Goal: Task Accomplishment & Management: Complete application form

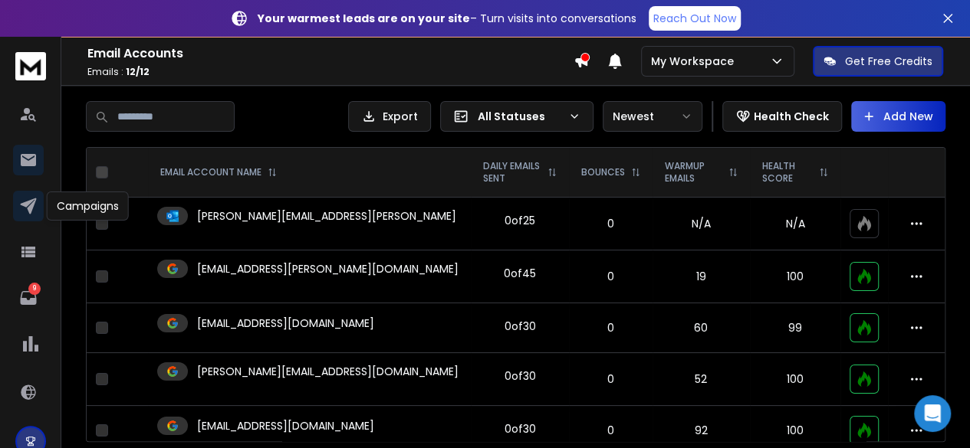
click at [30, 197] on icon at bounding box center [28, 206] width 18 height 18
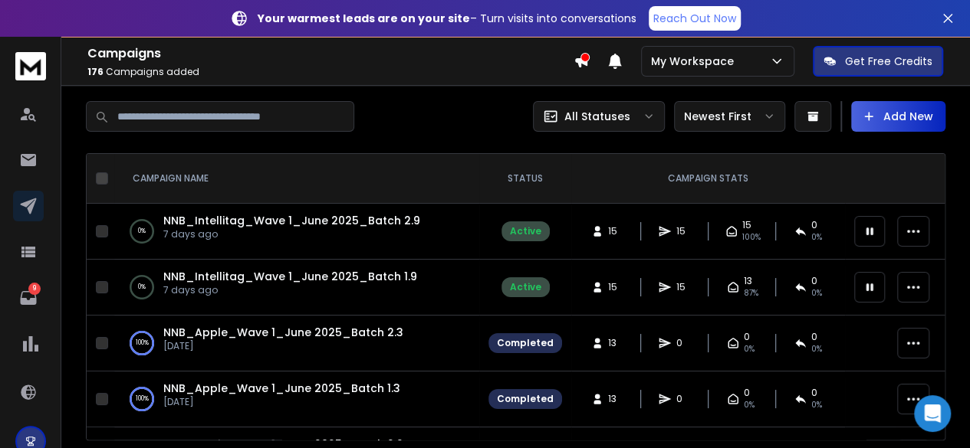
click at [886, 117] on button "Add New" at bounding box center [898, 116] width 94 height 31
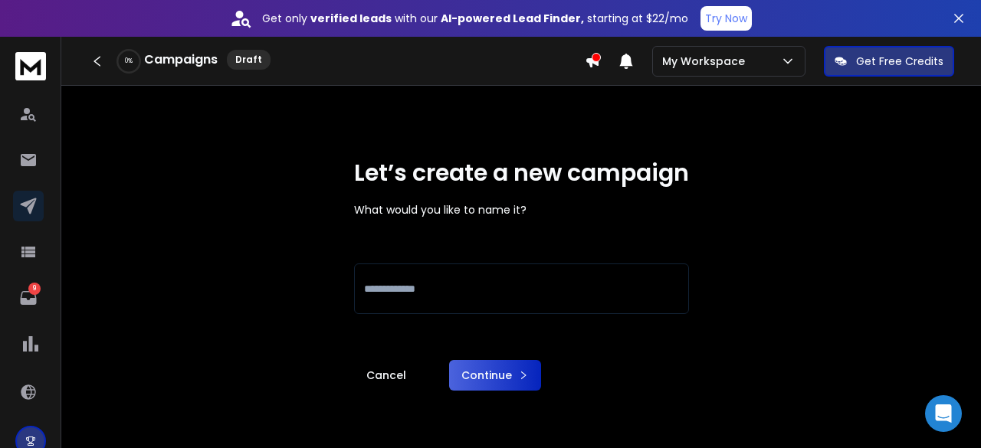
click at [957, 13] on icon at bounding box center [959, 18] width 14 height 14
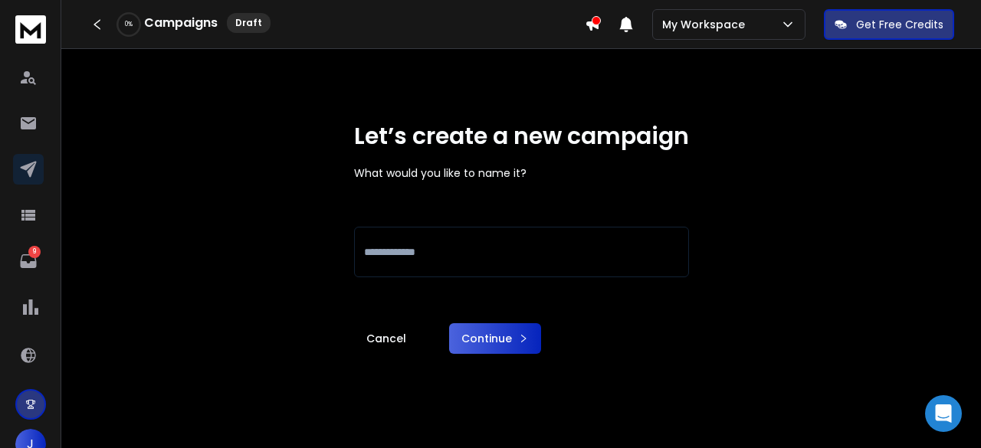
click at [394, 244] on input at bounding box center [521, 252] width 335 height 51
click at [425, 242] on input at bounding box center [521, 252] width 335 height 51
type input "**********"
click at [471, 335] on button "Continue" at bounding box center [495, 339] width 92 height 31
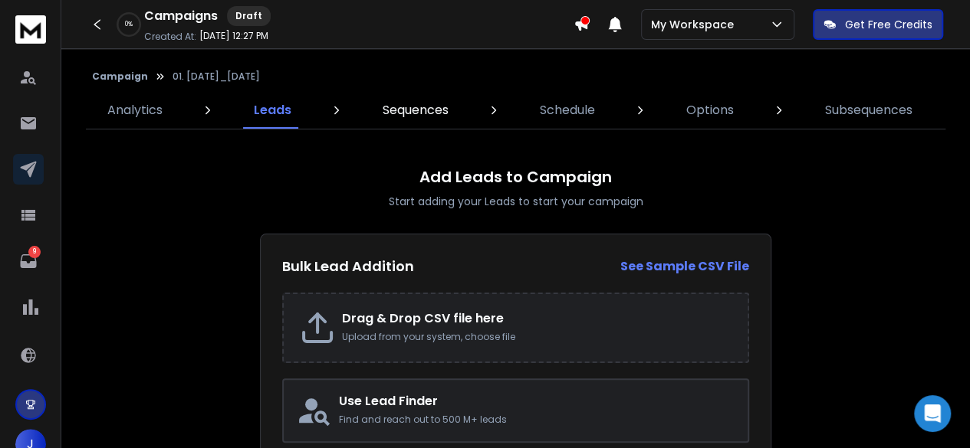
click at [402, 110] on p "Sequences" at bounding box center [416, 110] width 66 height 18
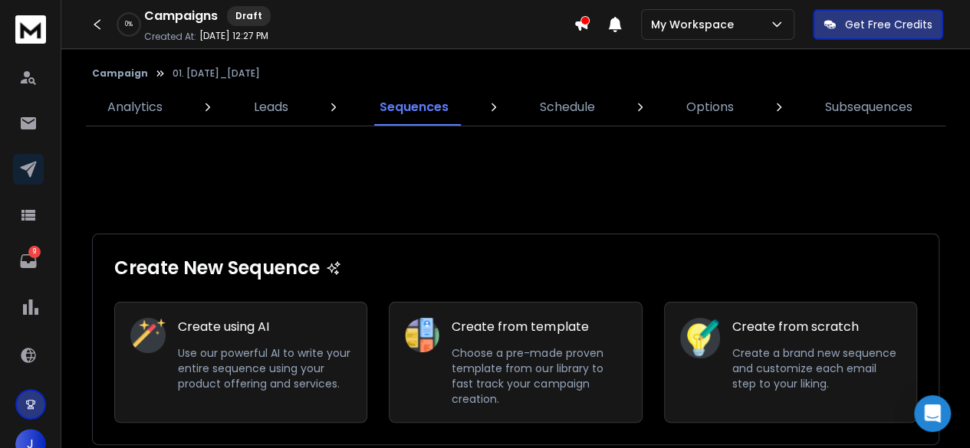
scroll to position [5, 0]
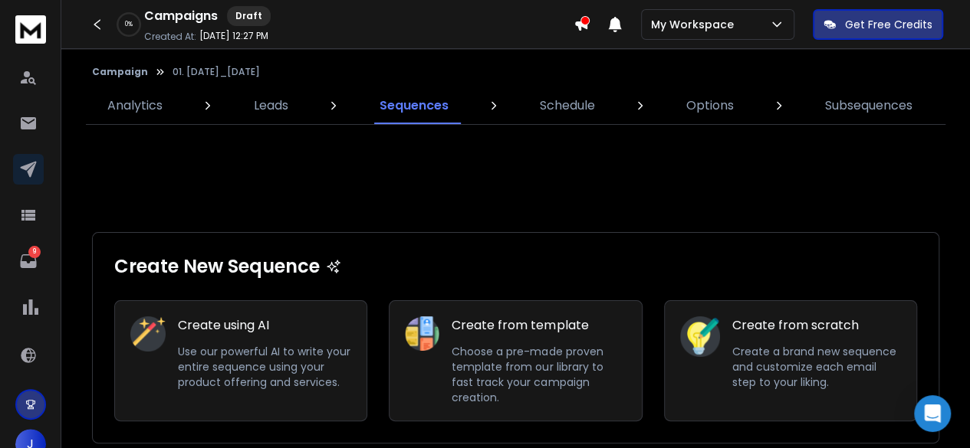
click at [774, 381] on p "Create a brand new sequence and customize each email step to your liking." at bounding box center [816, 367] width 169 height 46
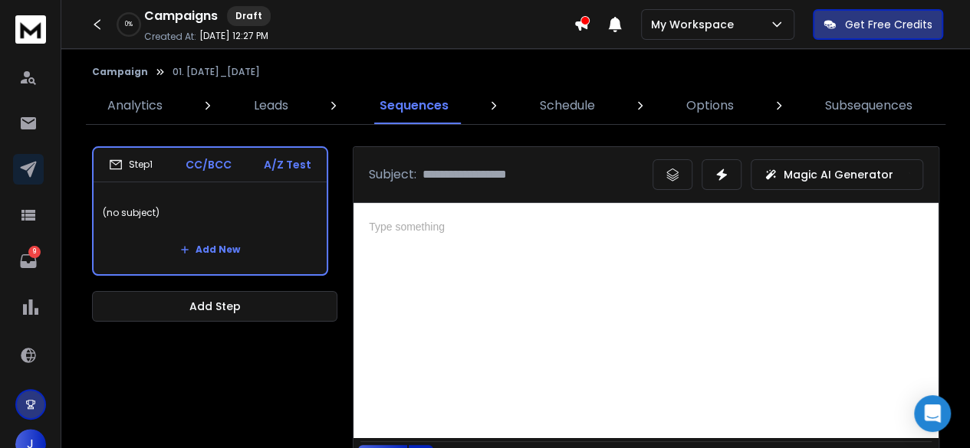
click at [475, 235] on div at bounding box center [645, 320] width 585 height 235
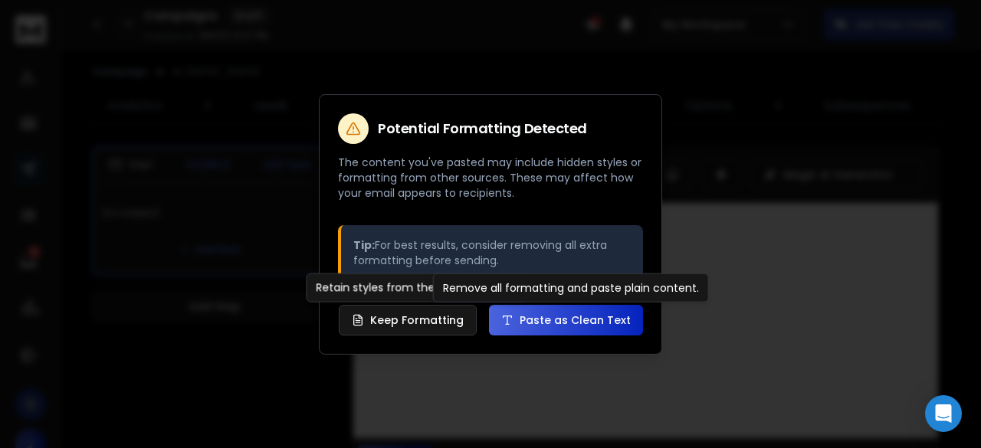
click at [563, 324] on button "Paste as Clean Text" at bounding box center [566, 320] width 154 height 31
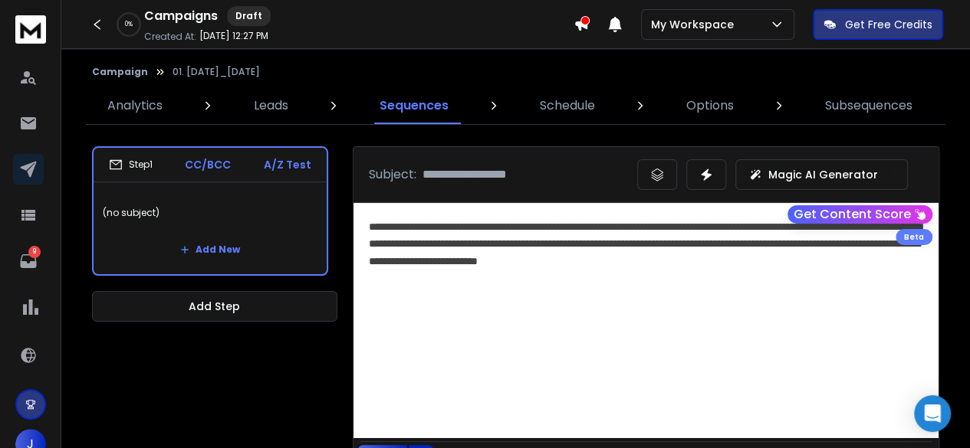
click at [439, 227] on div "**********" at bounding box center [646, 243] width 554 height 51
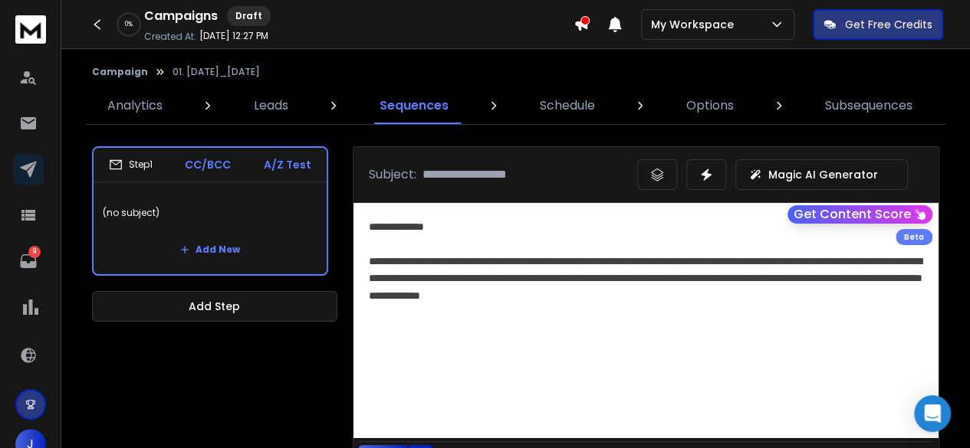
click at [693, 260] on div "**********" at bounding box center [646, 278] width 554 height 51
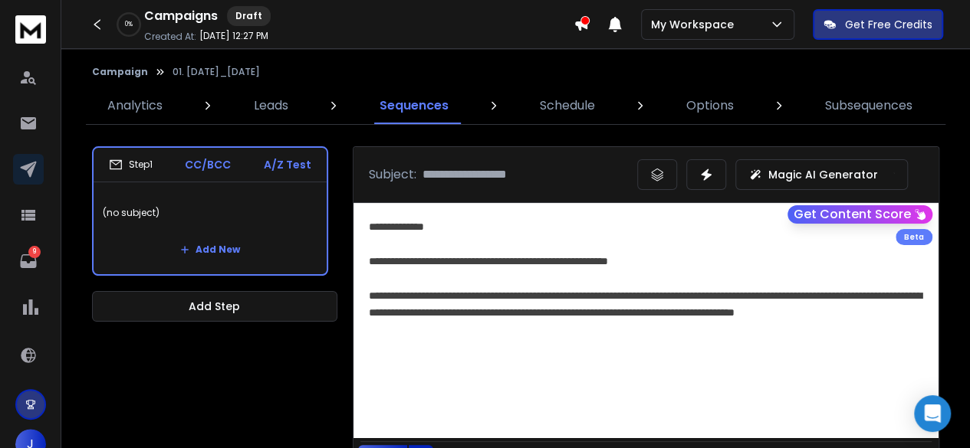
click at [639, 311] on div "**********" at bounding box center [646, 312] width 554 height 51
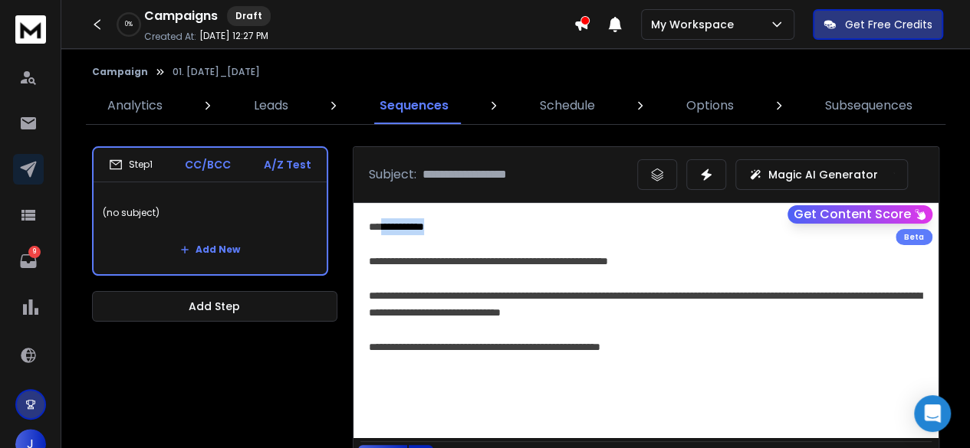
drag, startPoint x: 382, startPoint y: 228, endPoint x: 478, endPoint y: 228, distance: 96.6
click at [478, 228] on div "**********" at bounding box center [646, 226] width 554 height 17
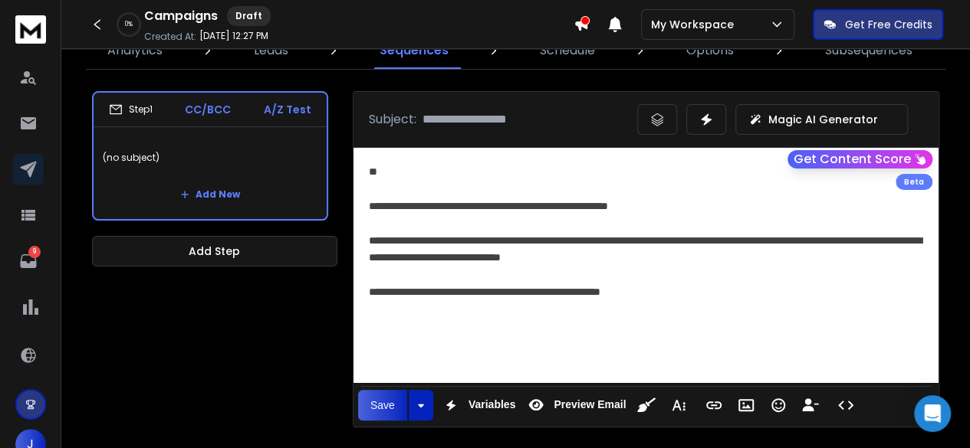
scroll to position [60, 0]
click at [499, 411] on span "Variables" at bounding box center [492, 405] width 54 height 13
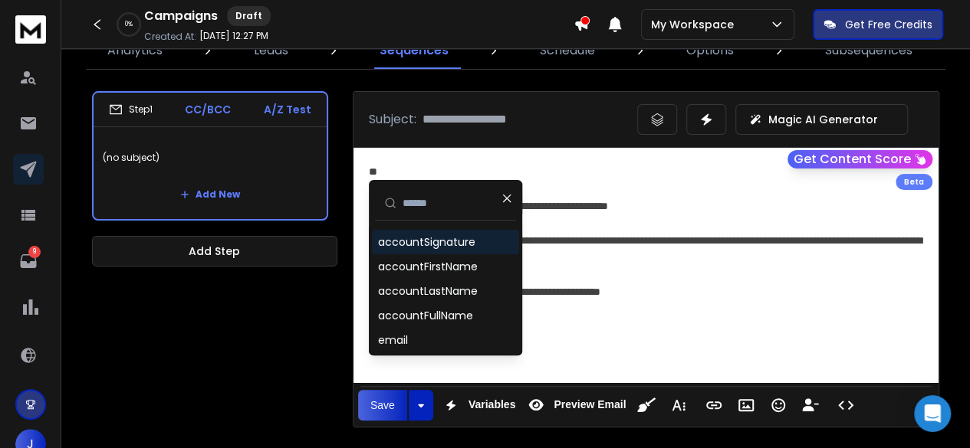
click at [562, 175] on div "**" at bounding box center [646, 171] width 554 height 17
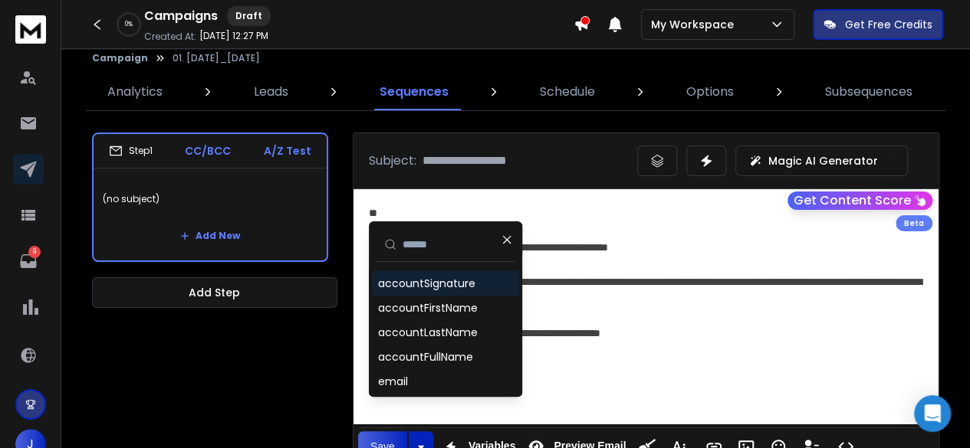
scroll to position [0, 0]
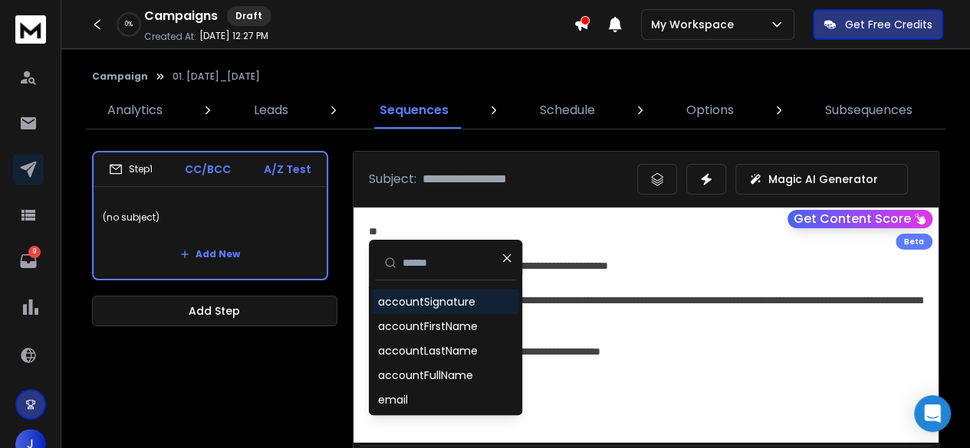
click at [751, 232] on div "**" at bounding box center [646, 231] width 554 height 17
click at [501, 252] on icon at bounding box center [507, 258] width 12 height 12
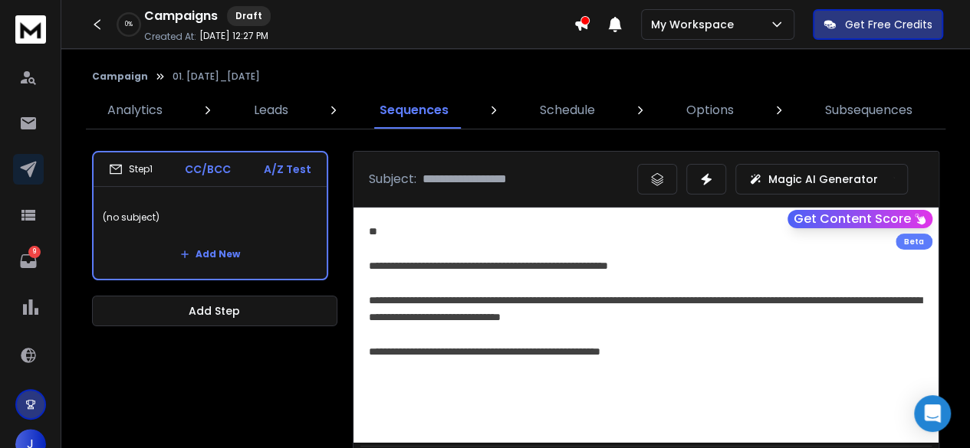
click at [465, 228] on div "**" at bounding box center [646, 231] width 554 height 17
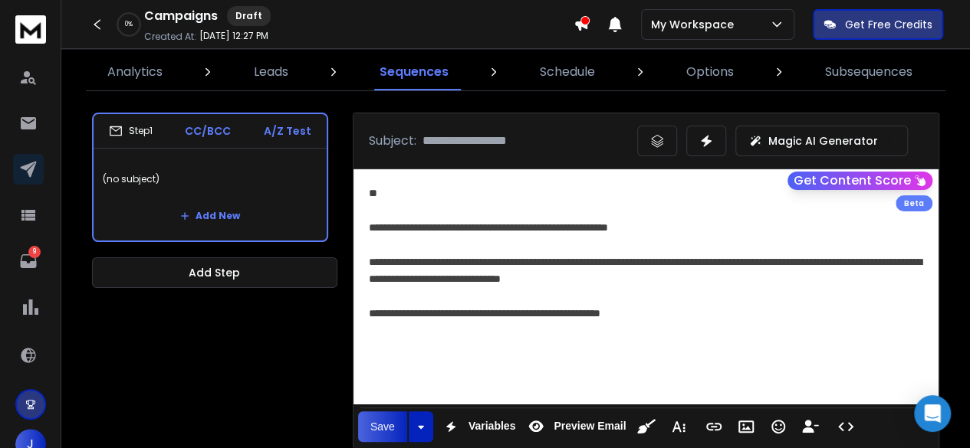
scroll to position [60, 0]
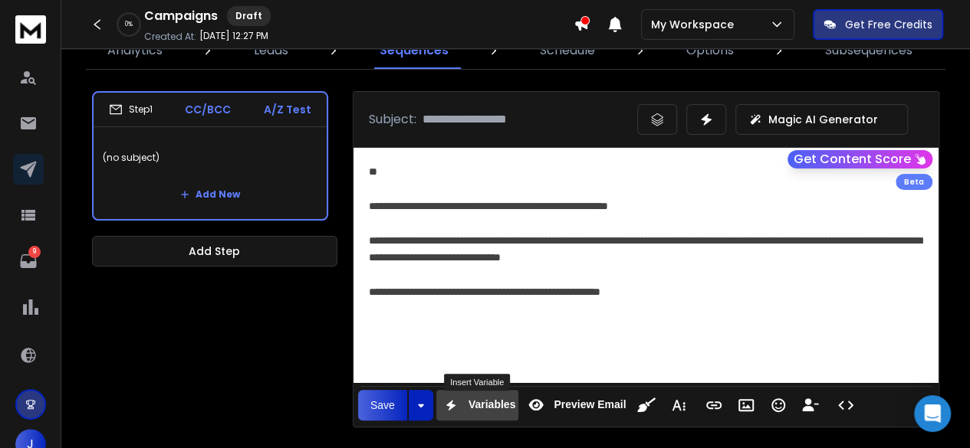
click at [489, 402] on span "Variables" at bounding box center [492, 405] width 54 height 13
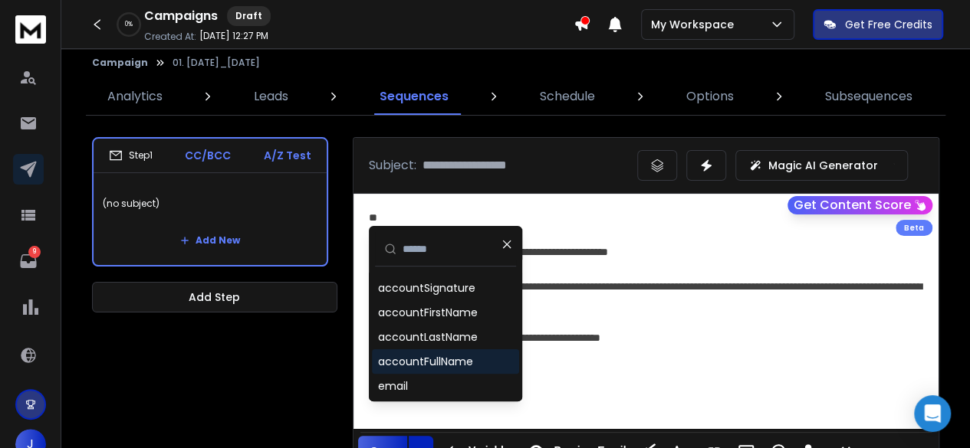
scroll to position [0, 0]
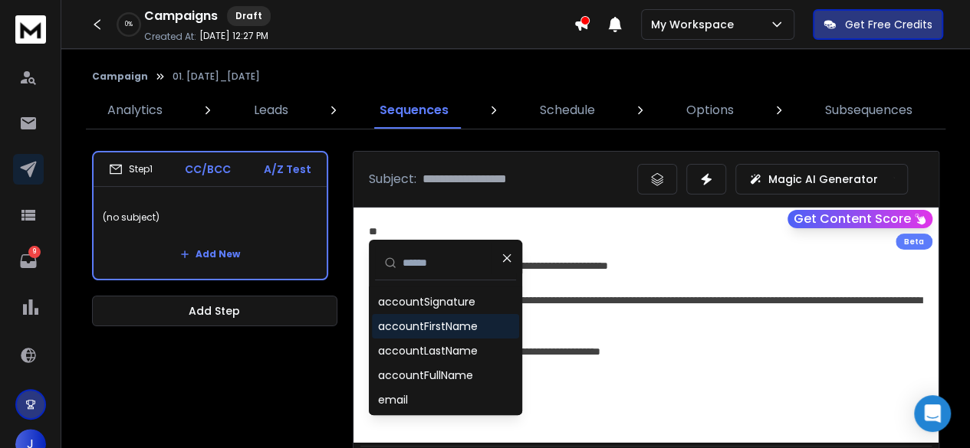
click at [740, 362] on div "**********" at bounding box center [645, 325] width 585 height 235
click at [711, 261] on div "**********" at bounding box center [646, 266] width 554 height 17
click at [509, 256] on icon at bounding box center [507, 258] width 12 height 12
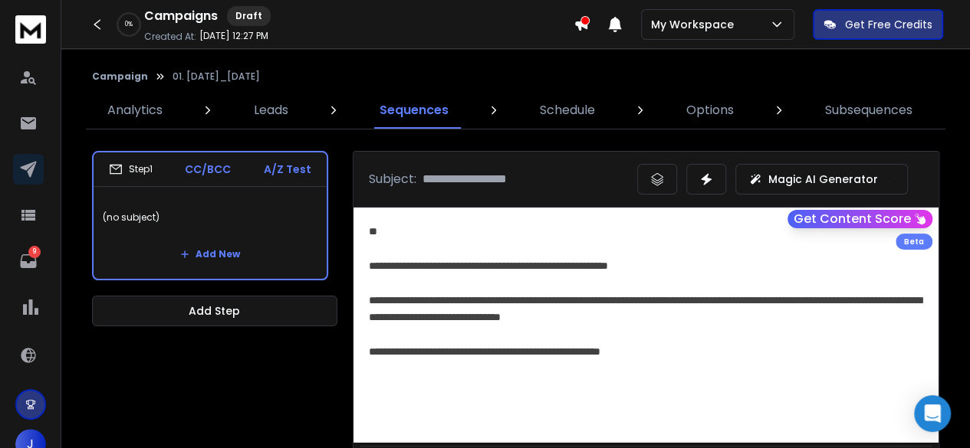
click at [473, 229] on div "**" at bounding box center [646, 231] width 554 height 17
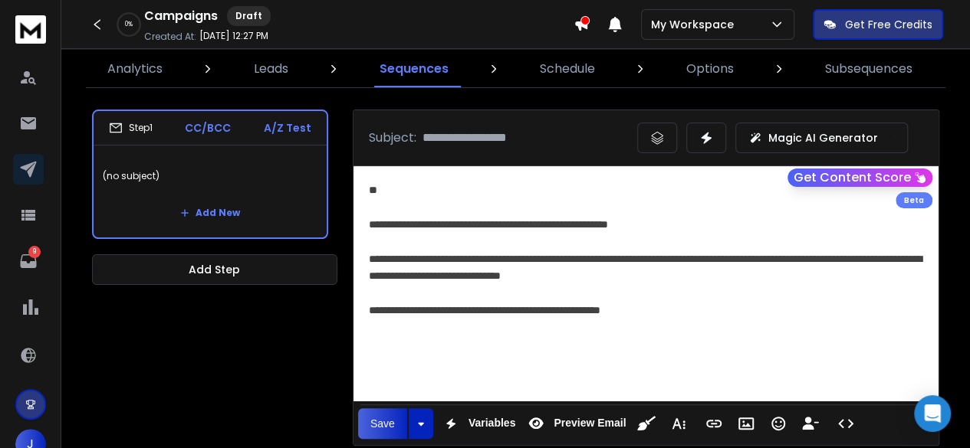
scroll to position [60, 0]
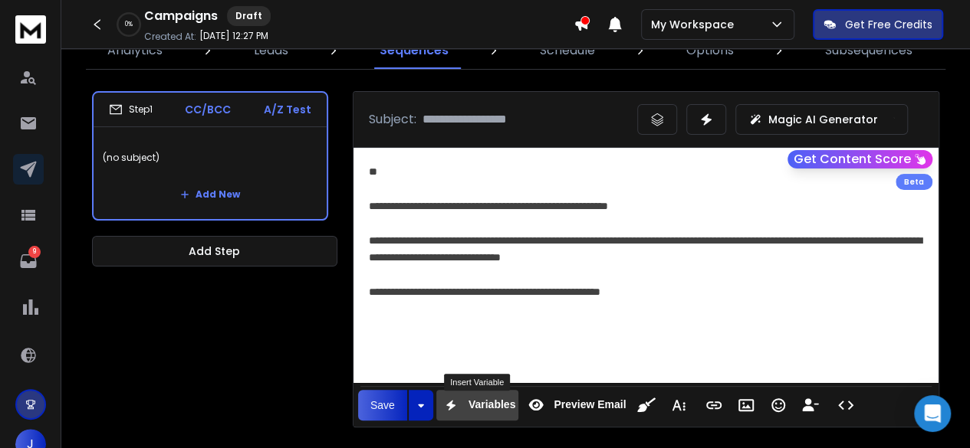
click at [455, 409] on icon "button" at bounding box center [451, 405] width 18 height 12
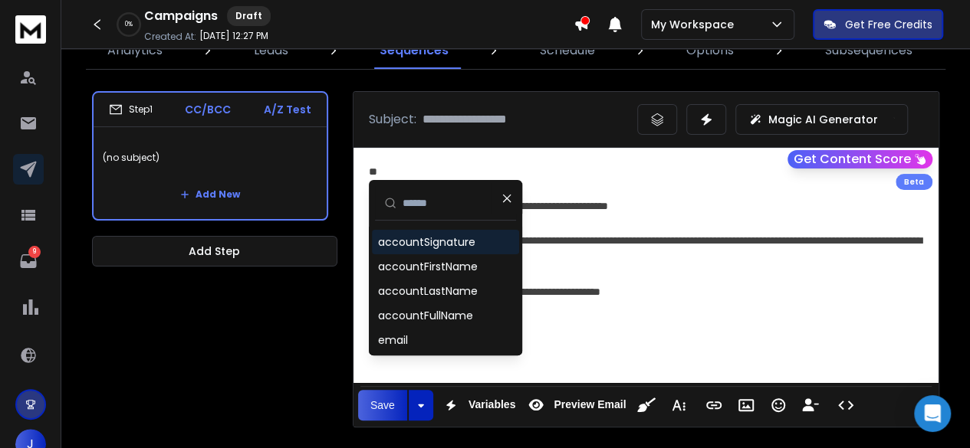
click at [437, 205] on input "text" at bounding box center [454, 203] width 104 height 34
click at [440, 206] on input "text" at bounding box center [454, 203] width 104 height 34
click at [610, 259] on div "**********" at bounding box center [646, 249] width 554 height 34
click at [545, 169] on div "**" at bounding box center [646, 171] width 554 height 17
click at [708, 106] on button "button" at bounding box center [706, 119] width 40 height 31
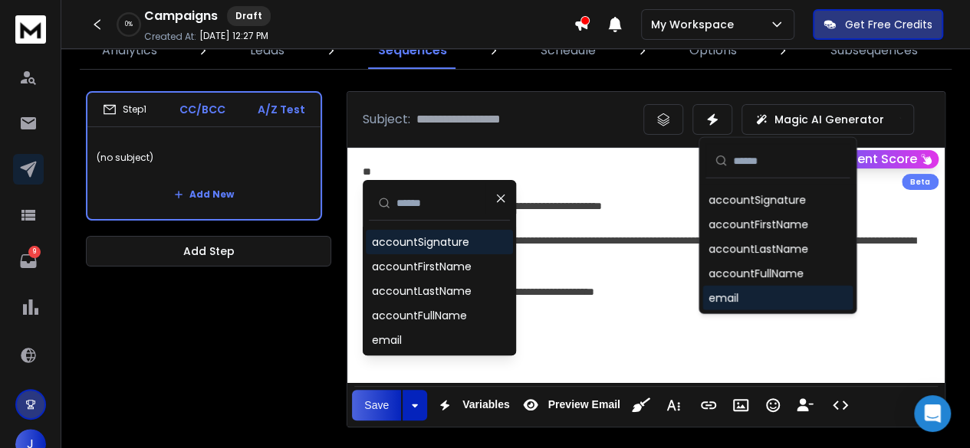
click at [678, 379] on div "**********" at bounding box center [645, 265] width 597 height 235
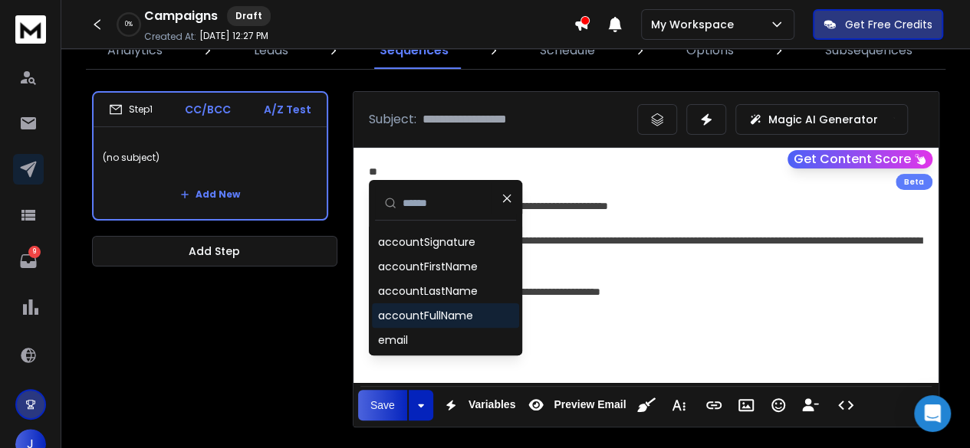
click at [707, 353] on div "**********" at bounding box center [645, 265] width 585 height 235
click at [504, 197] on icon at bounding box center [507, 198] width 12 height 12
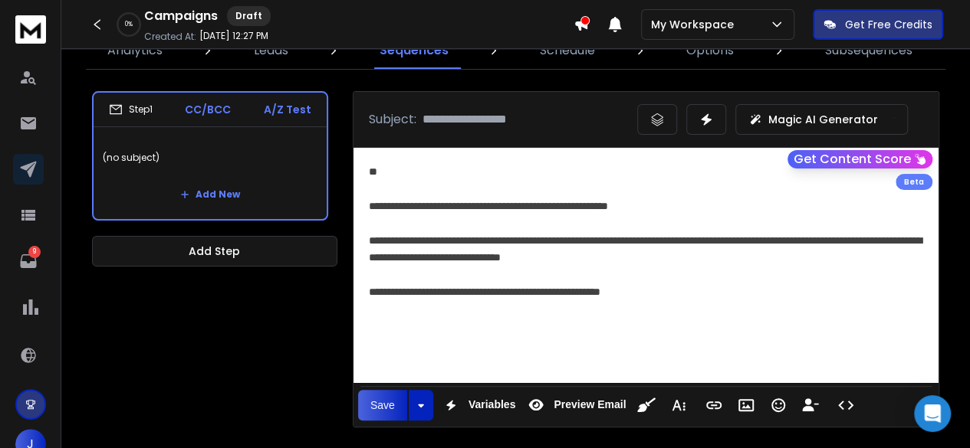
click at [481, 174] on div "**" at bounding box center [646, 171] width 554 height 17
click at [710, 129] on button "button" at bounding box center [706, 119] width 40 height 31
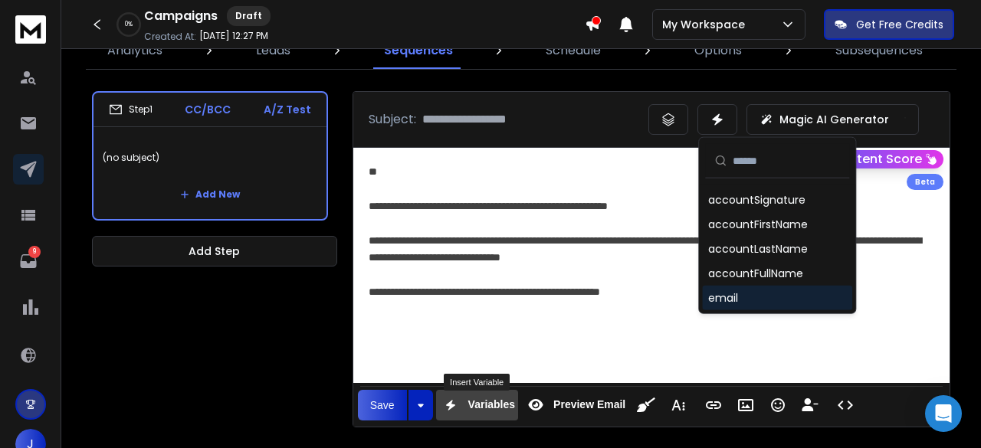
click at [481, 409] on span "Variables" at bounding box center [492, 405] width 54 height 13
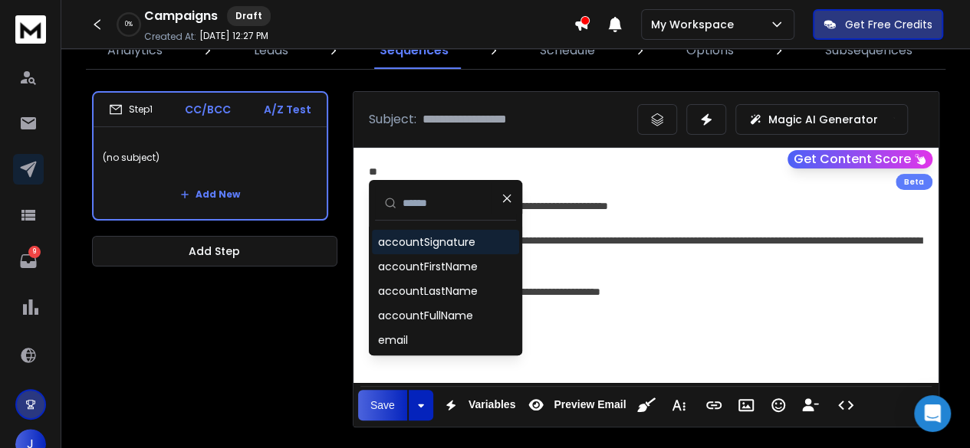
click at [435, 195] on input "text" at bounding box center [454, 203] width 104 height 34
click at [451, 199] on input "text" at bounding box center [454, 203] width 104 height 34
click at [506, 195] on icon at bounding box center [507, 198] width 12 height 12
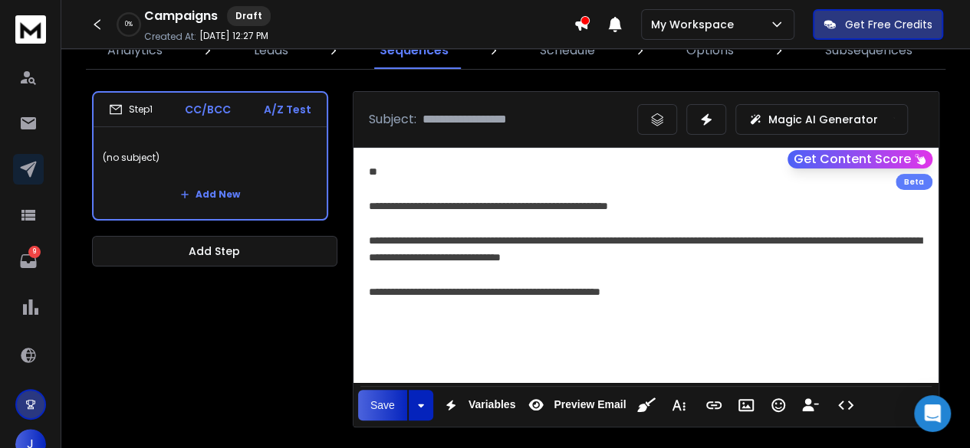
click at [673, 299] on div "**********" at bounding box center [646, 292] width 554 height 17
click at [524, 243] on div "**********" at bounding box center [646, 249] width 554 height 34
click at [455, 284] on div "**********" at bounding box center [646, 292] width 554 height 17
click at [595, 254] on div "**********" at bounding box center [646, 249] width 554 height 34
click at [678, 254] on div "**********" at bounding box center [646, 249] width 554 height 34
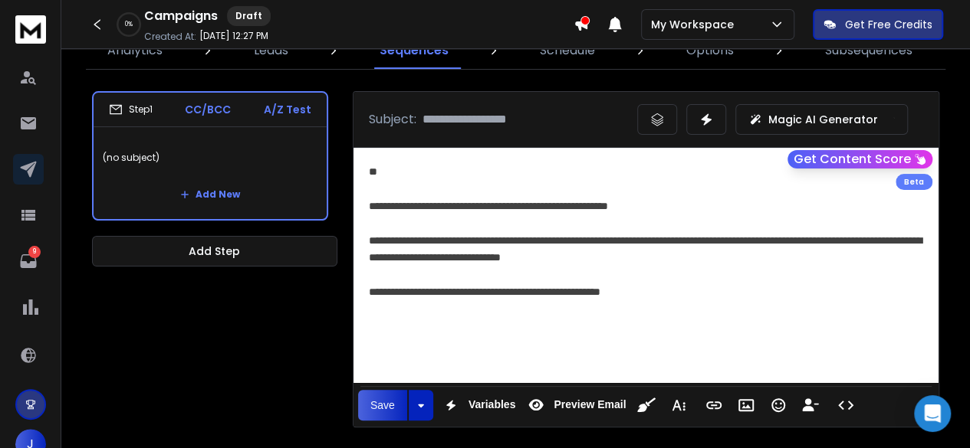
click at [670, 291] on div "**********" at bounding box center [646, 292] width 554 height 17
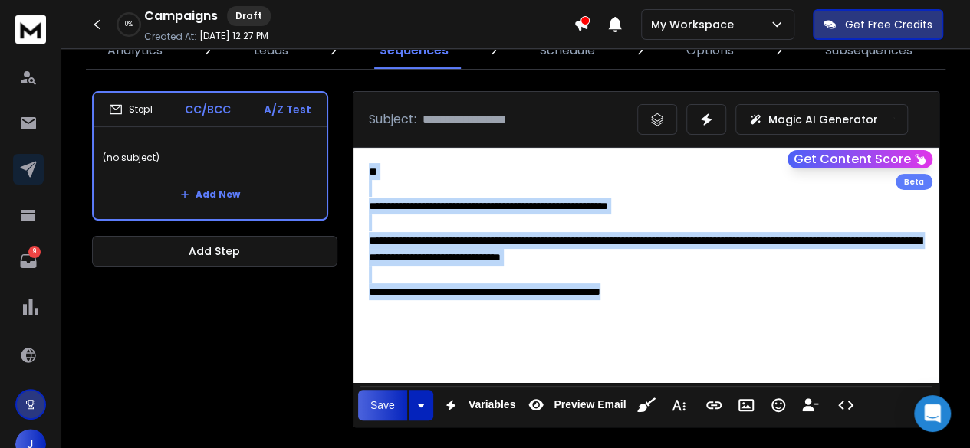
drag, startPoint x: 667, startPoint y: 295, endPoint x: 360, endPoint y: 179, distance: 328.1
click at [360, 179] on div "**********" at bounding box center [645, 265] width 585 height 235
click at [436, 198] on div "**********" at bounding box center [646, 206] width 554 height 17
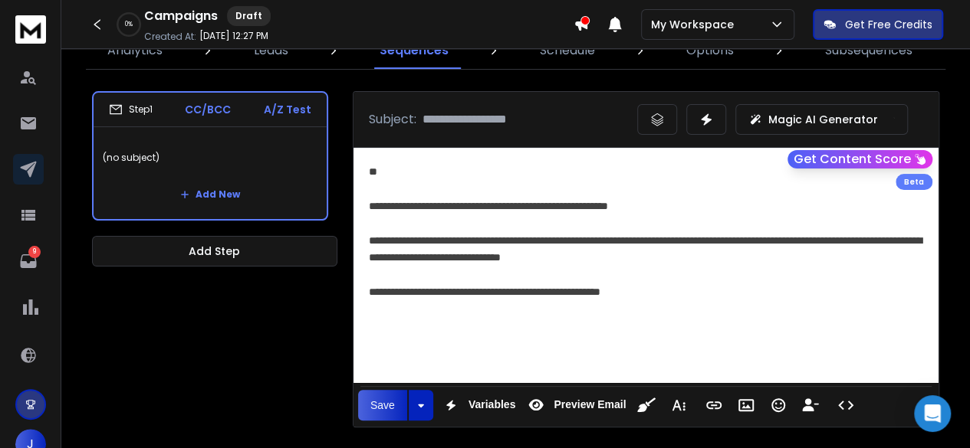
click at [701, 199] on div "**********" at bounding box center [646, 206] width 554 height 17
click at [478, 121] on input at bounding box center [521, 119] width 199 height 18
paste input "**********"
type input "**********"
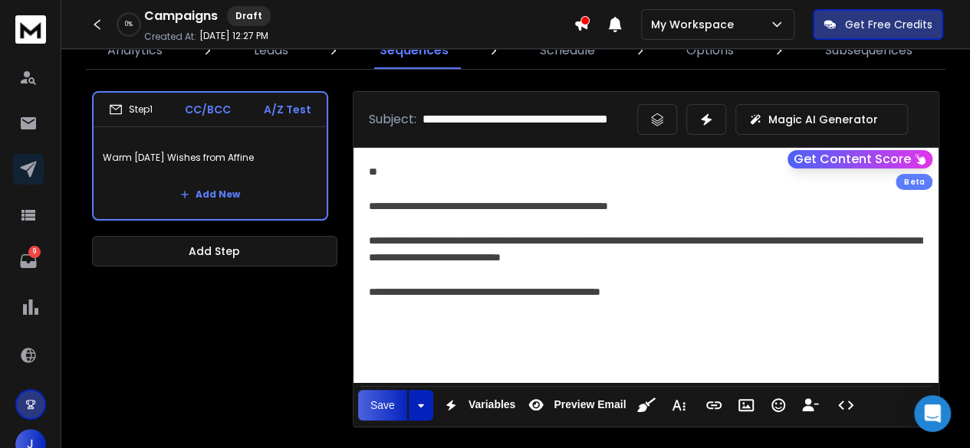
scroll to position [0, 0]
click at [680, 294] on div "**********" at bounding box center [646, 292] width 554 height 17
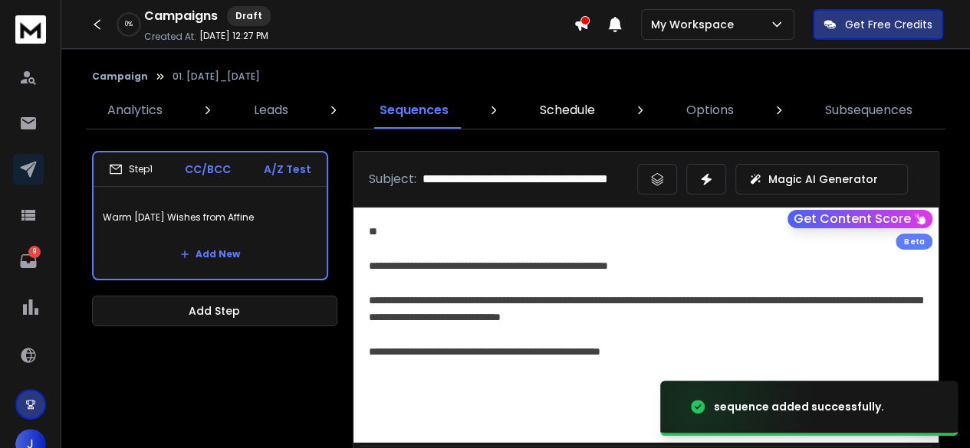
click at [569, 118] on p "Schedule" at bounding box center [566, 110] width 55 height 18
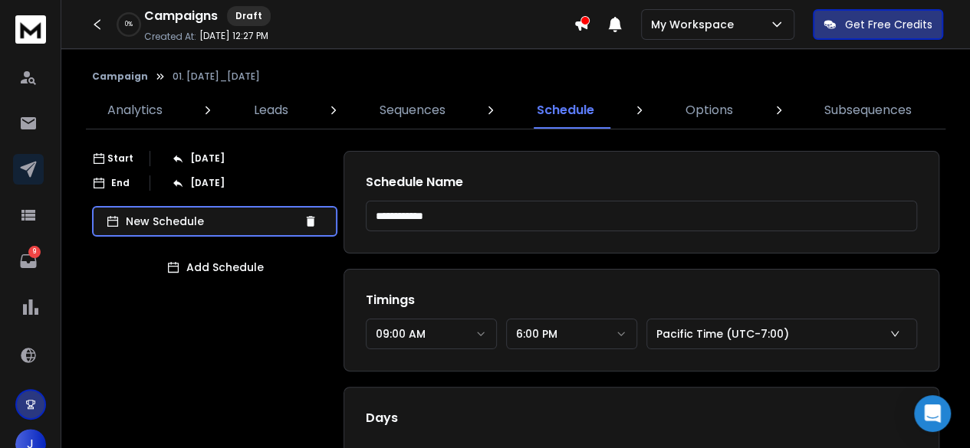
click at [225, 160] on p "Wed Aug 13 2025" at bounding box center [207, 159] width 34 height 12
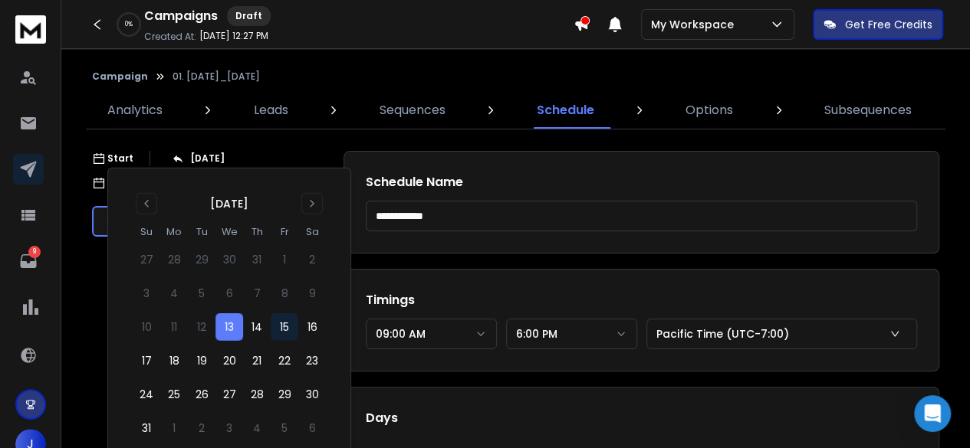
click at [277, 325] on button "15" at bounding box center [285, 328] width 28 height 28
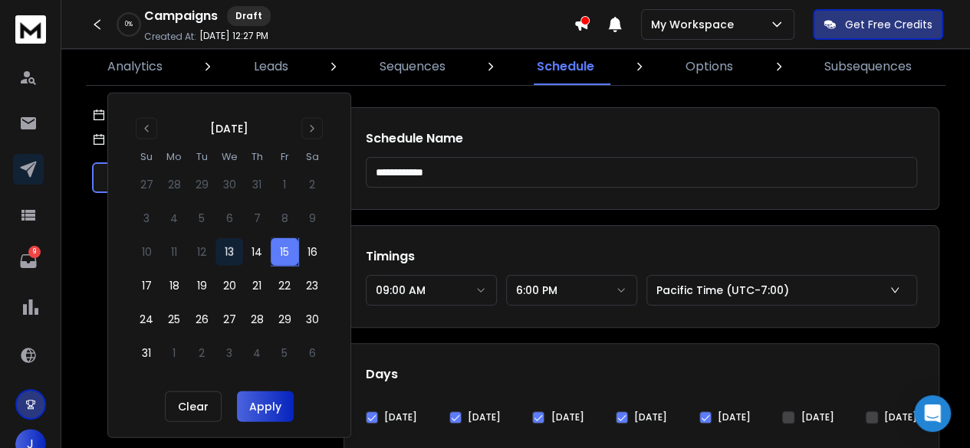
scroll to position [77, 0]
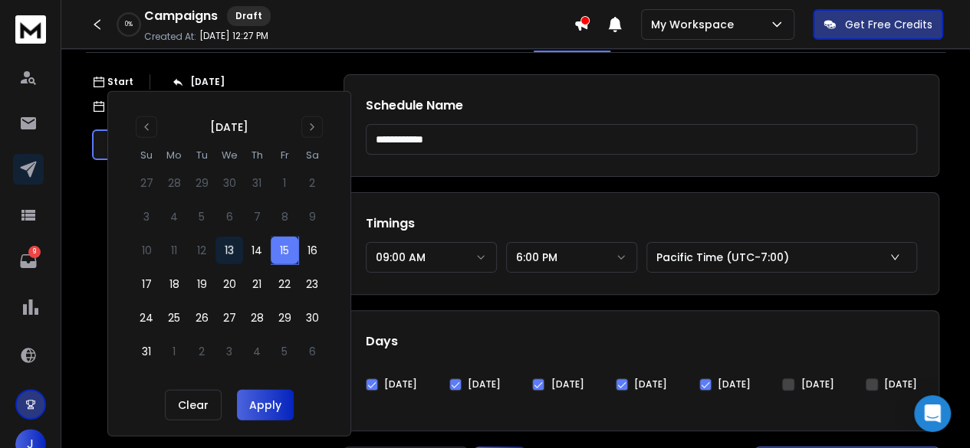
click at [281, 248] on button "15" at bounding box center [285, 251] width 28 height 28
click at [288, 398] on button "Apply" at bounding box center [265, 405] width 57 height 31
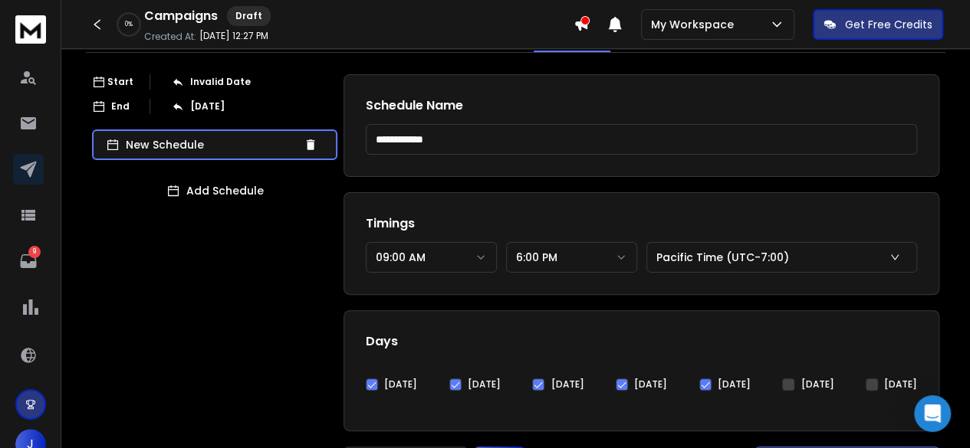
click at [236, 76] on p "Invalid Date" at bounding box center [220, 82] width 61 height 12
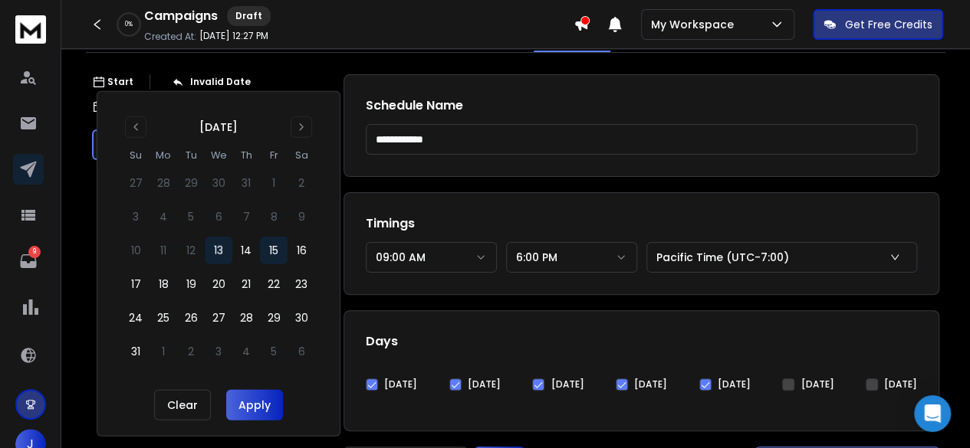
click at [275, 245] on button "15" at bounding box center [274, 251] width 28 height 28
click at [249, 407] on button "Apply" at bounding box center [254, 405] width 57 height 31
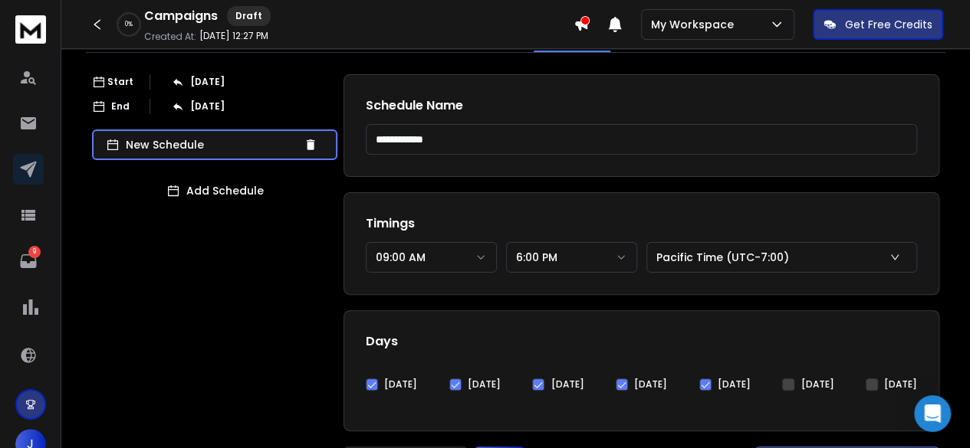
click at [225, 110] on p "Thu Aug 13 2026" at bounding box center [207, 106] width 34 height 12
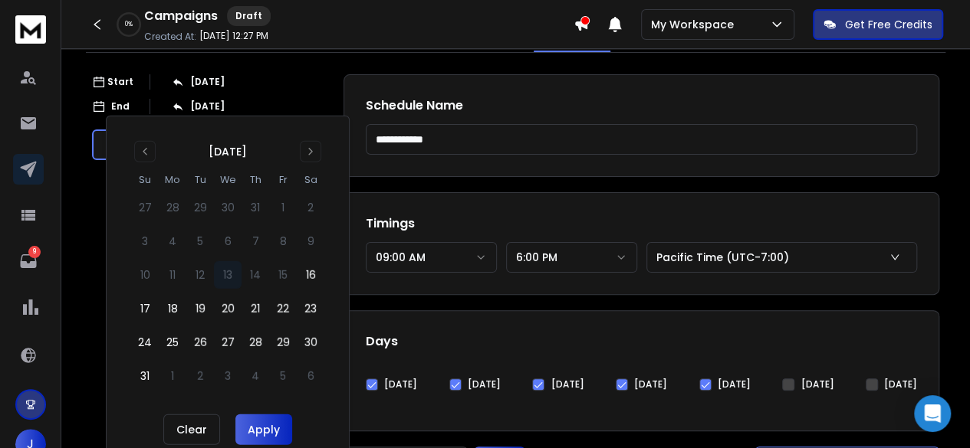
click at [294, 99] on div "End Thu Aug 13 2026" at bounding box center [214, 106] width 245 height 15
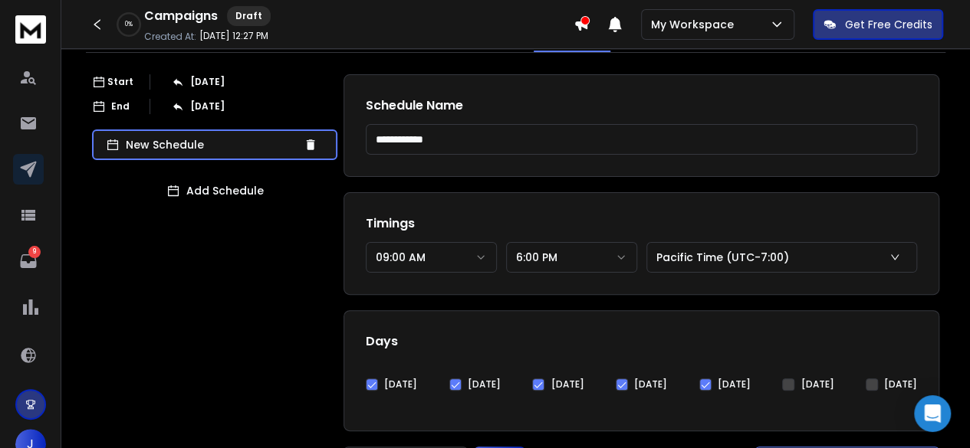
click at [225, 107] on p "Thu Aug 13 2026" at bounding box center [207, 106] width 34 height 12
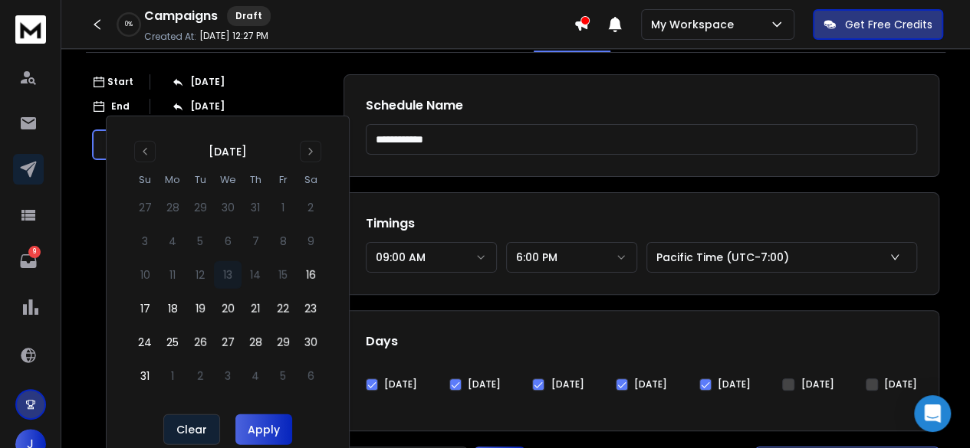
click at [180, 429] on button "Clear" at bounding box center [191, 430] width 57 height 31
click at [201, 426] on button "Clear" at bounding box center [191, 430] width 57 height 31
click at [325, 93] on div "Start Fri Aug 15 2025 End Thu Aug 13 2026" at bounding box center [214, 94] width 245 height 40
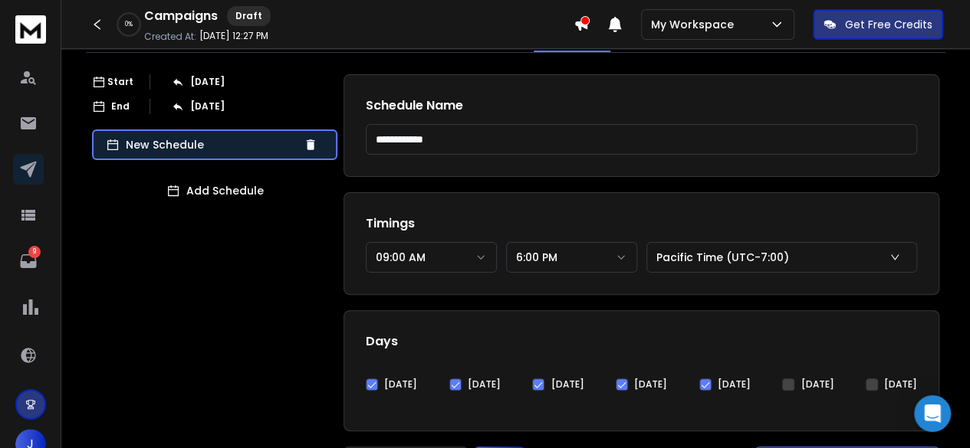
click at [308, 147] on icon at bounding box center [311, 145] width 8 height 11
select select "********"
click at [308, 146] on icon at bounding box center [311, 145] width 8 height 11
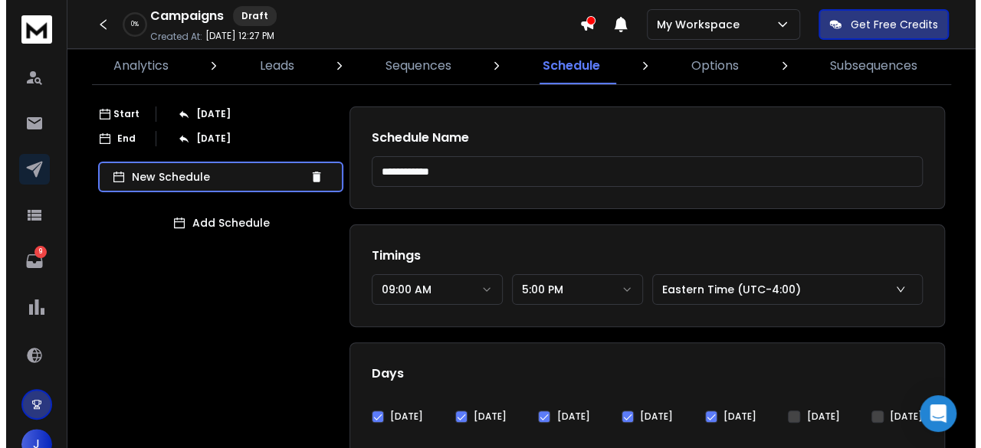
scroll to position [0, 0]
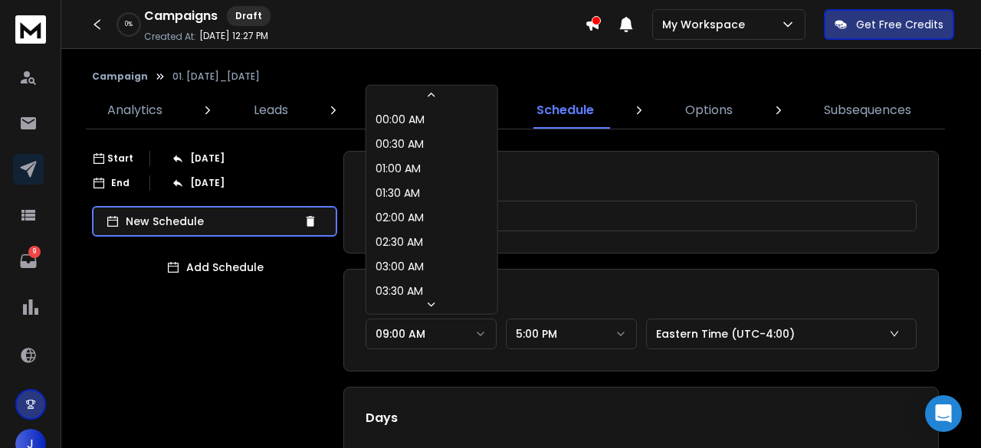
click at [481, 323] on button "09:00 AM" at bounding box center [431, 334] width 131 height 31
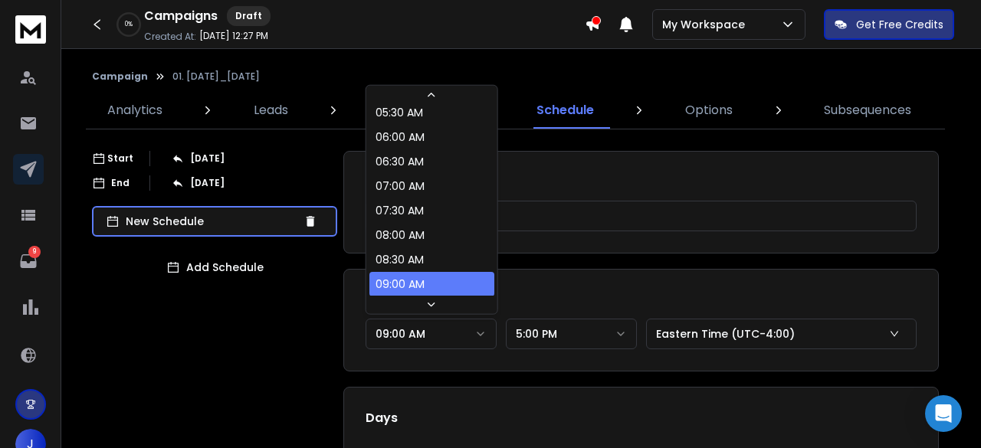
select select "********"
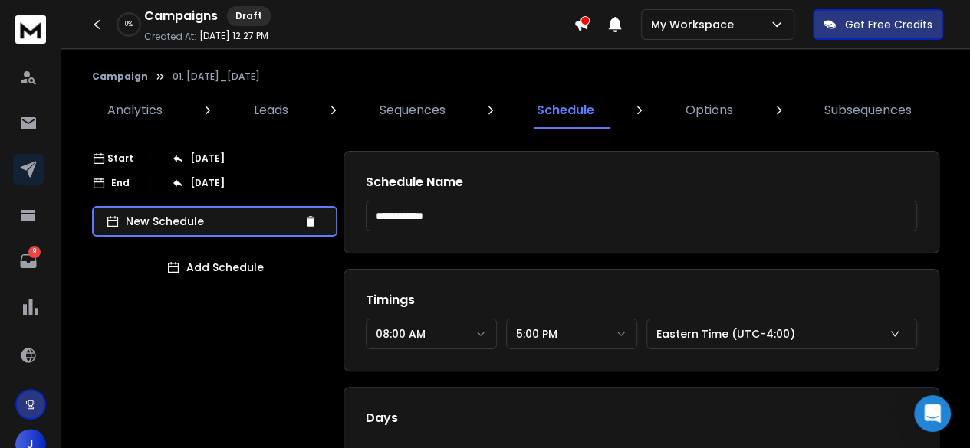
click at [593, 330] on button "5:00 PM" at bounding box center [571, 334] width 131 height 31
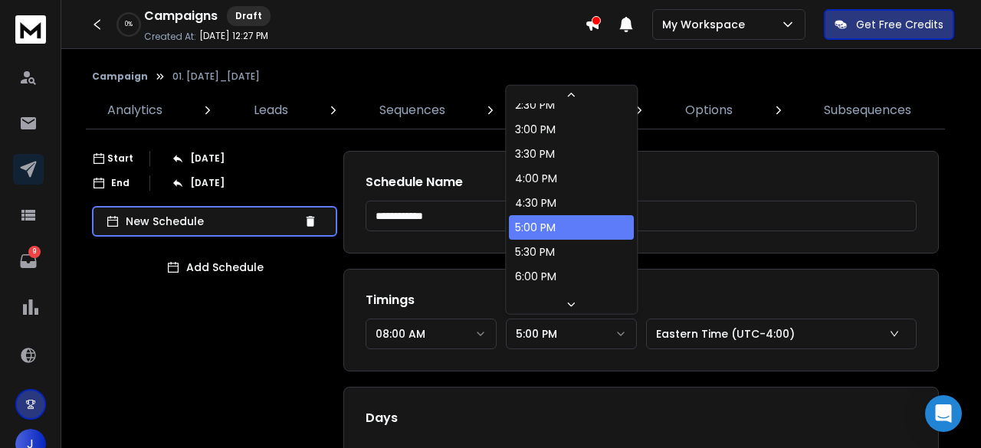
scroll to position [329, 0]
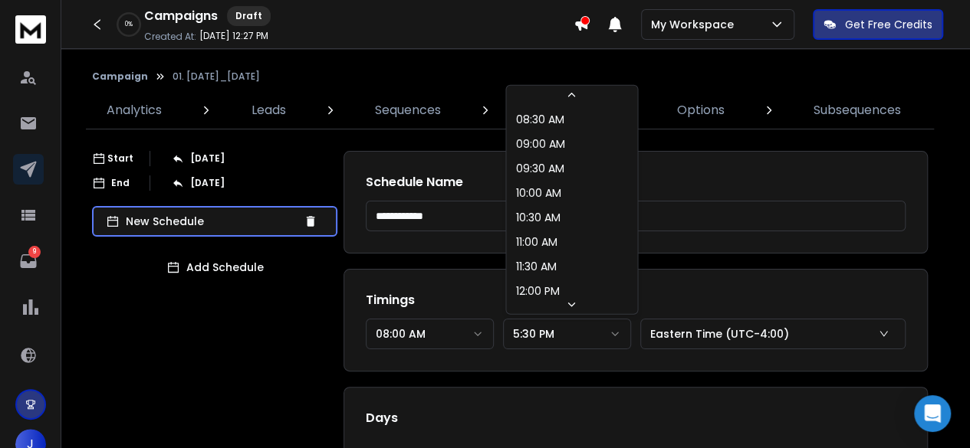
click at [535, 330] on button "5:30 PM" at bounding box center [567, 334] width 128 height 31
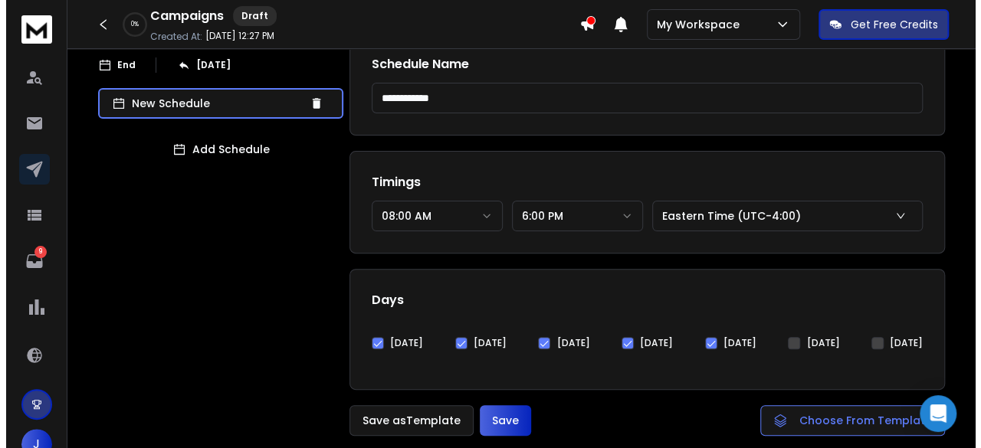
scroll to position [125, 0]
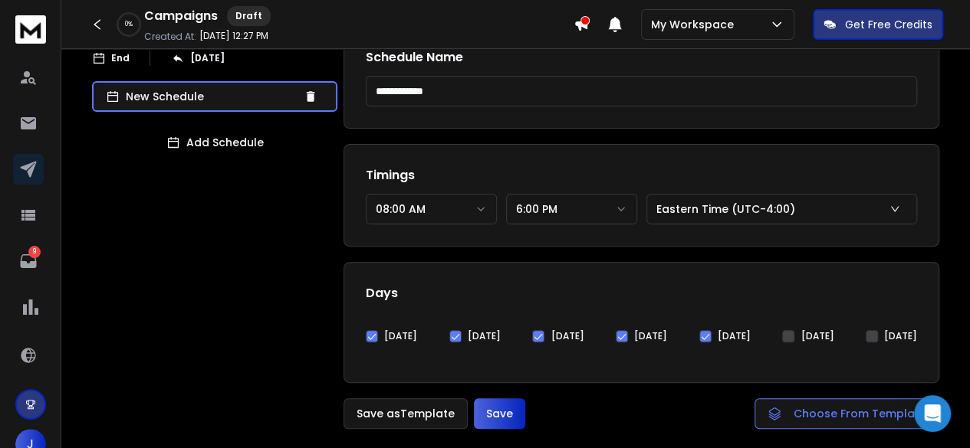
click at [370, 333] on button "Monday" at bounding box center [372, 336] width 12 height 12
click at [452, 335] on button "Tuesday" at bounding box center [455, 336] width 12 height 12
click at [532, 333] on button "Wednesday" at bounding box center [538, 336] width 12 height 12
click at [628, 333] on button "Thursday" at bounding box center [622, 336] width 12 height 12
click at [711, 336] on button "Friday" at bounding box center [705, 336] width 12 height 12
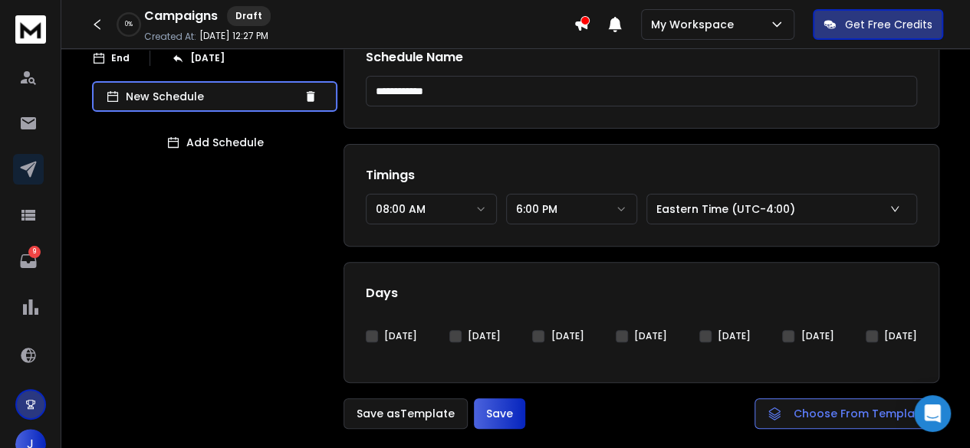
click at [711, 339] on button "Friday" at bounding box center [705, 336] width 12 height 12
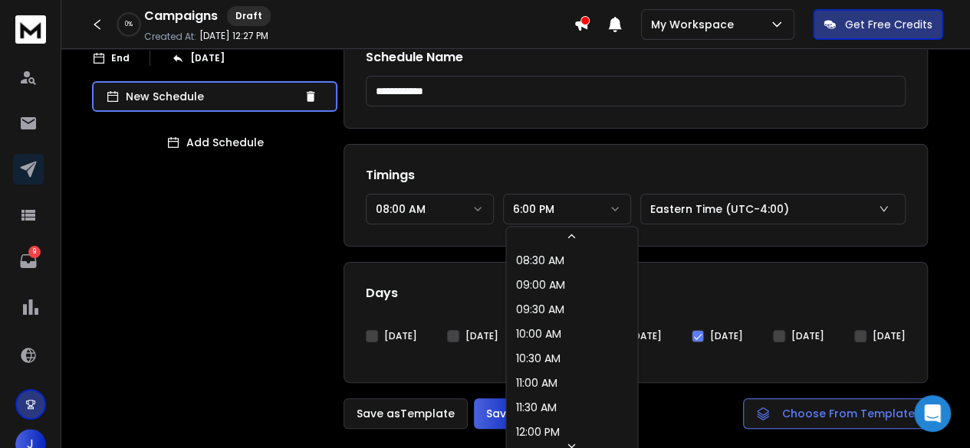
click at [556, 212] on button "6:00 PM" at bounding box center [567, 209] width 128 height 31
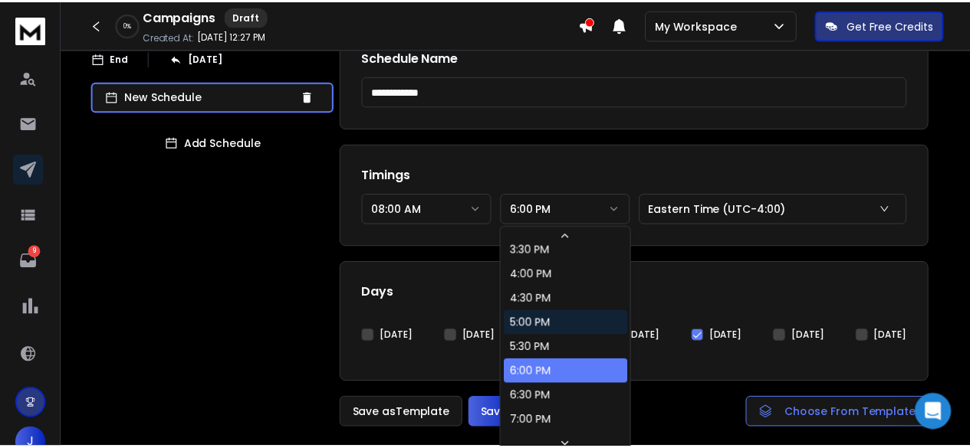
scroll to position [378, 0]
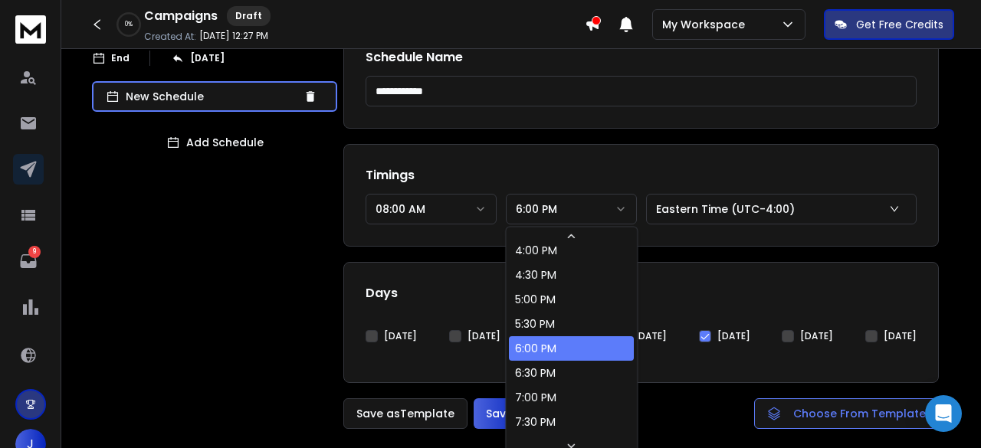
select select "********"
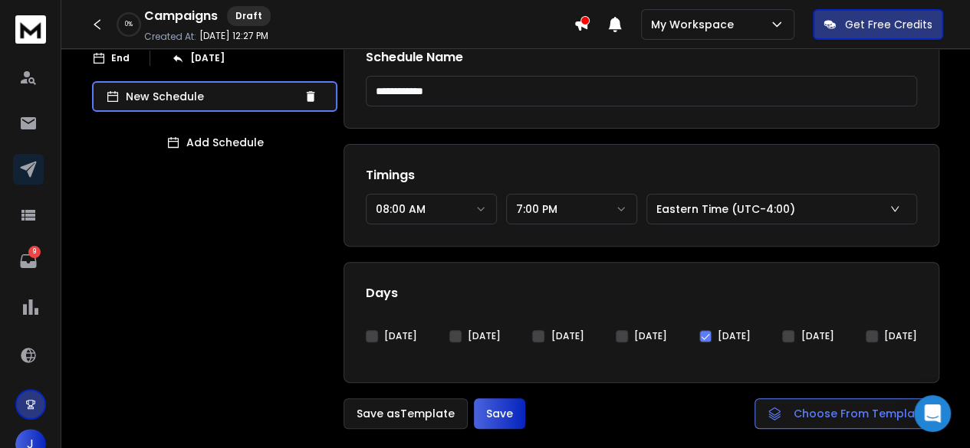
scroll to position [48, 0]
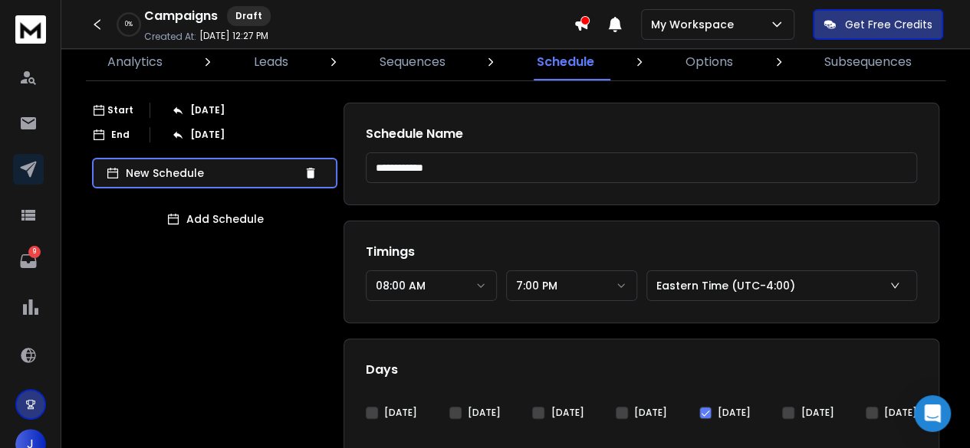
click at [225, 131] on p "Thu Aug 13 2026" at bounding box center [207, 135] width 34 height 12
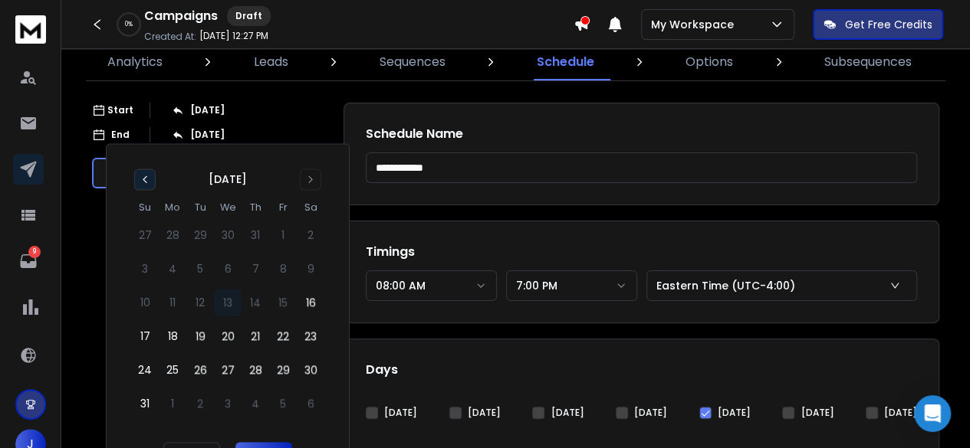
click at [150, 183] on icon "Go to previous month" at bounding box center [145, 179] width 12 height 12
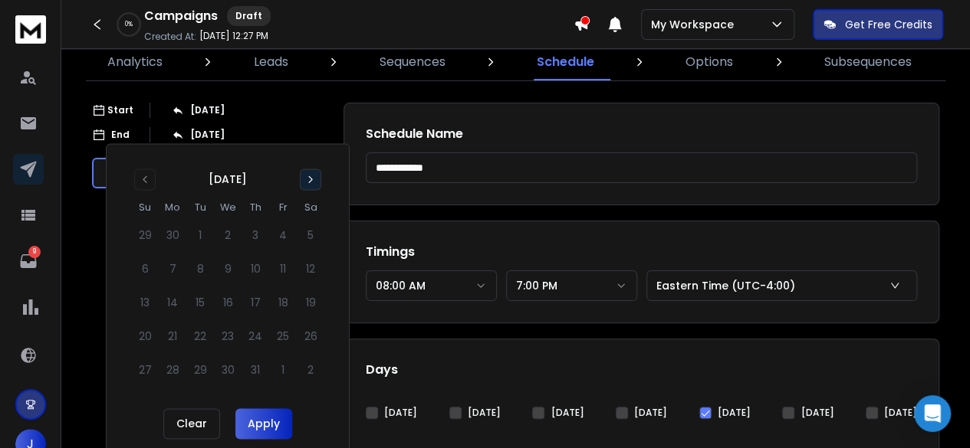
click at [318, 186] on button "Go to next month" at bounding box center [310, 179] width 21 height 21
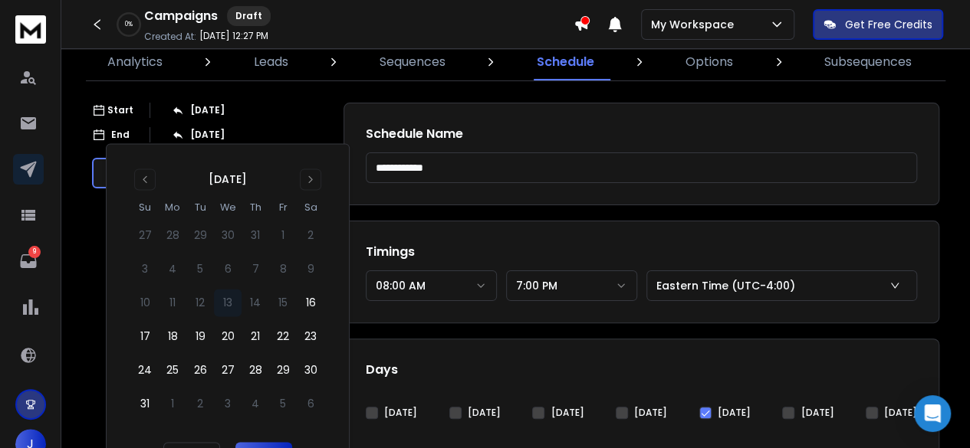
click at [281, 304] on td "15" at bounding box center [283, 304] width 28 height 28
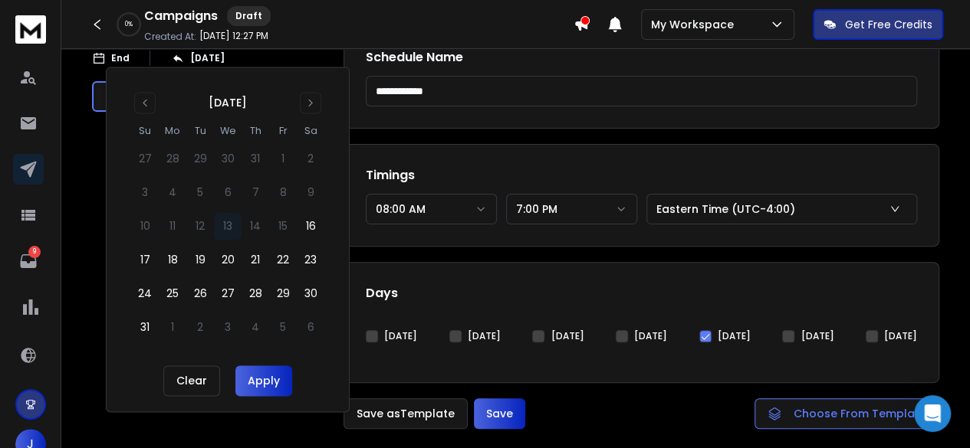
click at [272, 391] on button "Apply" at bounding box center [263, 381] width 57 height 31
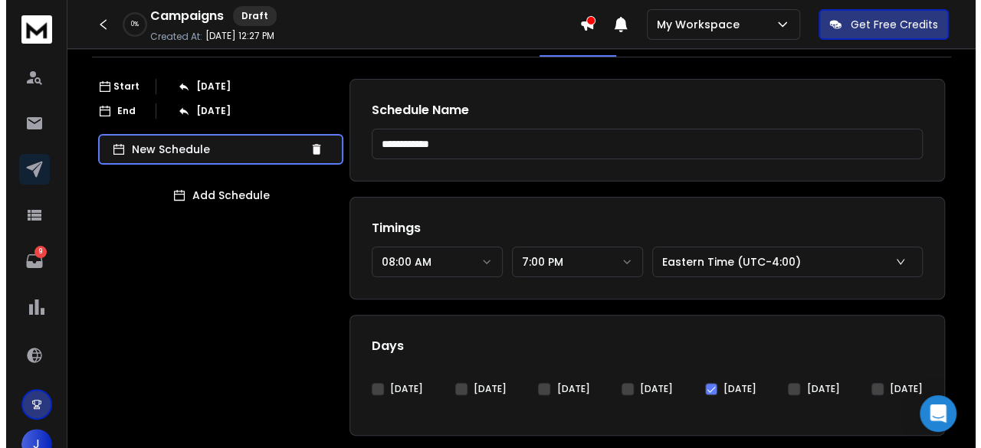
scroll to position [48, 0]
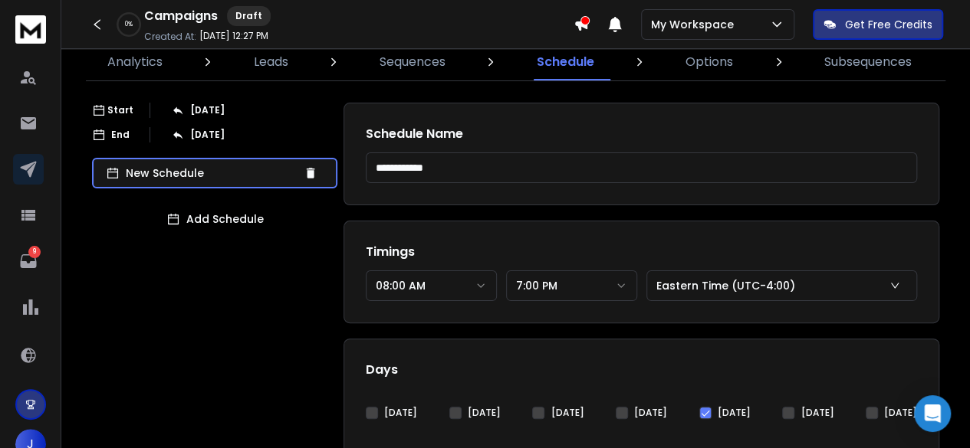
click at [225, 136] on p "Thu Aug 13 2026" at bounding box center [207, 135] width 34 height 12
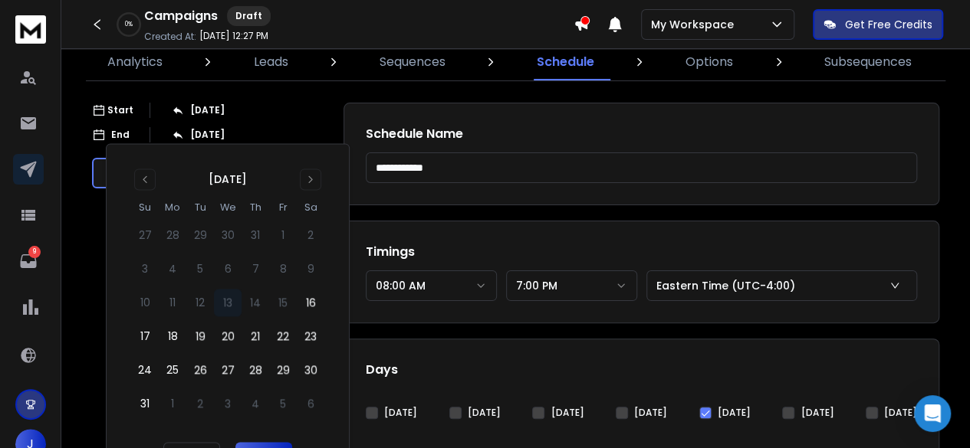
click at [468, 222] on div "Timings 08:00 AM ******** ******** ******** ******** ******** ******** ********…" at bounding box center [641, 272] width 596 height 103
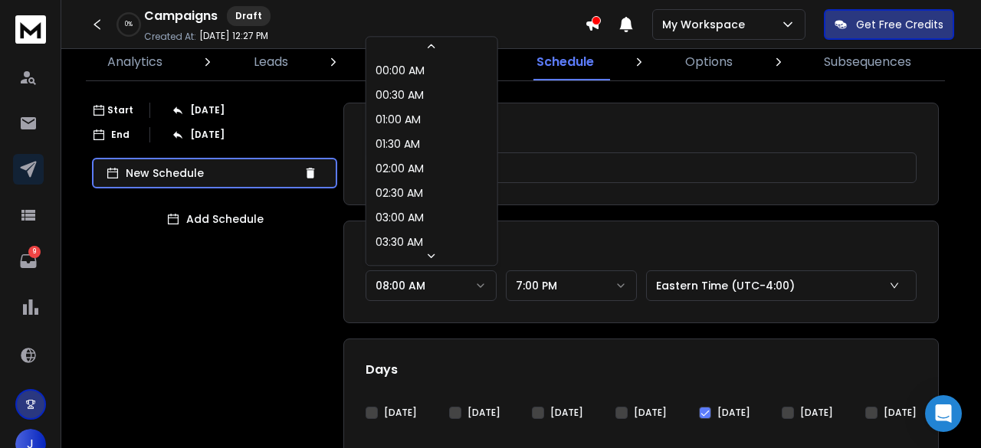
click at [478, 294] on button "08:00 AM" at bounding box center [431, 286] width 131 height 31
select select "********"
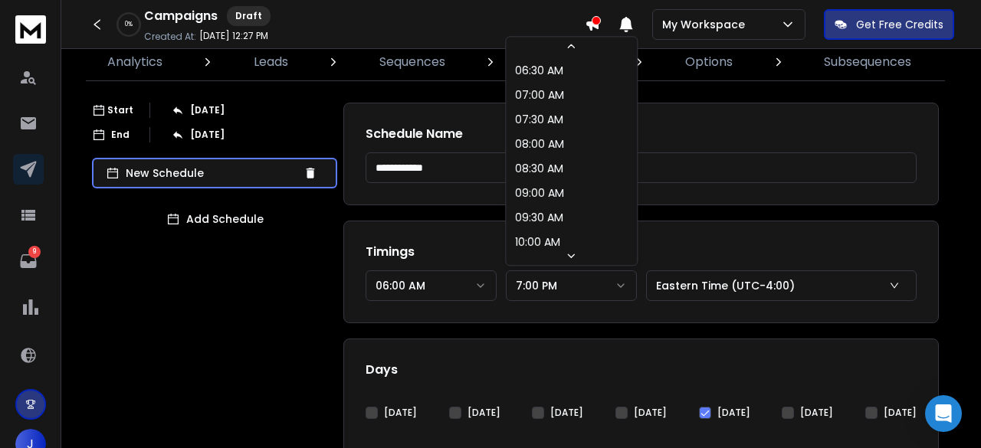
click at [546, 280] on button "7:00 PM" at bounding box center [571, 286] width 131 height 31
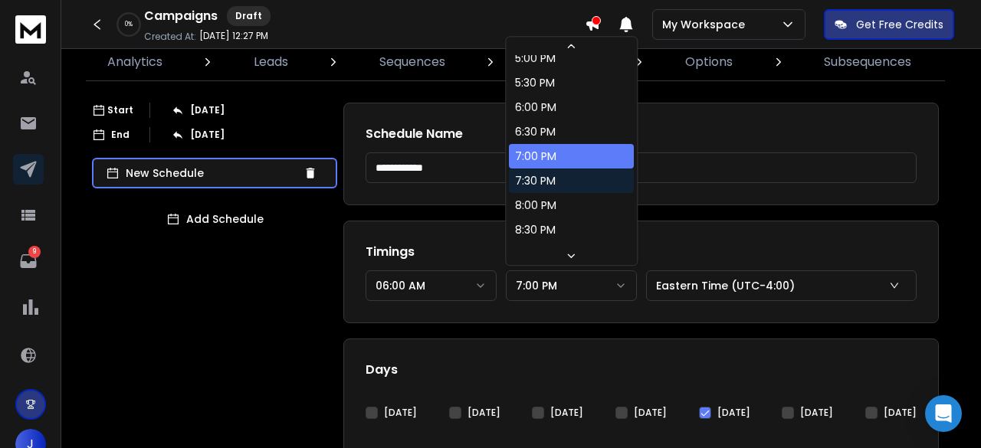
scroll to position [550, 0]
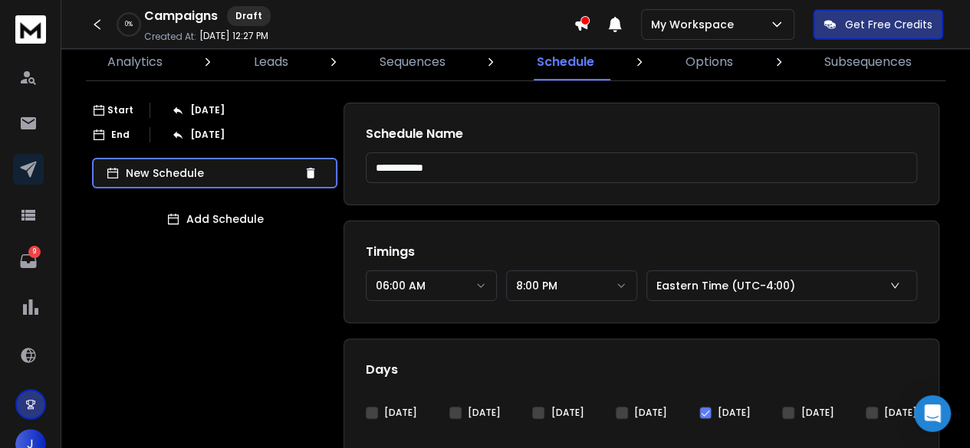
click at [573, 284] on button "8:00 PM" at bounding box center [571, 286] width 131 height 31
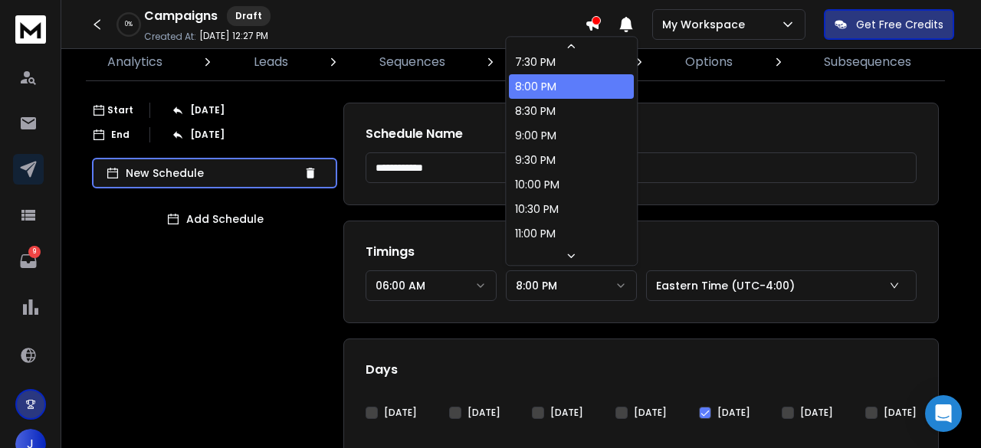
scroll to position [651, 0]
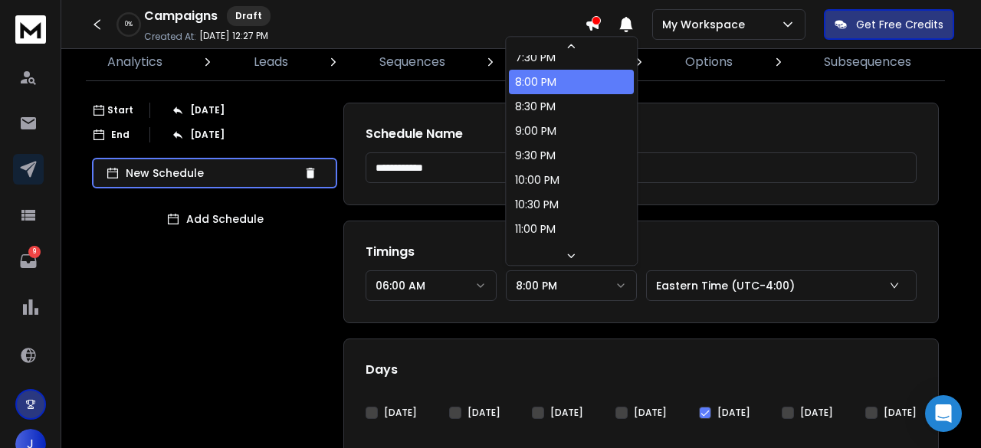
select select "********"
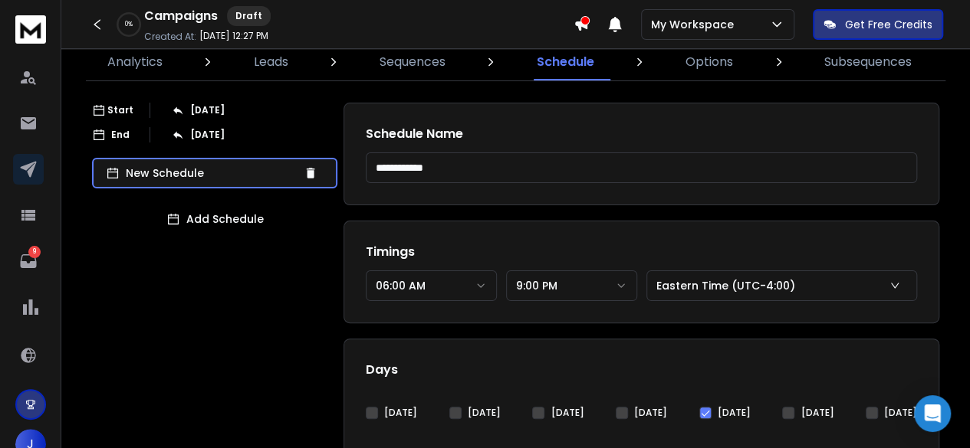
click at [271, 254] on div "**********" at bounding box center [515, 304] width 847 height 403
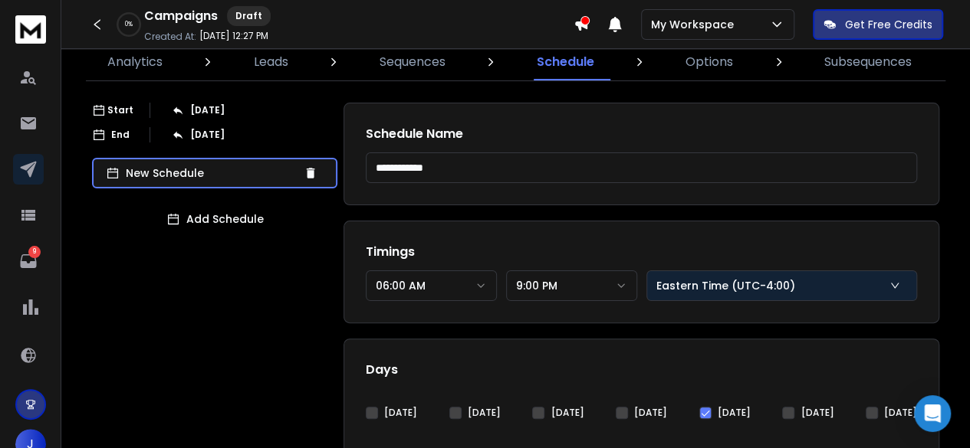
click at [692, 284] on p "Eastern Time (UTC-4:00)" at bounding box center [728, 285] width 145 height 15
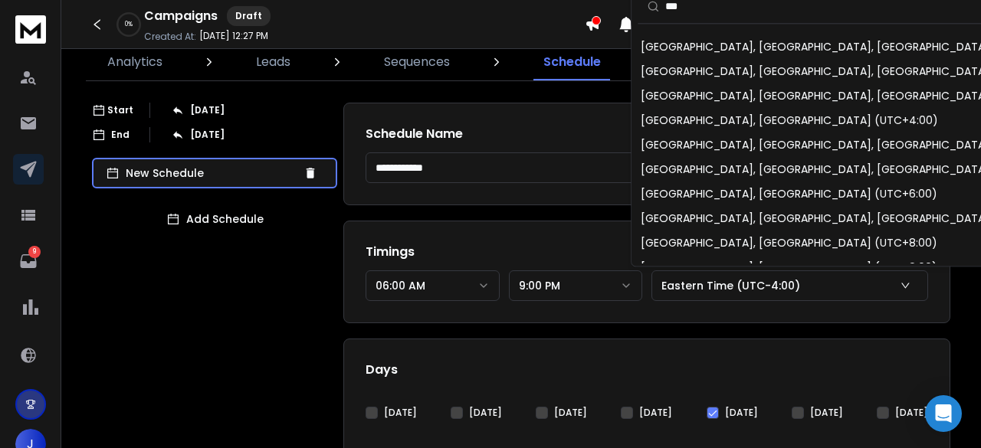
scroll to position [0, 0]
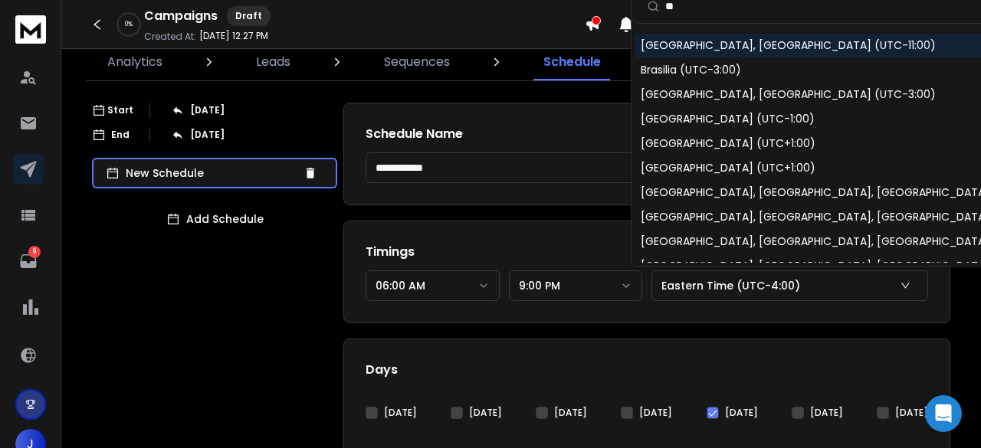
type input "*"
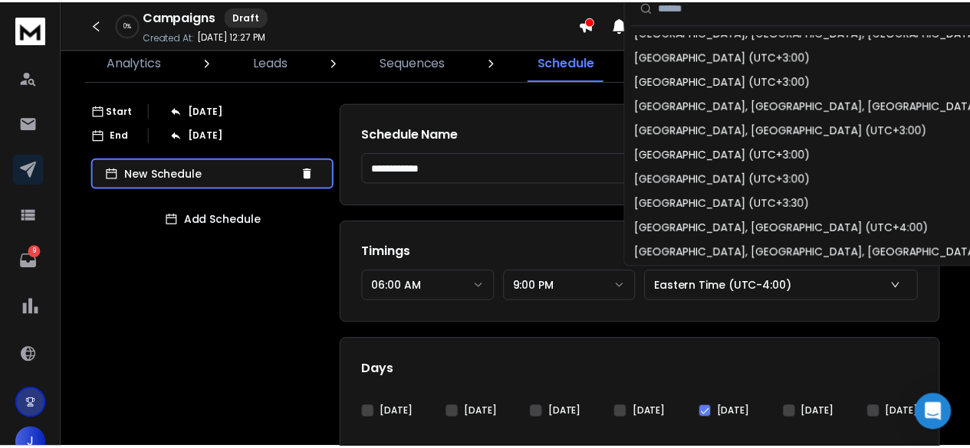
scroll to position [997, 0]
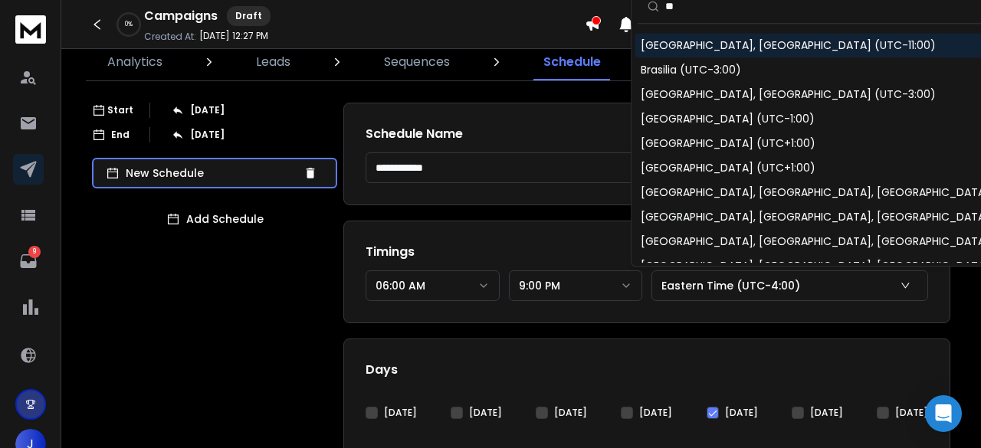
type input "*"
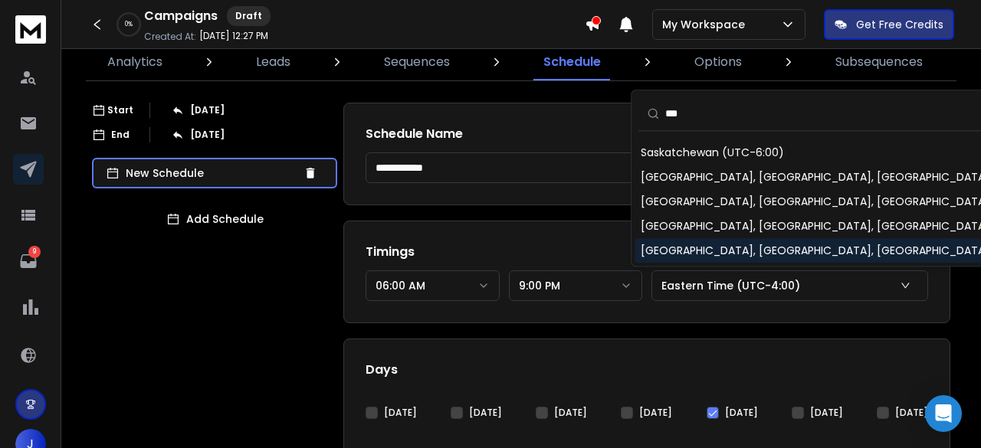
type input "***"
click at [748, 245] on div "Chennai, Kolkata, Mumbai, New Delhi (UTC+5:30)" at bounding box center [906, 250] width 531 height 15
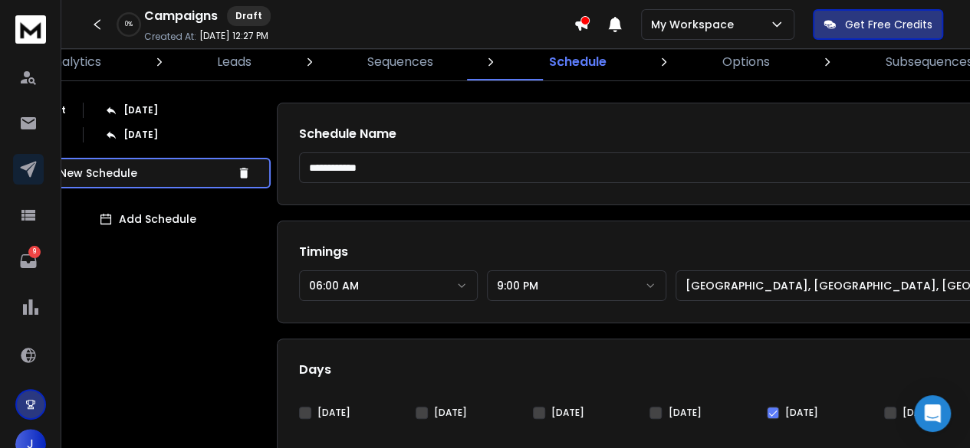
click at [158, 136] on p "Thu Aug 13 2026" at bounding box center [140, 135] width 34 height 12
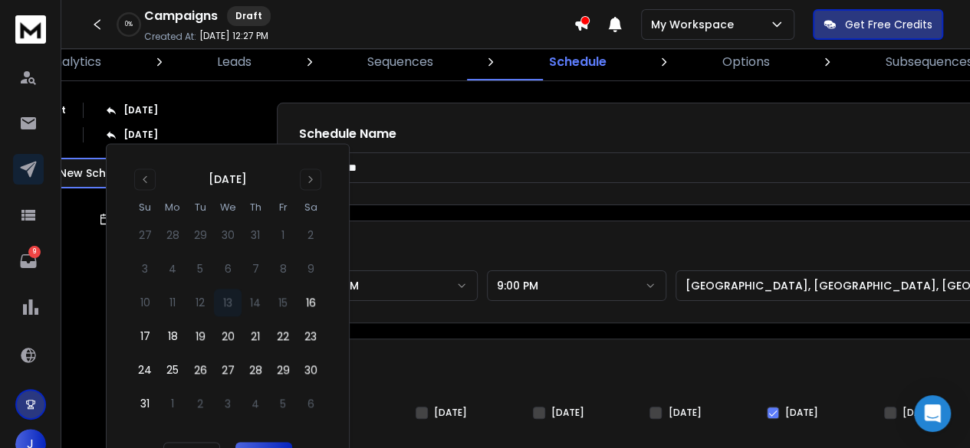
click at [285, 304] on td "15" at bounding box center [283, 304] width 28 height 28
click at [281, 307] on td "15" at bounding box center [283, 304] width 28 height 28
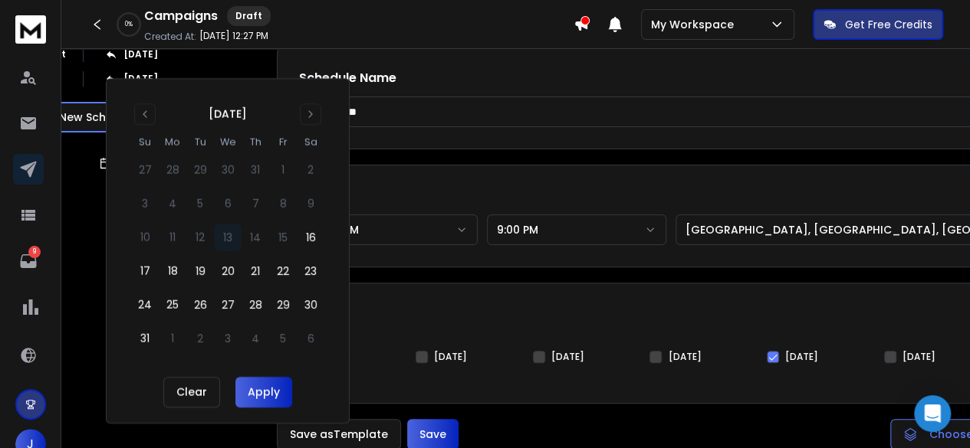
scroll to position [125, 0]
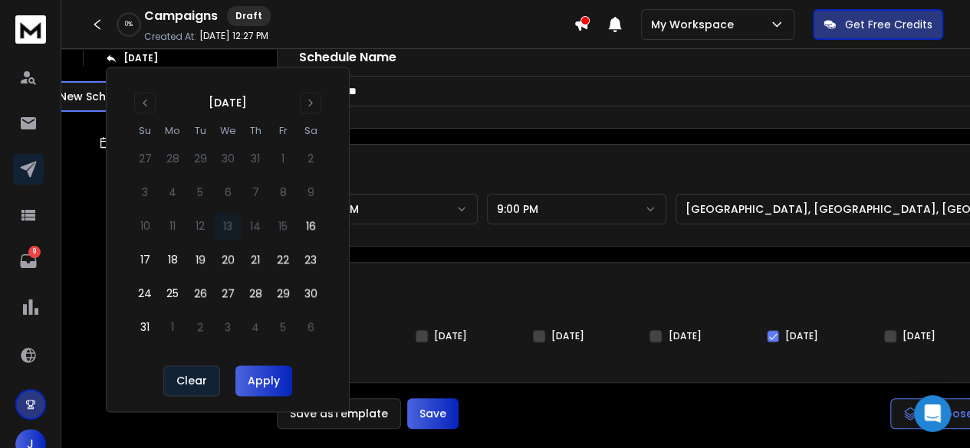
click at [206, 380] on button "Clear" at bounding box center [191, 381] width 57 height 31
click at [275, 223] on td "15" at bounding box center [283, 227] width 28 height 28
click at [258, 387] on button "Apply" at bounding box center [263, 381] width 57 height 31
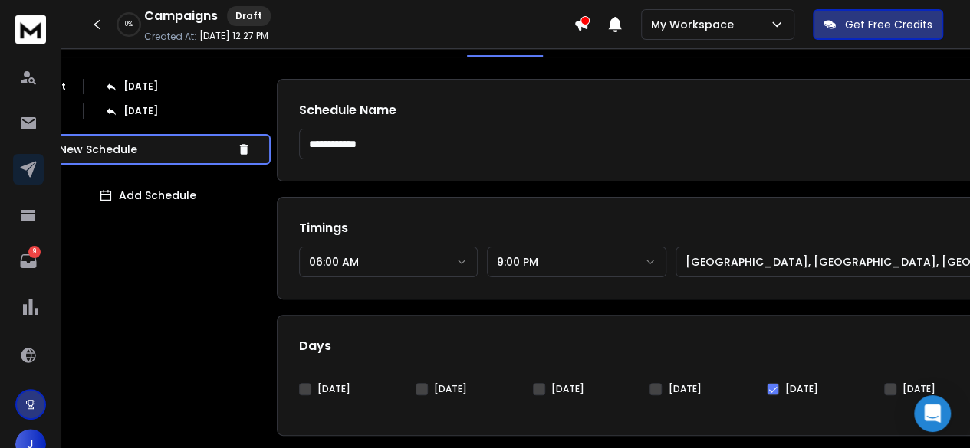
scroll to position [48, 0]
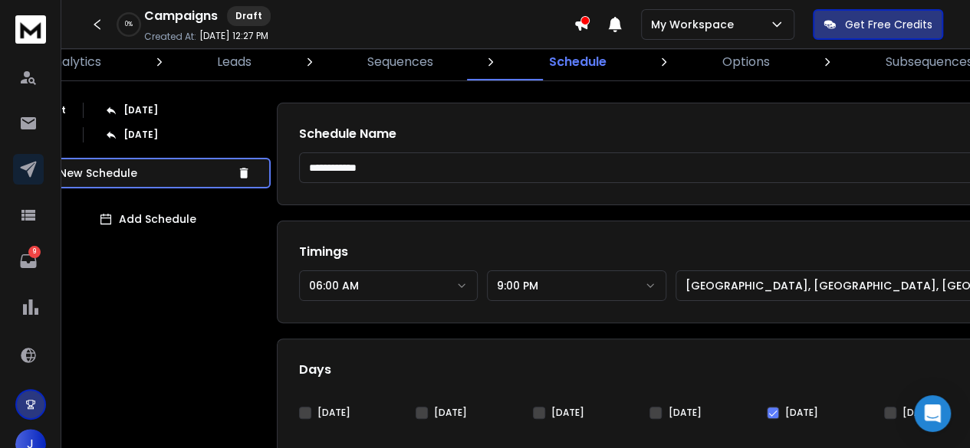
click at [158, 140] on p "Wed Aug 13 2025" at bounding box center [140, 135] width 34 height 12
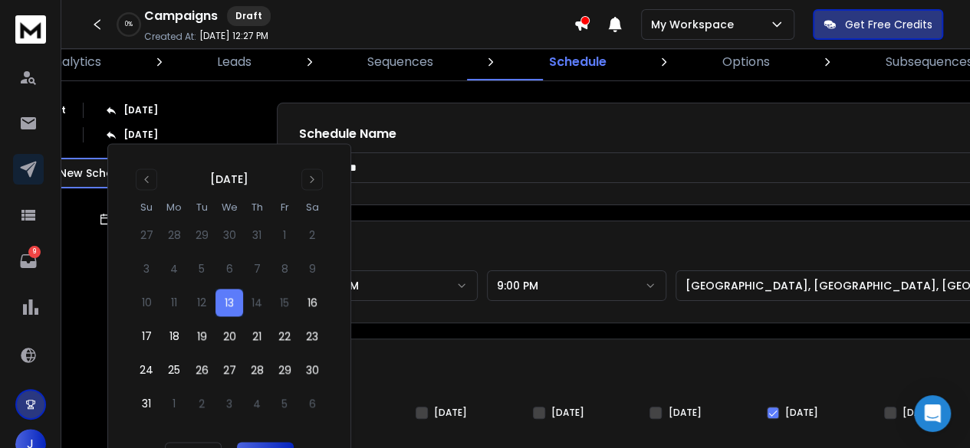
click at [288, 309] on td "15" at bounding box center [285, 304] width 28 height 28
click at [158, 108] on p "Fri Aug 15 2025" at bounding box center [140, 110] width 34 height 12
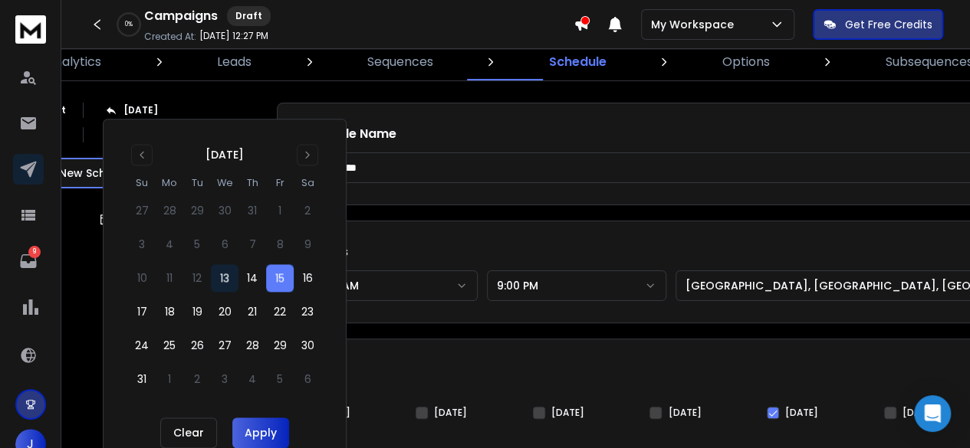
click at [278, 278] on button "15" at bounding box center [280, 279] width 28 height 28
click at [264, 425] on button "Apply" at bounding box center [260, 434] width 57 height 31
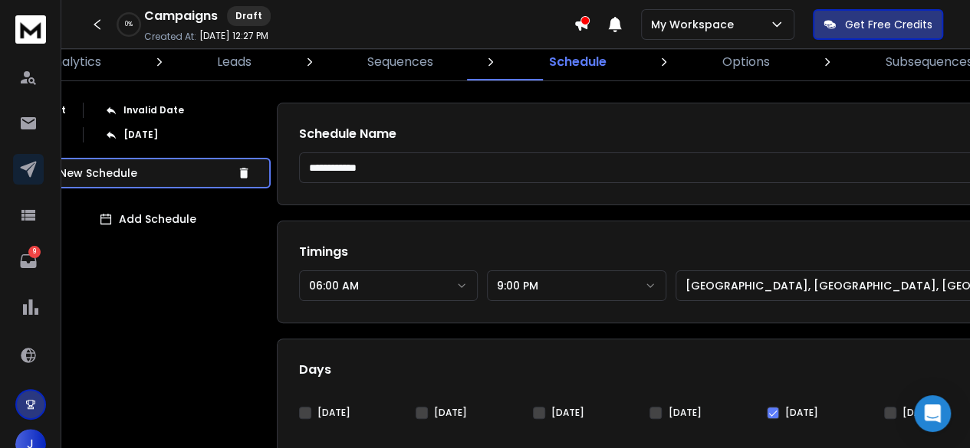
click at [184, 110] on p "Invalid Date" at bounding box center [153, 110] width 61 height 12
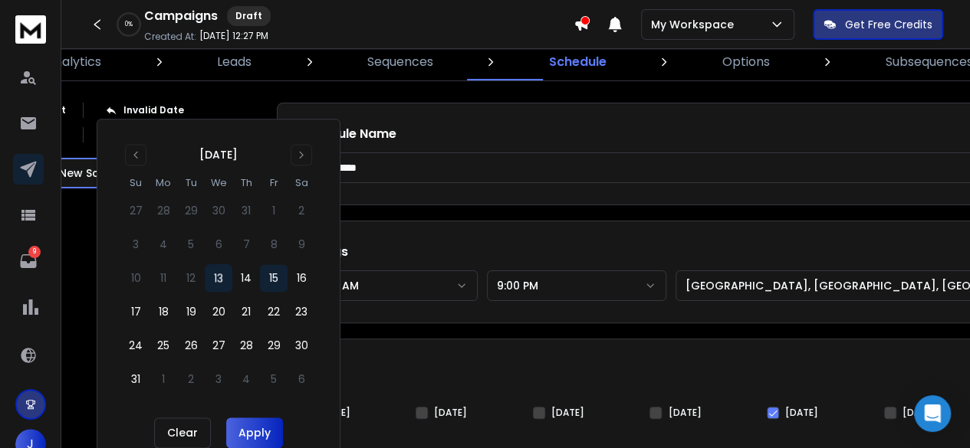
click at [278, 284] on button "15" at bounding box center [274, 279] width 28 height 28
click at [244, 425] on button "Apply" at bounding box center [254, 434] width 57 height 31
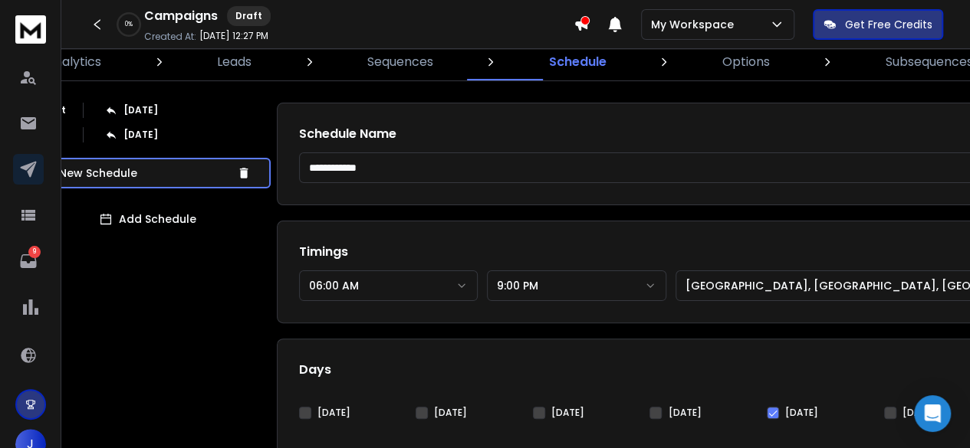
click at [158, 130] on p "Wed Aug 13 2025" at bounding box center [140, 135] width 34 height 12
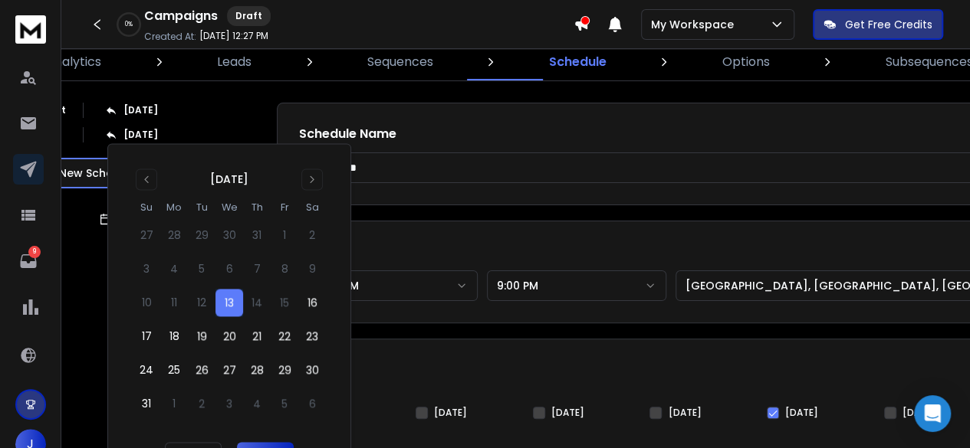
click at [284, 307] on td "15" at bounding box center [285, 304] width 28 height 28
click at [281, 304] on td "15" at bounding box center [285, 304] width 28 height 28
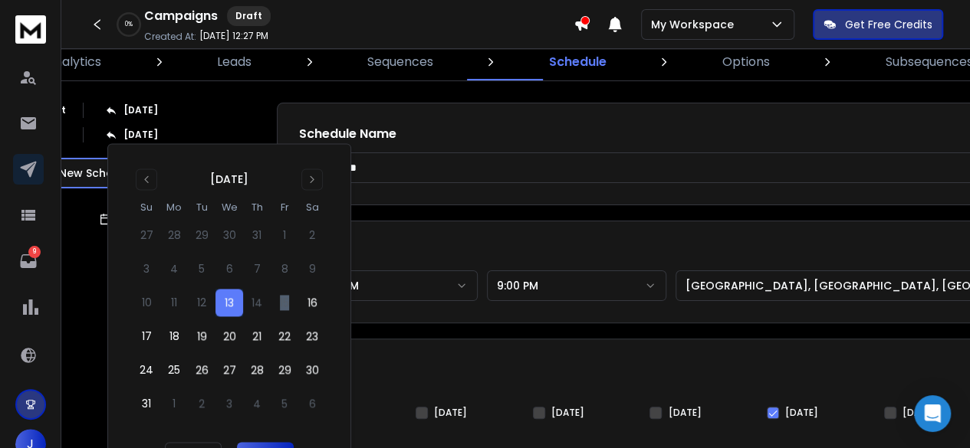
click at [281, 304] on td "15" at bounding box center [285, 304] width 28 height 28
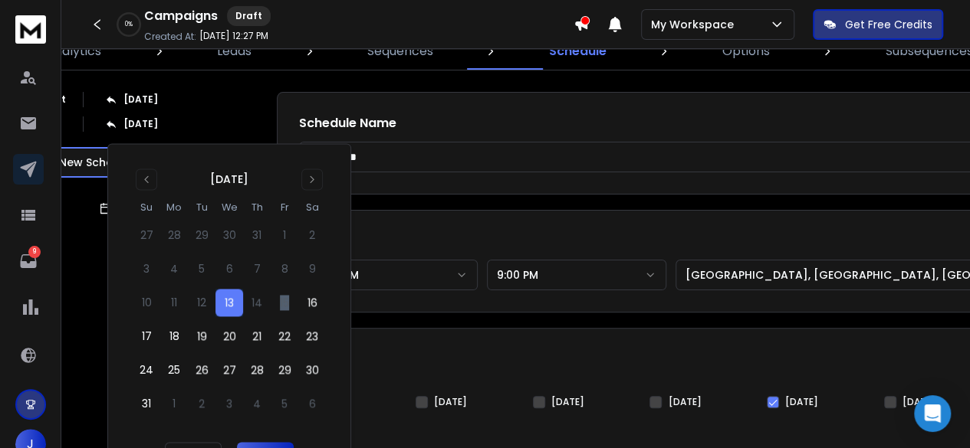
scroll to position [125, 0]
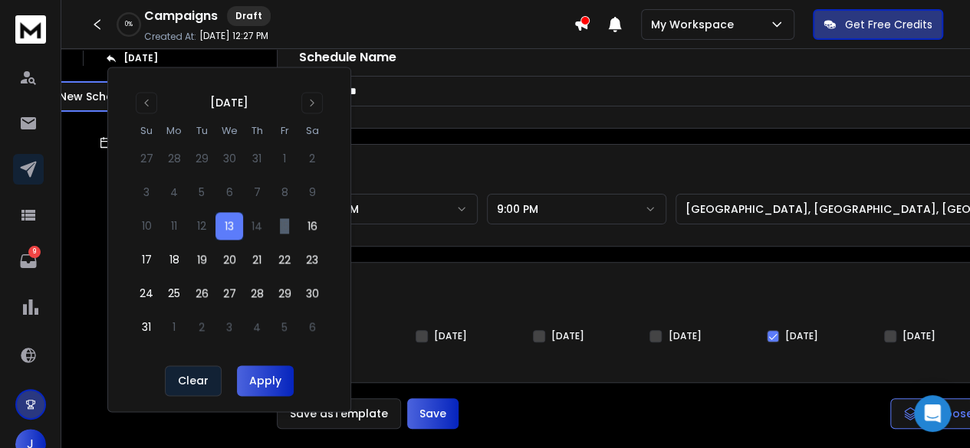
click at [192, 373] on button "Clear" at bounding box center [193, 381] width 57 height 31
click at [195, 382] on button "Clear" at bounding box center [193, 381] width 57 height 31
click at [285, 229] on td "15" at bounding box center [285, 227] width 28 height 28
click at [264, 383] on button "Apply" at bounding box center [265, 381] width 57 height 31
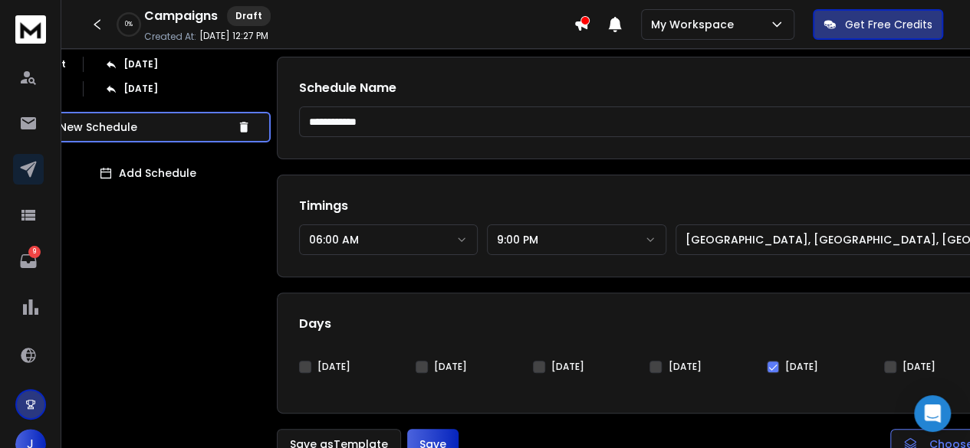
scroll to position [48, 0]
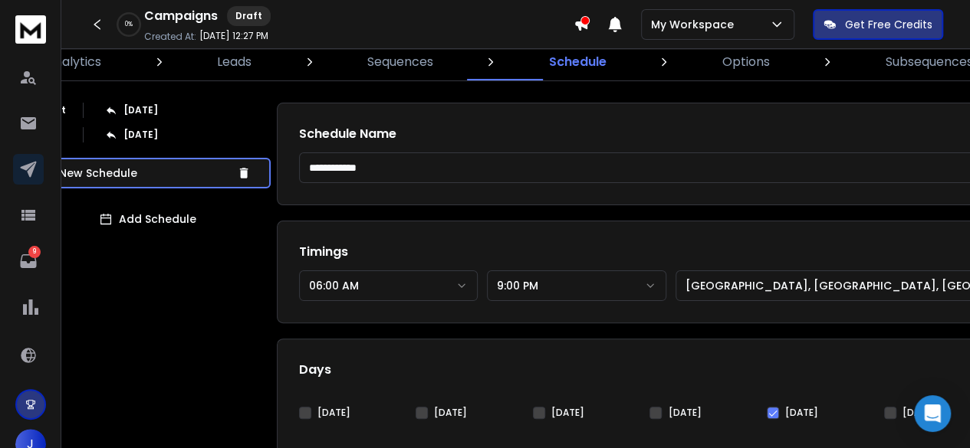
click at [224, 117] on div "Start Fri Aug 15 2025" at bounding box center [147, 110] width 245 height 15
click at [158, 111] on p "Fri Aug 15 2025" at bounding box center [140, 110] width 34 height 12
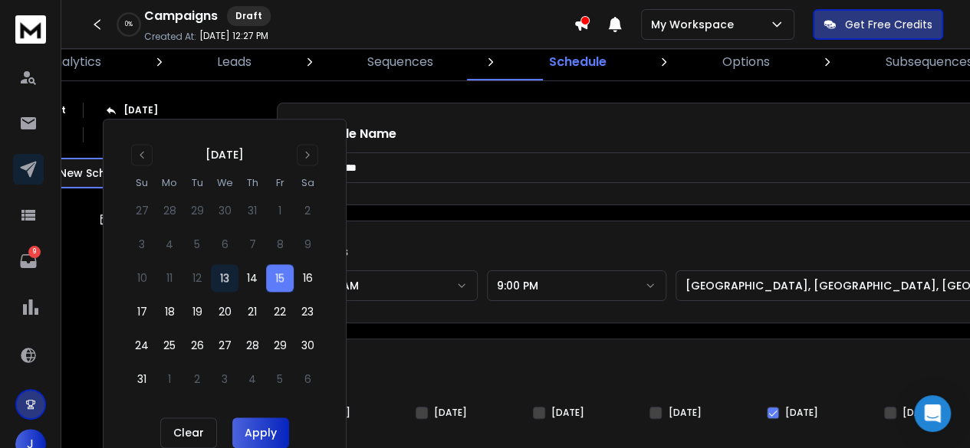
drag, startPoint x: 179, startPoint y: 430, endPoint x: 195, endPoint y: 401, distance: 33.7
click at [179, 430] on button "Clear" at bounding box center [188, 434] width 57 height 31
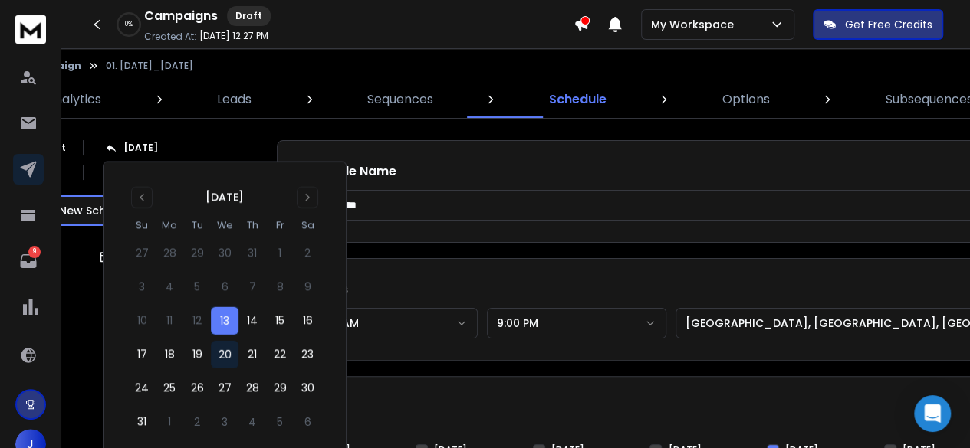
scroll to position [0, 0]
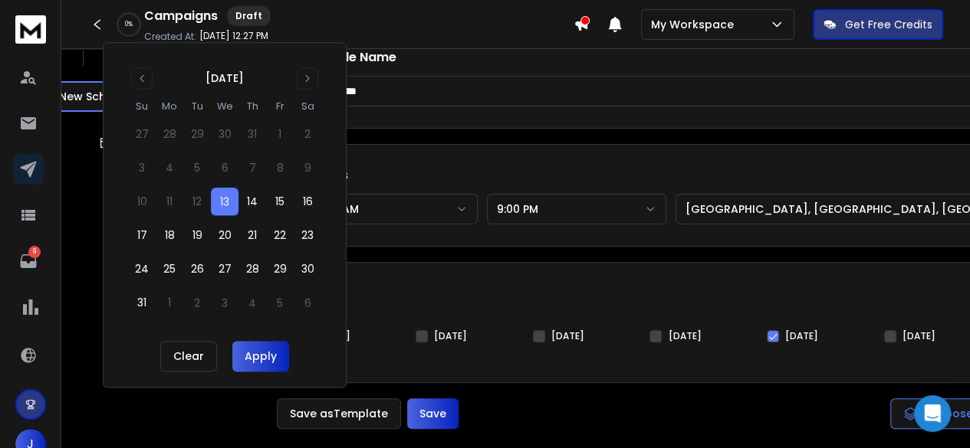
click at [251, 360] on button "Apply" at bounding box center [260, 357] width 57 height 31
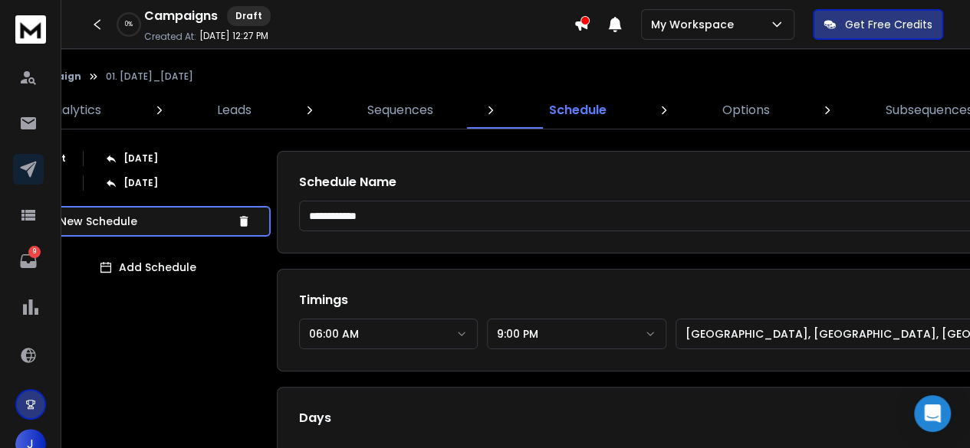
click at [158, 178] on p "Wed Aug 13 2025" at bounding box center [140, 183] width 34 height 12
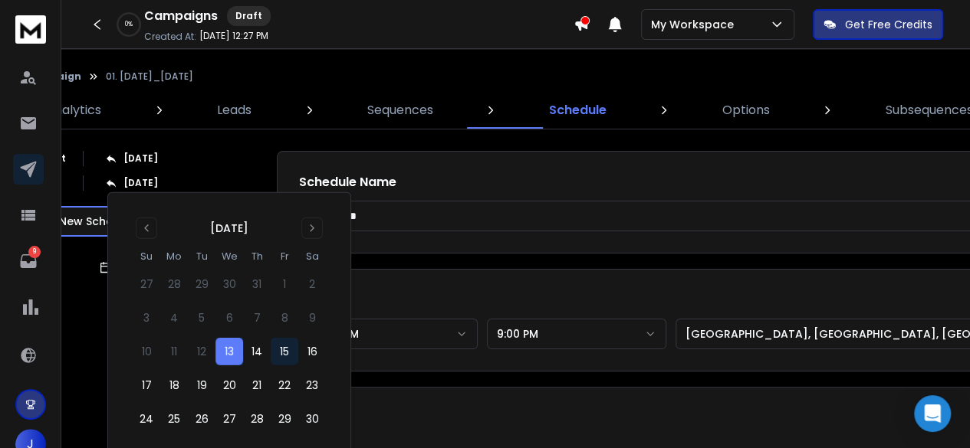
click at [284, 356] on button "15" at bounding box center [285, 352] width 28 height 28
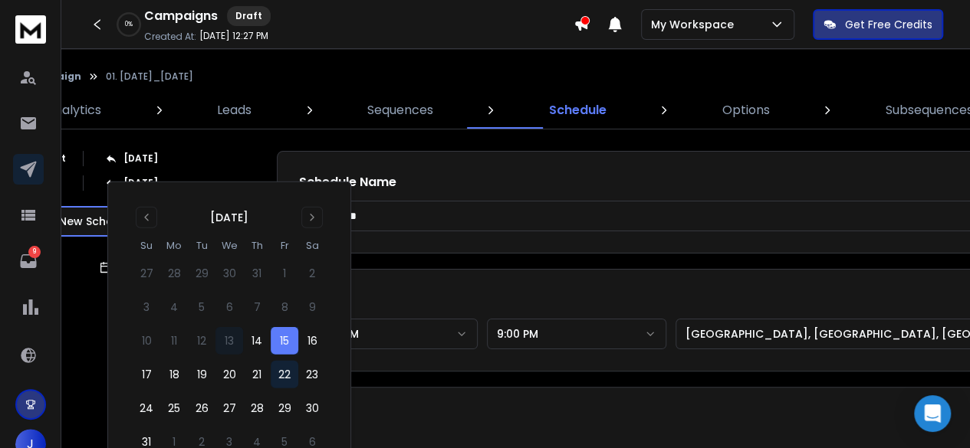
scroll to position [77, 0]
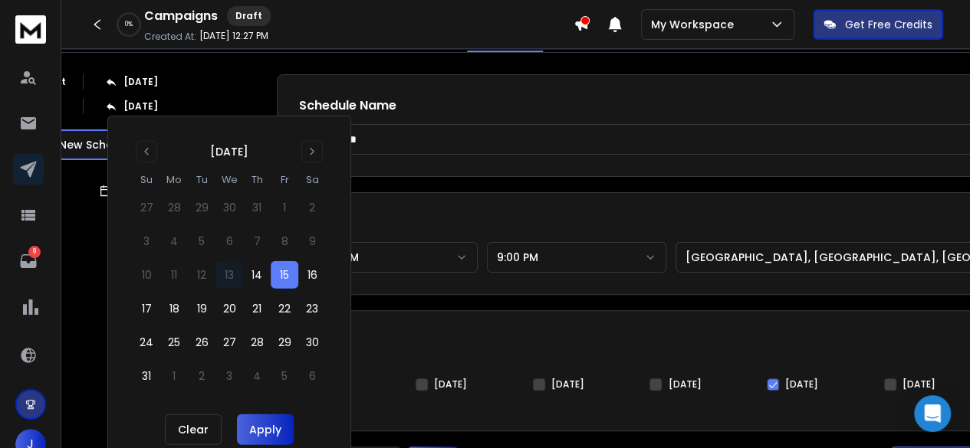
click at [264, 430] on button "Apply" at bounding box center [265, 430] width 57 height 31
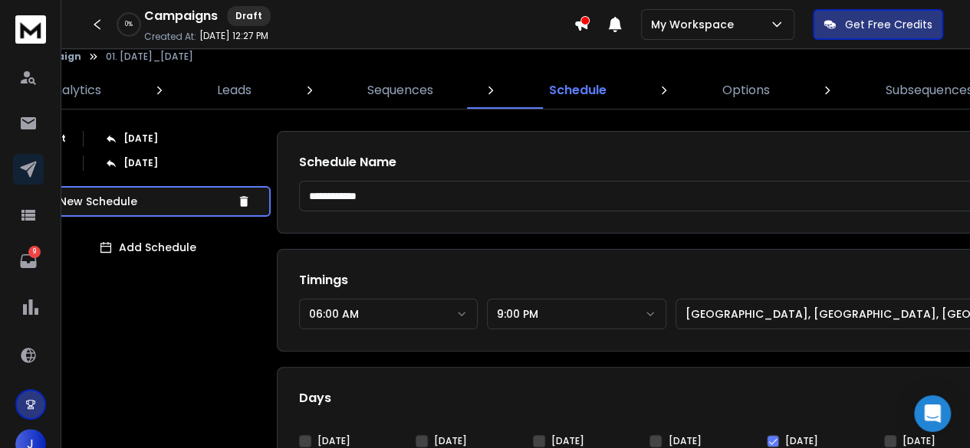
scroll to position [0, 0]
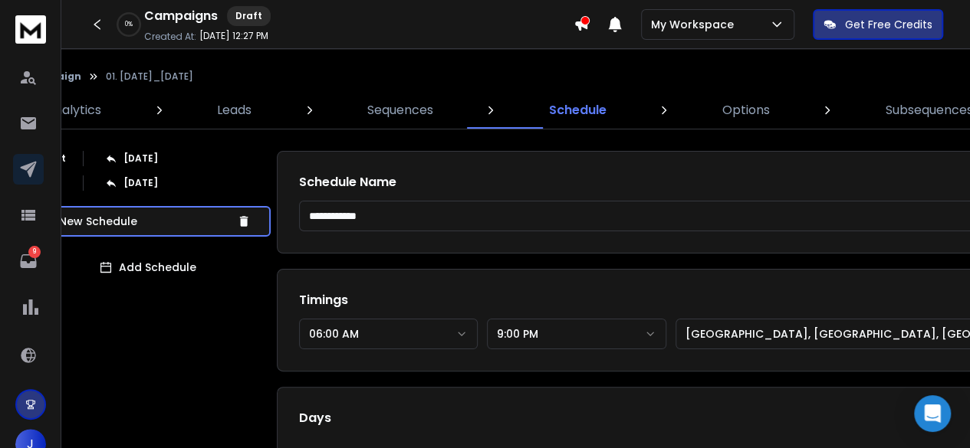
click at [158, 160] on p "Wed Aug 13 2025" at bounding box center [140, 159] width 34 height 12
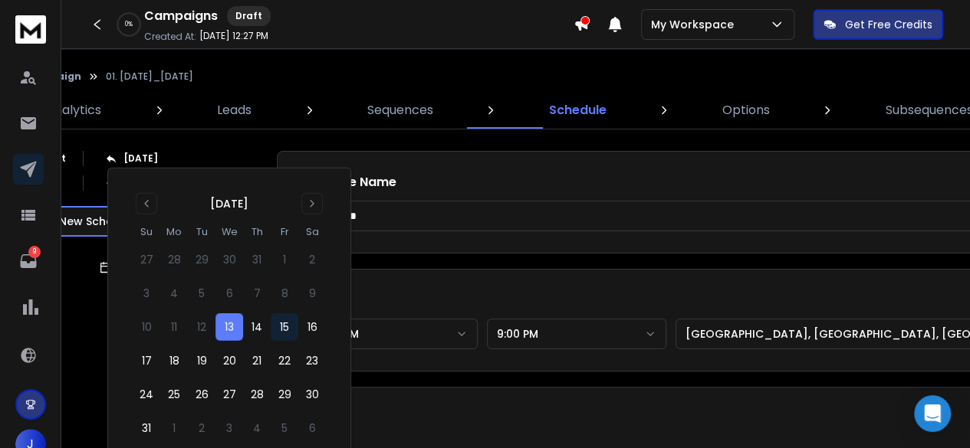
click at [282, 322] on button "15" at bounding box center [285, 328] width 28 height 28
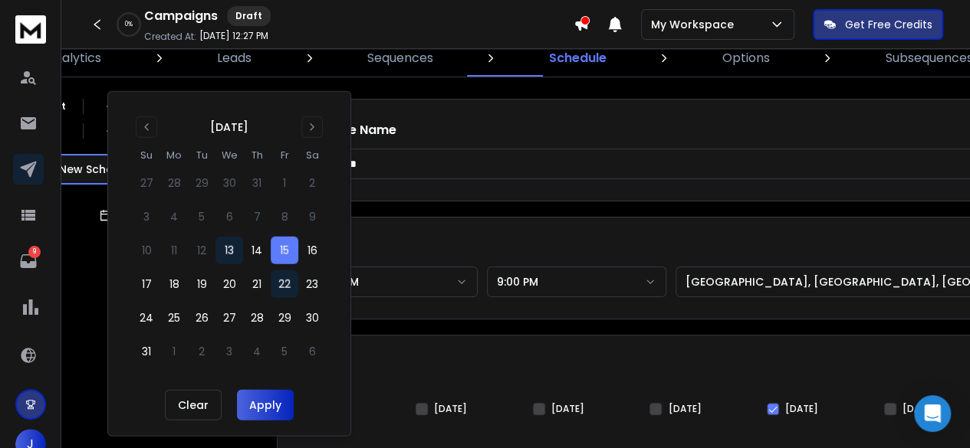
scroll to position [77, 0]
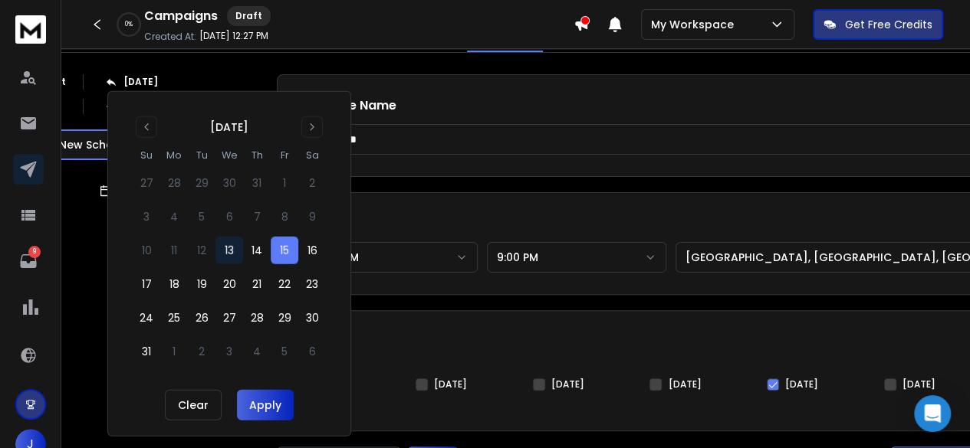
click at [273, 396] on button "Apply" at bounding box center [265, 405] width 57 height 31
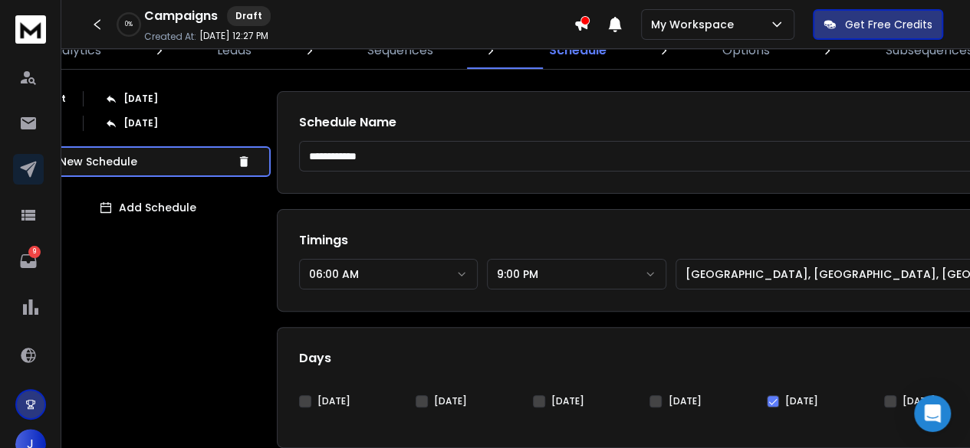
scroll to position [125, 0]
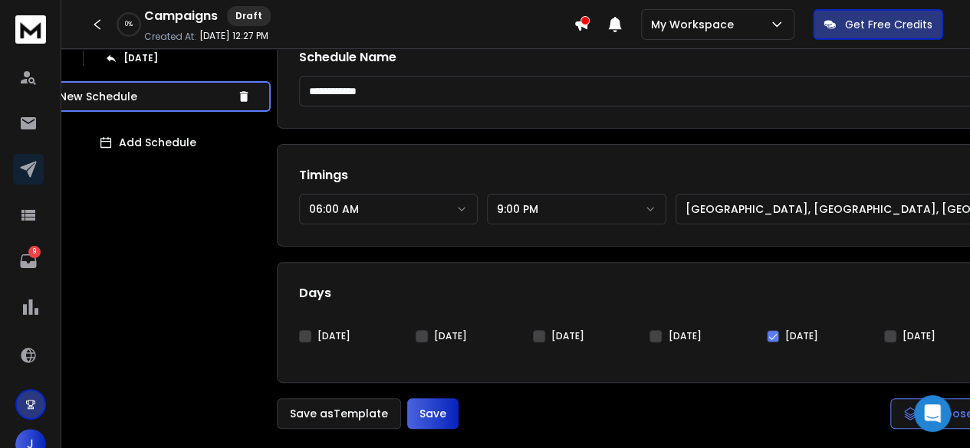
click at [458, 415] on button "Save" at bounding box center [432, 414] width 51 height 31
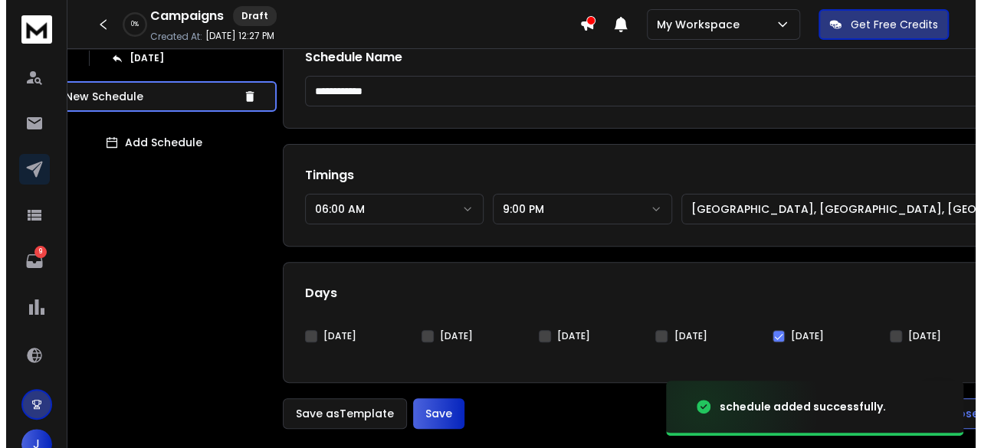
scroll to position [0, 0]
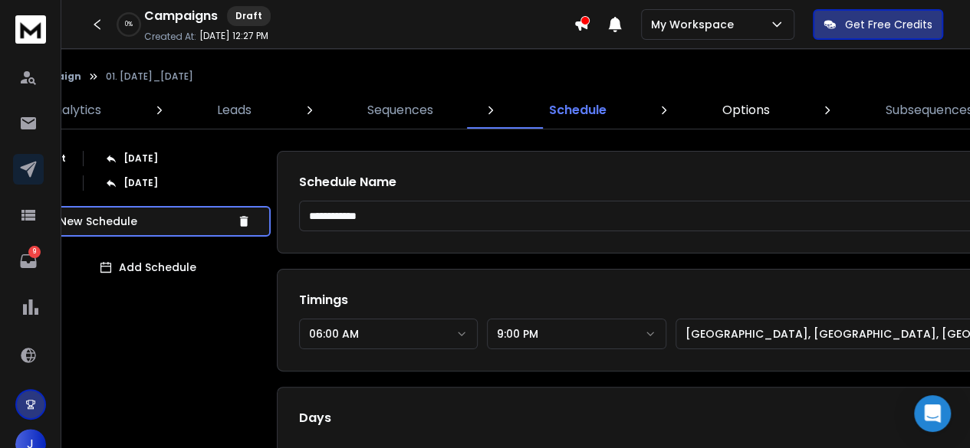
click at [722, 110] on p "Options" at bounding box center [746, 110] width 48 height 18
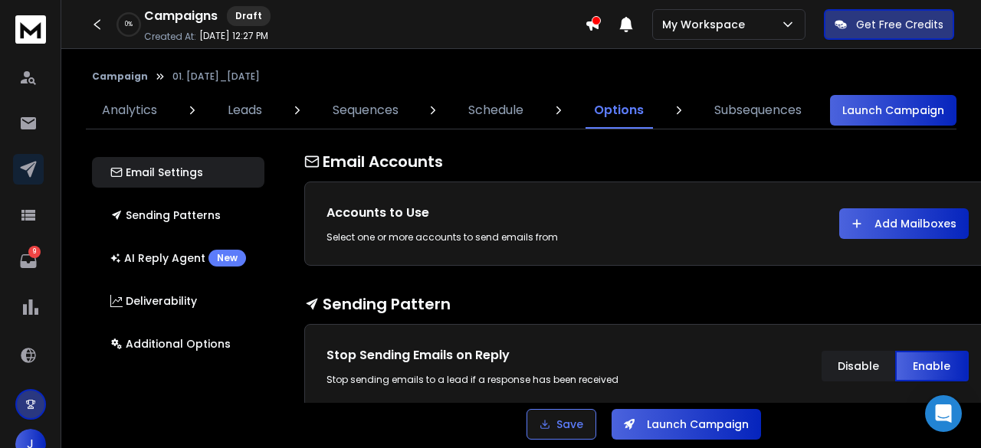
click at [849, 211] on button "Add Mailboxes" at bounding box center [904, 224] width 130 height 31
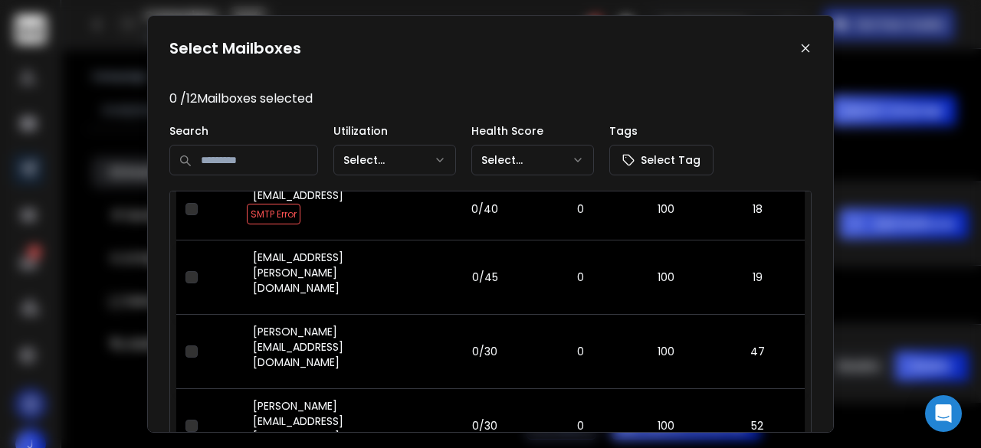
scroll to position [230, 0]
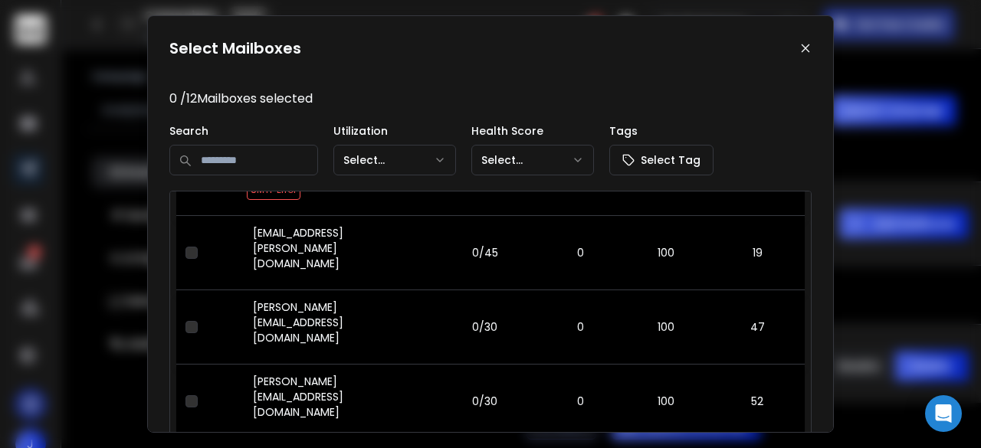
click at [284, 156] on input at bounding box center [243, 160] width 149 height 31
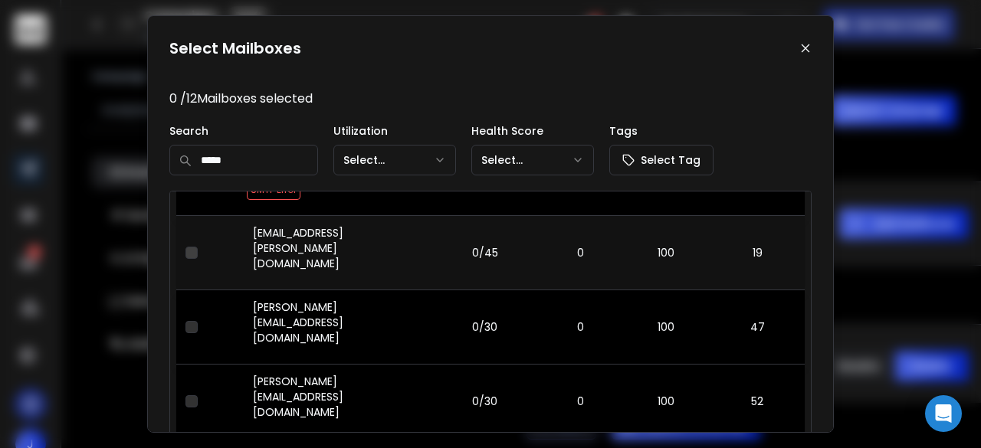
scroll to position [0, 0]
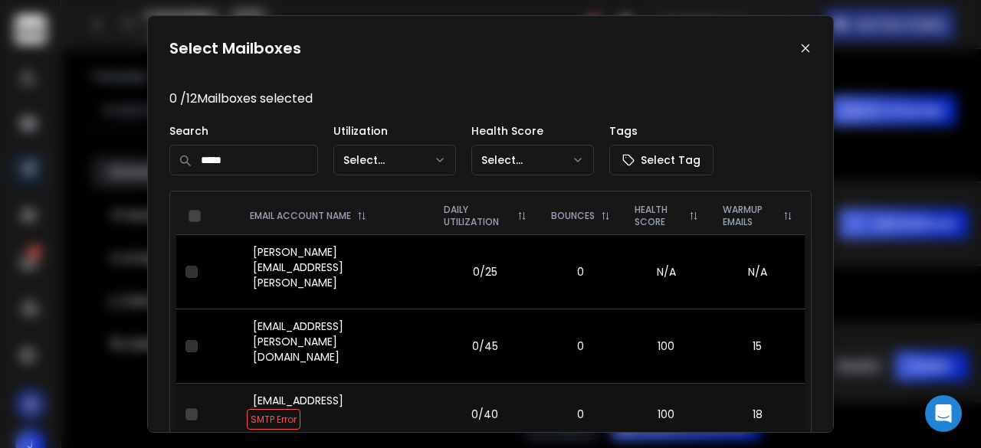
type input "*****"
click at [278, 409] on span "SMTP Error" at bounding box center [274, 419] width 54 height 21
click at [275, 409] on span "SMTP Error" at bounding box center [274, 419] width 54 height 21
drag, startPoint x: 258, startPoint y: 370, endPoint x: 296, endPoint y: 371, distance: 37.6
click at [296, 409] on span "SMTP Error" at bounding box center [274, 419] width 54 height 21
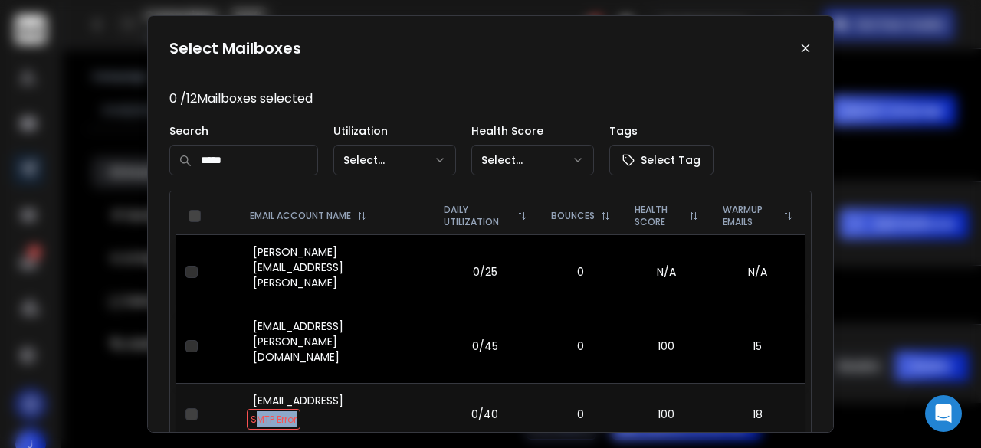
click at [284, 409] on span "SMTP Error" at bounding box center [274, 419] width 54 height 21
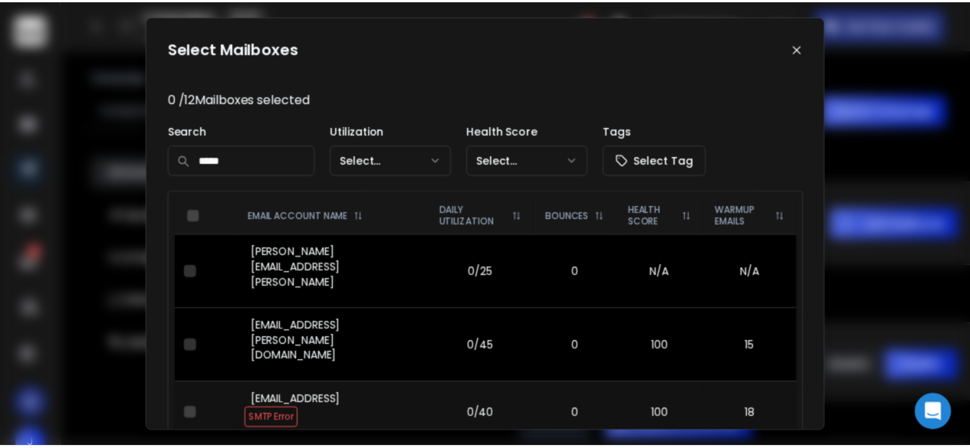
scroll to position [77, 0]
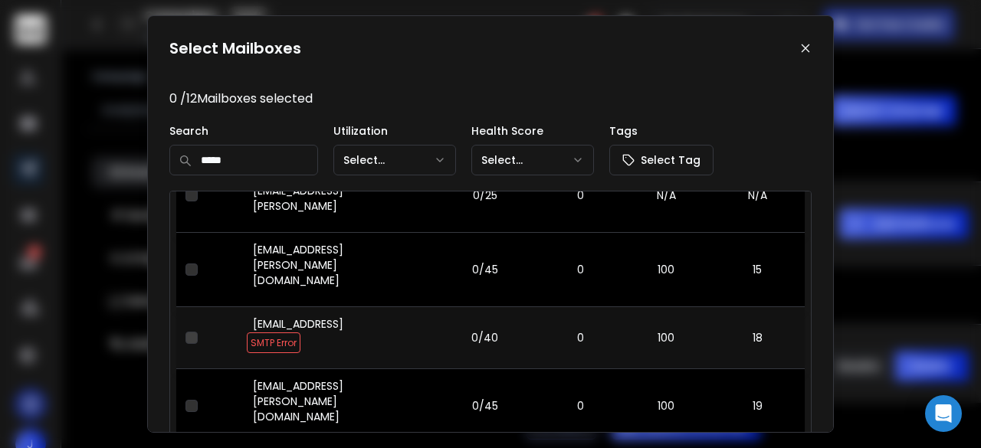
click at [272, 333] on span "SMTP Error" at bounding box center [274, 343] width 54 height 21
click at [269, 333] on span "SMTP Error" at bounding box center [274, 343] width 54 height 21
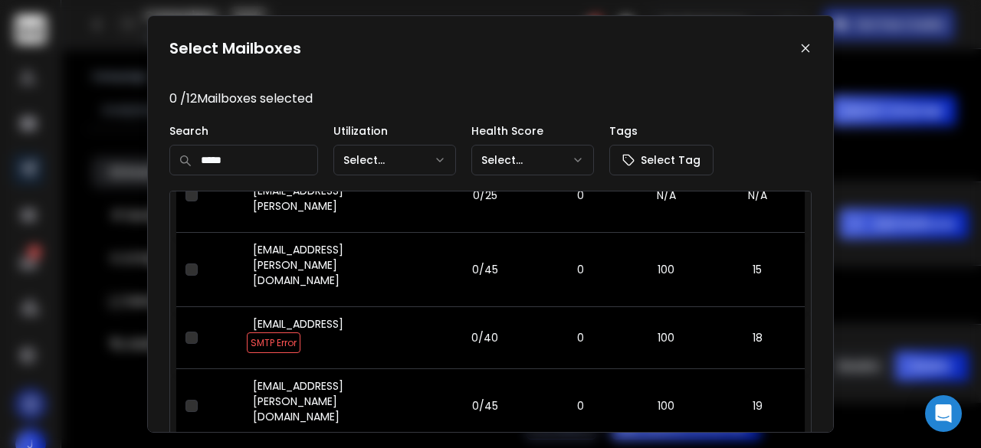
click at [804, 50] on icon at bounding box center [806, 48] width 8 height 8
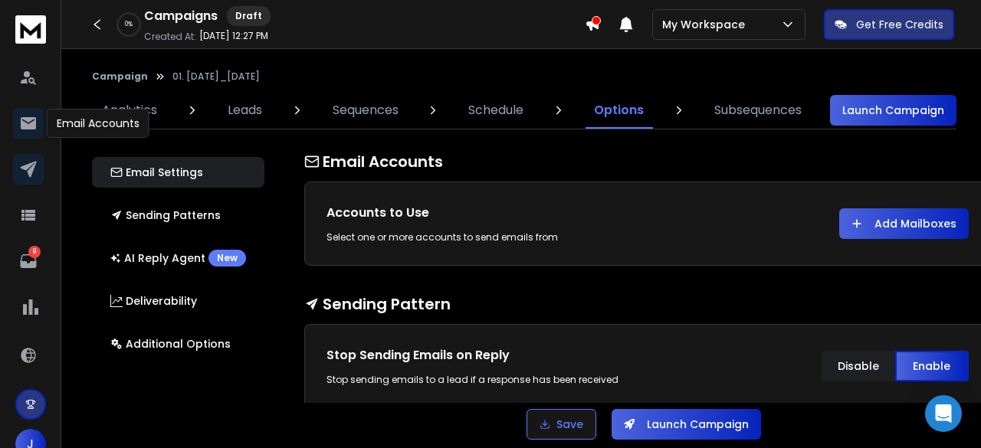
click at [40, 129] on link at bounding box center [28, 123] width 31 height 31
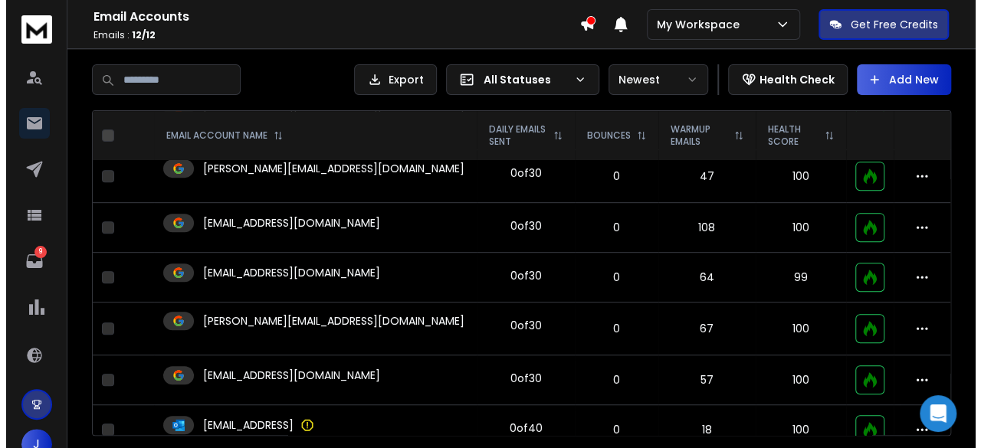
scroll to position [331, 0]
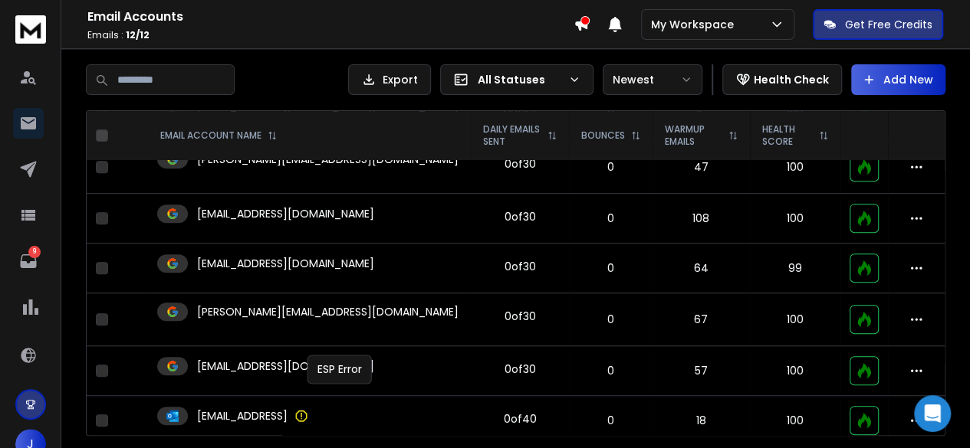
click at [309, 409] on icon at bounding box center [301, 416] width 15 height 15
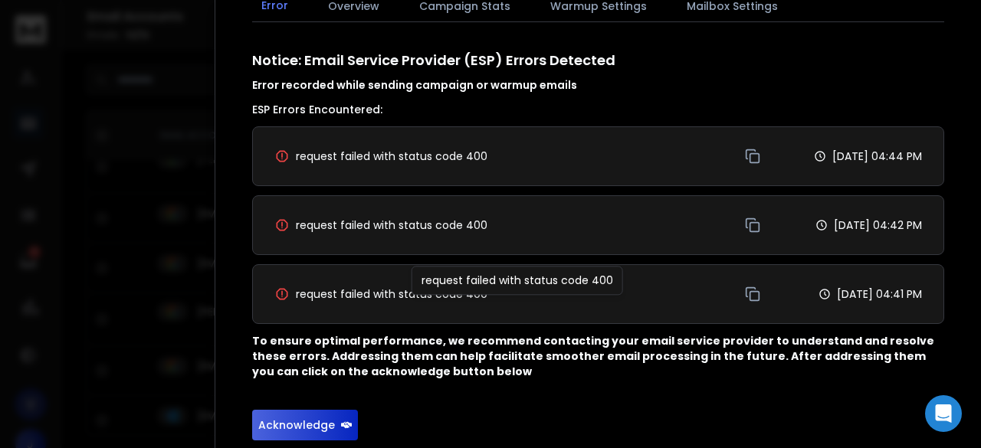
scroll to position [0, 0]
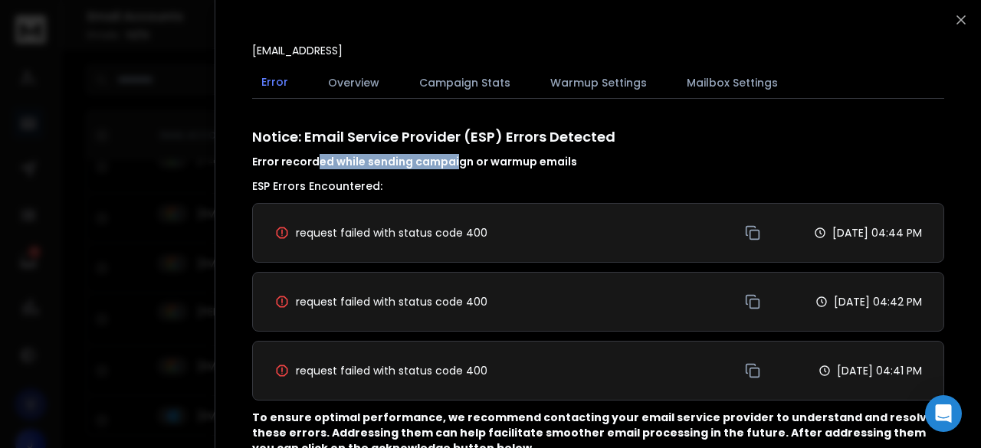
drag, startPoint x: 317, startPoint y: 165, endPoint x: 453, endPoint y: 159, distance: 135.8
click at [453, 159] on h4 "Error recorded while sending campaign or warmup emails" at bounding box center [598, 161] width 692 height 15
click at [538, 168] on h4 "Error recorded while sending campaign or warmup emails" at bounding box center [598, 161] width 692 height 15
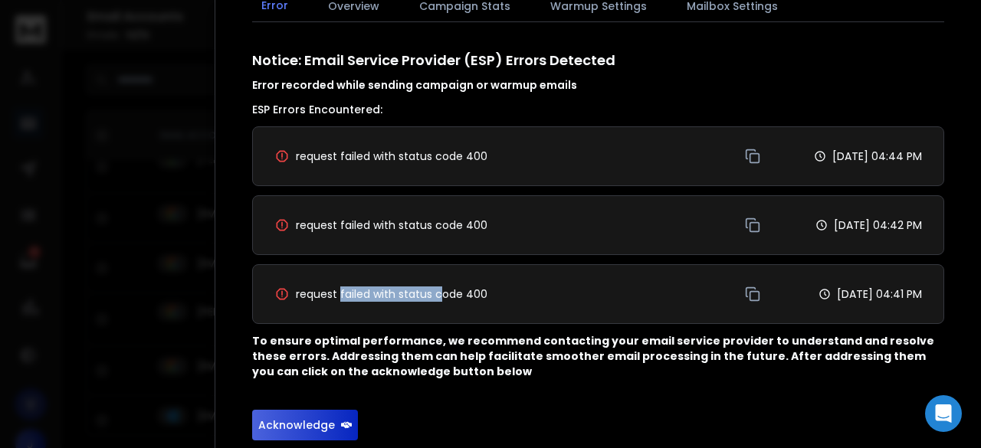
drag, startPoint x: 339, startPoint y: 288, endPoint x: 443, endPoint y: 288, distance: 104.3
click at [443, 288] on span "request failed with status code 400" at bounding box center [392, 294] width 192 height 15
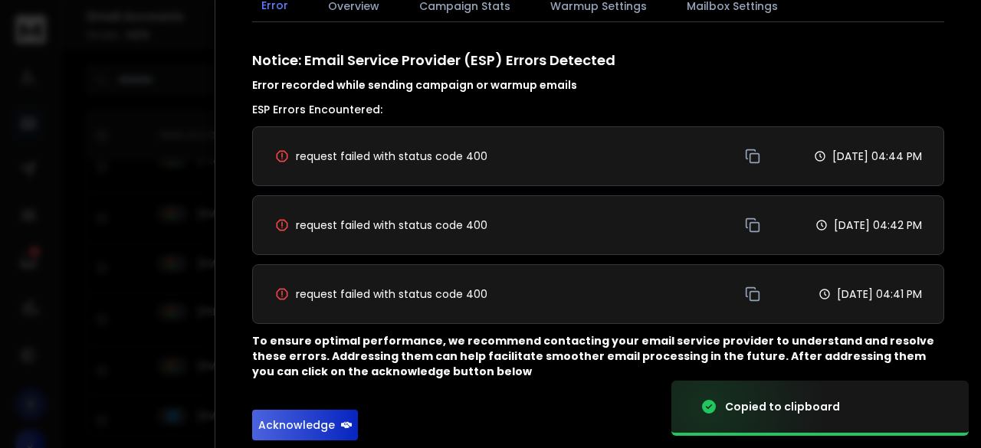
click at [511, 315] on div "request failed with status code 400 Aug 11, 2025, 04:41 PM" at bounding box center [598, 294] width 692 height 60
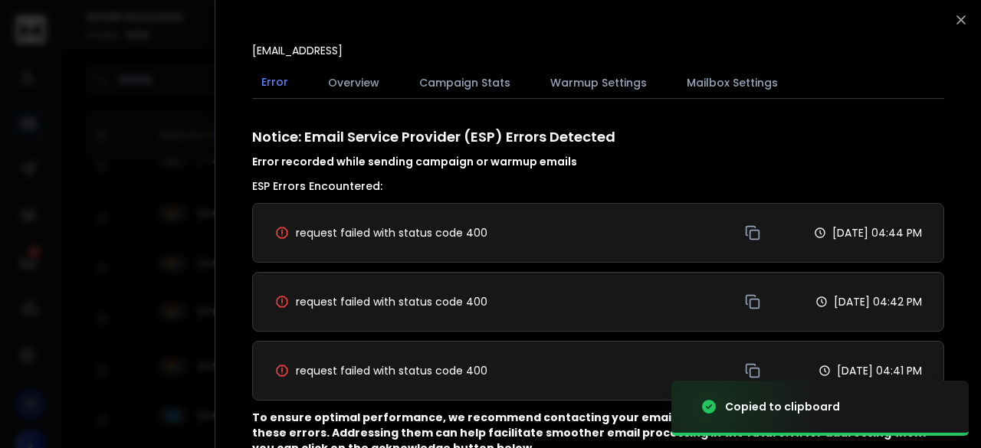
click at [365, 81] on button "Overview" at bounding box center [354, 83] width 70 height 34
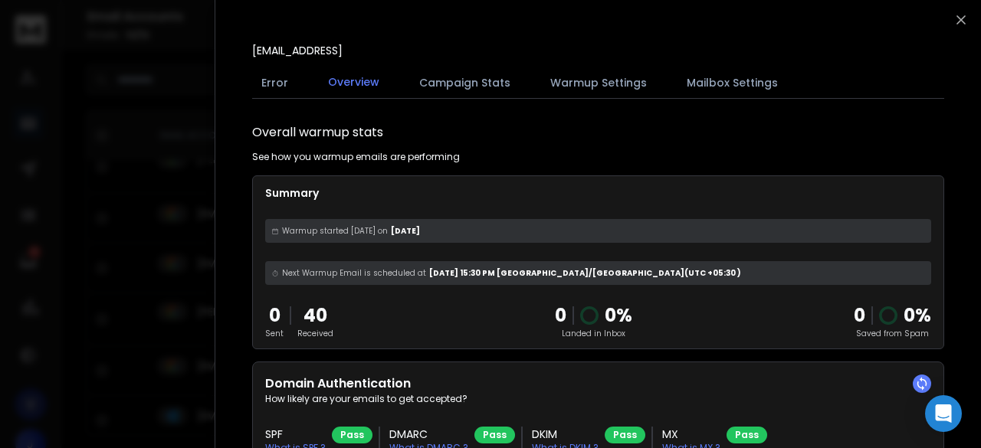
click at [498, 80] on button "Campaign Stats" at bounding box center [465, 83] width 110 height 34
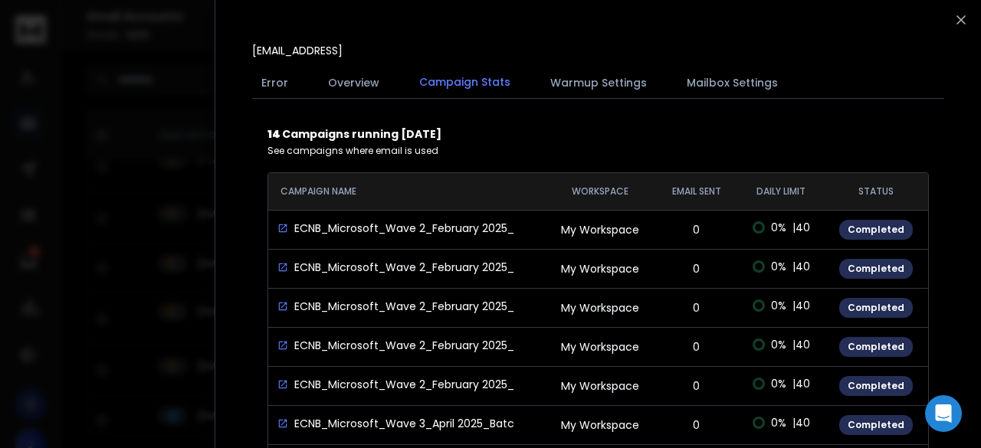
click at [264, 77] on button "Error" at bounding box center [274, 83] width 45 height 34
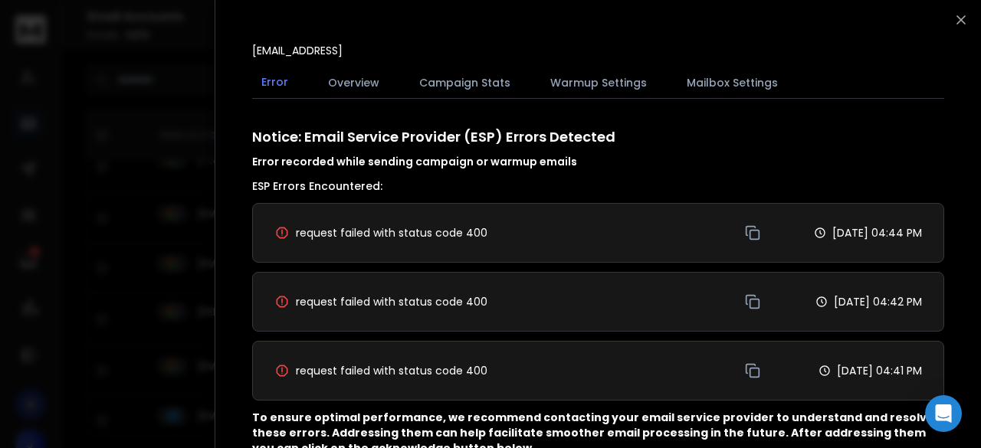
click at [356, 74] on button "Overview" at bounding box center [354, 83] width 70 height 34
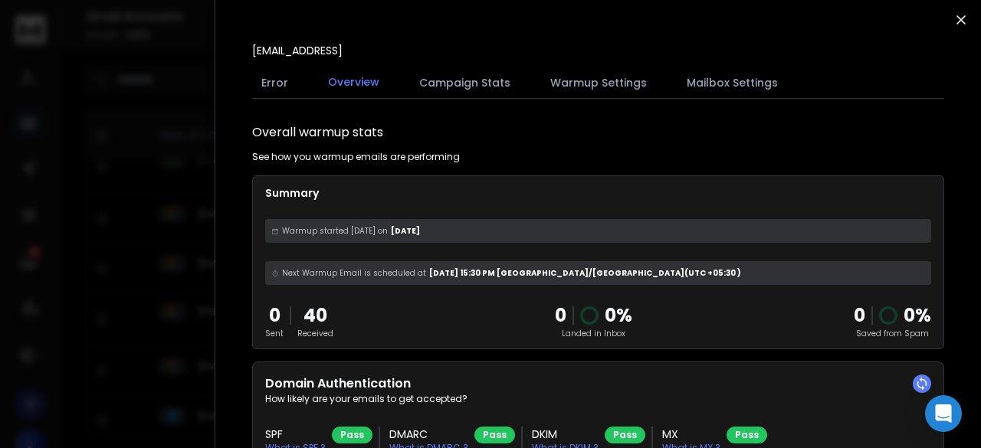
click at [954, 15] on icon "button" at bounding box center [961, 19] width 15 height 15
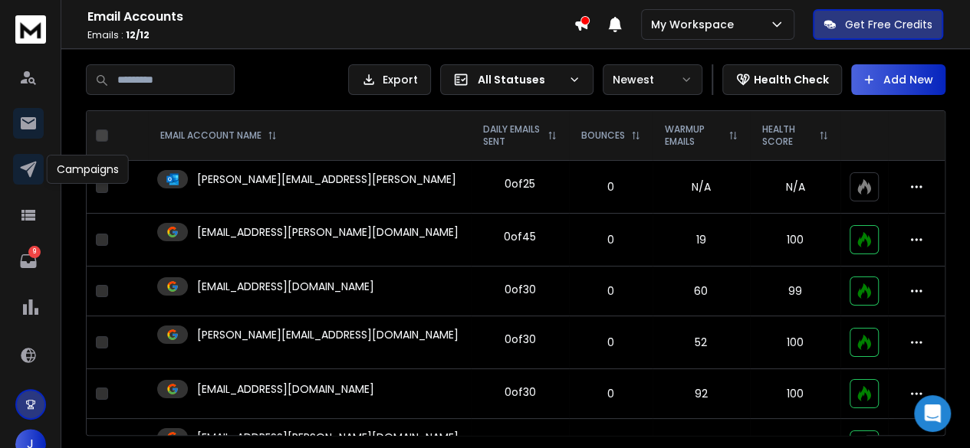
click at [37, 169] on link at bounding box center [28, 169] width 31 height 31
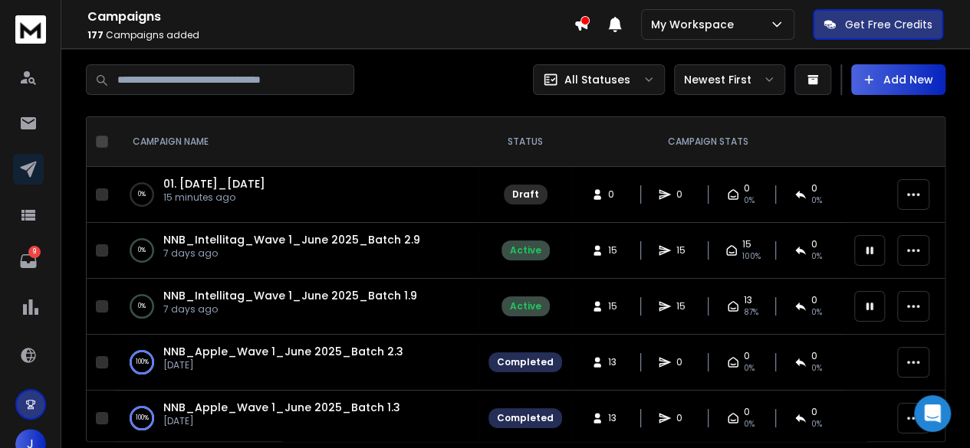
click at [225, 180] on span "01. Independence Day_13th Aug" at bounding box center [214, 183] width 102 height 15
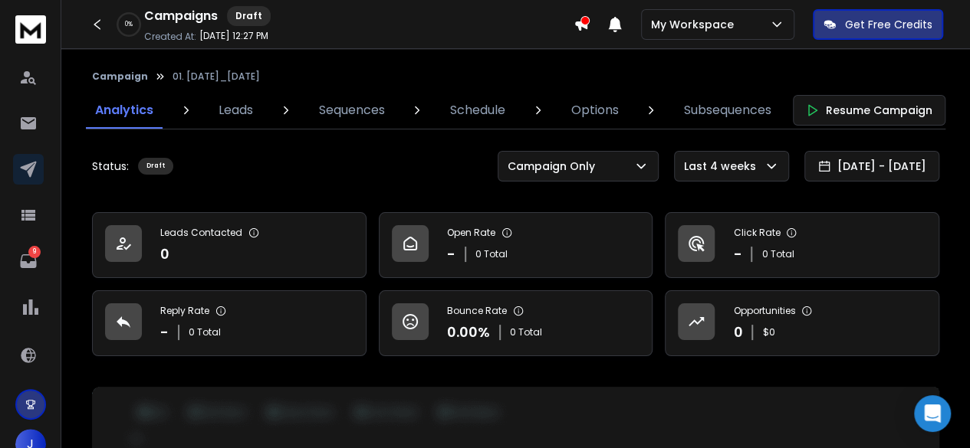
click at [610, 116] on div "Analytics Leads Sequences Schedule Options Subsequences" at bounding box center [433, 110] width 695 height 37
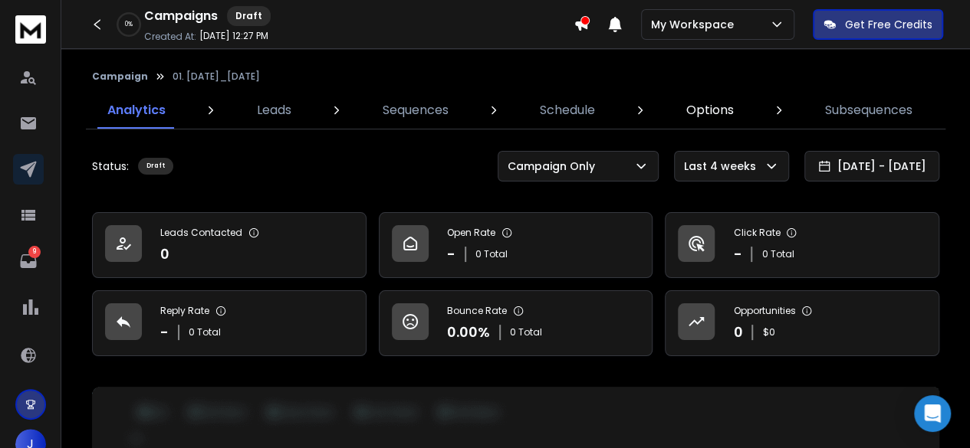
click at [704, 114] on p "Options" at bounding box center [709, 110] width 48 height 18
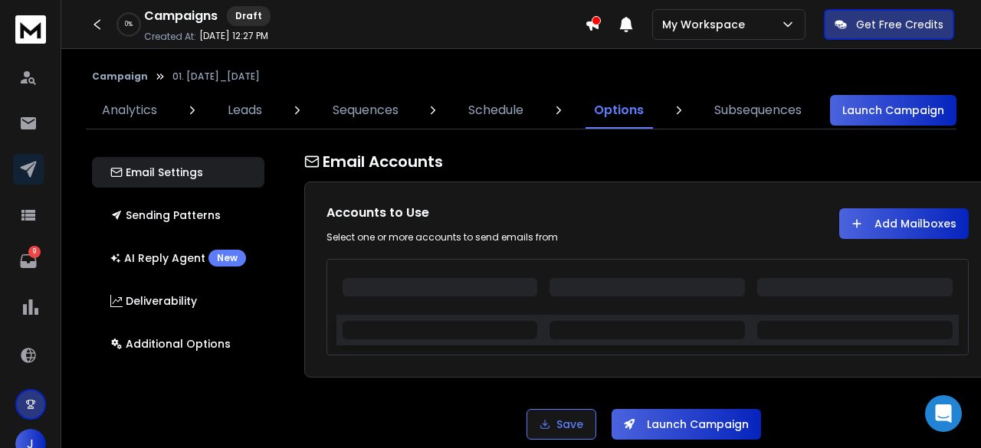
click at [260, 79] on p "01. Independence Day_13th Aug" at bounding box center [215, 77] width 87 height 12
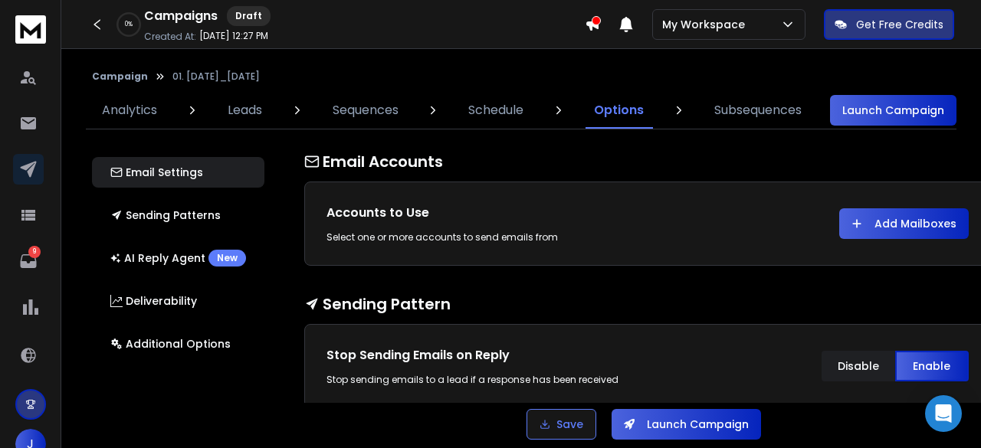
click at [260, 77] on p "01. Independence Day_13th Aug" at bounding box center [215, 77] width 87 height 12
click at [886, 225] on button "Add Mailboxes" at bounding box center [904, 224] width 130 height 31
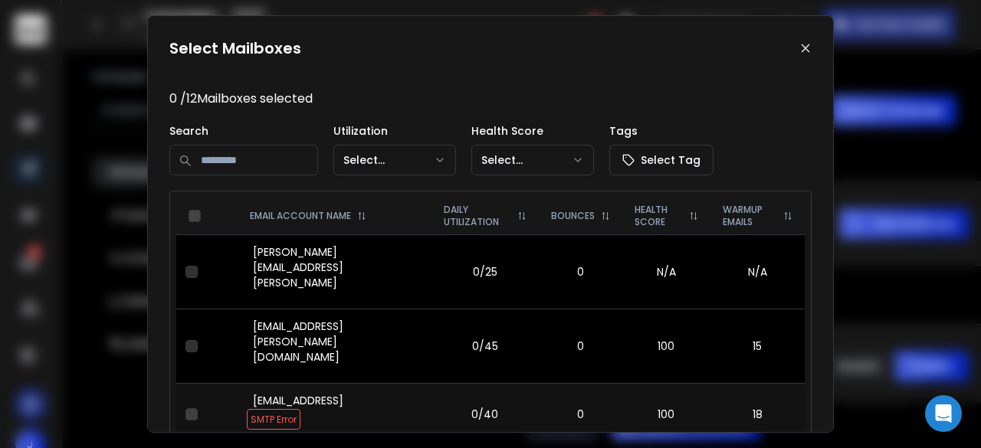
click at [189, 409] on button "button" at bounding box center [192, 415] width 12 height 12
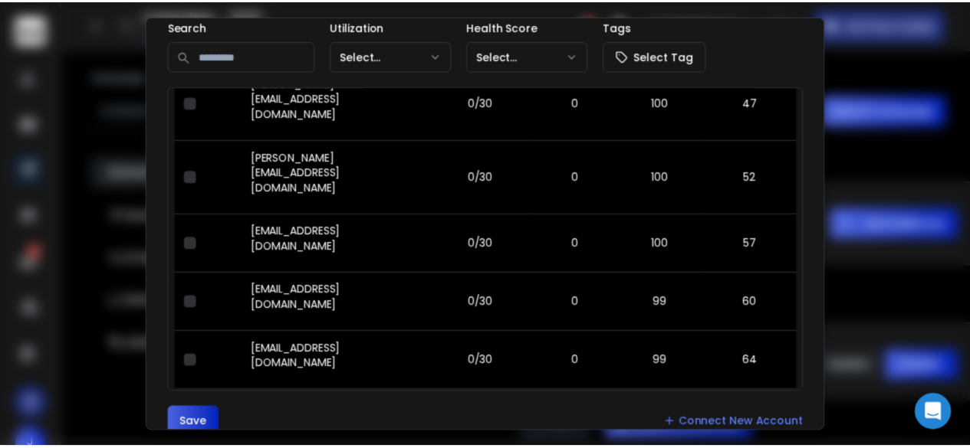
scroll to position [132, 0]
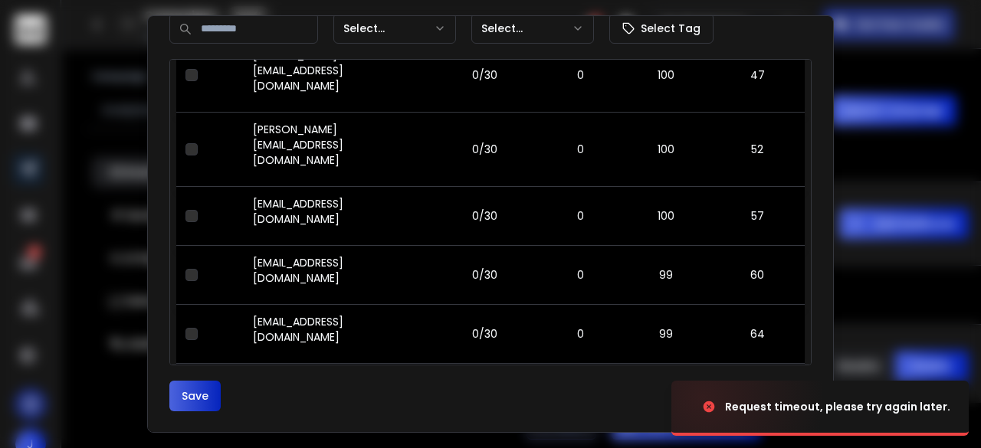
click at [202, 402] on button "Save" at bounding box center [194, 396] width 51 height 31
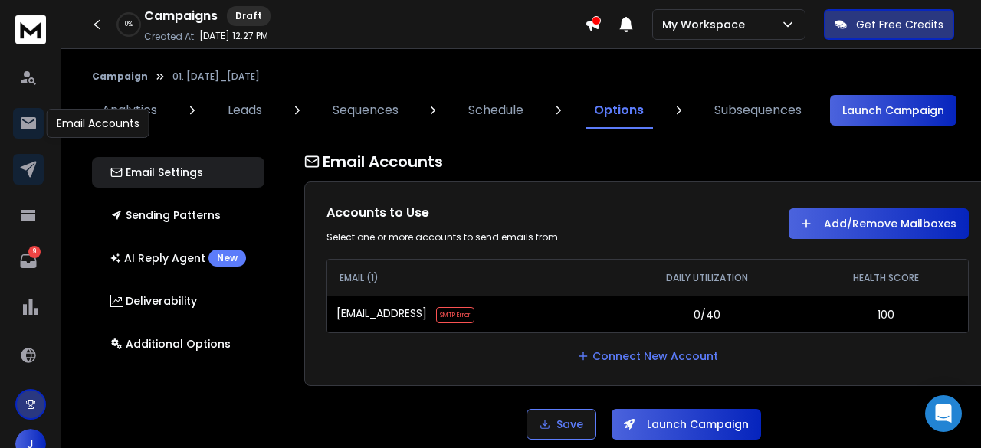
click at [28, 124] on icon at bounding box center [28, 123] width 15 height 12
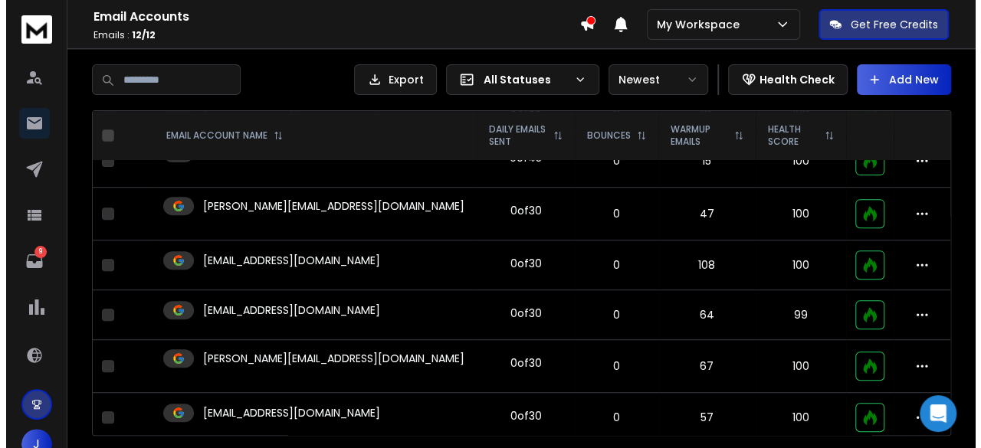
scroll to position [331, 0]
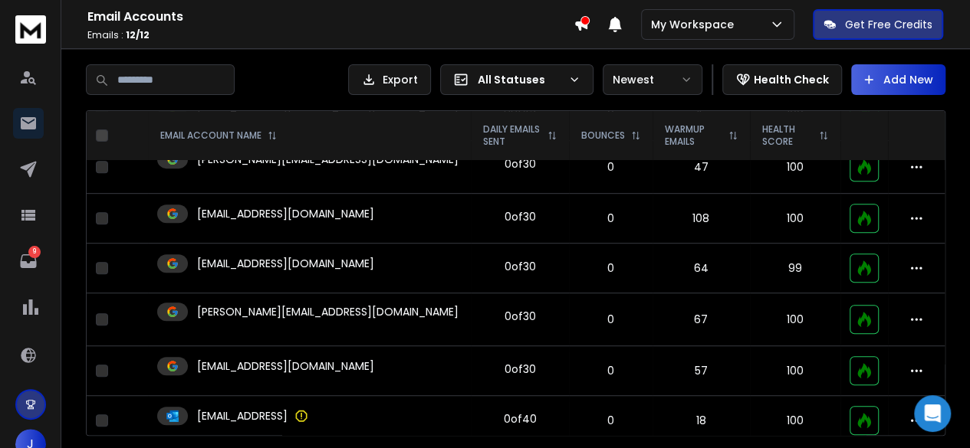
click at [287, 409] on p "vineet_kumar@affine.ai" at bounding box center [242, 416] width 90 height 15
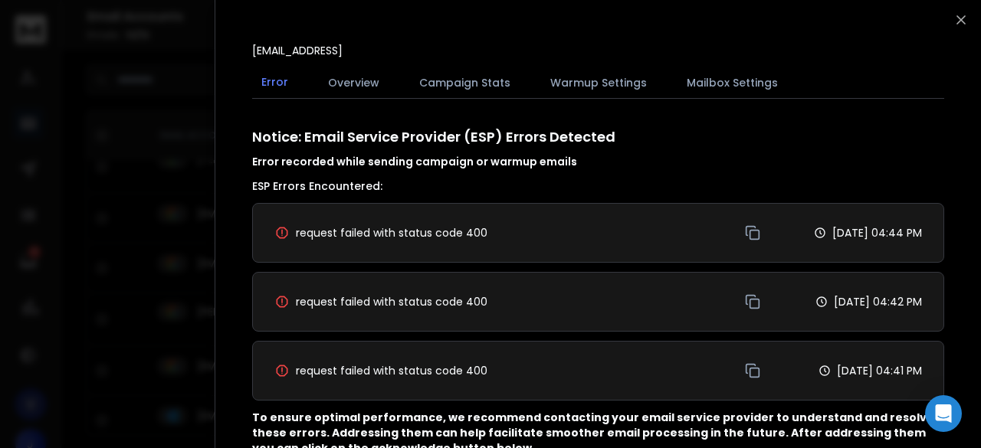
click at [692, 80] on button "Mailbox Settings" at bounding box center [733, 83] width 110 height 34
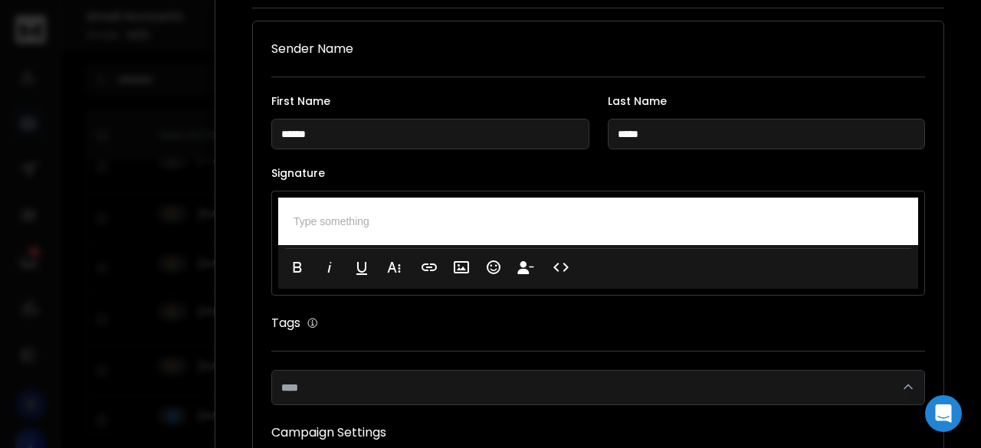
scroll to position [0, 0]
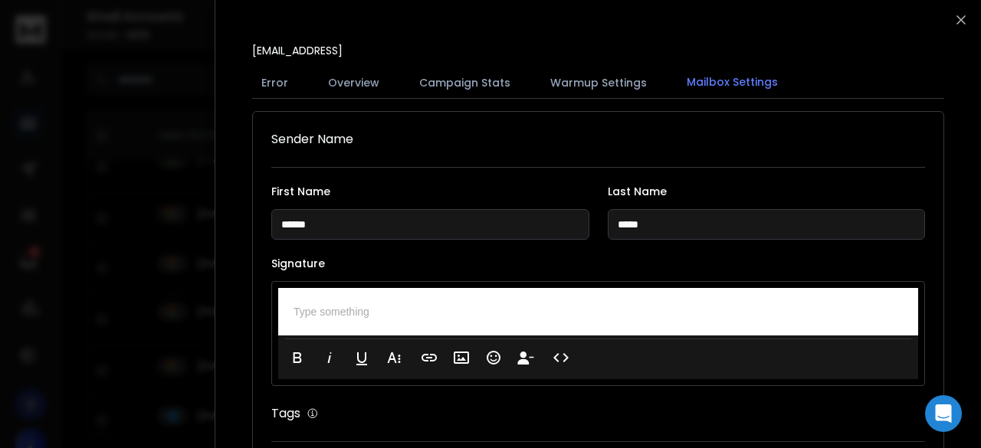
click at [600, 82] on button "Warmup Settings" at bounding box center [598, 83] width 115 height 34
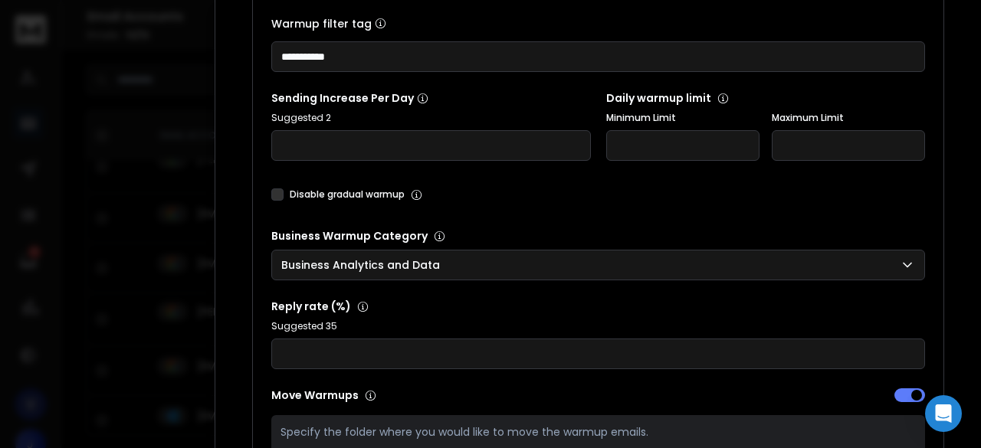
scroll to position [77, 0]
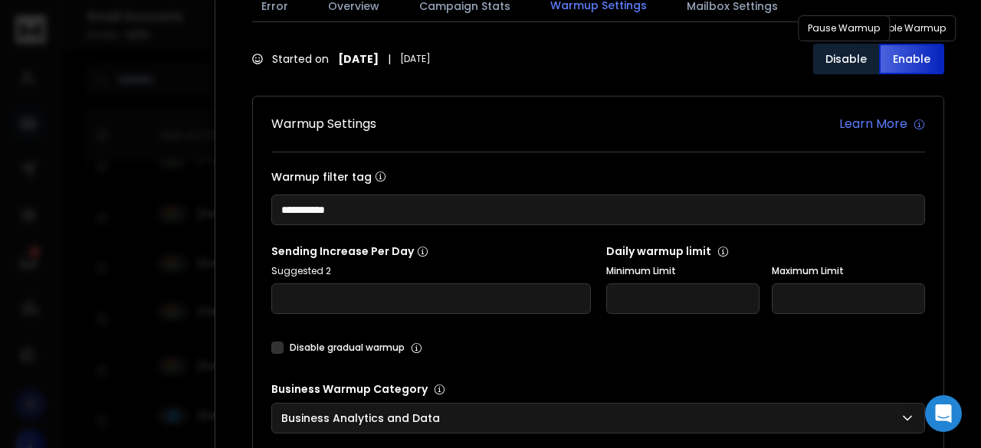
click at [862, 56] on button "Disable" at bounding box center [846, 59] width 66 height 31
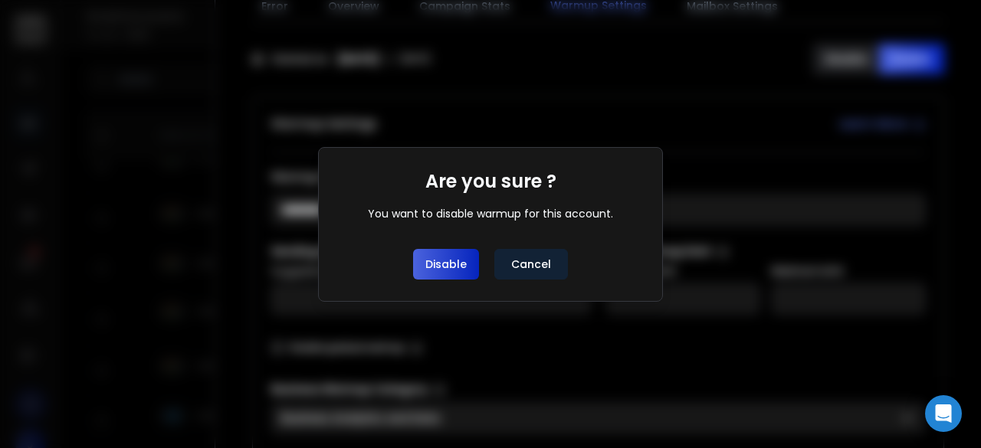
click at [455, 274] on button "Disable" at bounding box center [446, 264] width 66 height 31
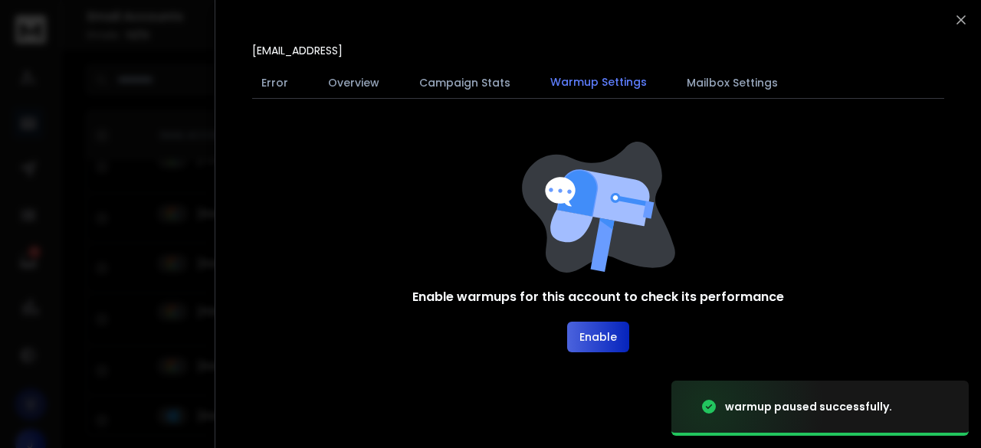
scroll to position [0, 0]
click at [704, 77] on button "Mailbox Settings" at bounding box center [733, 83] width 110 height 34
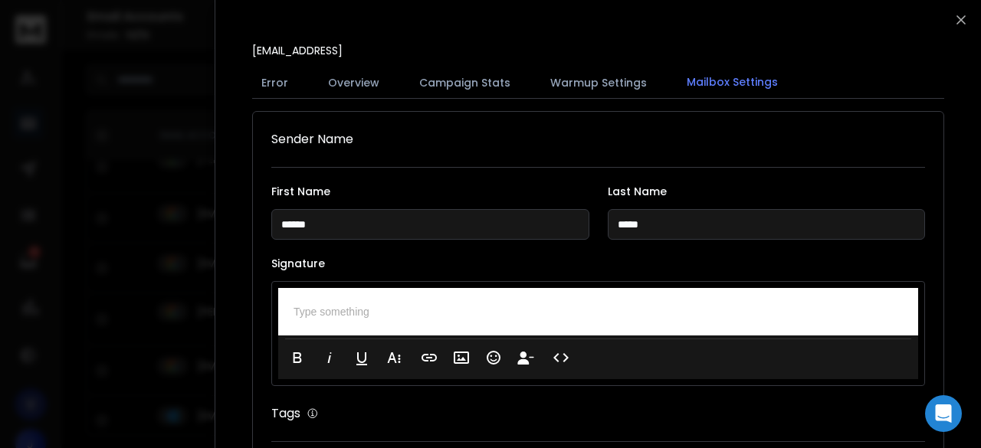
scroll to position [77, 0]
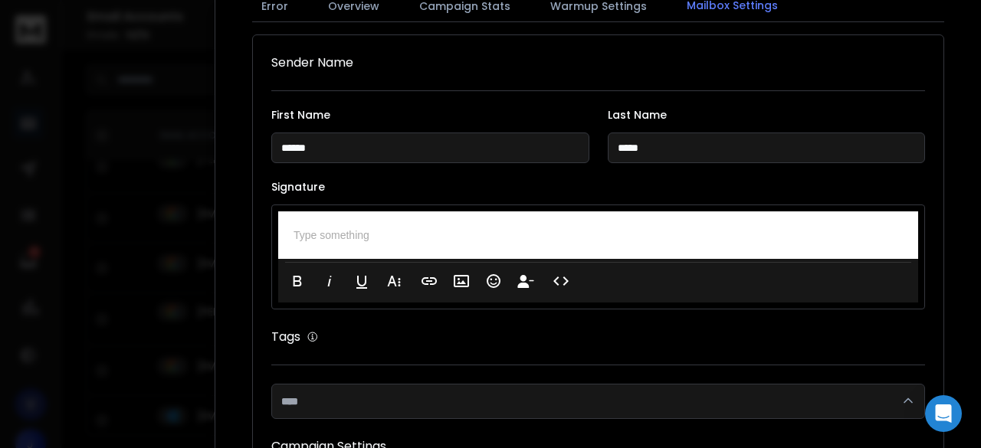
click at [336, 238] on div at bounding box center [598, 235] width 609 height 17
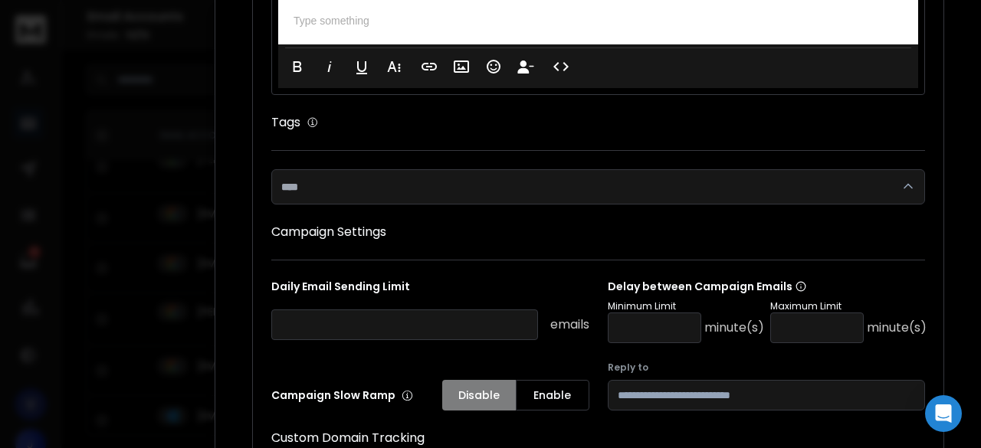
scroll to position [307, 0]
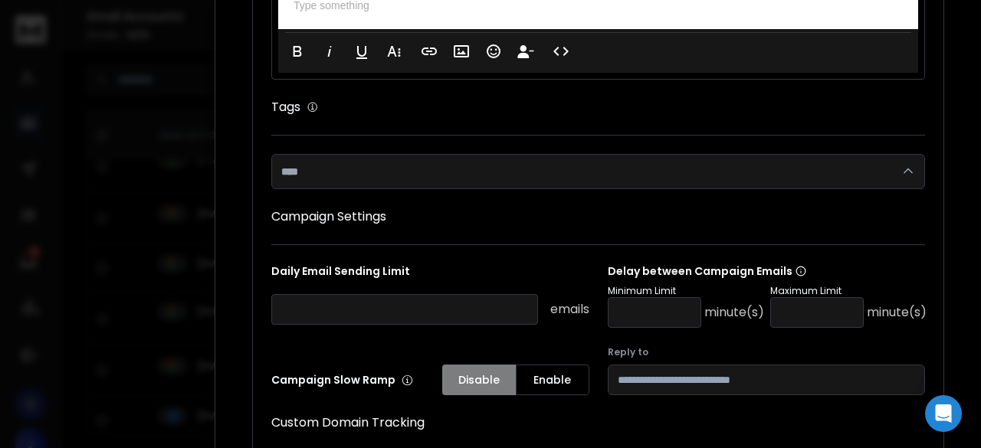
click at [803, 310] on input "*" at bounding box center [817, 312] width 94 height 31
type input "*"
click at [650, 307] on input "*" at bounding box center [655, 312] width 94 height 31
click at [834, 313] on input "*" at bounding box center [817, 312] width 94 height 31
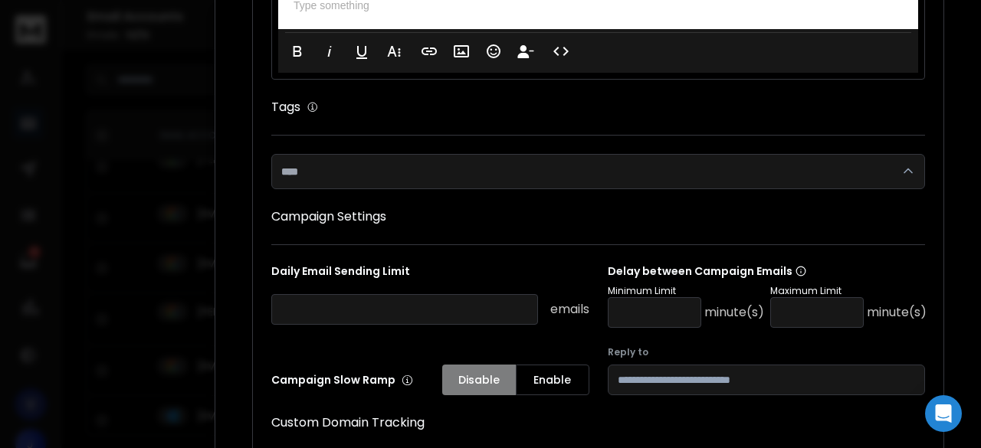
type input "*"
click at [662, 317] on input "*" at bounding box center [655, 312] width 94 height 31
type input "*"
click at [427, 317] on input "**" at bounding box center [404, 309] width 267 height 31
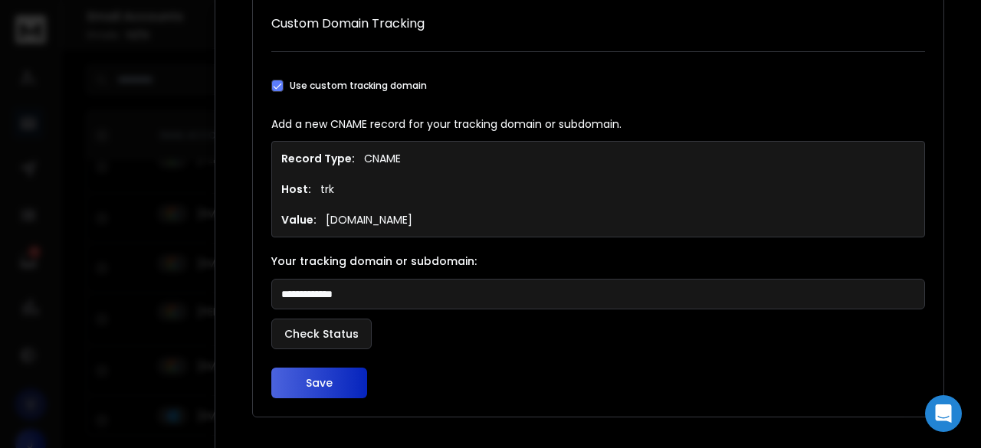
scroll to position [716, 0]
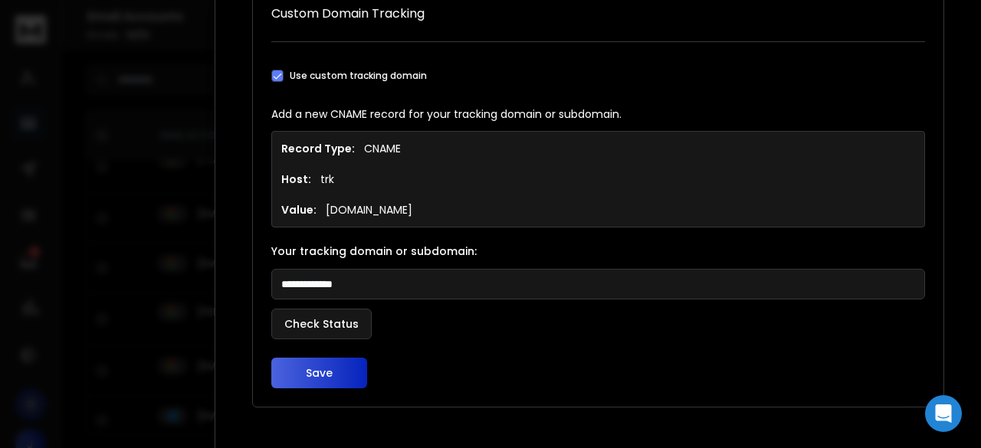
type input "***"
click at [314, 371] on button "Save" at bounding box center [319, 373] width 96 height 31
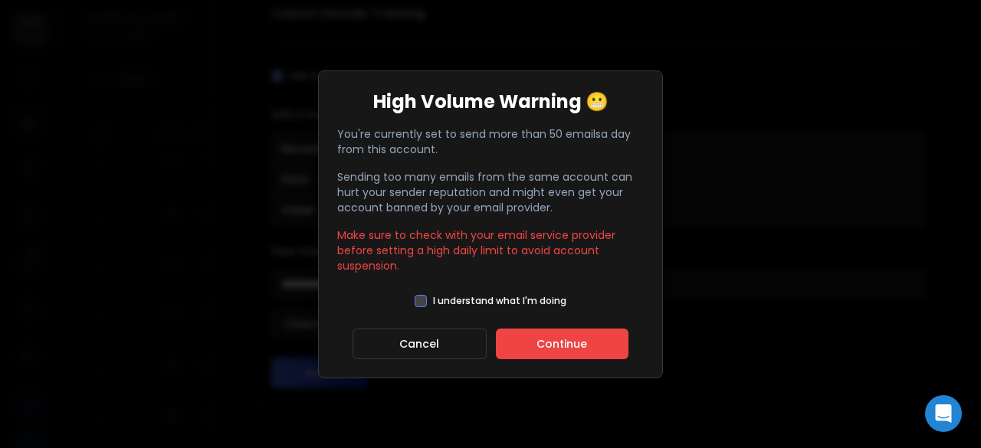
click at [423, 307] on button "I understand what I'm doing" at bounding box center [421, 301] width 12 height 12
click at [554, 341] on button "Continue" at bounding box center [562, 344] width 133 height 31
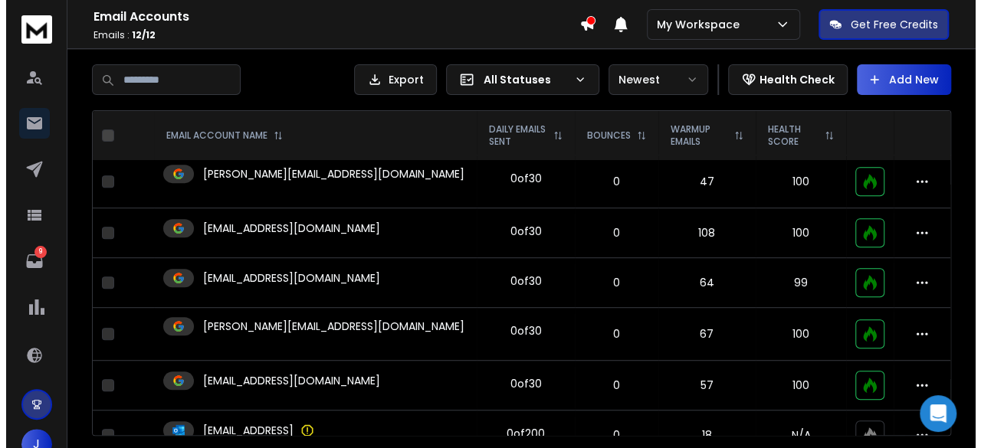
scroll to position [331, 0]
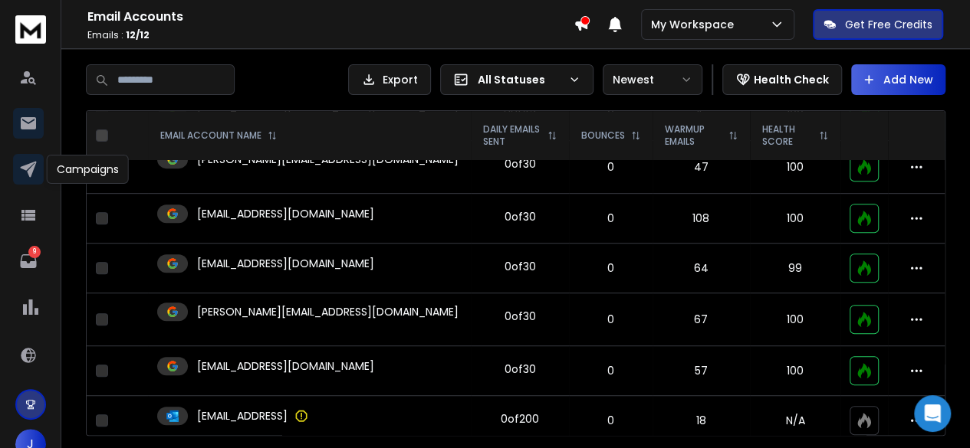
click at [28, 161] on icon at bounding box center [28, 169] width 18 height 18
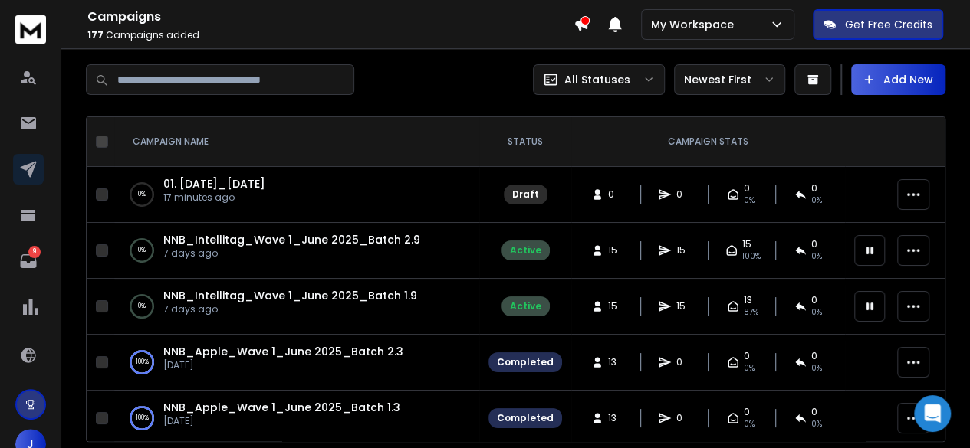
click at [265, 179] on span "01. Independence Day_13th Aug" at bounding box center [214, 183] width 102 height 15
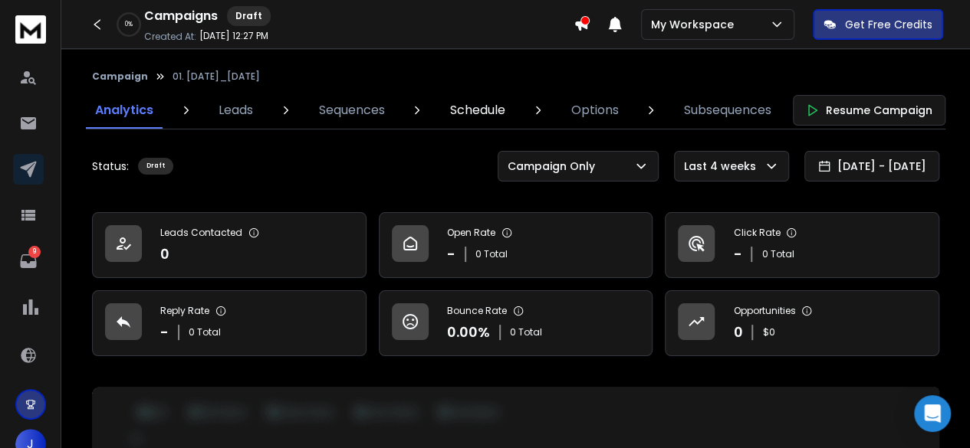
click at [596, 111] on div "Analytics Leads Sequences Schedule Options Subsequences" at bounding box center [433, 110] width 695 height 37
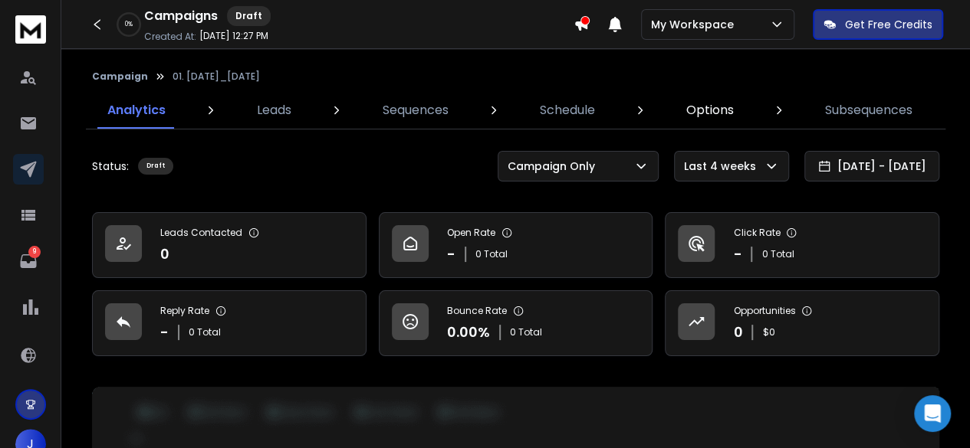
click at [701, 109] on p "Options" at bounding box center [709, 110] width 48 height 18
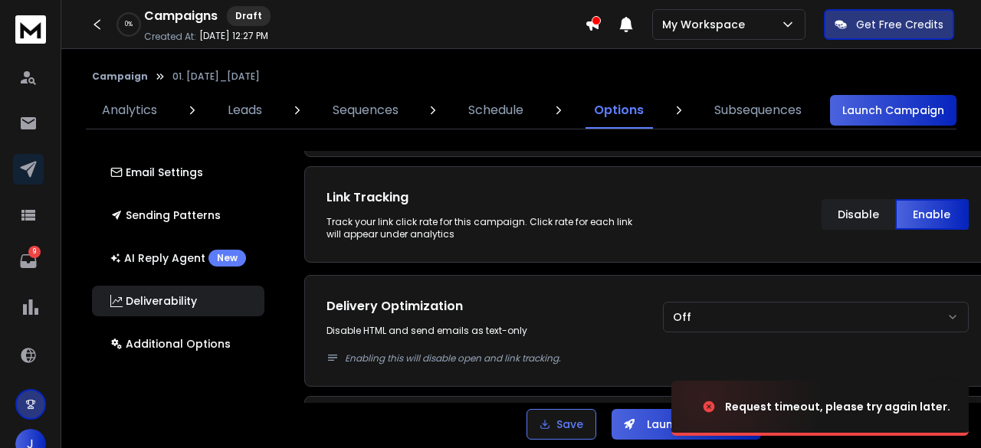
scroll to position [1687, 0]
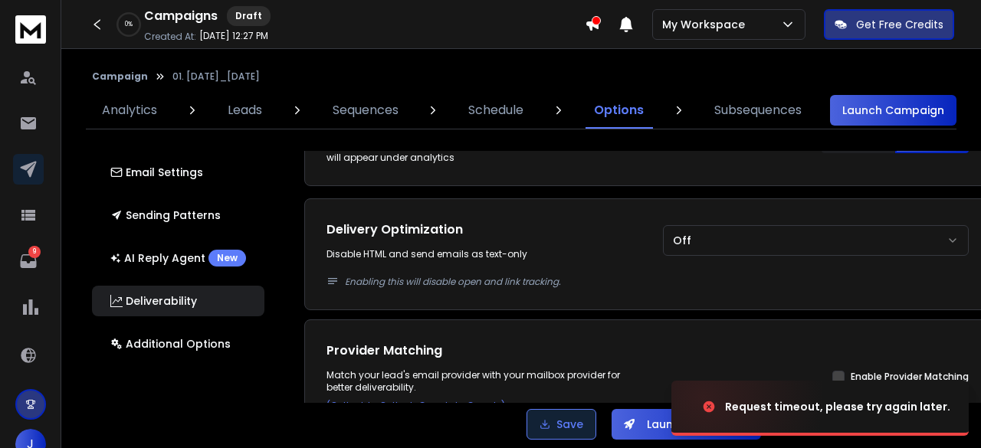
click at [554, 422] on button "Save" at bounding box center [562, 424] width 70 height 31
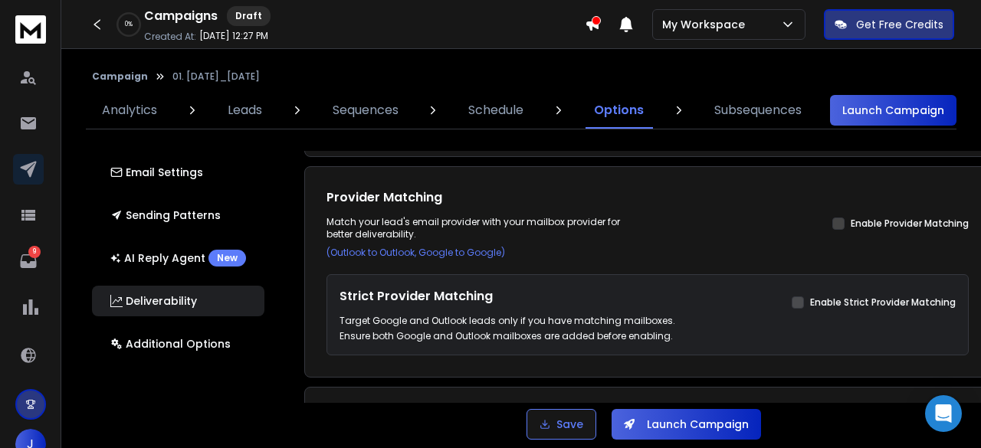
scroll to position [1917, 0]
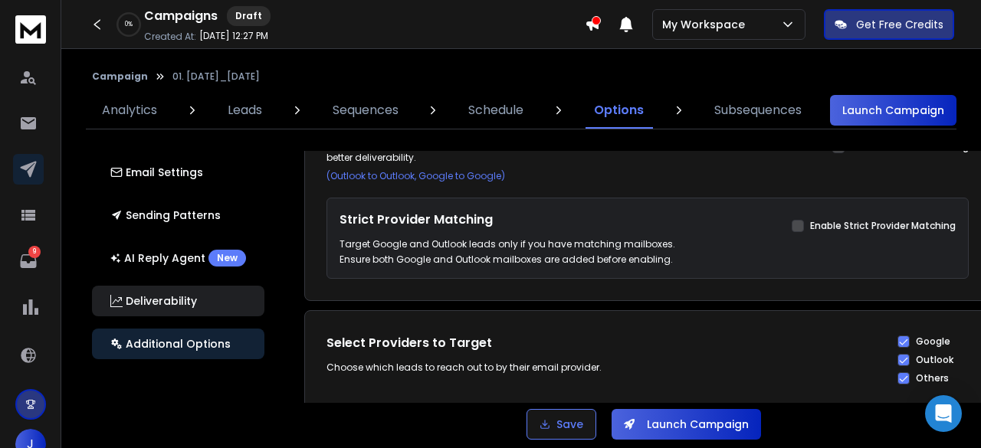
click at [205, 356] on button "Additional Options" at bounding box center [178, 344] width 172 height 31
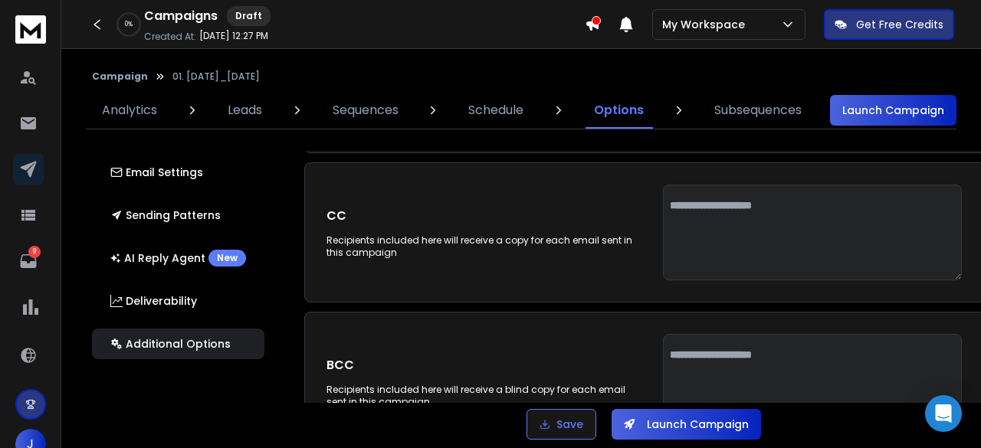
scroll to position [2936, 0]
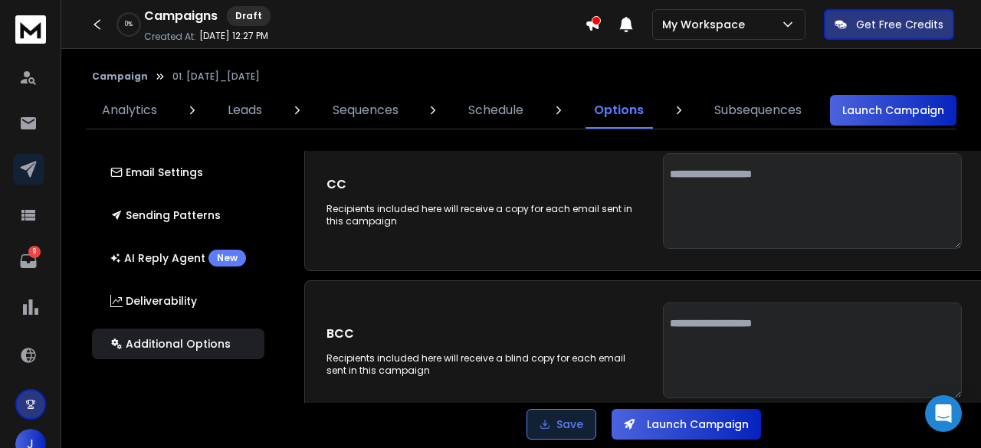
click at [570, 424] on button "Save" at bounding box center [562, 424] width 70 height 31
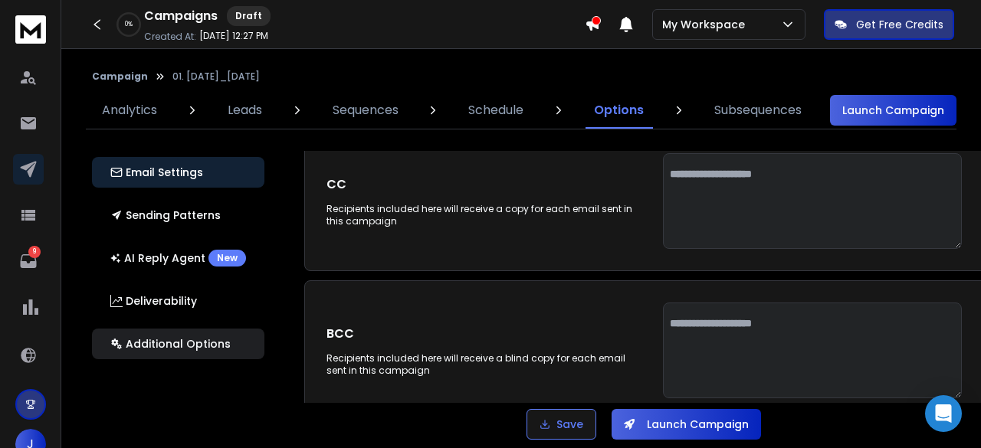
click at [171, 174] on p "Email Settings" at bounding box center [156, 172] width 93 height 15
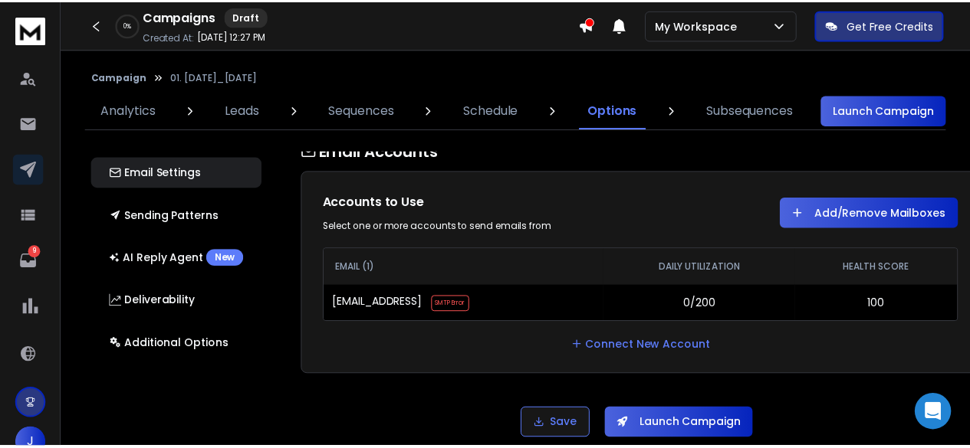
scroll to position [0, 0]
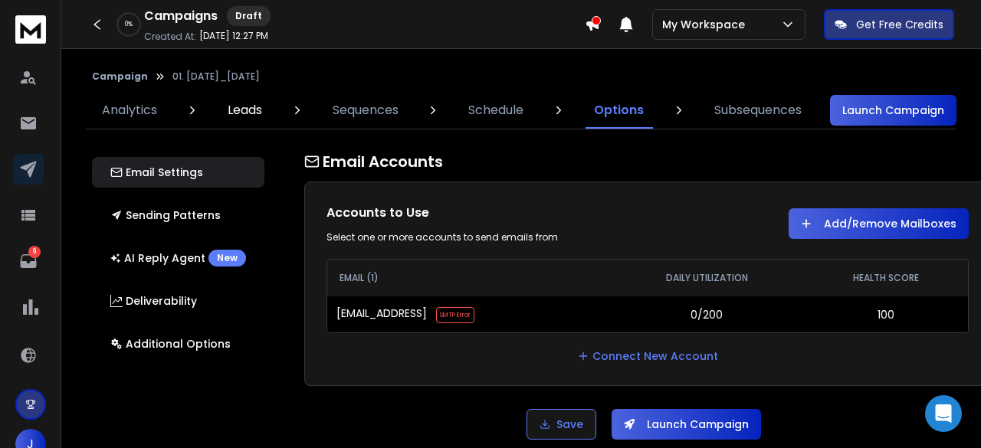
click at [245, 111] on p "Leads" at bounding box center [245, 110] width 34 height 18
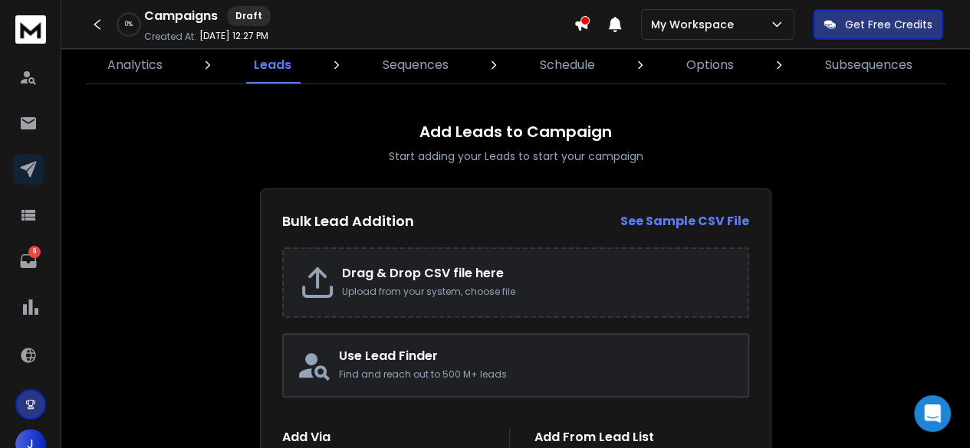
scroll to position [77, 0]
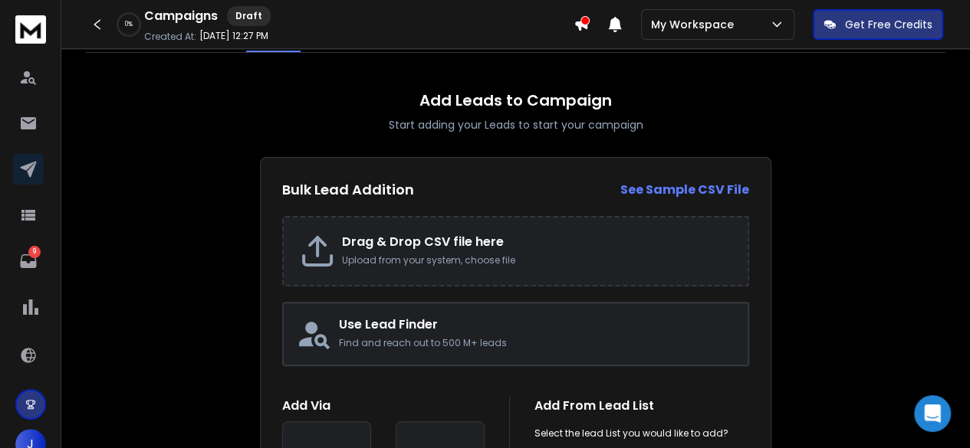
click at [357, 263] on p "Upload from your system, choose file" at bounding box center [537, 261] width 390 height 12
type input "**********"
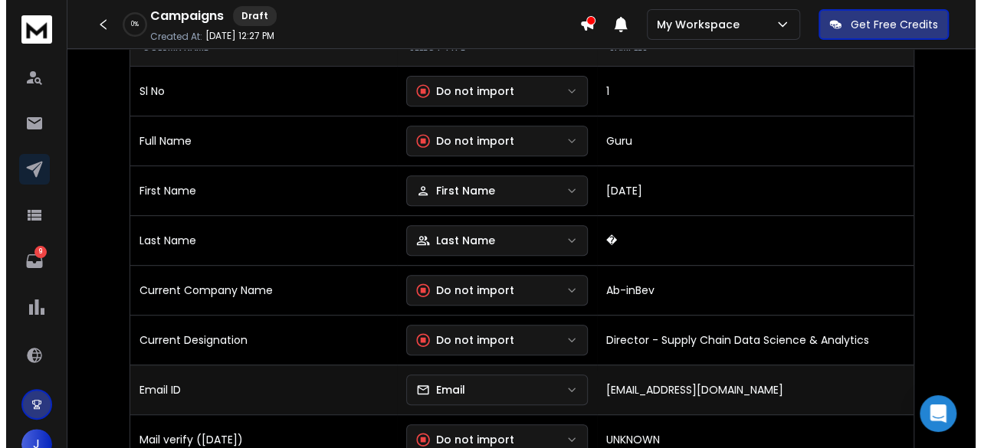
scroll to position [307, 0]
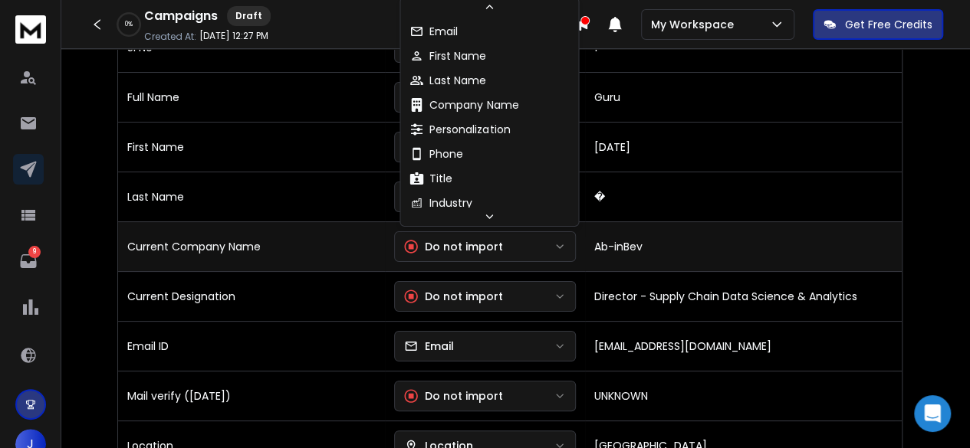
click at [419, 253] on button "Do not import" at bounding box center [485, 247] width 182 height 31
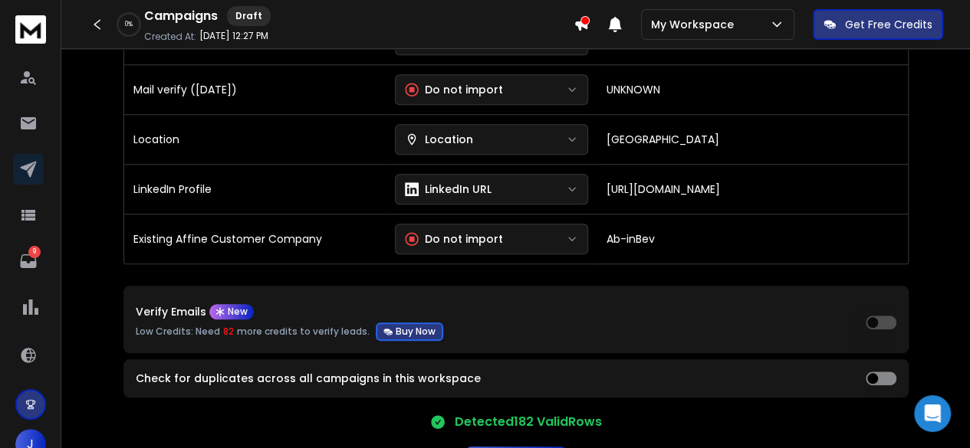
scroll to position [663, 0]
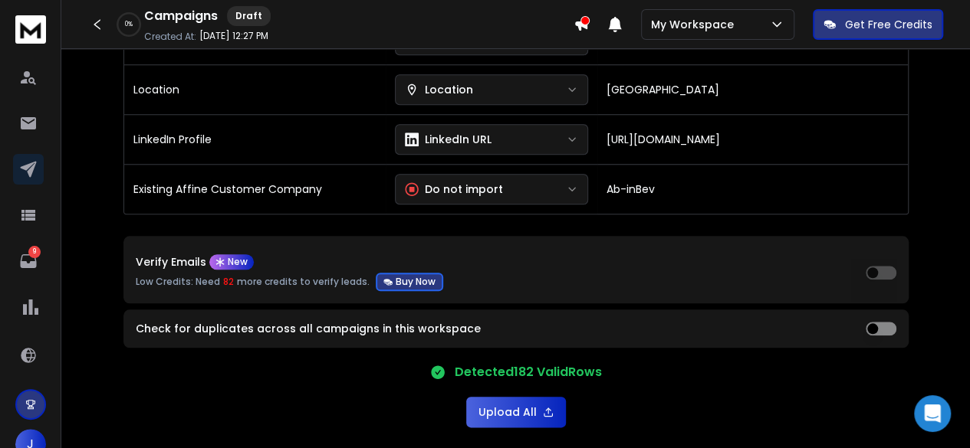
click at [510, 412] on button "Upload All" at bounding box center [516, 412] width 100 height 31
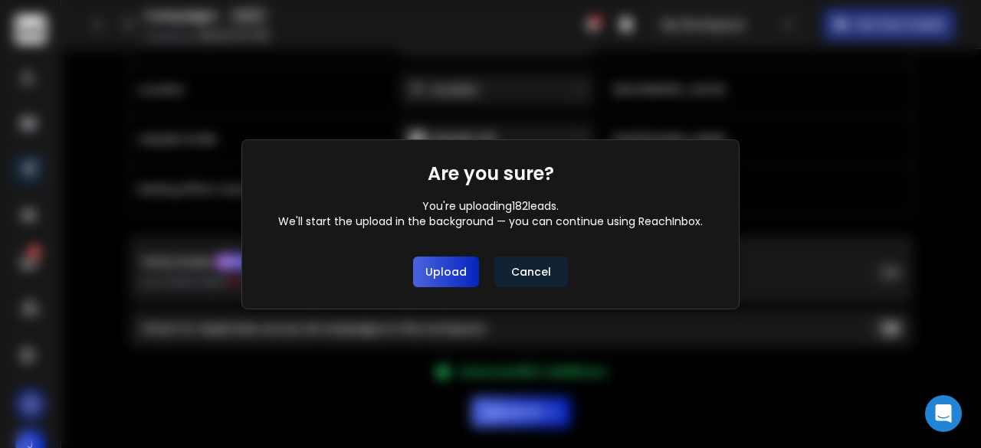
click at [448, 274] on button "Upload" at bounding box center [446, 272] width 66 height 31
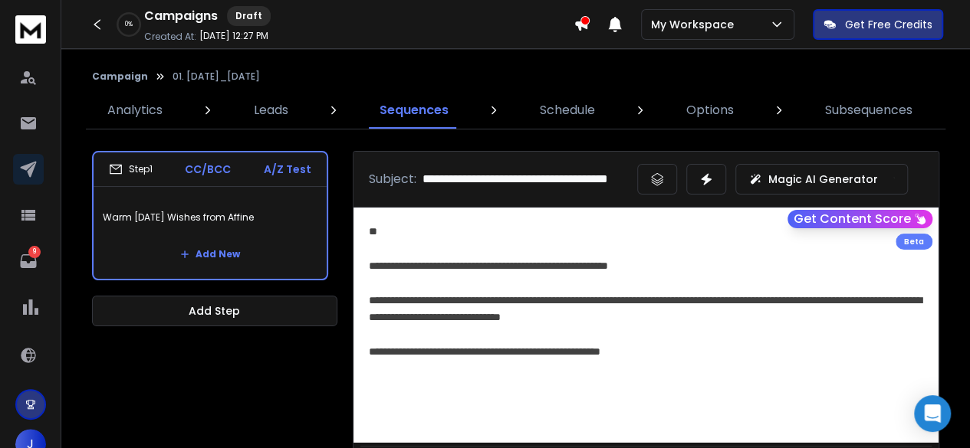
click at [456, 229] on div "**" at bounding box center [646, 231] width 554 height 17
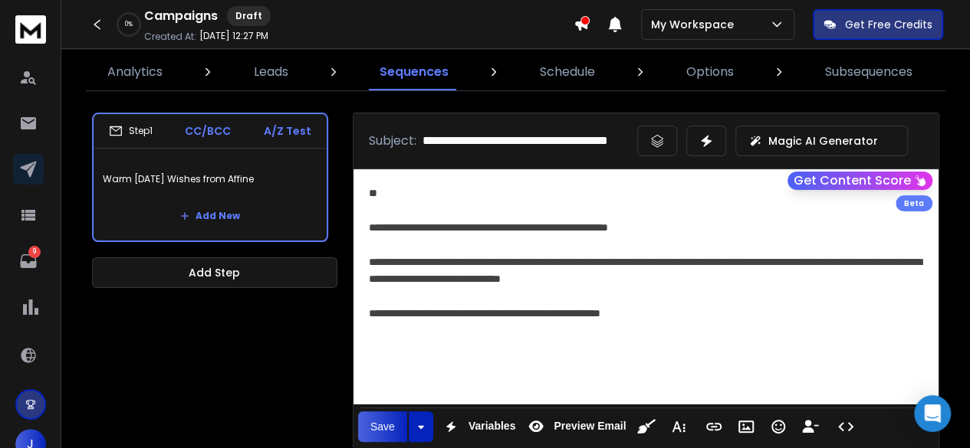
scroll to position [60, 0]
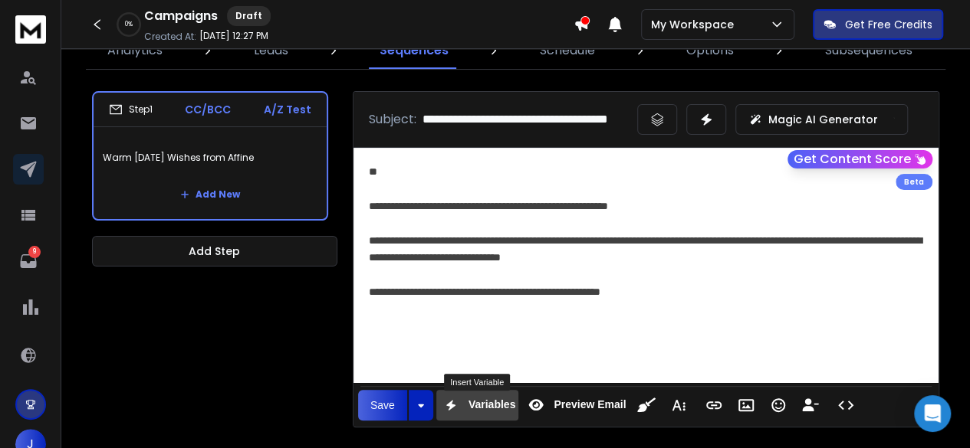
click at [474, 411] on span "Variables" at bounding box center [492, 405] width 54 height 13
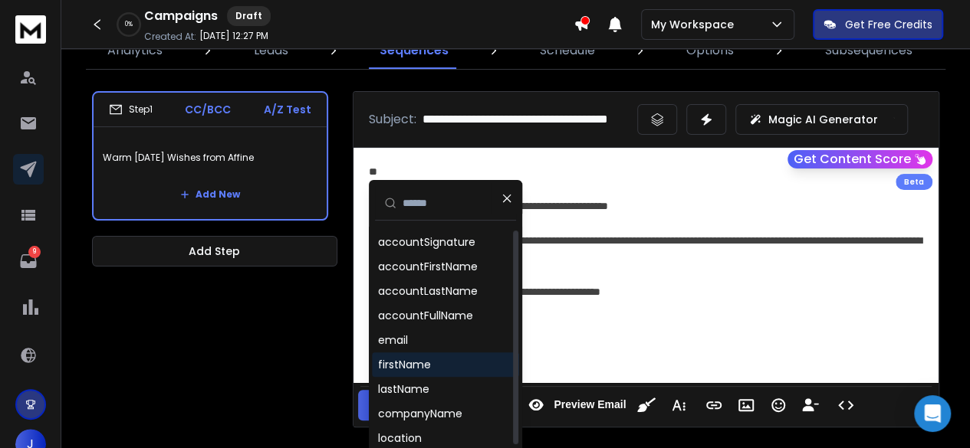
click at [430, 367] on div "firstName" at bounding box center [445, 365] width 147 height 25
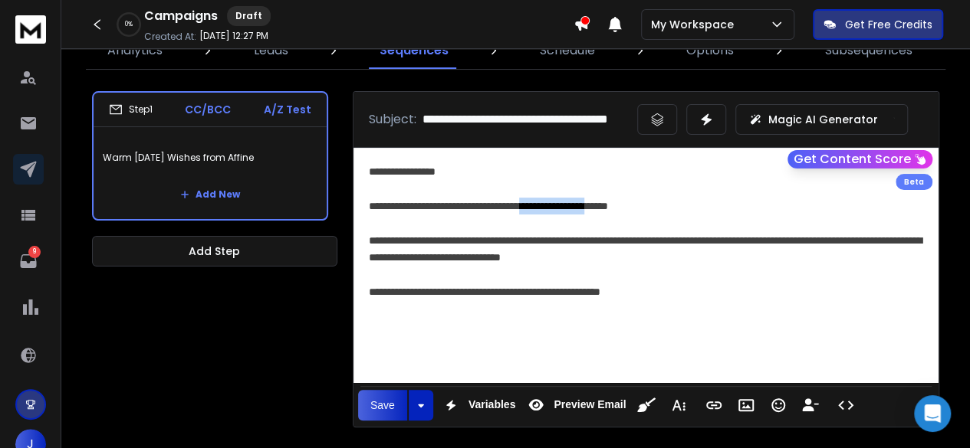
drag, startPoint x: 565, startPoint y: 205, endPoint x: 658, endPoint y: 205, distance: 92.8
click at [655, 205] on div "**********" at bounding box center [646, 206] width 554 height 17
click at [733, 217] on div at bounding box center [646, 223] width 554 height 17
click at [682, 301] on div "**********" at bounding box center [645, 265] width 585 height 235
click at [481, 402] on span "Variables" at bounding box center [492, 405] width 54 height 13
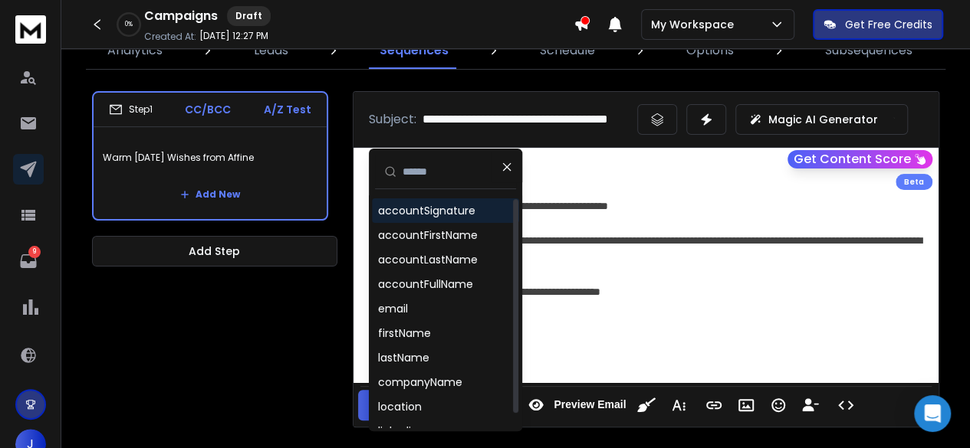
click at [463, 203] on div "accountSignature" at bounding box center [426, 210] width 97 height 15
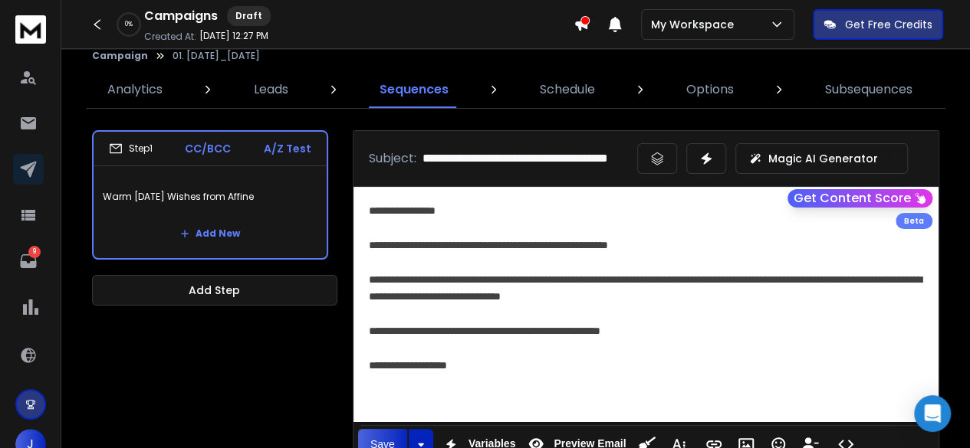
scroll to position [0, 0]
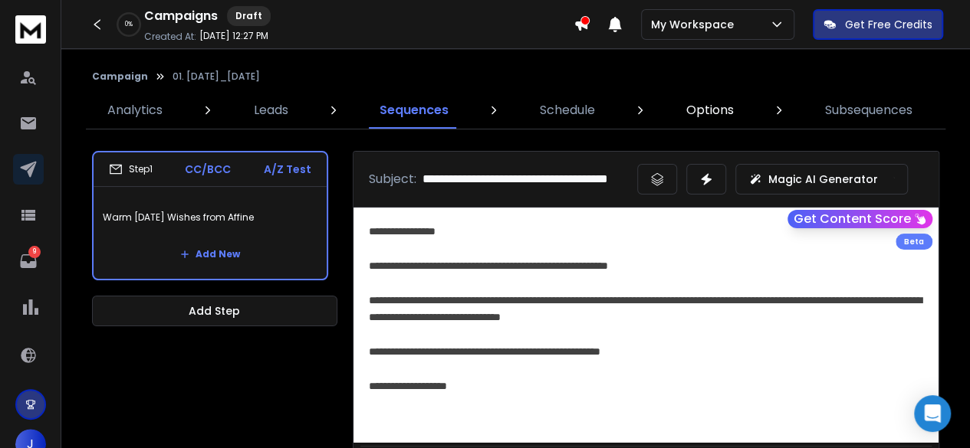
click at [695, 113] on p "Options" at bounding box center [709, 110] width 48 height 18
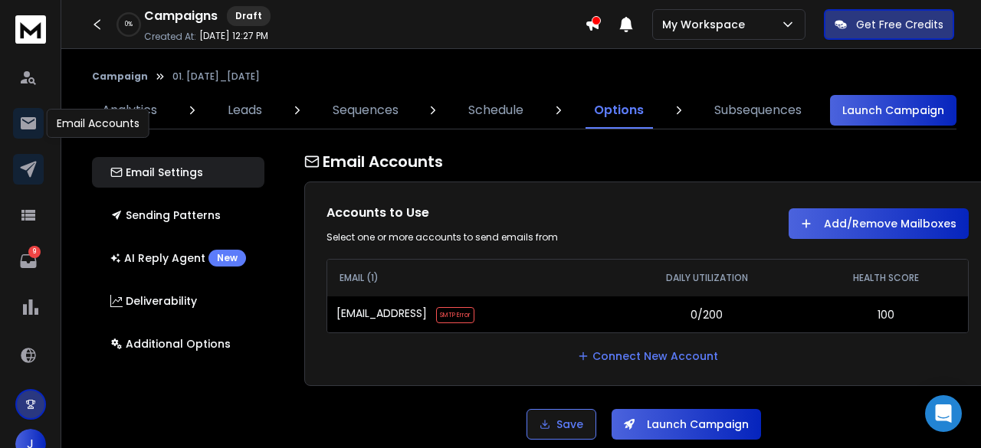
click at [28, 121] on icon at bounding box center [28, 123] width 15 height 12
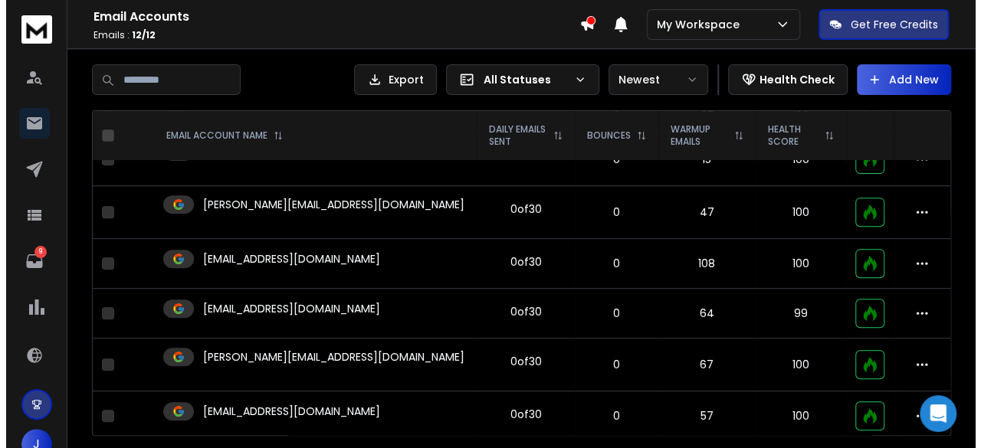
scroll to position [331, 0]
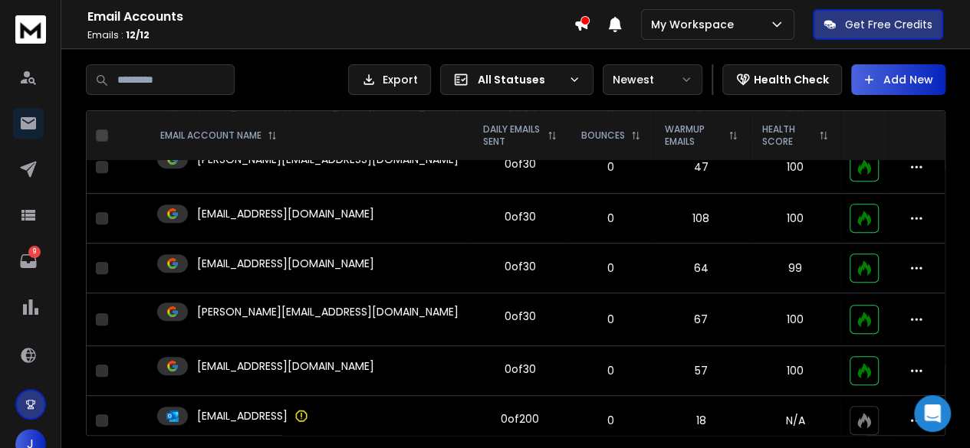
click at [287, 409] on p "vineet_kumar@affine.ai" at bounding box center [242, 416] width 90 height 15
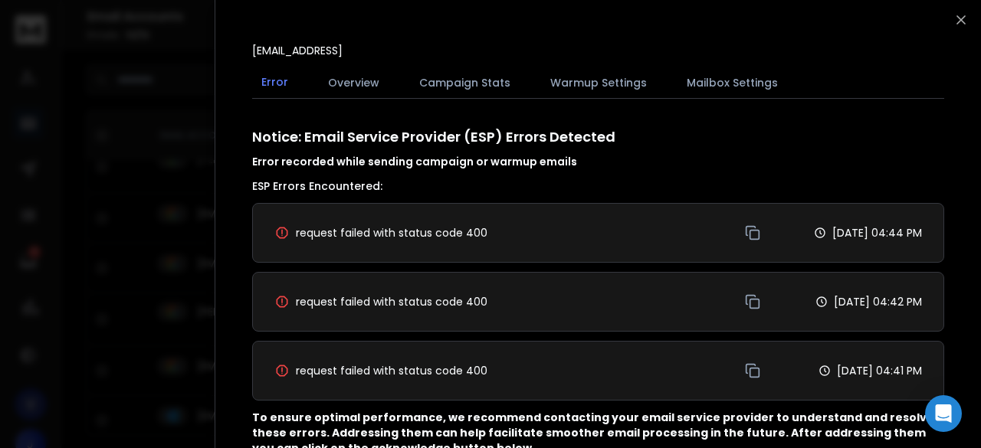
click at [754, 75] on button "Mailbox Settings" at bounding box center [733, 83] width 110 height 34
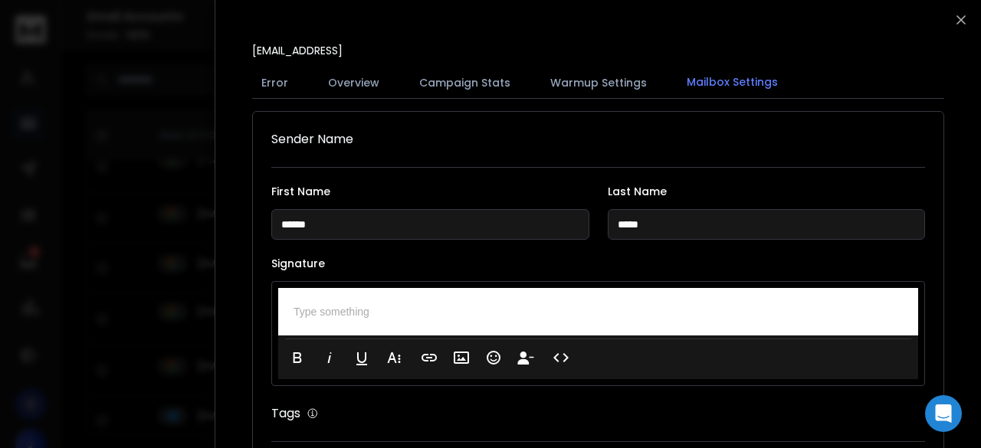
click at [363, 312] on div at bounding box center [598, 312] width 609 height 17
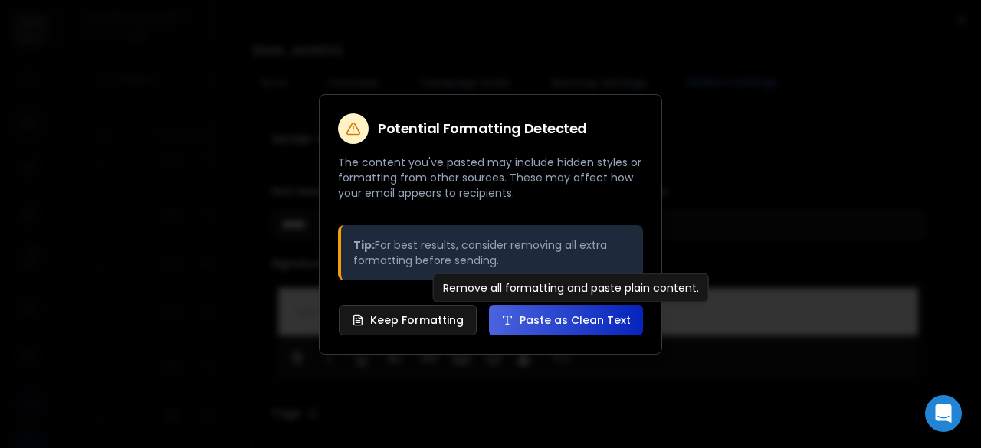
click at [535, 317] on button "Paste as Clean Text" at bounding box center [566, 320] width 154 height 31
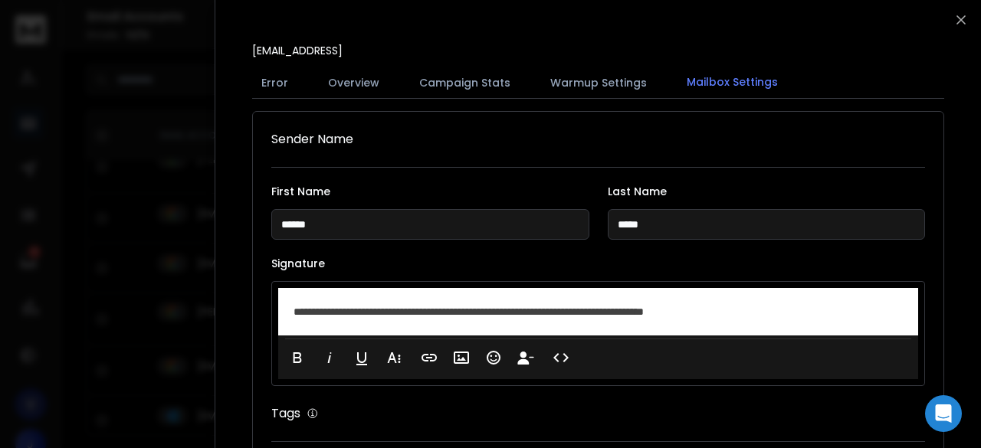
click at [372, 314] on div "**********" at bounding box center [597, 312] width 606 height 17
click at [294, 317] on div "**********" at bounding box center [597, 312] width 606 height 17
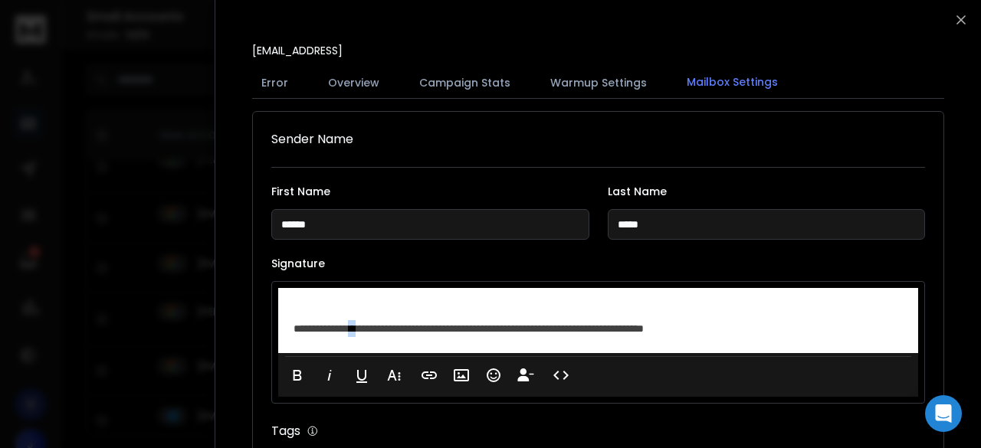
click at [376, 331] on div "**********" at bounding box center [597, 328] width 606 height 17
click at [304, 312] on div at bounding box center [598, 312] width 609 height 17
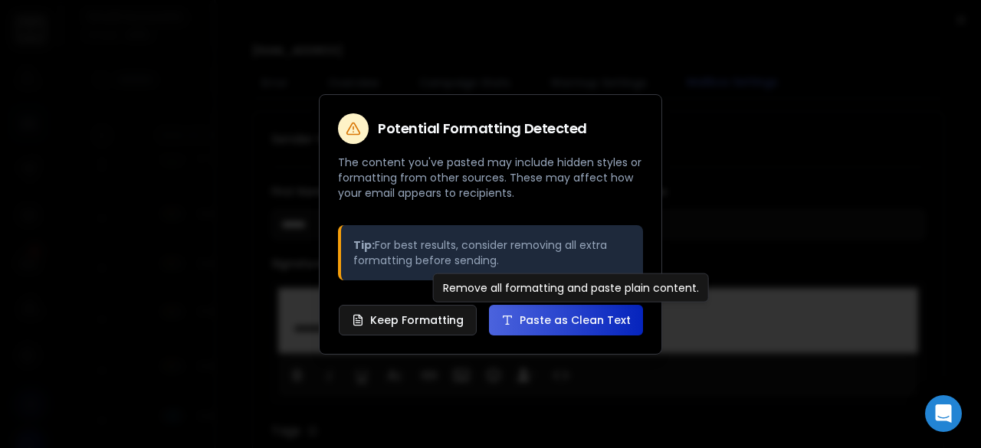
click at [539, 316] on button "Paste as Clean Text" at bounding box center [566, 320] width 154 height 31
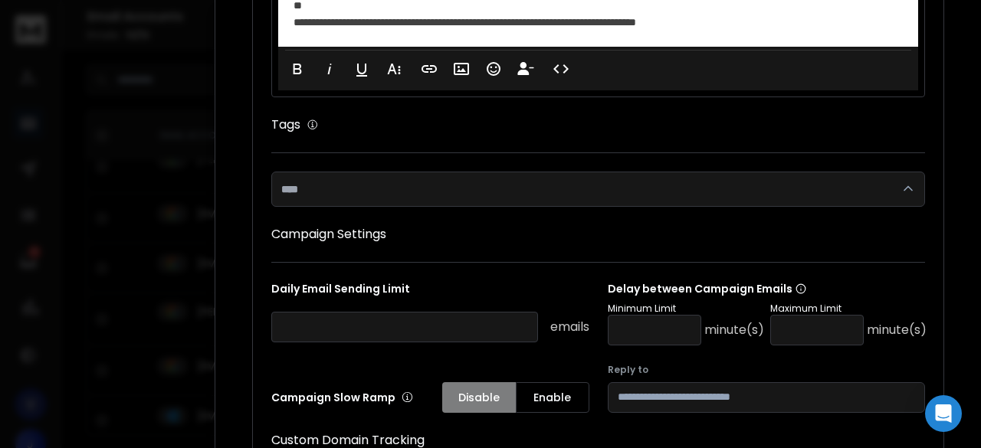
scroll to position [153, 0]
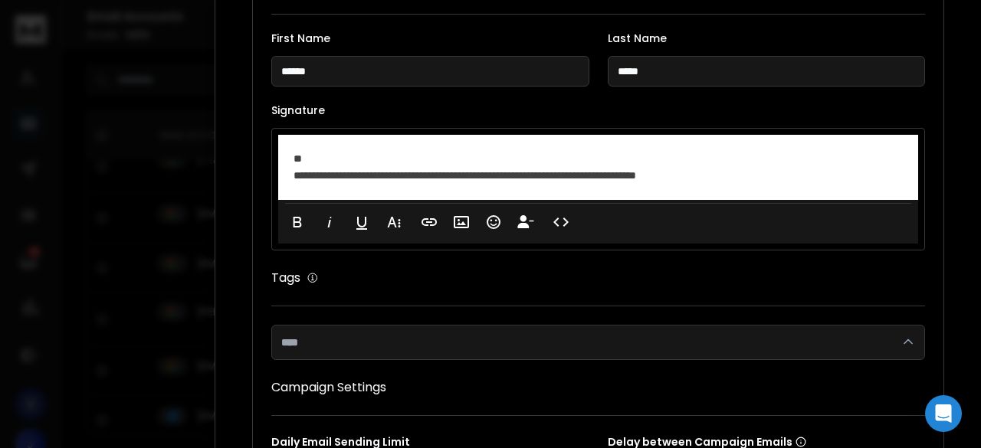
click at [374, 174] on div "**********" at bounding box center [597, 175] width 606 height 17
click at [368, 178] on div "**********" at bounding box center [597, 175] width 606 height 17
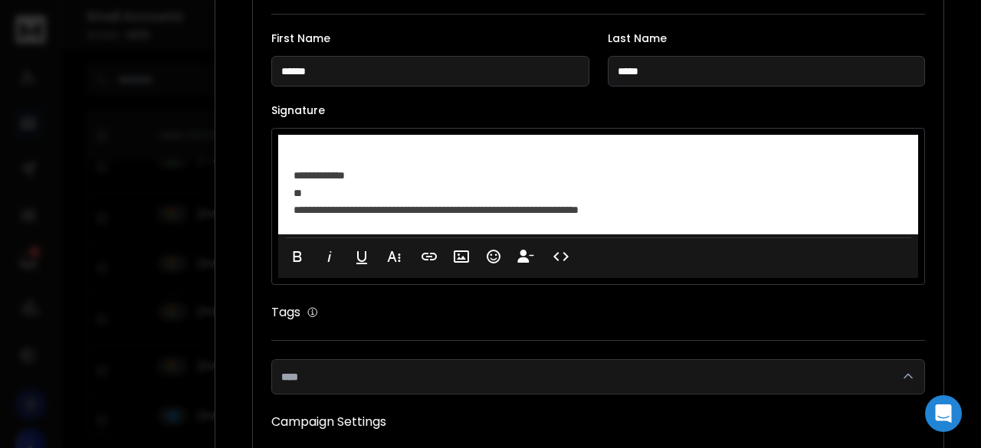
click at [362, 208] on div "**********" at bounding box center [597, 210] width 606 height 17
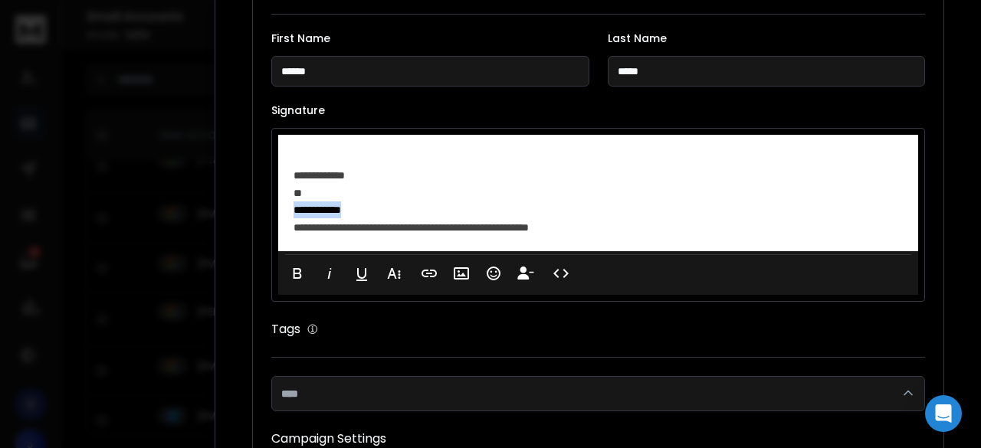
drag, startPoint x: 365, startPoint y: 215, endPoint x: 294, endPoint y: 207, distance: 70.9
click at [294, 207] on div "**********" at bounding box center [597, 210] width 606 height 17
click at [307, 278] on button "Bold" at bounding box center [297, 273] width 29 height 31
click at [390, 229] on div "**********" at bounding box center [597, 227] width 606 height 17
click at [420, 228] on div "**********" at bounding box center [597, 227] width 606 height 17
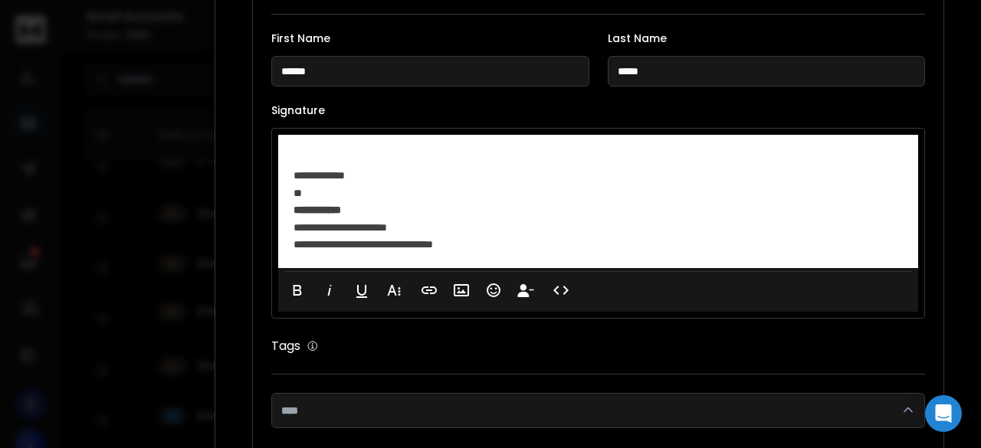
click at [391, 242] on div "**********" at bounding box center [597, 244] width 606 height 17
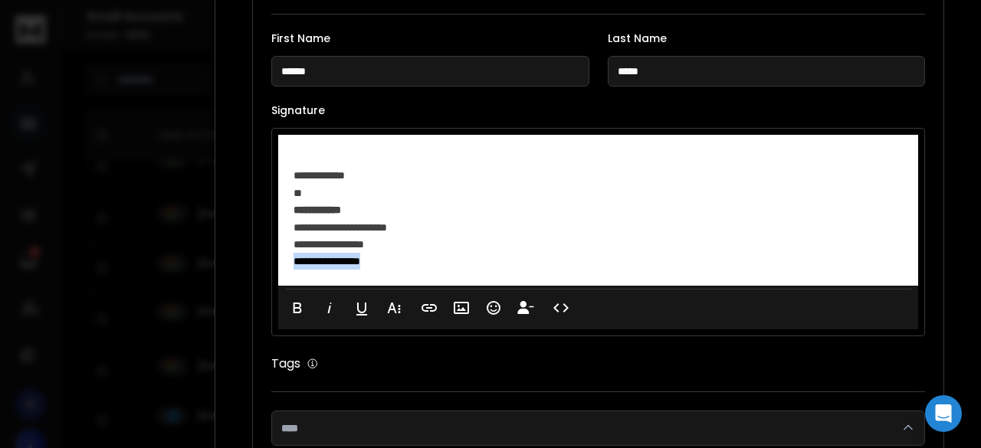
drag, startPoint x: 376, startPoint y: 261, endPoint x: 290, endPoint y: 258, distance: 86.0
click at [290, 258] on div "**********" at bounding box center [598, 210] width 640 height 151
click at [425, 261] on div "**********" at bounding box center [597, 261] width 606 height 17
drag, startPoint x: 391, startPoint y: 261, endPoint x: 280, endPoint y: 261, distance: 111.2
click at [280, 261] on div "**********" at bounding box center [598, 210] width 640 height 151
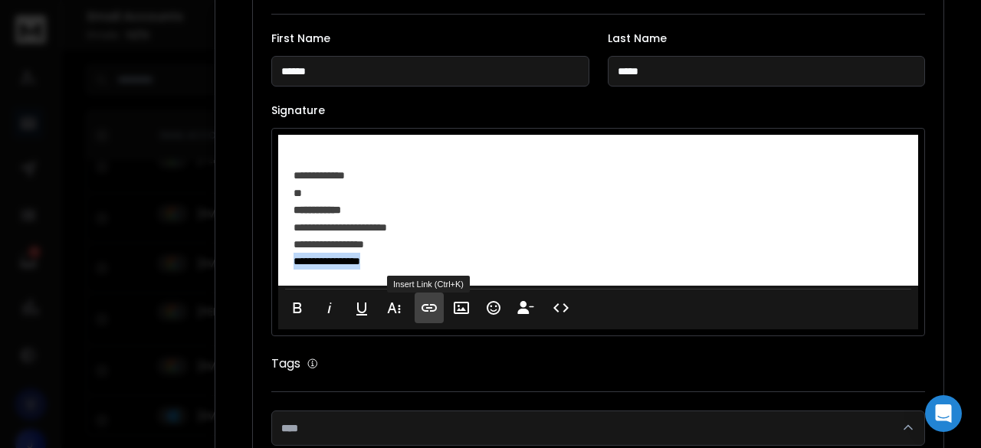
click at [423, 317] on button "Insert Link" at bounding box center [429, 308] width 29 height 31
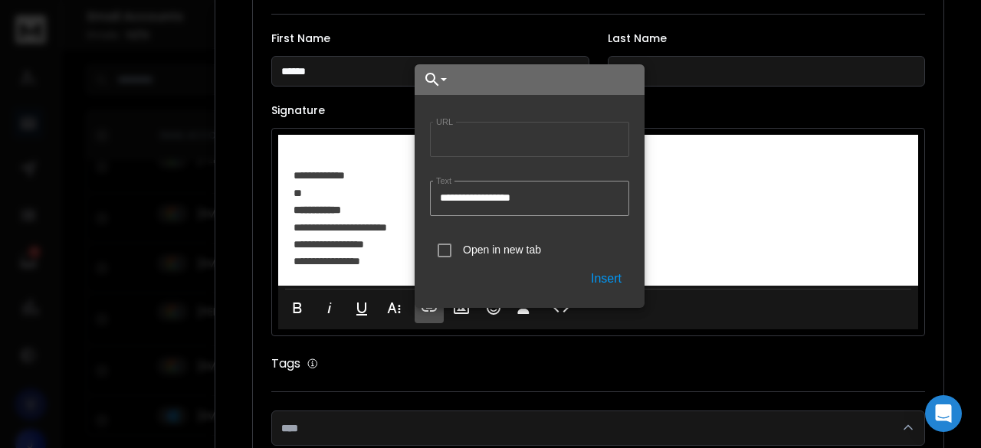
type input "**********"
click at [593, 278] on button "Insert" at bounding box center [606, 279] width 46 height 28
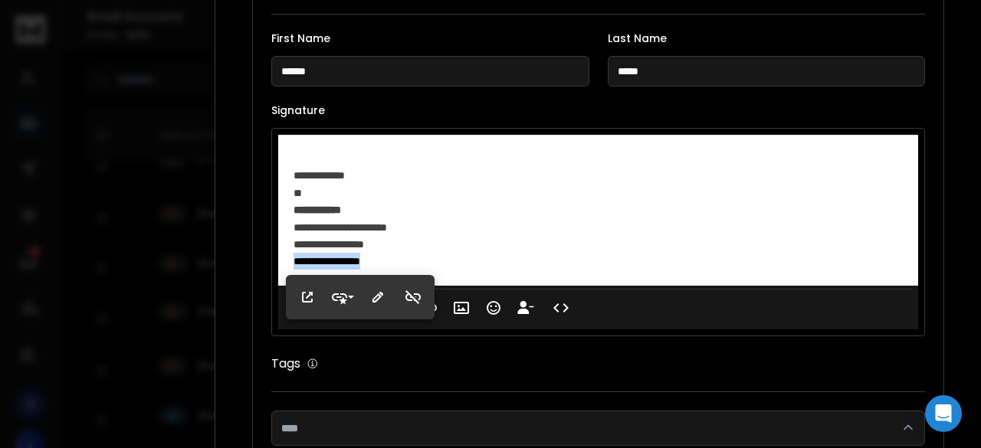
click at [452, 274] on div "**********" at bounding box center [598, 210] width 640 height 151
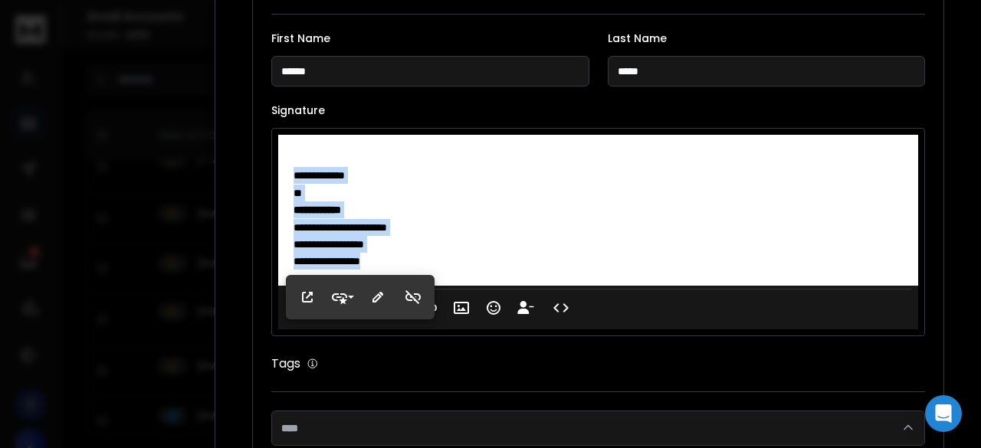
drag, startPoint x: 439, startPoint y: 261, endPoint x: 286, endPoint y: 171, distance: 177.4
click at [286, 171] on div "**********" at bounding box center [598, 210] width 640 height 151
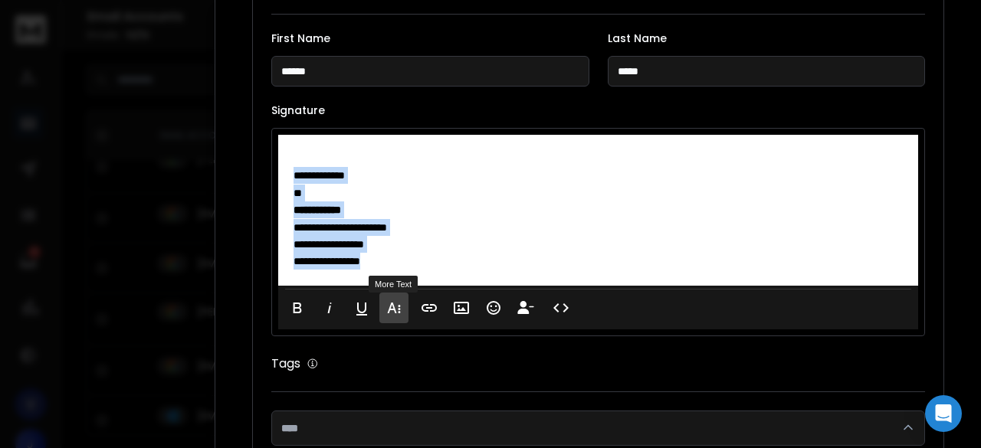
click at [385, 314] on icon "button" at bounding box center [394, 308] width 18 height 18
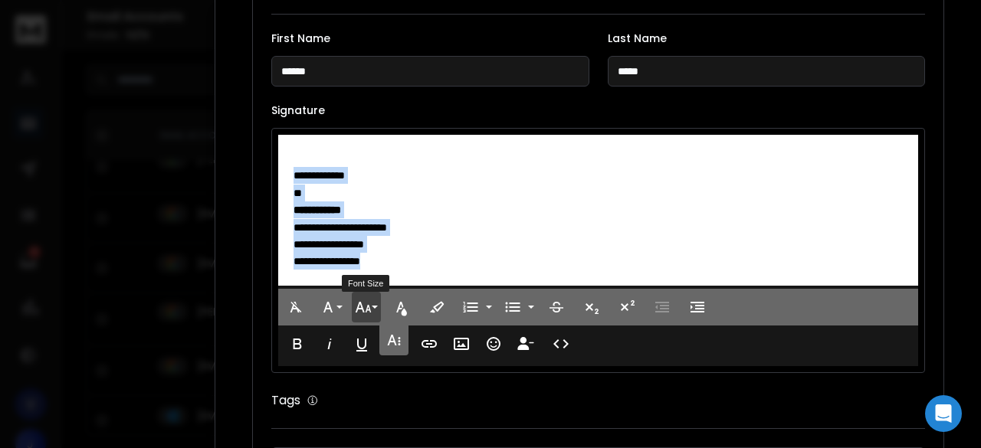
click at [372, 302] on button "Font Size" at bounding box center [366, 307] width 29 height 31
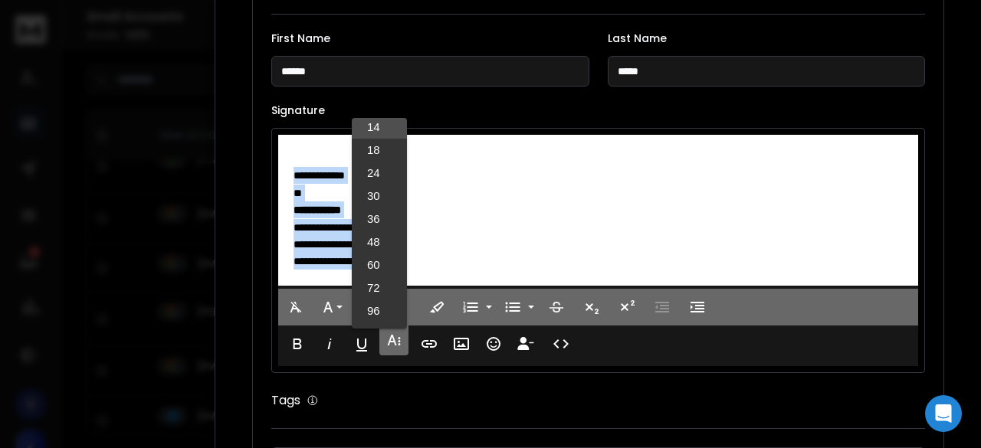
scroll to position [123, 0]
click at [506, 251] on div "**********" at bounding box center [597, 244] width 606 height 17
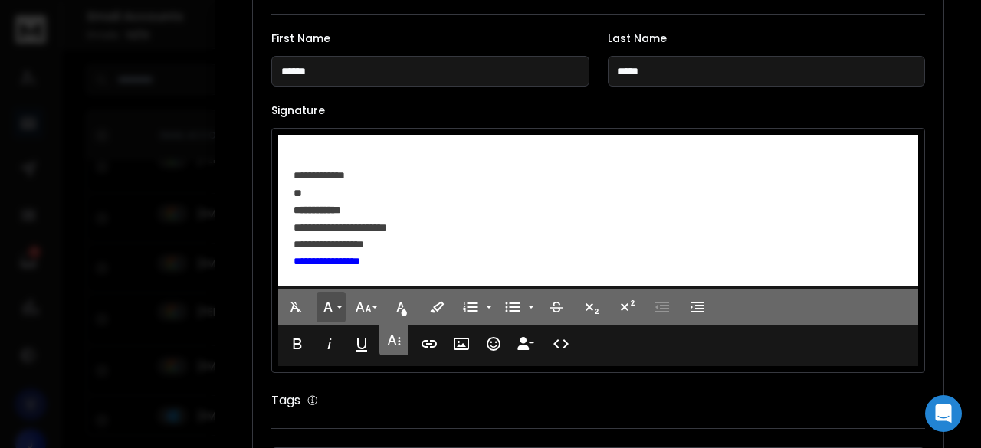
click at [327, 309] on icon "button" at bounding box center [328, 307] width 9 height 11
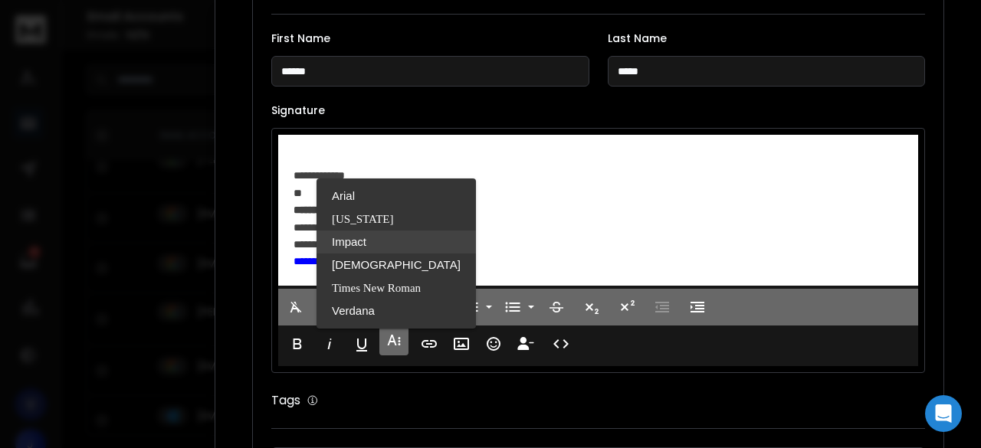
scroll to position [0, 0]
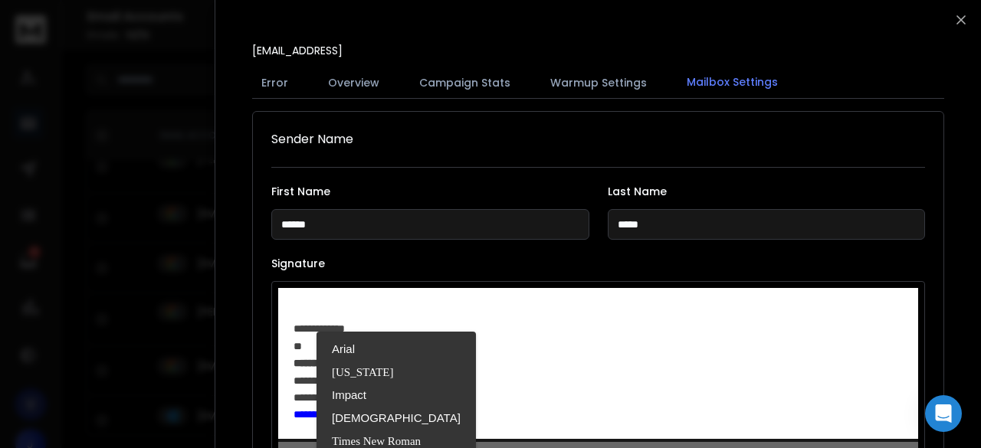
click at [465, 339] on div "**" at bounding box center [597, 346] width 606 height 17
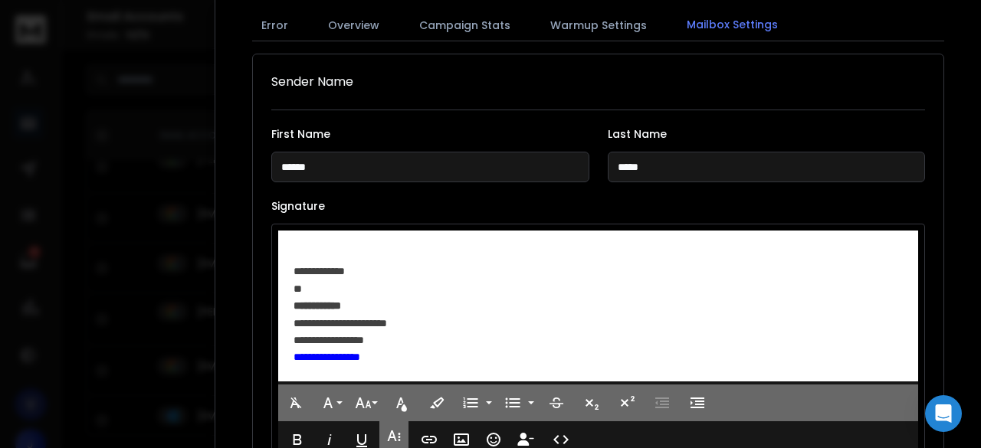
scroll to position [77, 0]
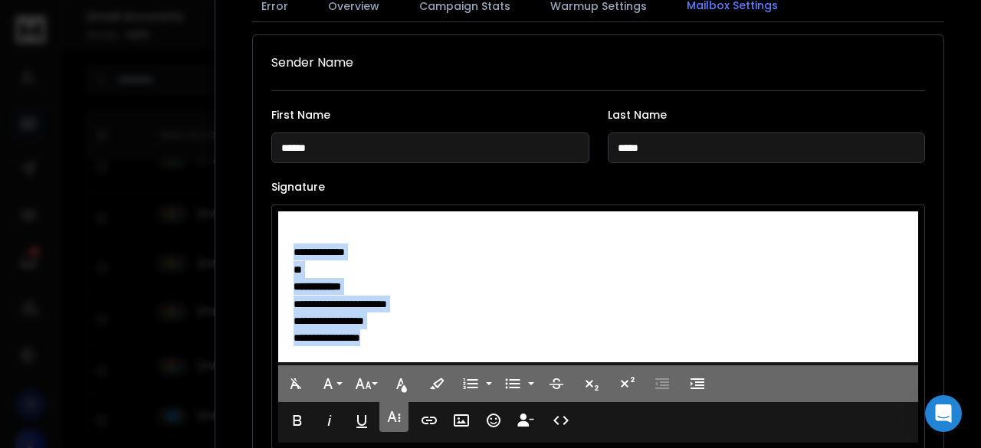
drag, startPoint x: 353, startPoint y: 337, endPoint x: 285, endPoint y: 248, distance: 112.7
click at [285, 248] on div "**********" at bounding box center [598, 287] width 640 height 151
click at [360, 389] on icon "button" at bounding box center [363, 384] width 18 height 18
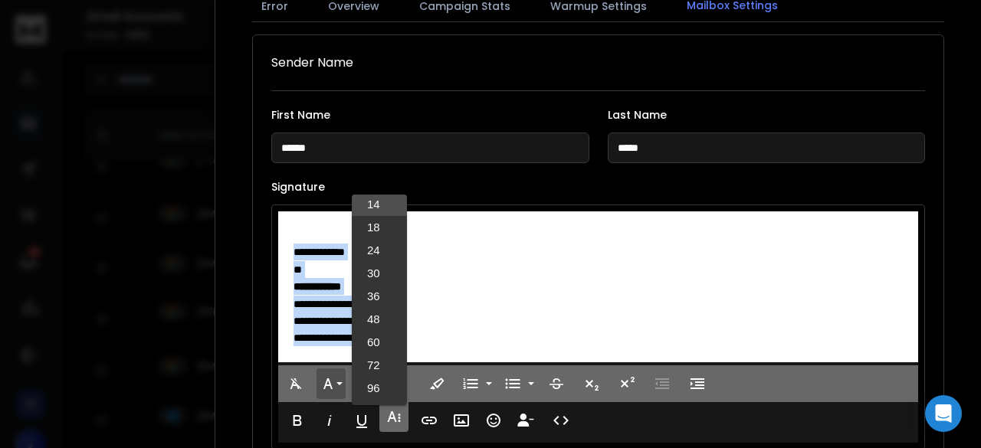
click at [319, 394] on button "Font Family" at bounding box center [331, 384] width 29 height 31
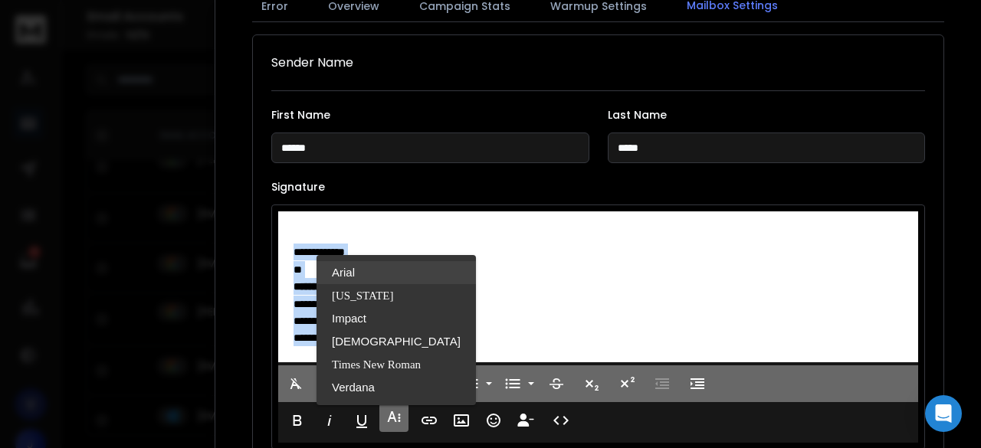
click at [369, 275] on link "Arial" at bounding box center [396, 272] width 159 height 23
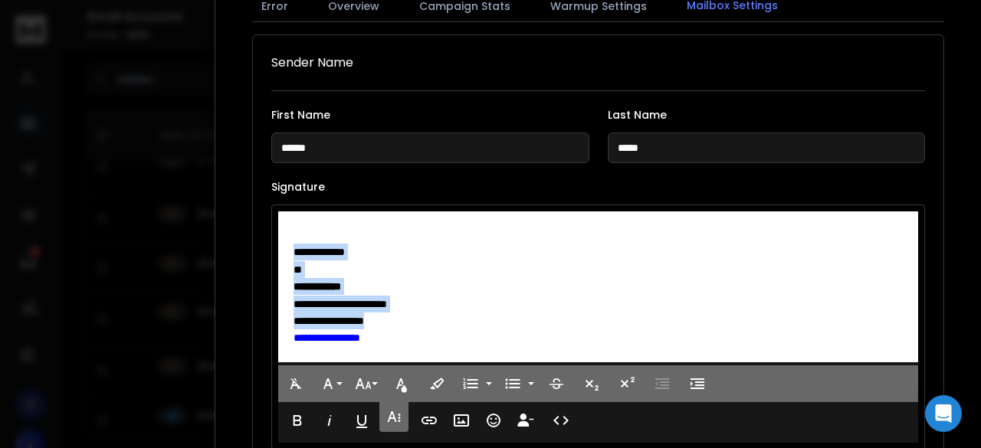
click at [460, 274] on div "**" at bounding box center [597, 269] width 606 height 17
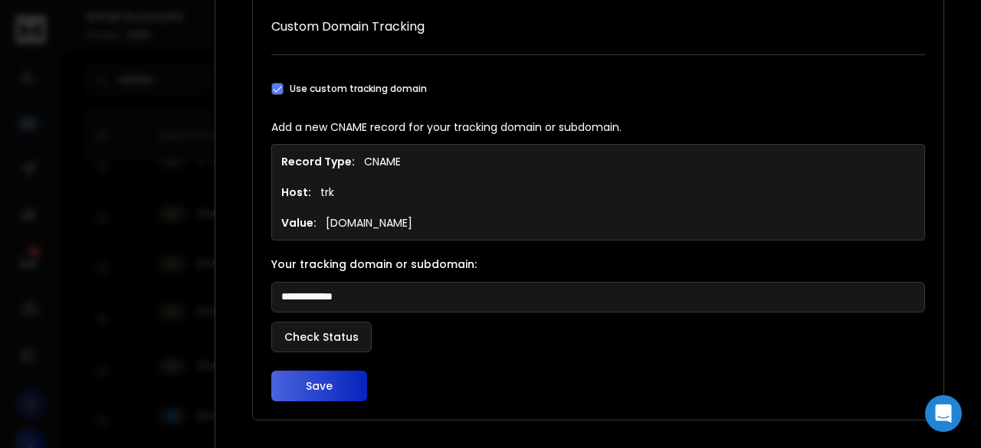
scroll to position [856, 0]
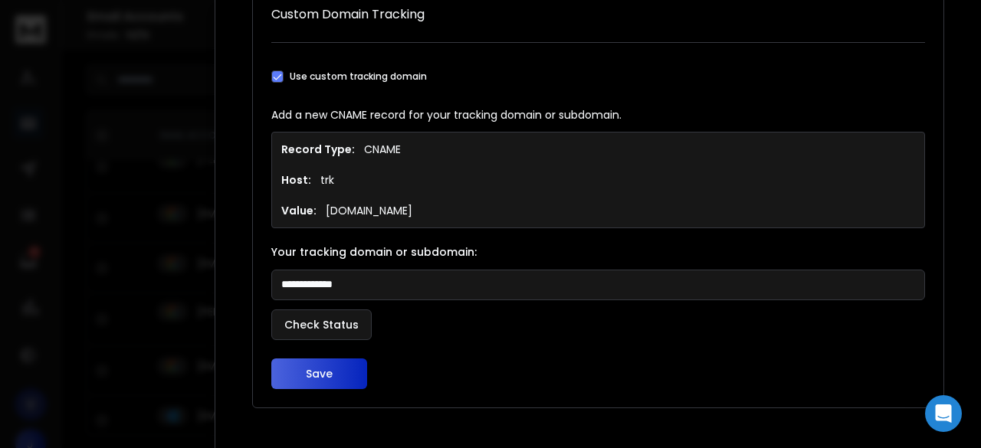
click at [318, 376] on button "Save" at bounding box center [319, 374] width 96 height 31
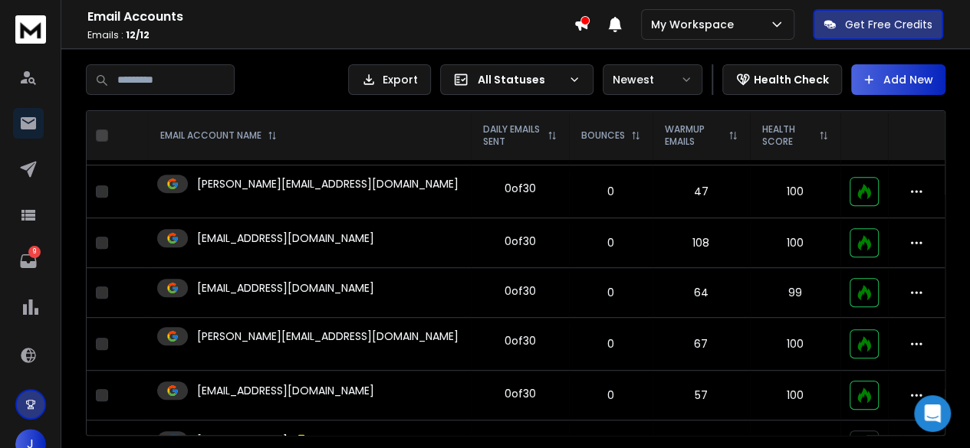
scroll to position [331, 0]
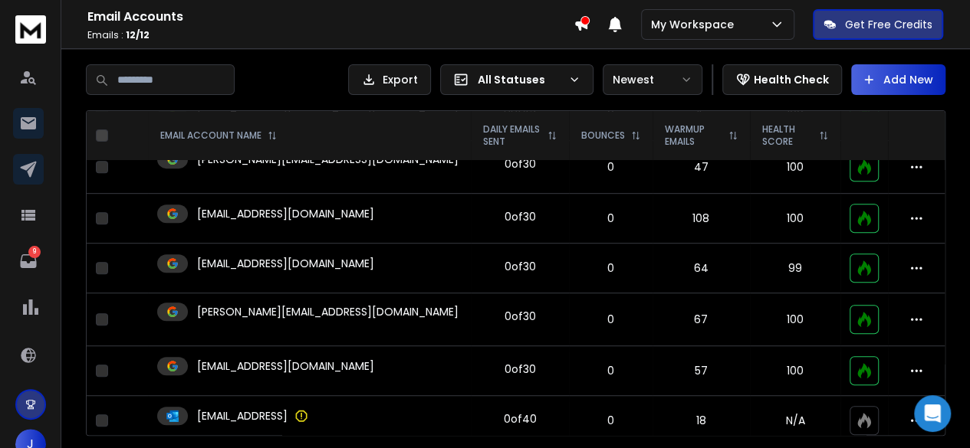
click at [23, 167] on icon at bounding box center [28, 169] width 16 height 16
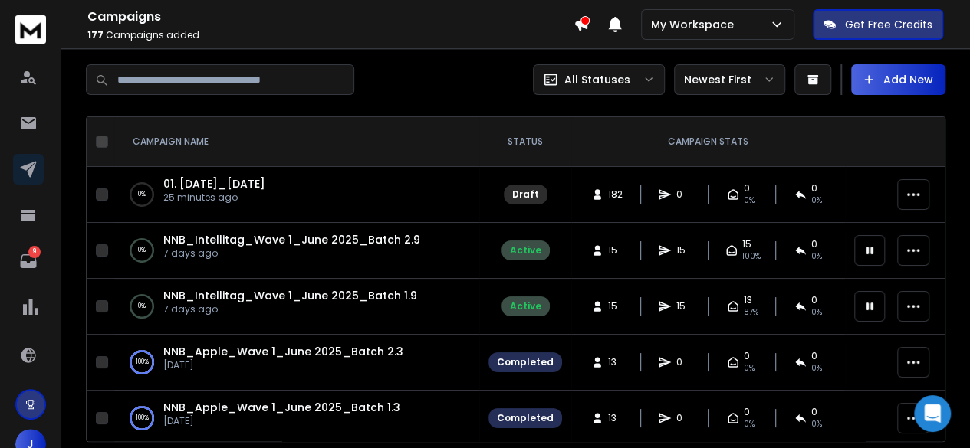
click at [265, 187] on span "01. Independence Day_13th Aug" at bounding box center [214, 183] width 102 height 15
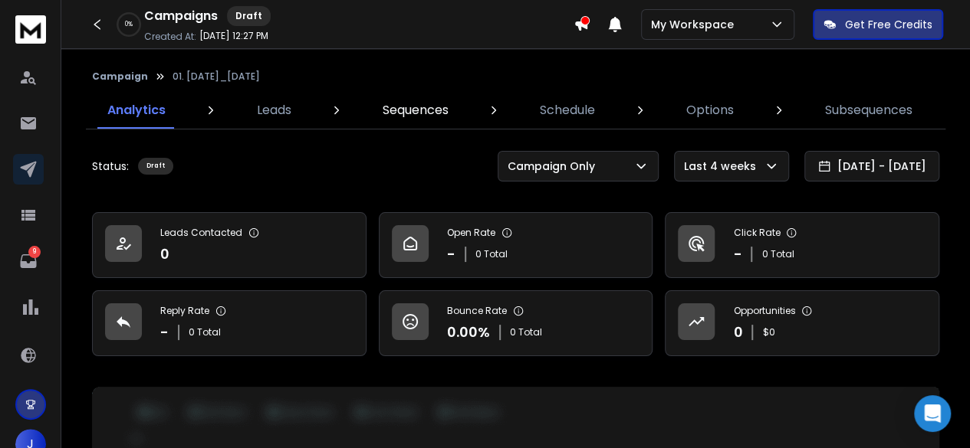
click at [425, 111] on p "Sequences" at bounding box center [416, 110] width 66 height 18
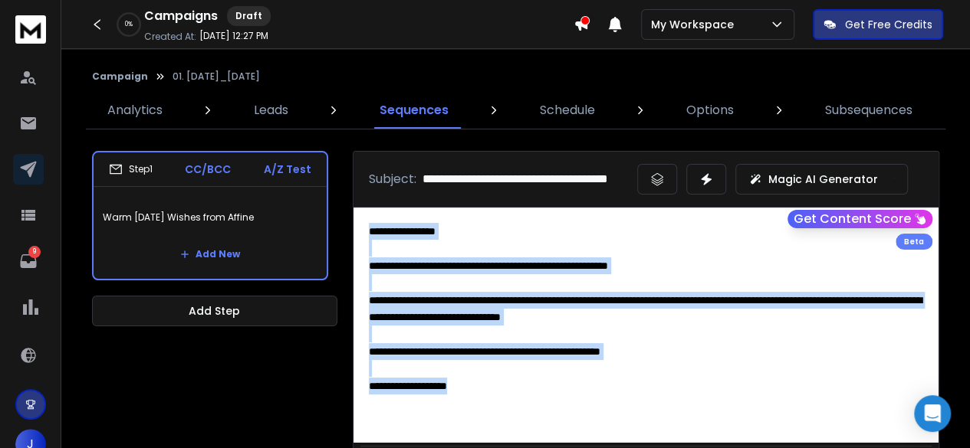
drag, startPoint x: 477, startPoint y: 390, endPoint x: 372, endPoint y: 228, distance: 193.5
click at [372, 228] on div "**********" at bounding box center [645, 325] width 585 height 235
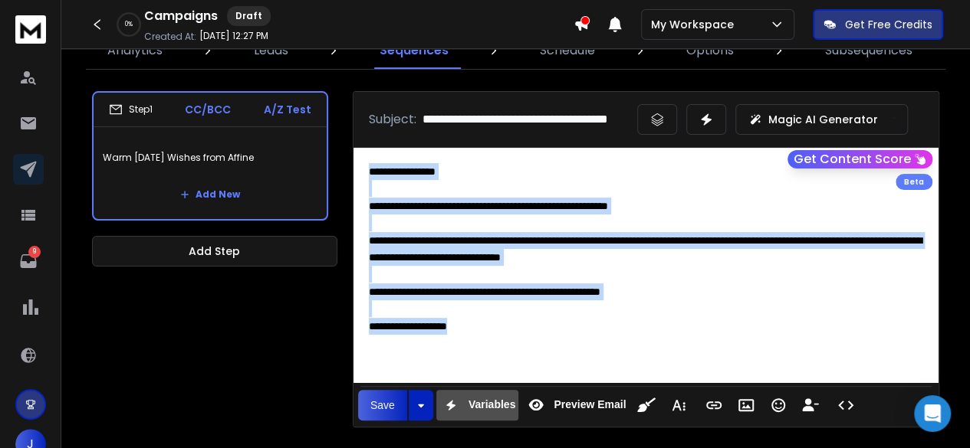
click at [491, 409] on span "Variables" at bounding box center [492, 405] width 54 height 13
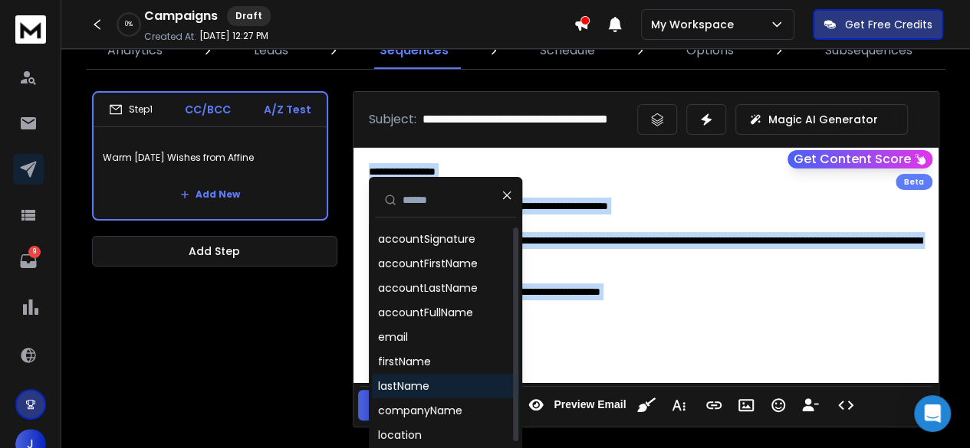
click at [589, 347] on div "**********" at bounding box center [645, 265] width 585 height 235
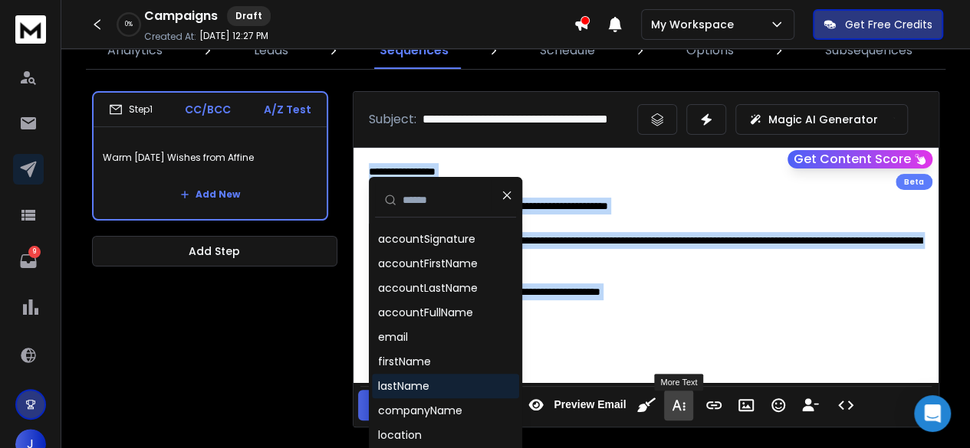
click at [692, 407] on button "More Text" at bounding box center [678, 405] width 29 height 31
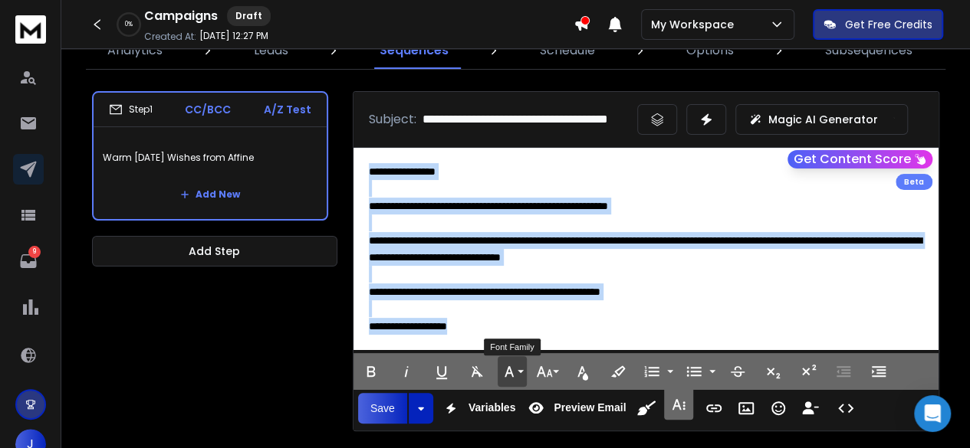
click at [504, 372] on icon "button" at bounding box center [509, 372] width 18 height 18
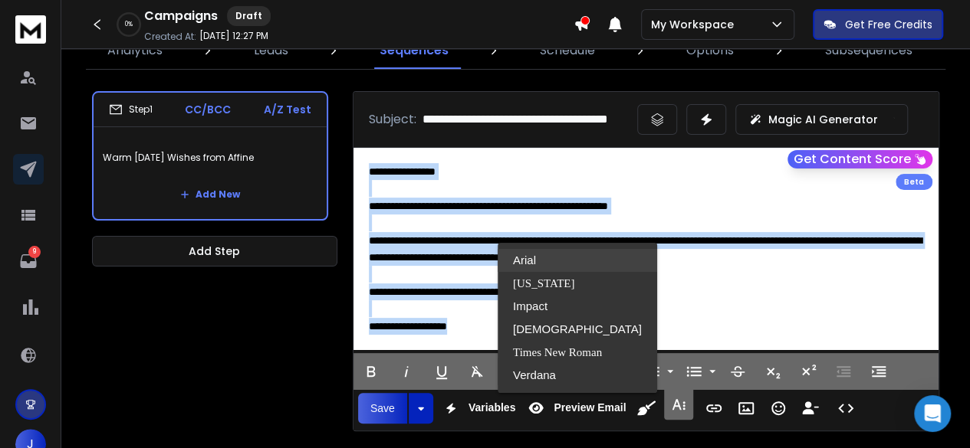
click at [523, 264] on link "Arial" at bounding box center [577, 260] width 159 height 23
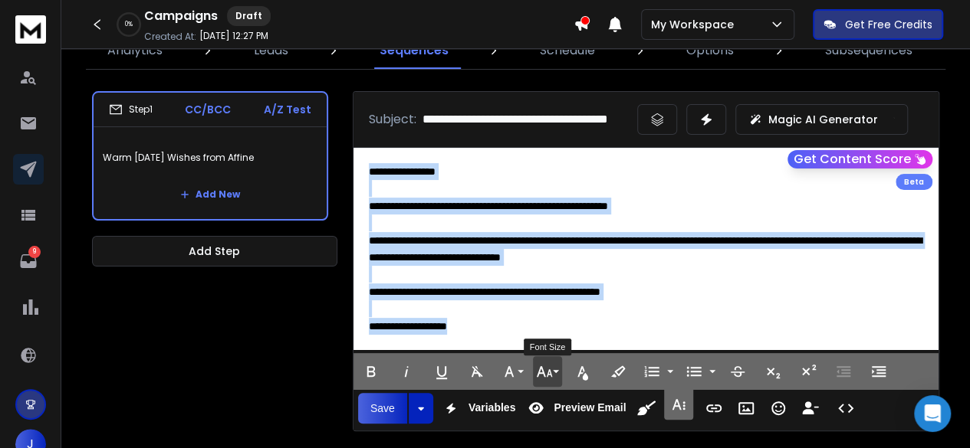
click at [534, 370] on button "Font Size" at bounding box center [547, 371] width 29 height 31
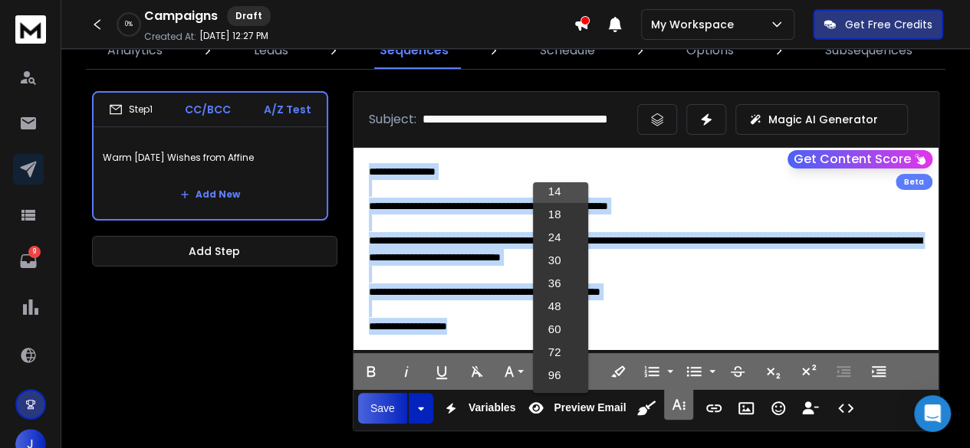
scroll to position [123, 0]
click at [631, 172] on div "**********" at bounding box center [646, 171] width 554 height 17
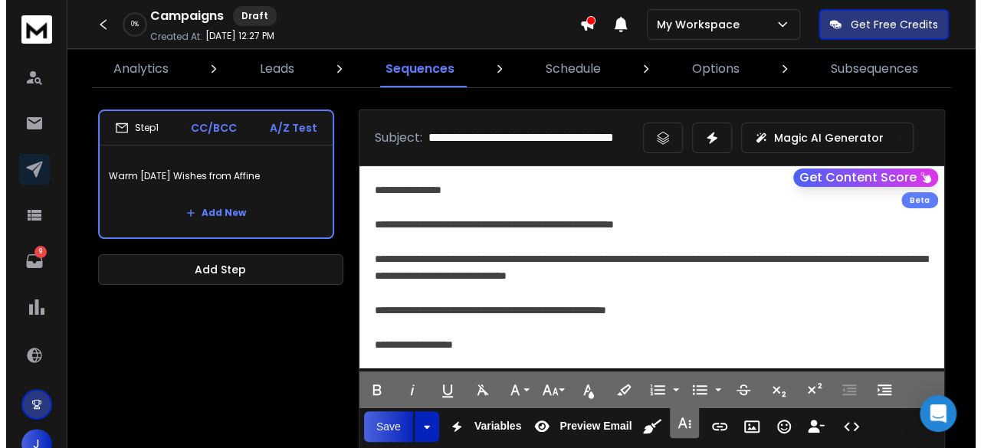
scroll to position [63, 0]
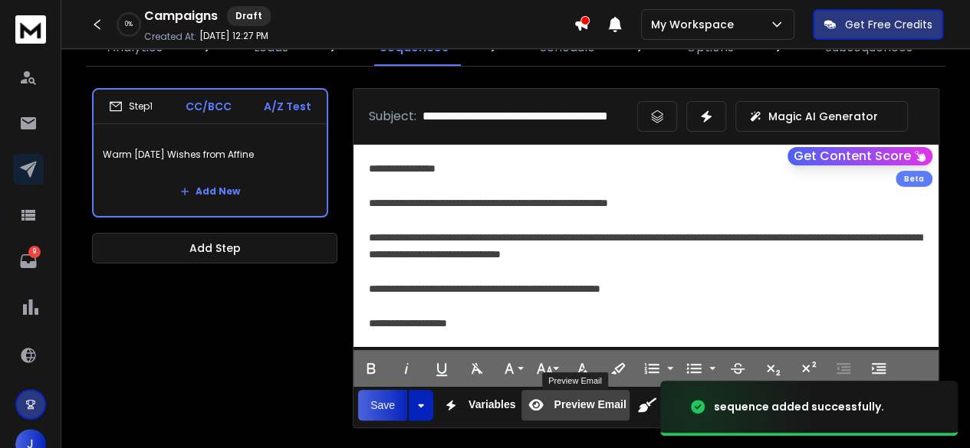
click at [576, 399] on span "Preview Email" at bounding box center [589, 405] width 78 height 13
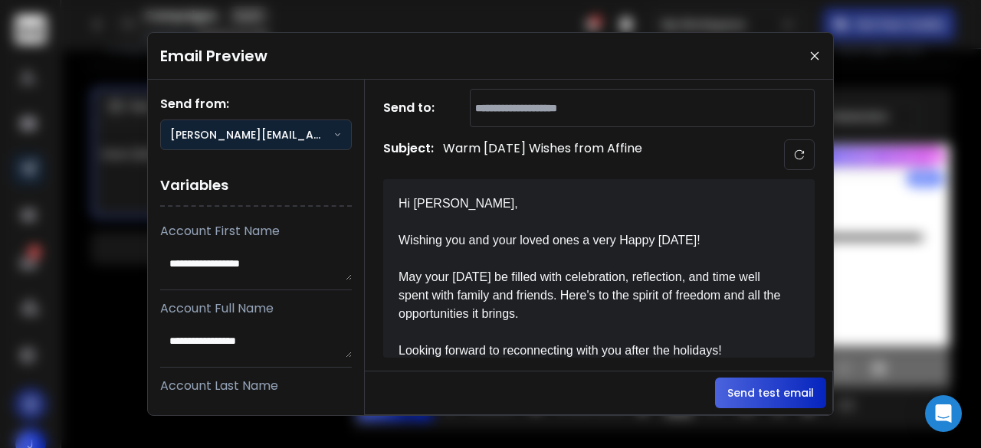
click at [320, 136] on p "yadunath.sadasiva@affine.ai" at bounding box center [251, 134] width 163 height 15
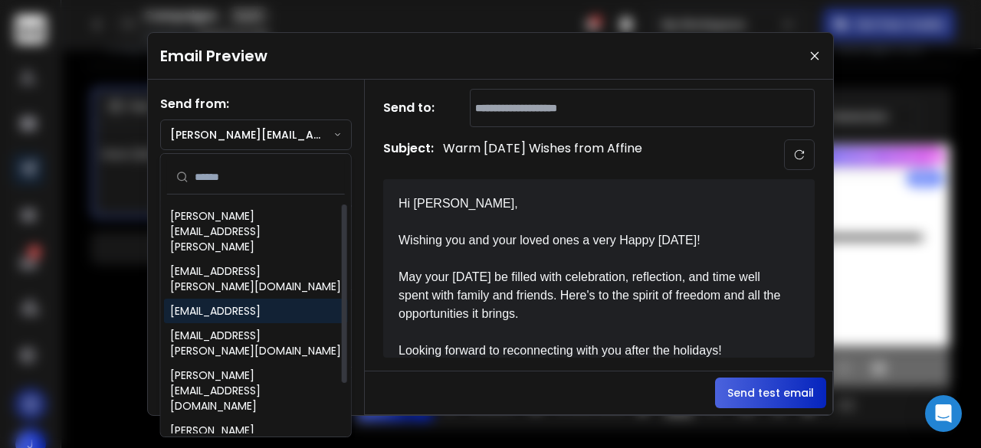
click at [251, 304] on div "vineet_kumar@affine.ai" at bounding box center [215, 311] width 90 height 15
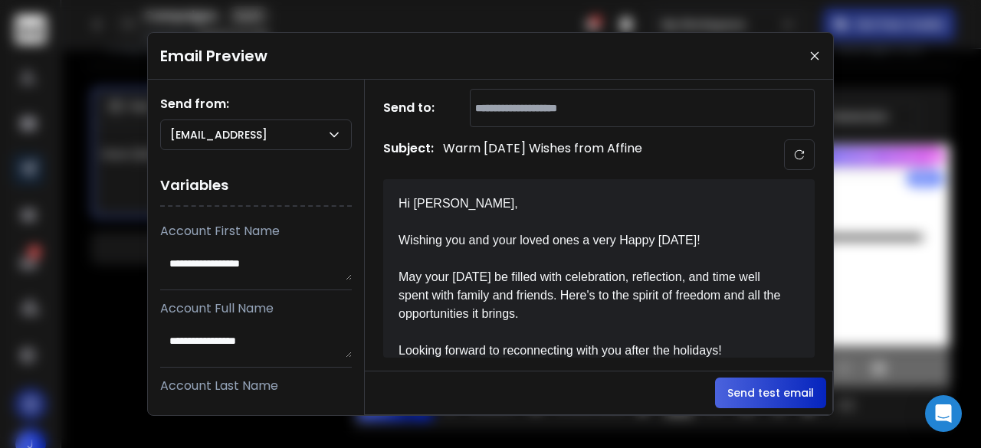
click at [497, 103] on input at bounding box center [642, 108] width 334 height 28
type input "*"
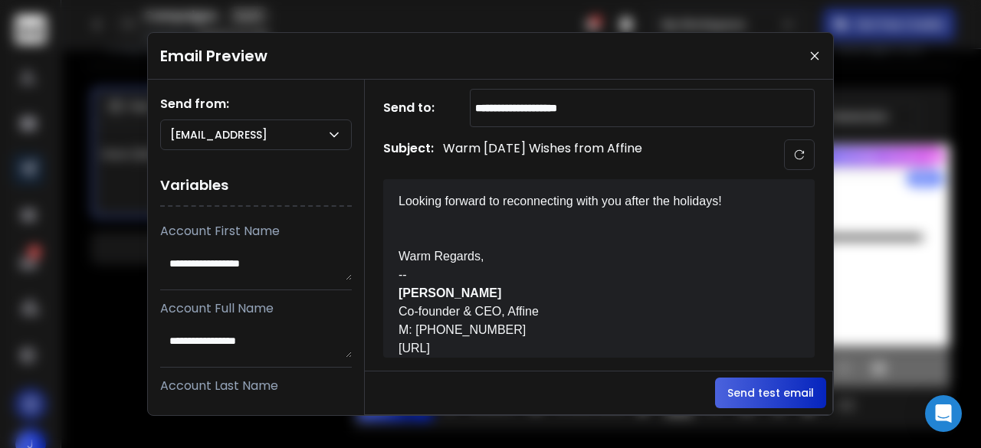
scroll to position [0, 0]
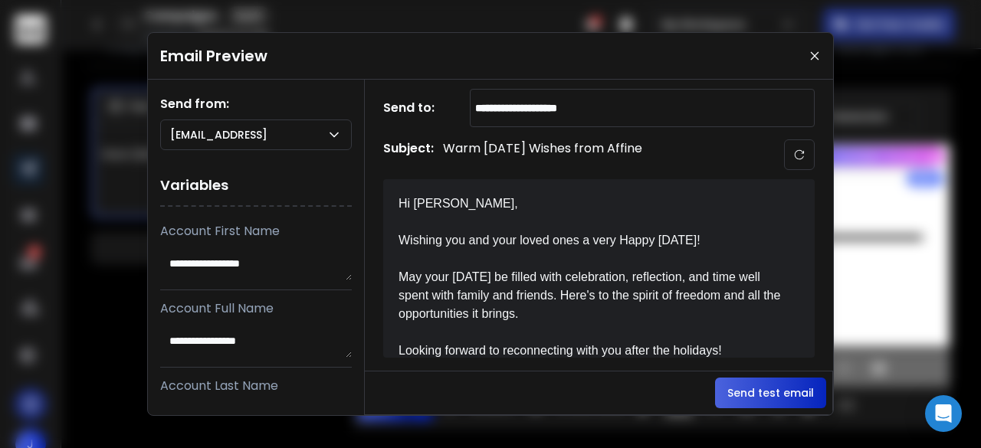
type input "**********"
click at [751, 389] on button "Send test email" at bounding box center [770, 393] width 111 height 31
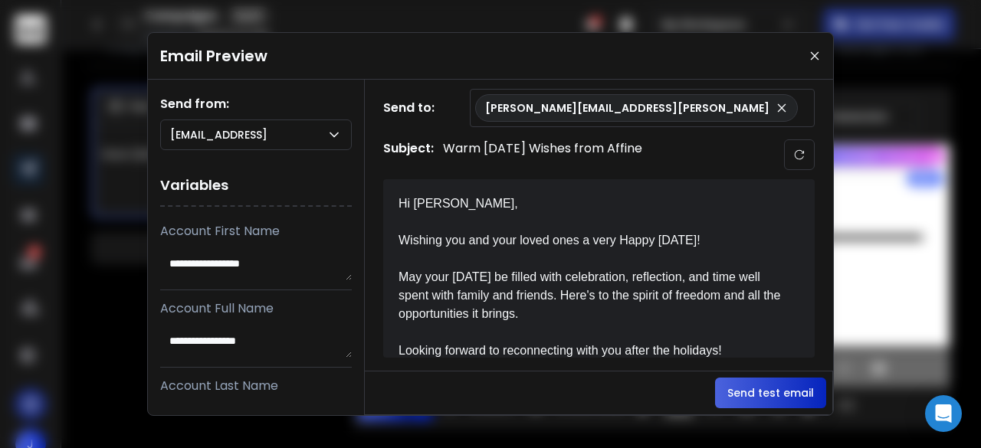
click at [787, 401] on button "Send test email" at bounding box center [770, 393] width 111 height 31
click at [736, 402] on button "Send test email" at bounding box center [770, 393] width 111 height 31
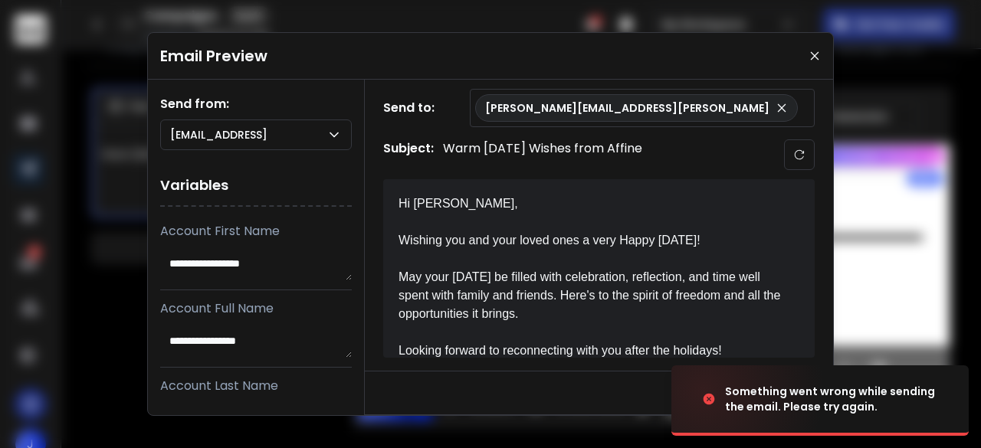
click at [639, 403] on div "Send test email" at bounding box center [599, 393] width 468 height 44
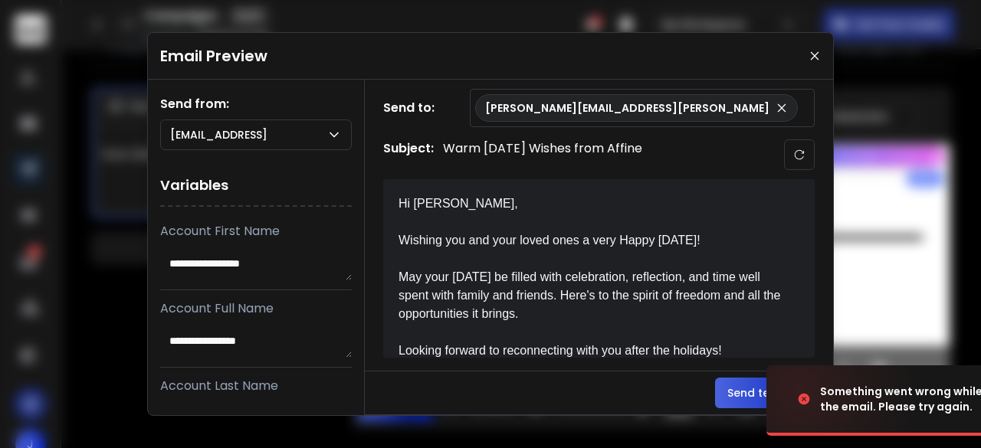
drag, startPoint x: 748, startPoint y: 383, endPoint x: 843, endPoint y: 389, distance: 95.2
click at [843, 389] on div "Something went wrong while sending the email. Please try again." at bounding box center [932, 399] width 225 height 31
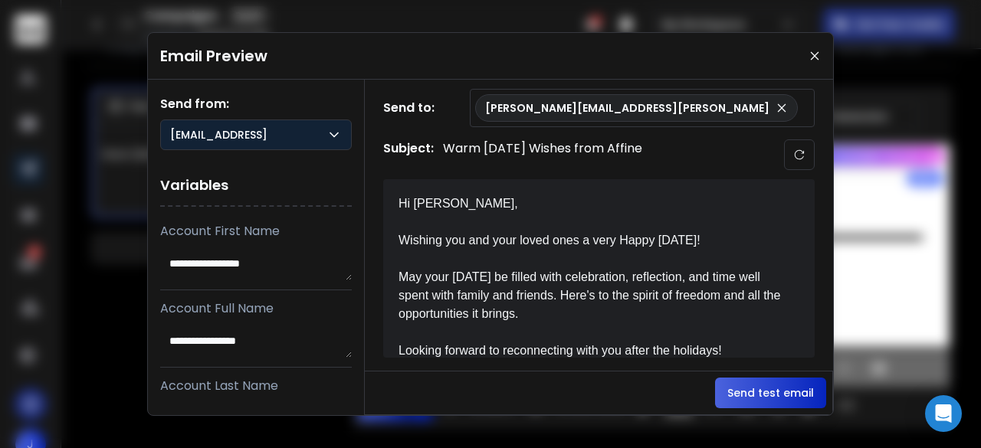
click at [333, 136] on icon "button" at bounding box center [334, 134] width 15 height 15
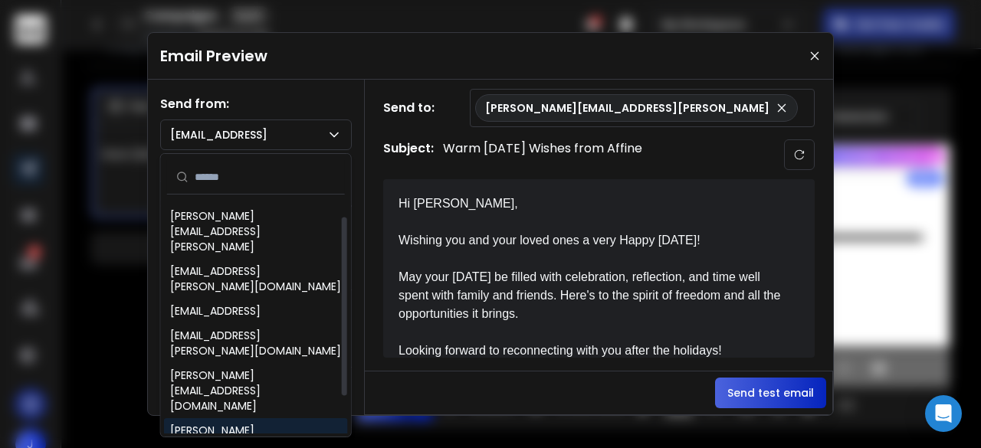
scroll to position [64, 0]
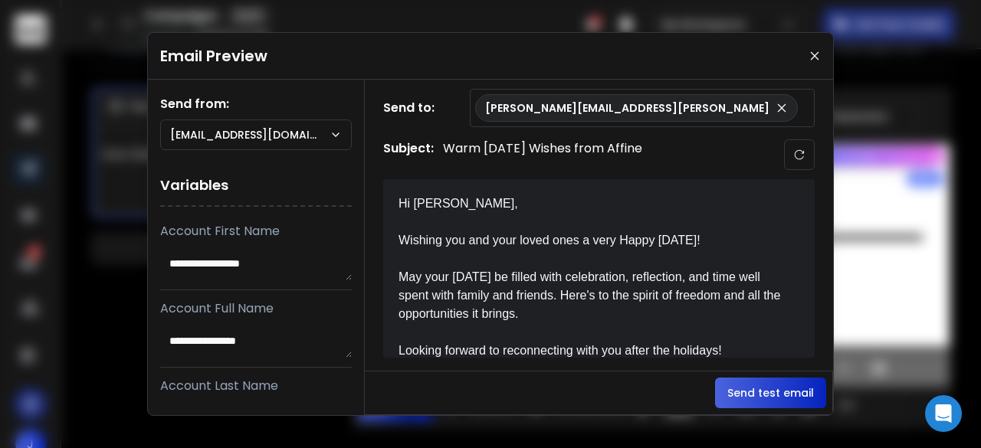
click at [771, 399] on button "Send test email" at bounding box center [770, 393] width 111 height 31
click at [797, 408] on button "Send test email" at bounding box center [770, 393] width 111 height 31
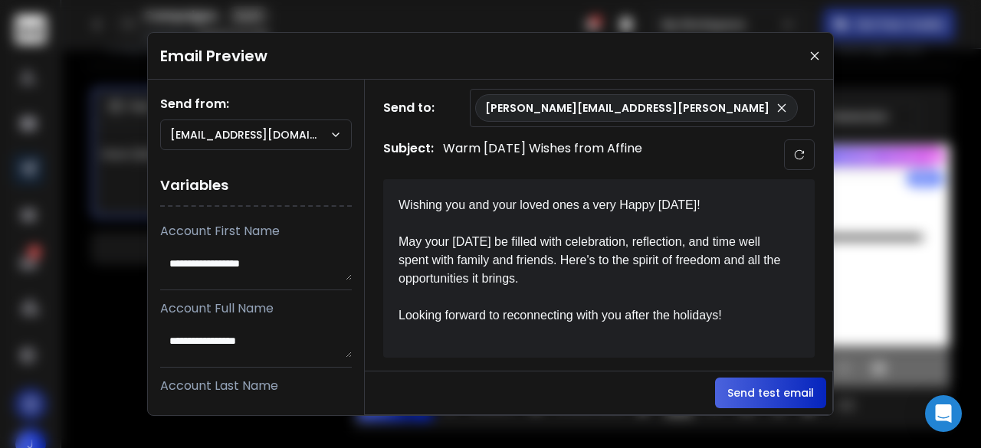
scroll to position [0, 0]
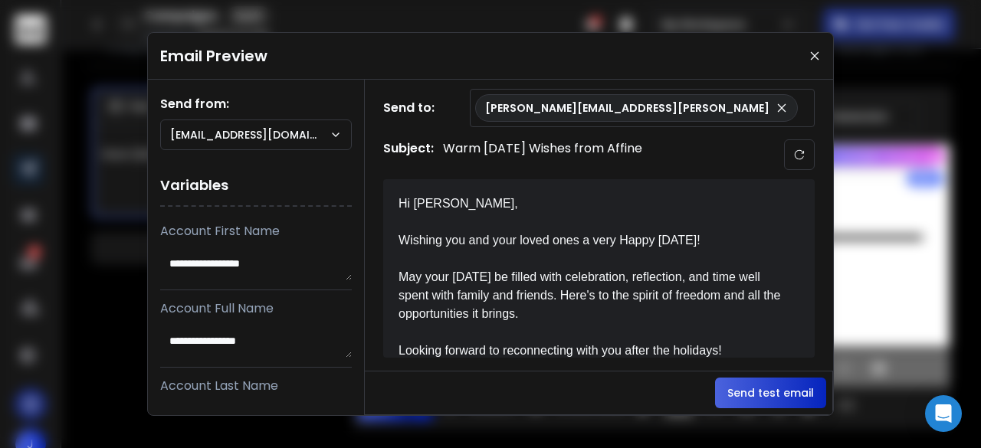
click at [776, 110] on icon at bounding box center [782, 108] width 12 height 12
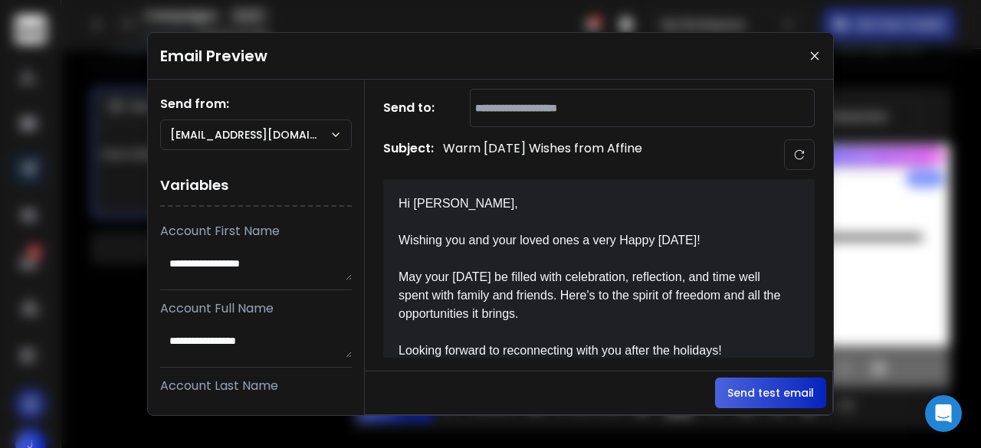
click at [580, 108] on input at bounding box center [642, 108] width 334 height 28
type input "**********"
type input "**"
drag, startPoint x: 612, startPoint y: 109, endPoint x: 431, endPoint y: 108, distance: 180.9
click at [431, 108] on div "Send to: **" at bounding box center [599, 108] width 432 height 38
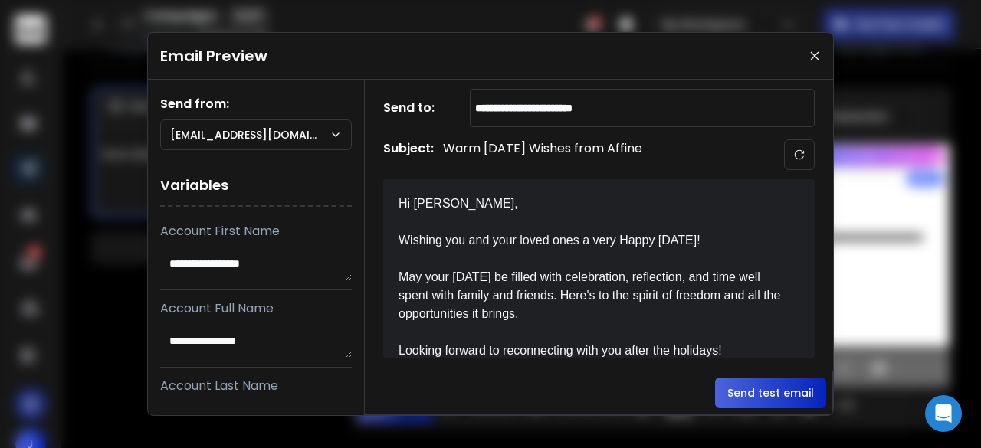
type input "**********"
click at [757, 386] on button "Send test email" at bounding box center [770, 393] width 111 height 31
click at [698, 23] on div "**********" at bounding box center [490, 224] width 981 height 415
click at [940, 416] on icon "Open Intercom Messenger" at bounding box center [944, 414] width 18 height 20
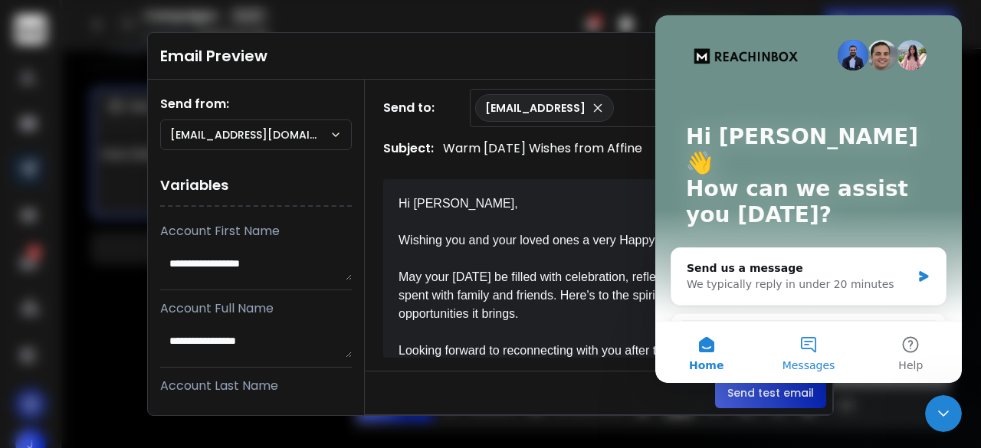
click at [830, 349] on button "Messages" at bounding box center [808, 352] width 102 height 61
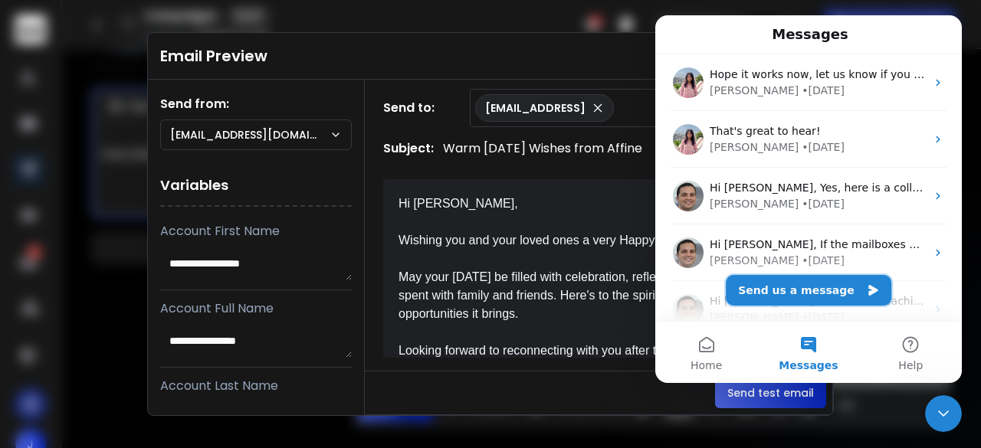
click at [804, 287] on button "Send us a message" at bounding box center [809, 290] width 166 height 31
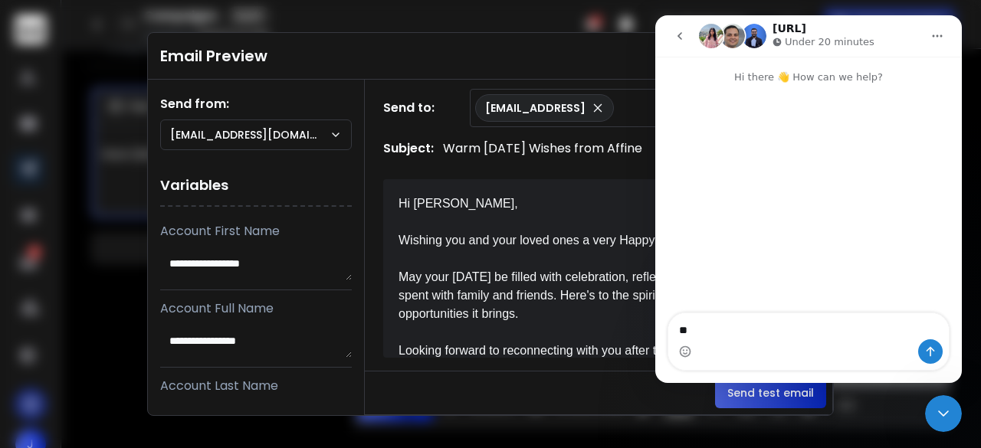
type textarea "**"
type textarea "****"
type textarea "*"
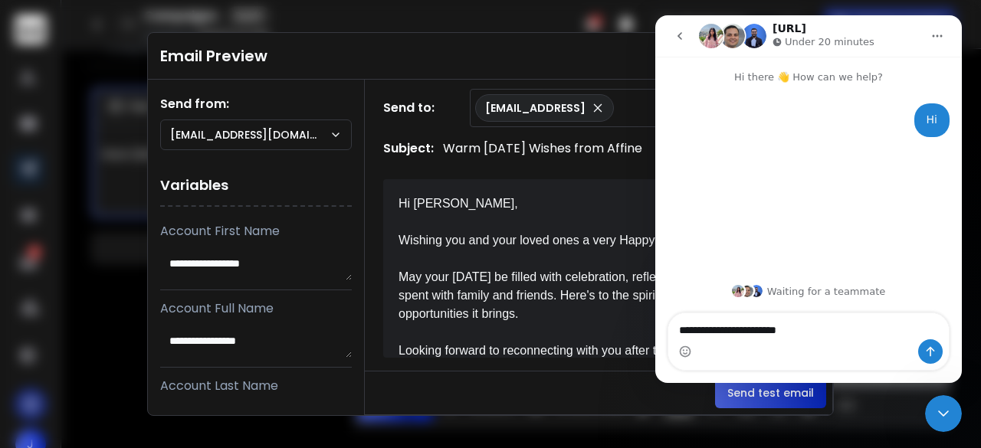
type textarea "**********"
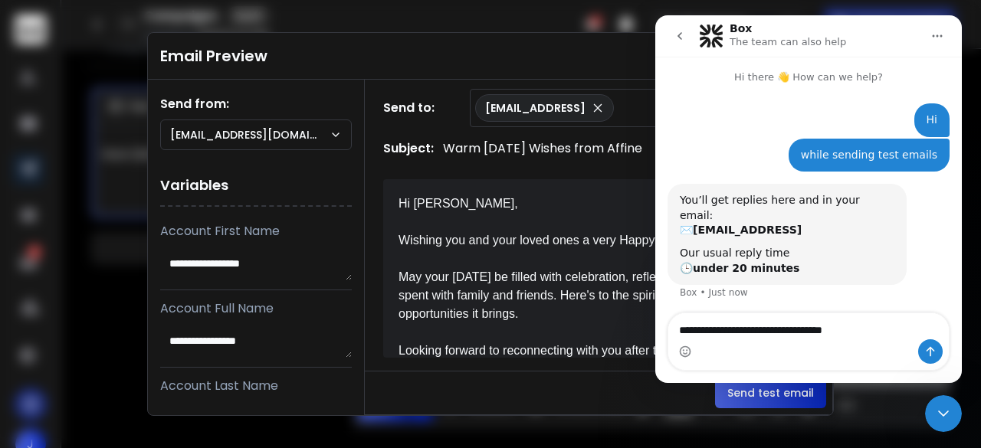
type textarea "**********"
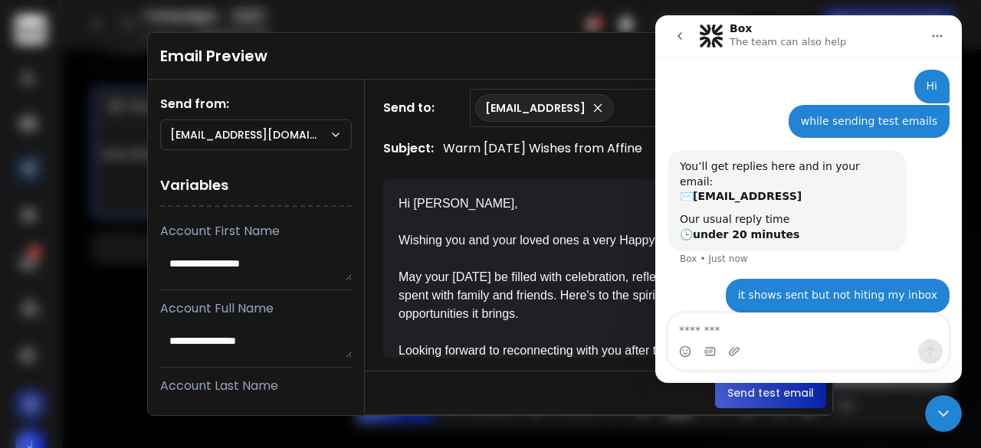
click at [606, 62] on div "Email Preview" at bounding box center [490, 56] width 685 height 46
click at [951, 412] on icon "Close Intercom Messenger" at bounding box center [944, 414] width 18 height 18
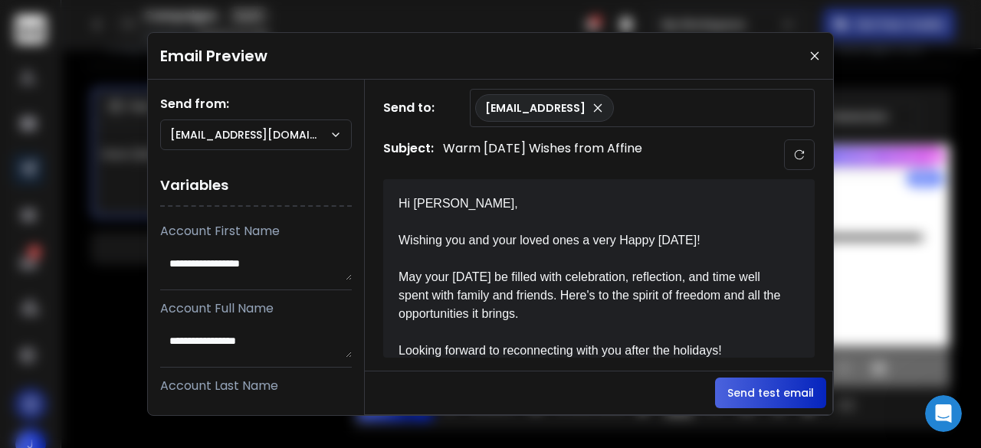
click at [810, 54] on icon at bounding box center [815, 56] width 12 height 12
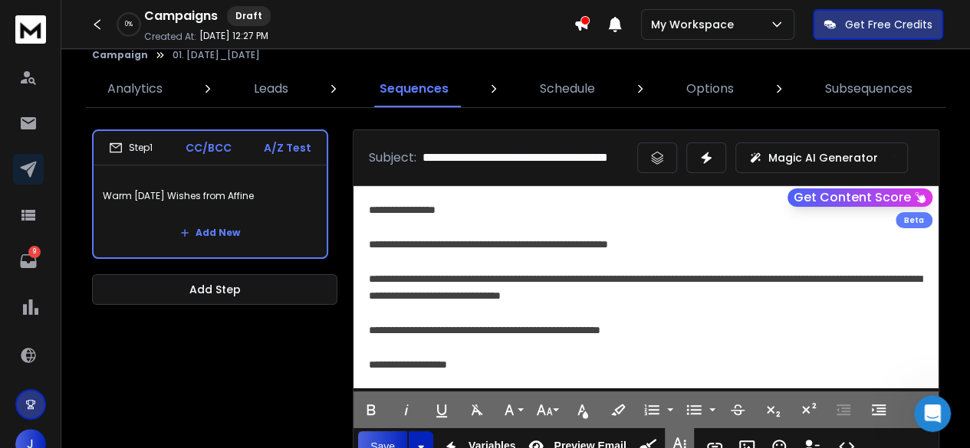
scroll to position [0, 0]
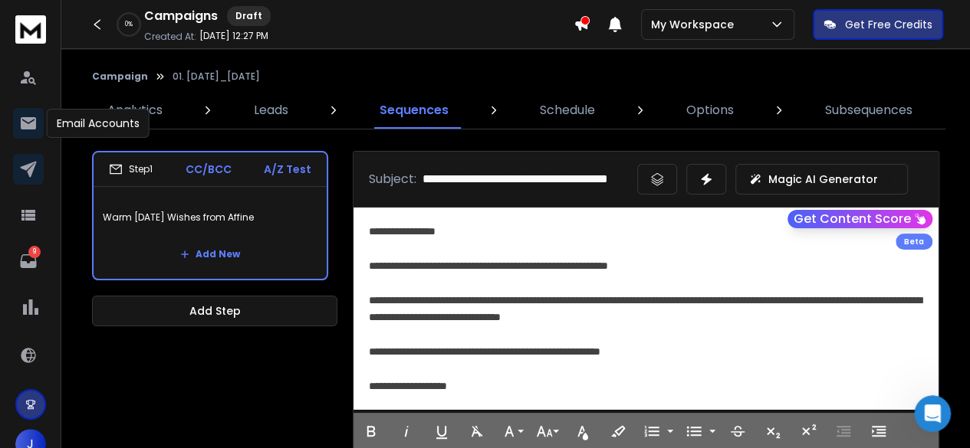
click at [41, 133] on link at bounding box center [28, 123] width 31 height 31
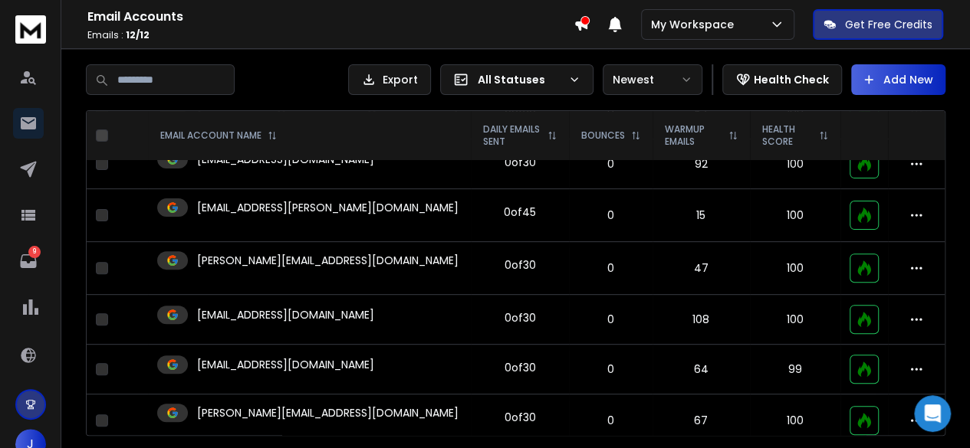
scroll to position [331, 0]
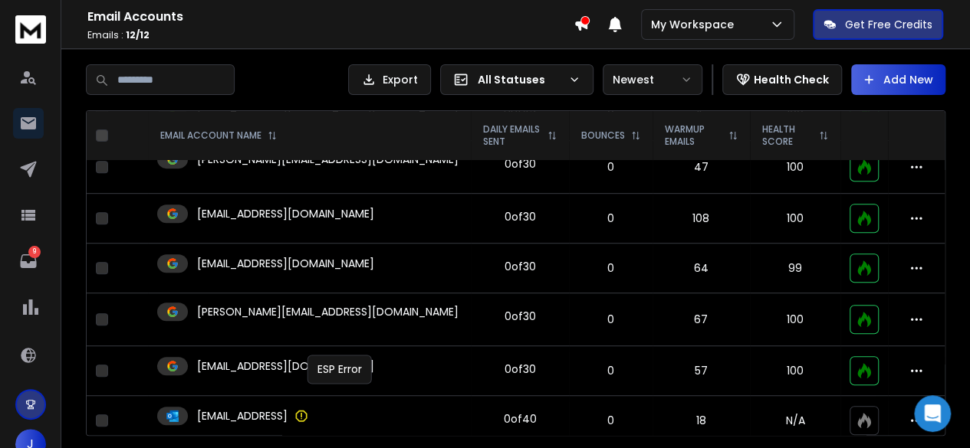
click at [309, 409] on icon at bounding box center [301, 416] width 15 height 15
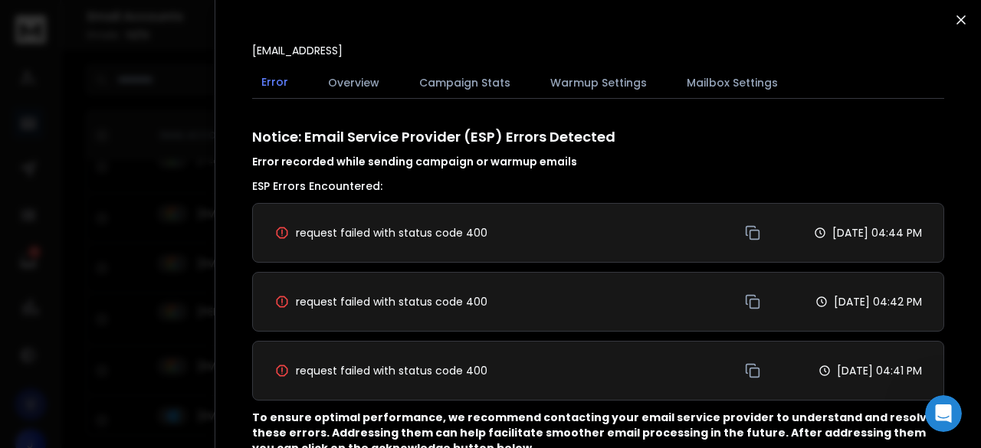
click at [958, 19] on icon "button" at bounding box center [961, 19] width 15 height 15
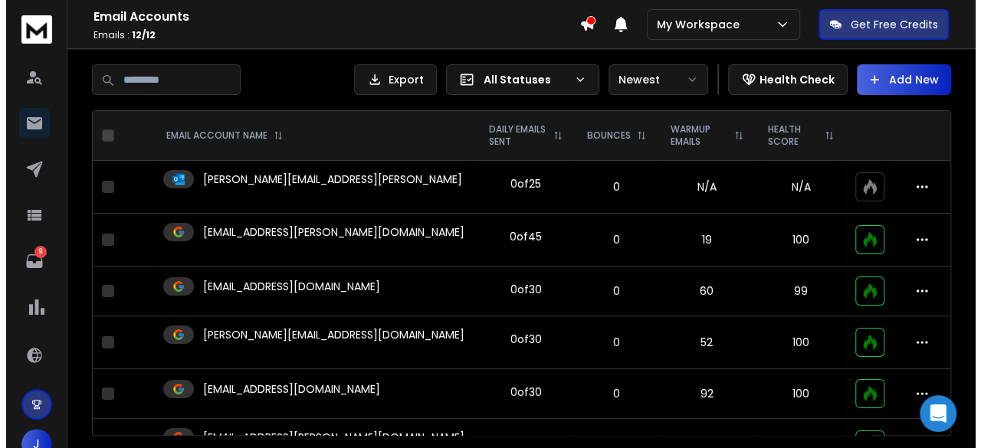
scroll to position [331, 0]
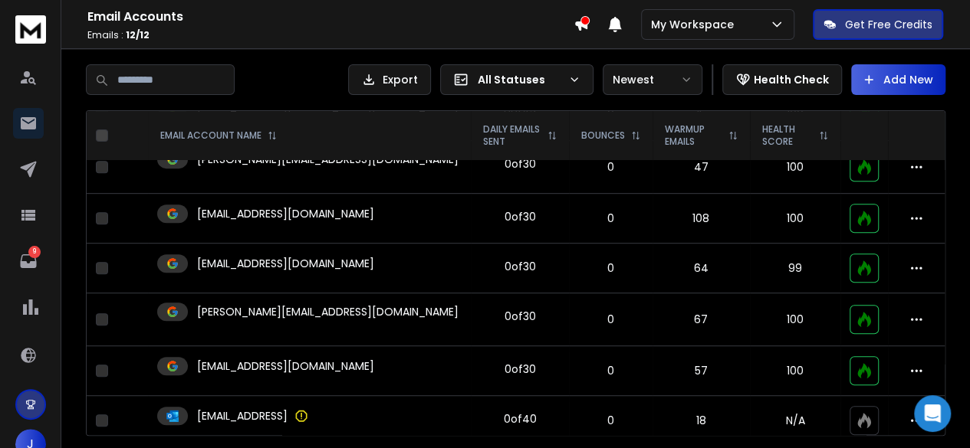
click at [287, 409] on p "[EMAIL_ADDRESS]" at bounding box center [242, 416] width 90 height 15
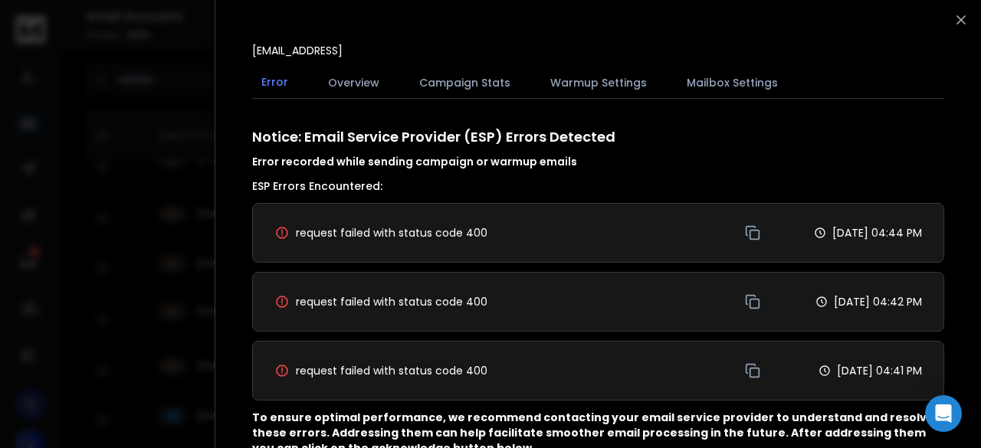
click at [577, 79] on button "Warmup Settings" at bounding box center [598, 83] width 115 height 34
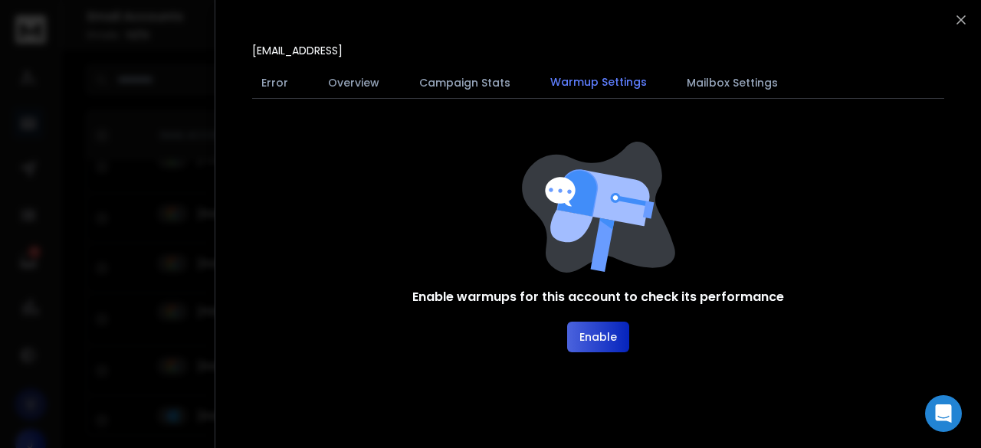
click at [688, 83] on button "Mailbox Settings" at bounding box center [733, 83] width 110 height 34
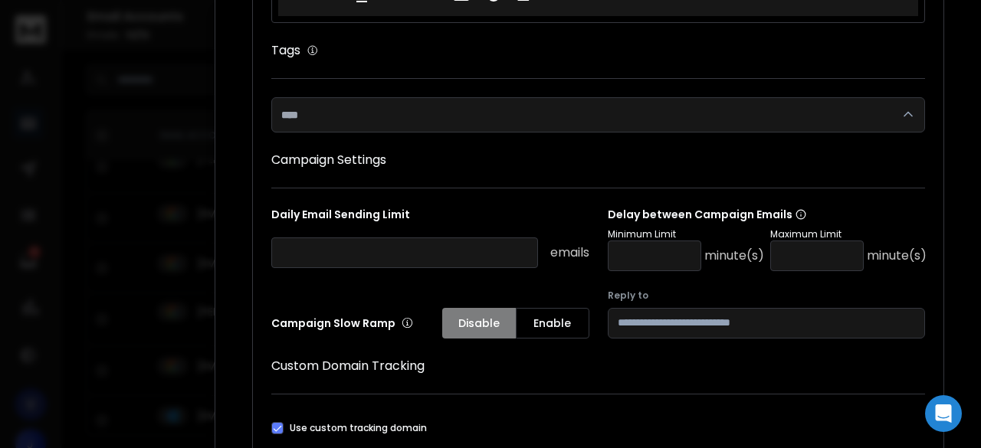
scroll to position [468, 0]
drag, startPoint x: 425, startPoint y: 259, endPoint x: 227, endPoint y: 250, distance: 198.0
click at [227, 250] on div "**********" at bounding box center [598, 224] width 767 height 448
type input "***"
click at [795, 255] on input "*" at bounding box center [817, 255] width 94 height 31
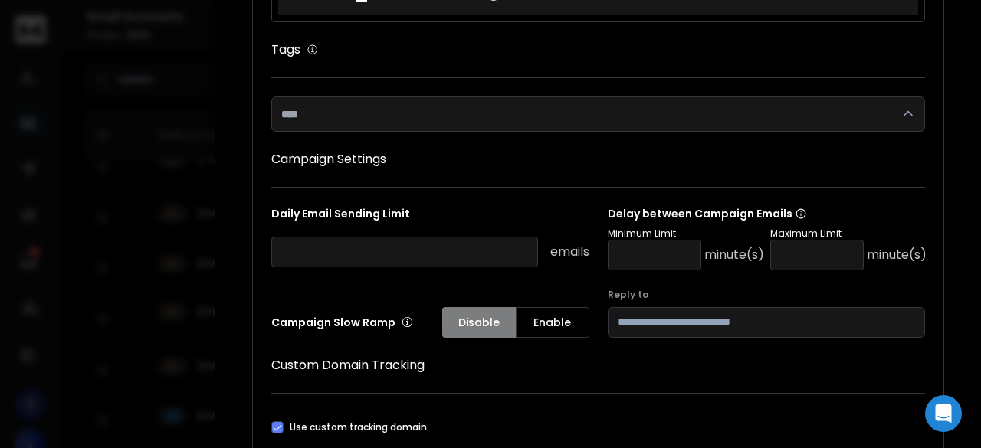
type input "*"
click at [670, 245] on input "*" at bounding box center [655, 255] width 94 height 31
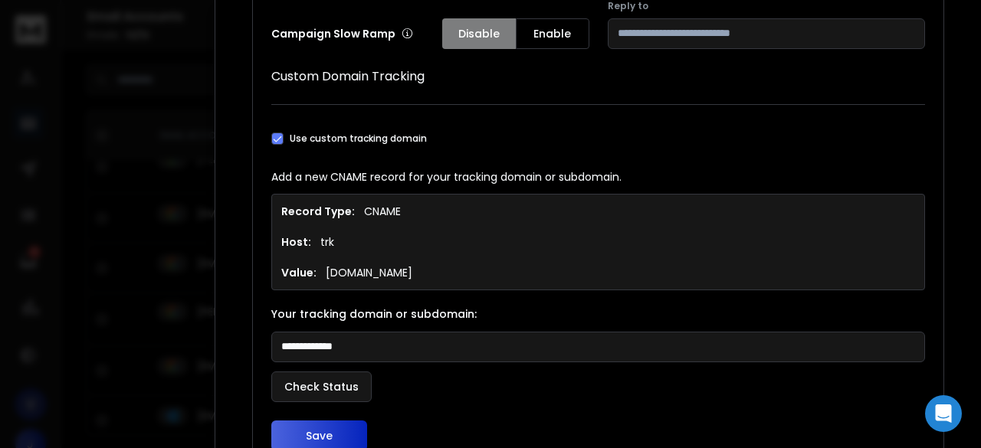
scroll to position [819, 0]
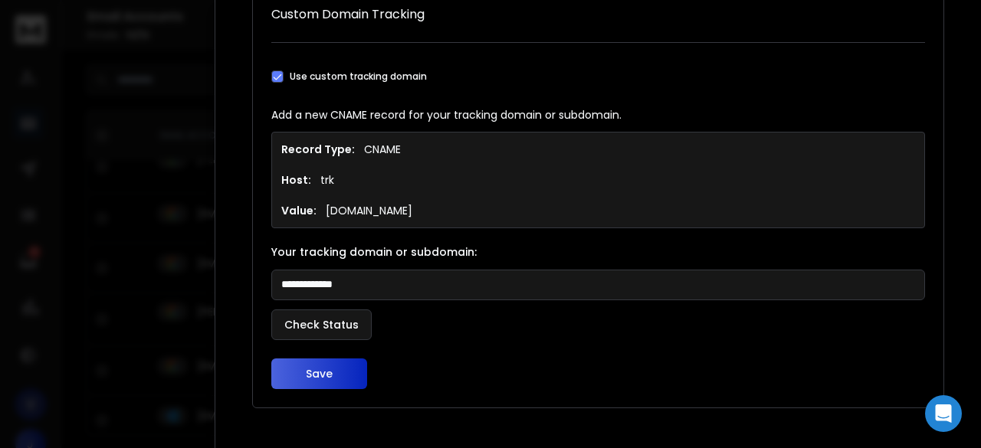
type input "*"
click at [355, 375] on button "Save" at bounding box center [319, 374] width 96 height 31
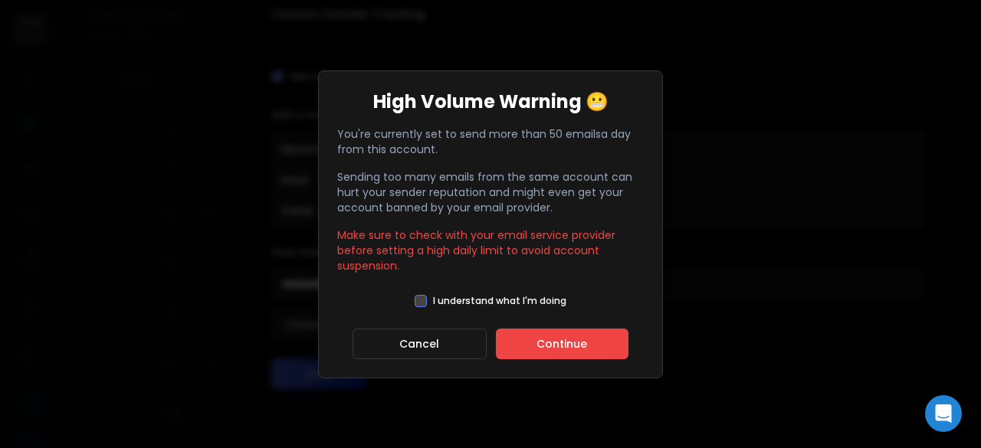
click at [474, 297] on label "I understand what I'm doing" at bounding box center [499, 301] width 133 height 12
click at [422, 301] on button "I understand what I'm doing" at bounding box center [421, 301] width 12 height 12
click at [546, 349] on button "Continue" at bounding box center [562, 344] width 133 height 31
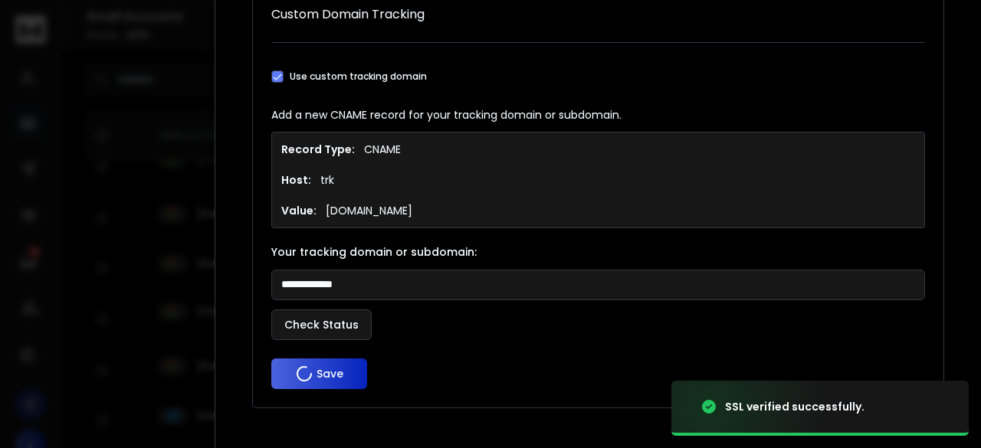
scroll to position [0, 0]
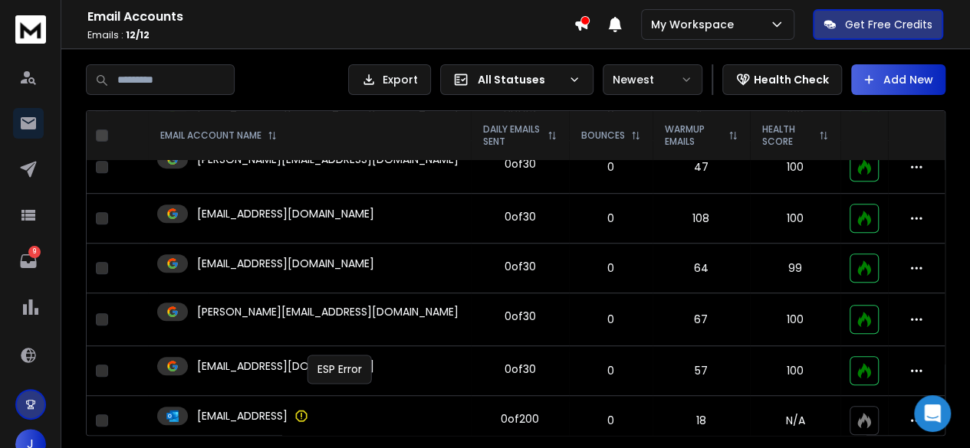
click at [302, 413] on icon at bounding box center [302, 415] width 2 height 5
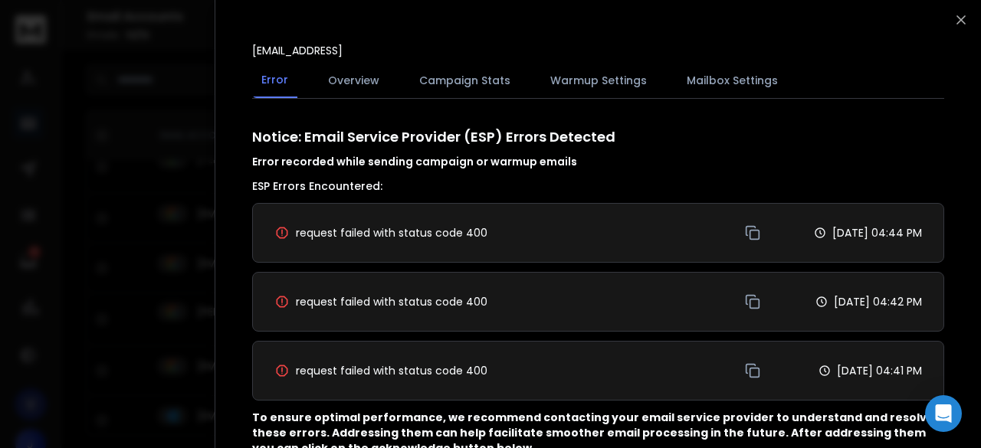
click at [688, 70] on button "Mailbox Settings" at bounding box center [733, 81] width 110 height 34
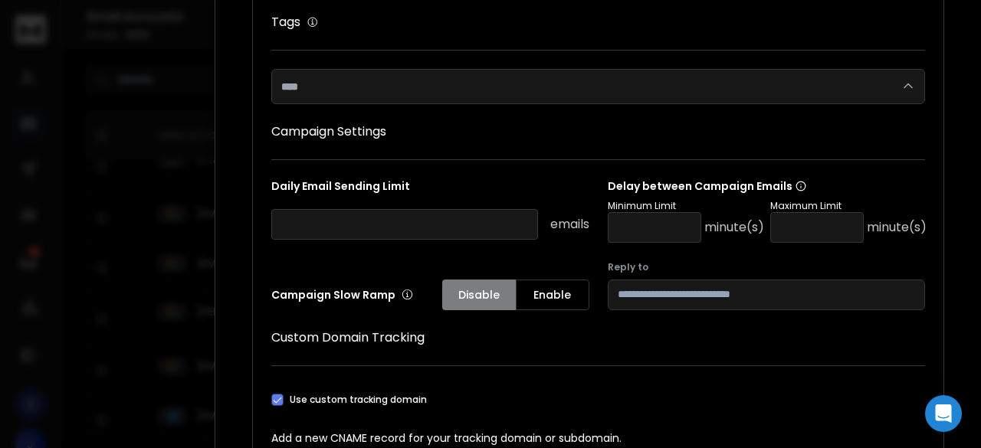
scroll to position [496, 0]
click at [412, 225] on input "**" at bounding box center [404, 224] width 267 height 31
type input "***"
click at [793, 226] on input "*" at bounding box center [817, 227] width 94 height 31
type input "*"
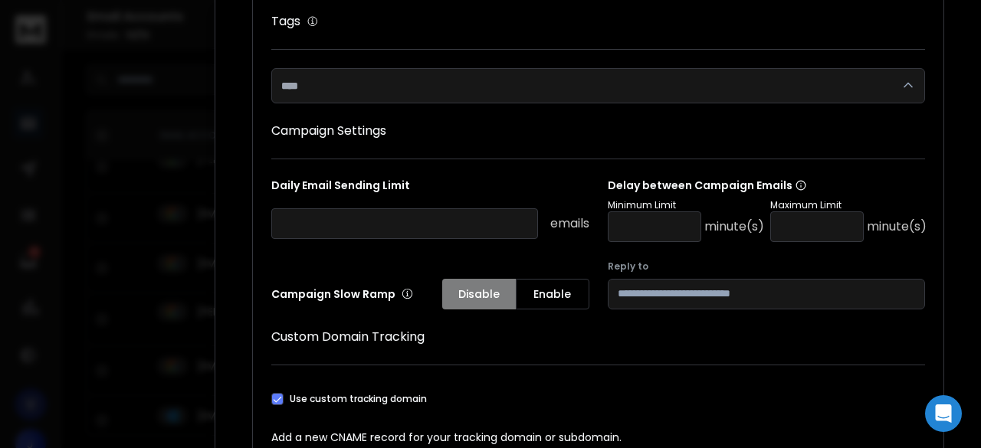
type input "*"
click at [659, 233] on input "*" at bounding box center [655, 227] width 94 height 31
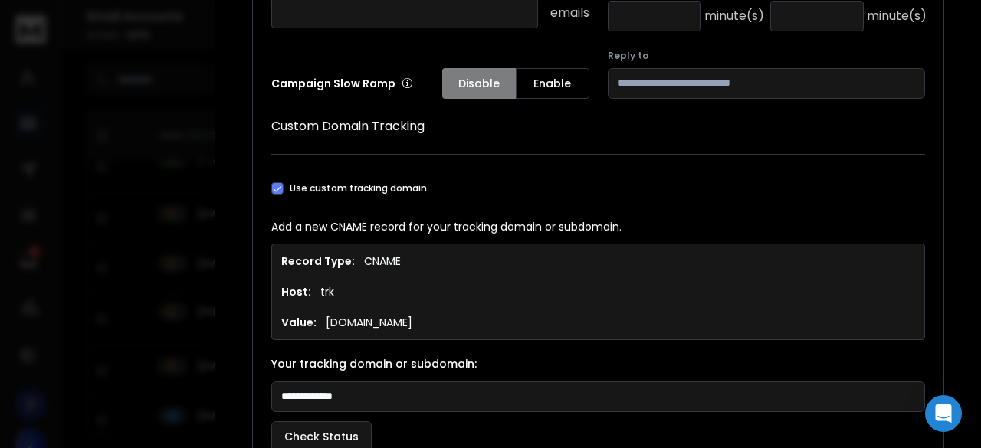
scroll to position [819, 0]
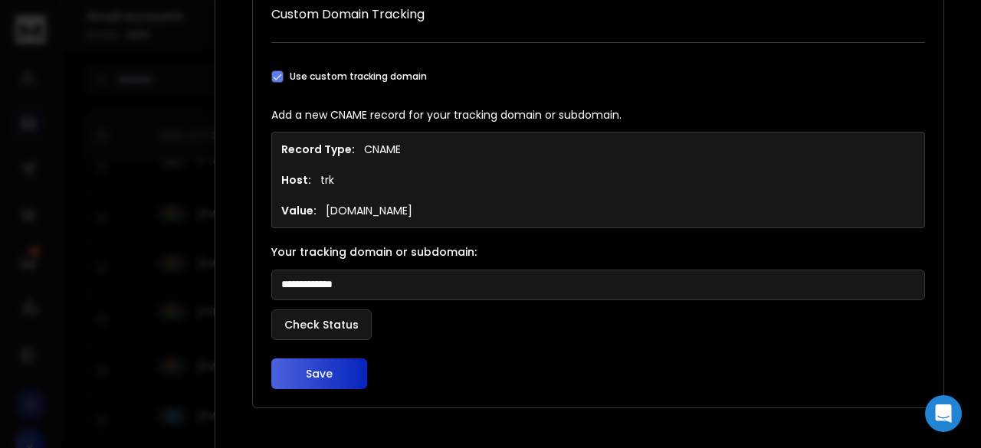
type input "*"
click at [330, 370] on button "Save" at bounding box center [319, 374] width 96 height 31
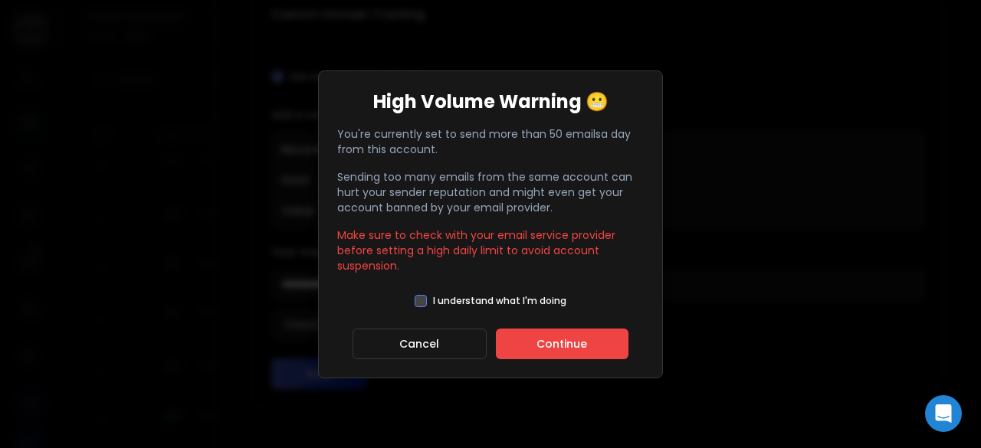
click at [422, 301] on button "I understand what I'm doing" at bounding box center [421, 301] width 12 height 12
click at [549, 349] on button "Continue" at bounding box center [562, 344] width 133 height 31
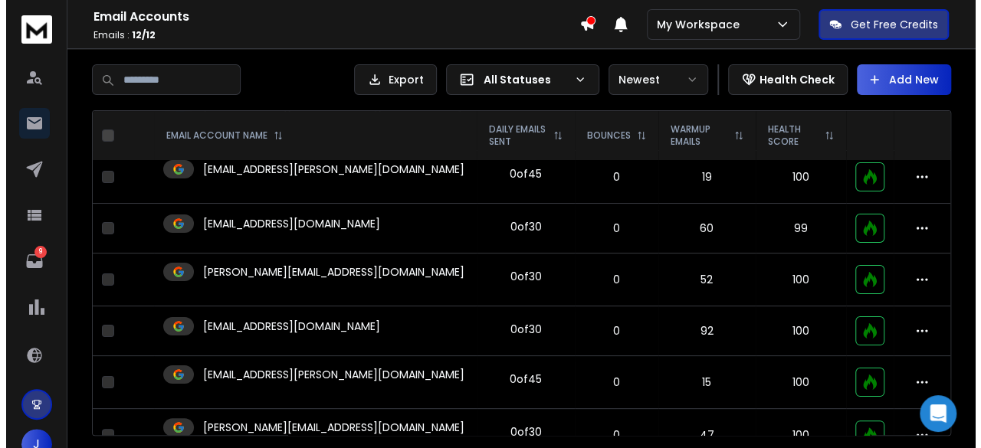
scroll to position [331, 0]
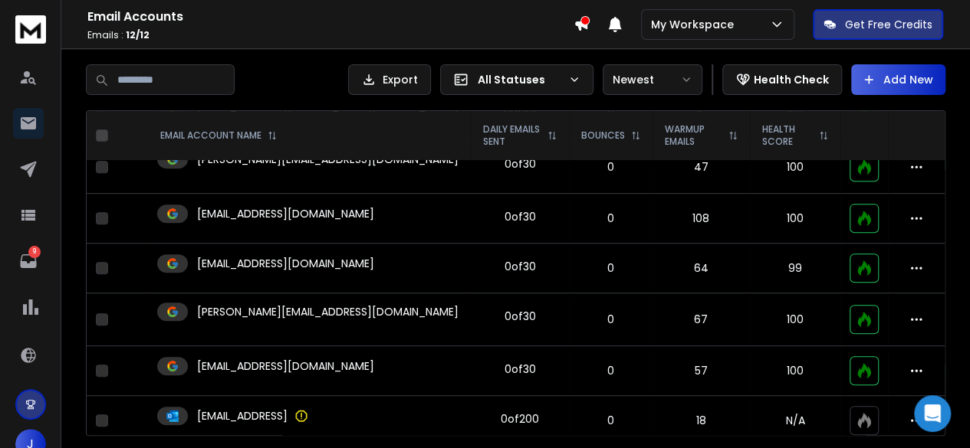
click at [309, 409] on icon at bounding box center [301, 416] width 15 height 15
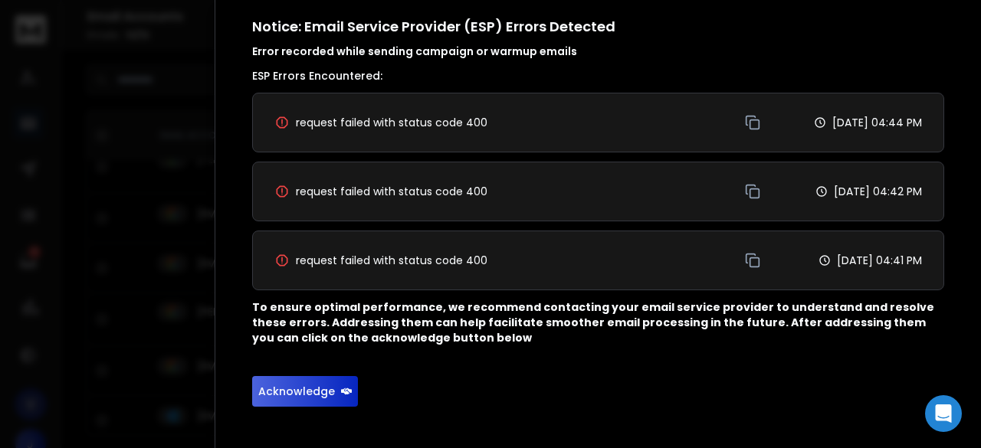
scroll to position [0, 0]
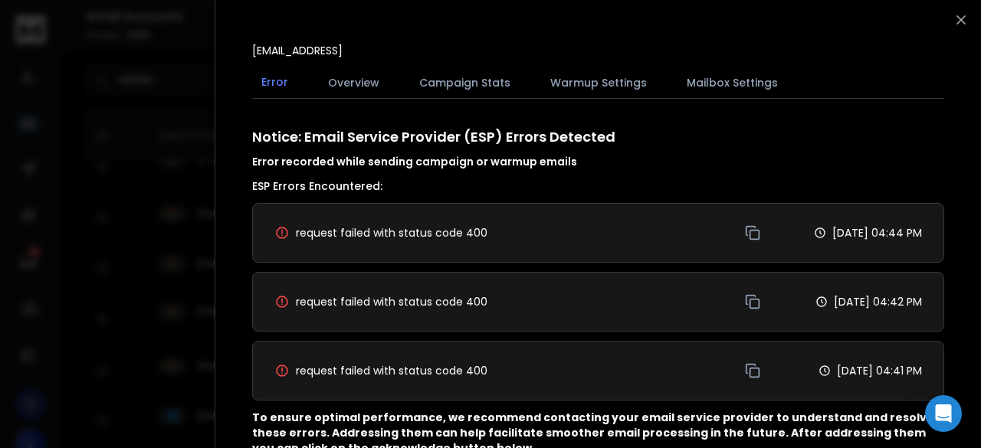
click at [709, 74] on button "Mailbox Settings" at bounding box center [733, 83] width 110 height 34
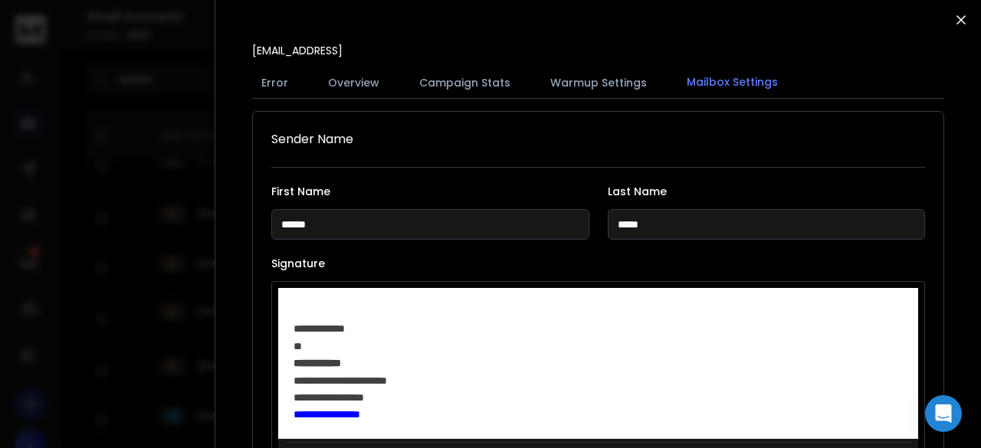
click at [958, 19] on icon "button" at bounding box center [961, 19] width 15 height 15
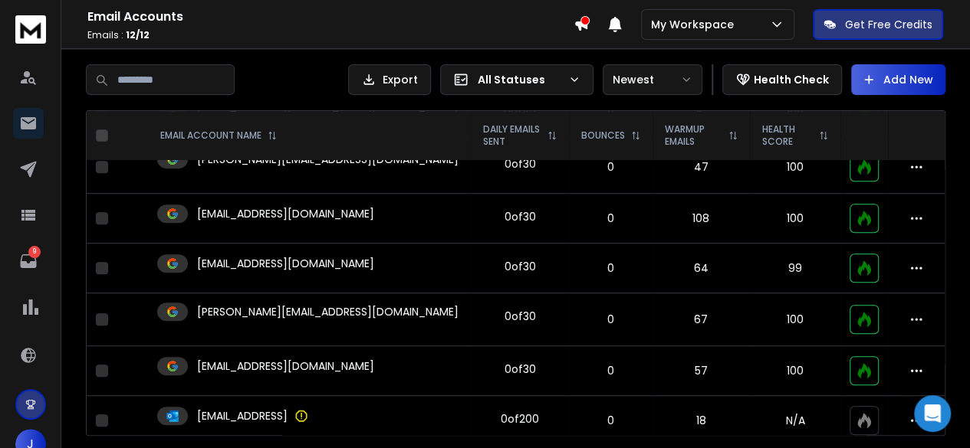
click at [105, 415] on button "button" at bounding box center [102, 421] width 12 height 12
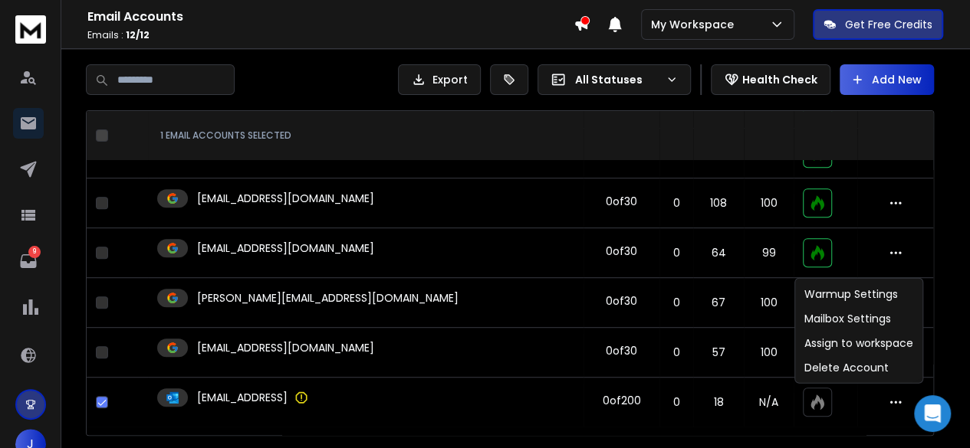
click at [889, 401] on icon at bounding box center [896, 403] width 14 height 14
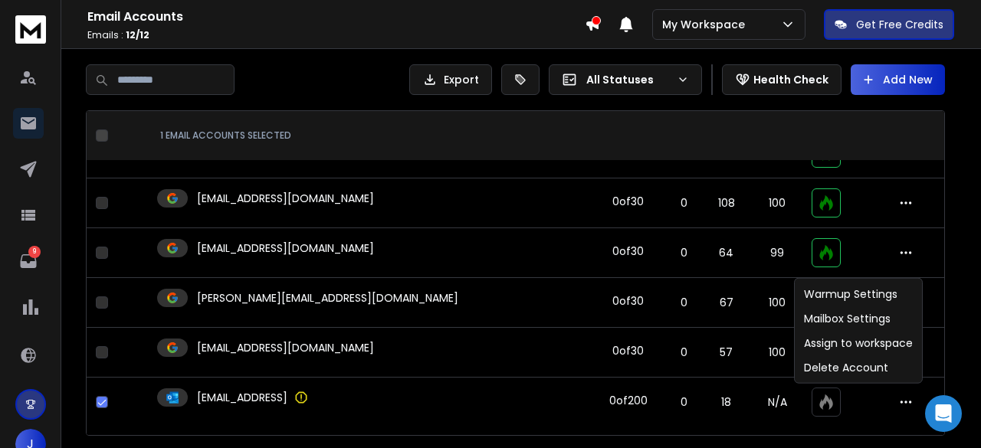
click at [287, 401] on p "[EMAIL_ADDRESS]" at bounding box center [242, 397] width 90 height 15
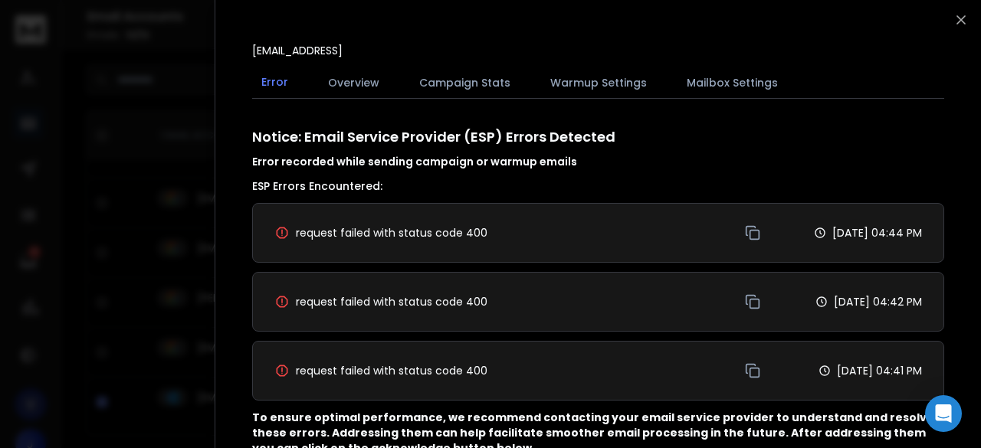
click at [580, 72] on button "Warmup Settings" at bounding box center [598, 83] width 115 height 34
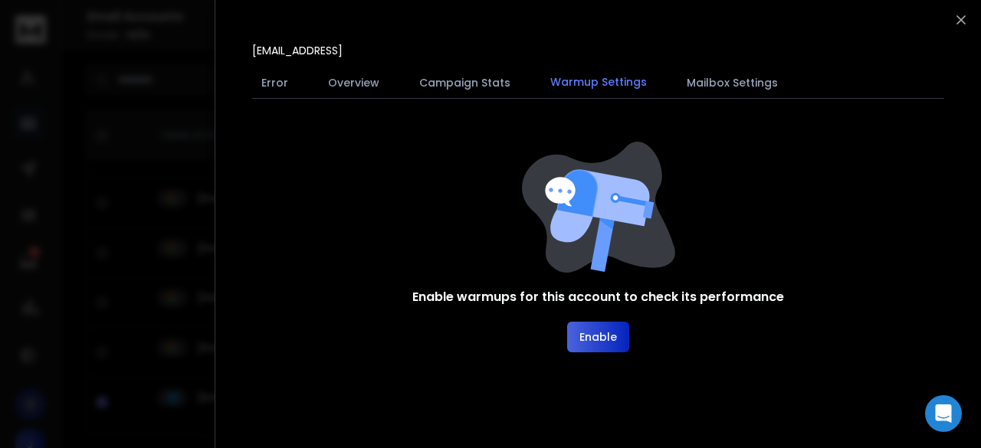
drag, startPoint x: 683, startPoint y: 67, endPoint x: 685, endPoint y: 74, distance: 8.0
click at [685, 74] on button "Mailbox Settings" at bounding box center [733, 83] width 110 height 34
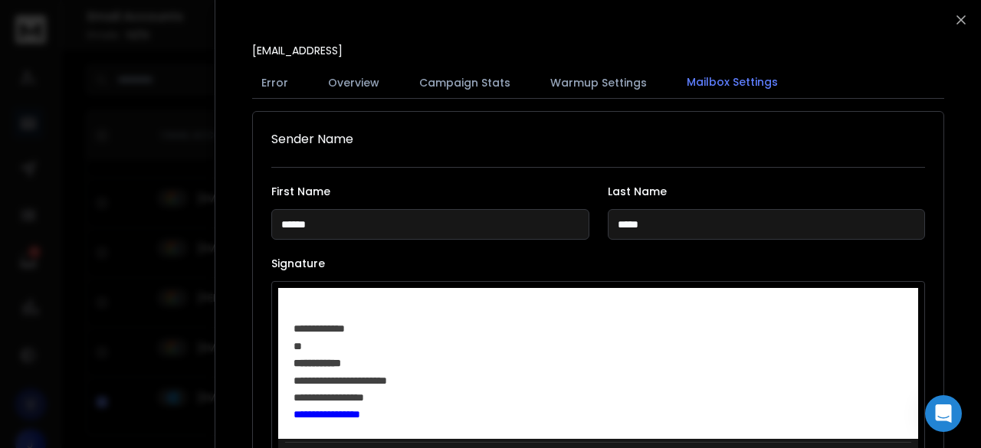
click at [685, 74] on button "Mailbox Settings" at bounding box center [733, 82] width 110 height 35
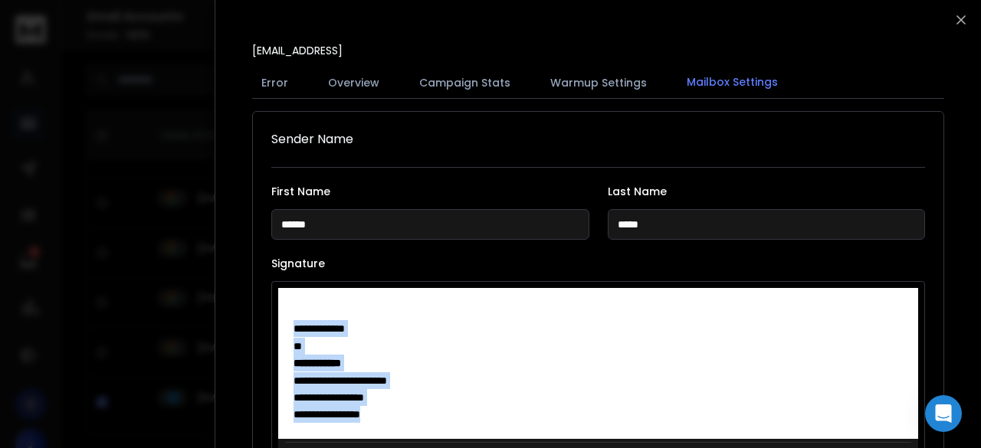
drag, startPoint x: 380, startPoint y: 418, endPoint x: 274, endPoint y: 324, distance: 141.2
click at [274, 324] on div "**********" at bounding box center [598, 385] width 654 height 209
copy div "**********"
click at [960, 22] on icon "button" at bounding box center [962, 20] width 8 height 8
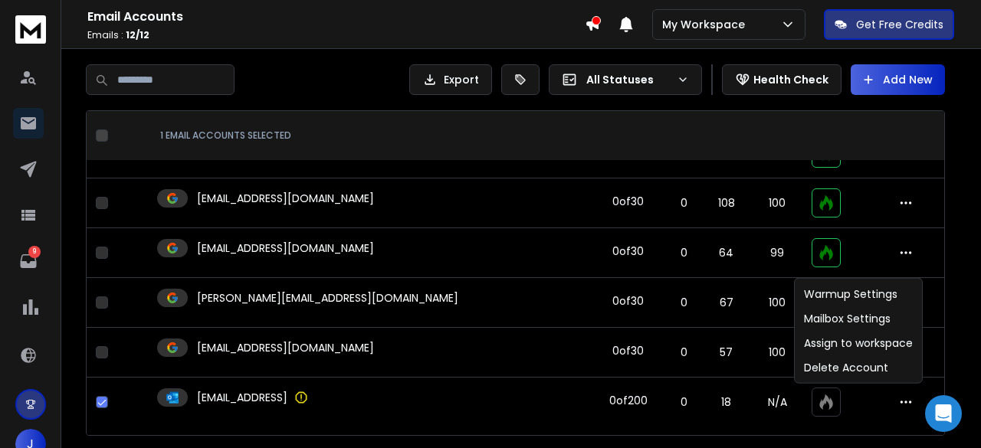
click at [900, 401] on button at bounding box center [906, 402] width 58 height 26
click at [825, 365] on div "Delete Account" at bounding box center [858, 368] width 121 height 25
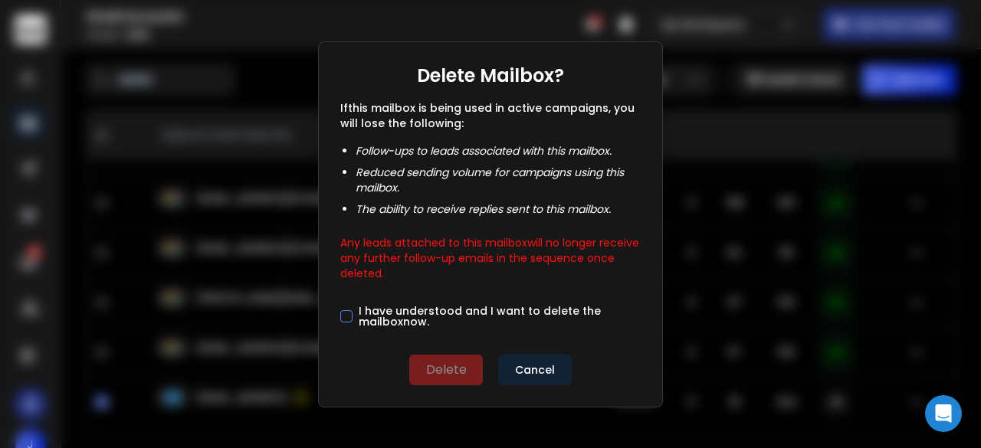
click at [344, 321] on button "I have understood and I want to delete the mailbox now." at bounding box center [346, 316] width 12 height 12
click at [469, 363] on button "Delete" at bounding box center [446, 370] width 74 height 31
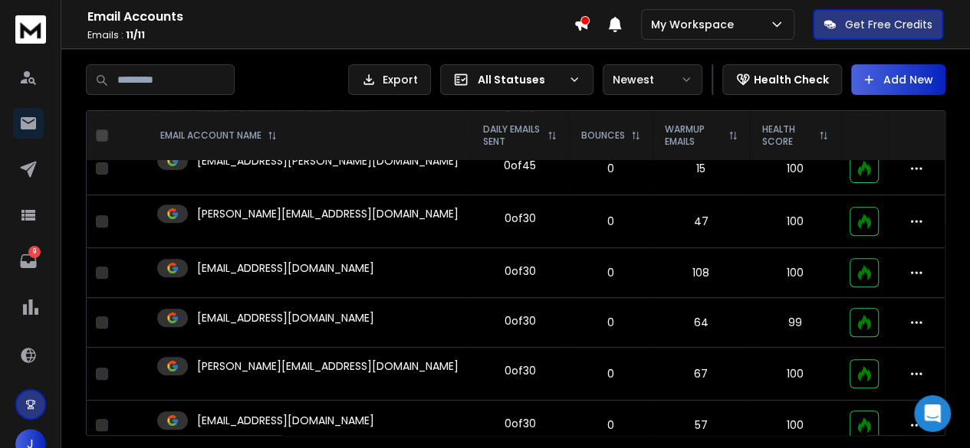
scroll to position [281, 0]
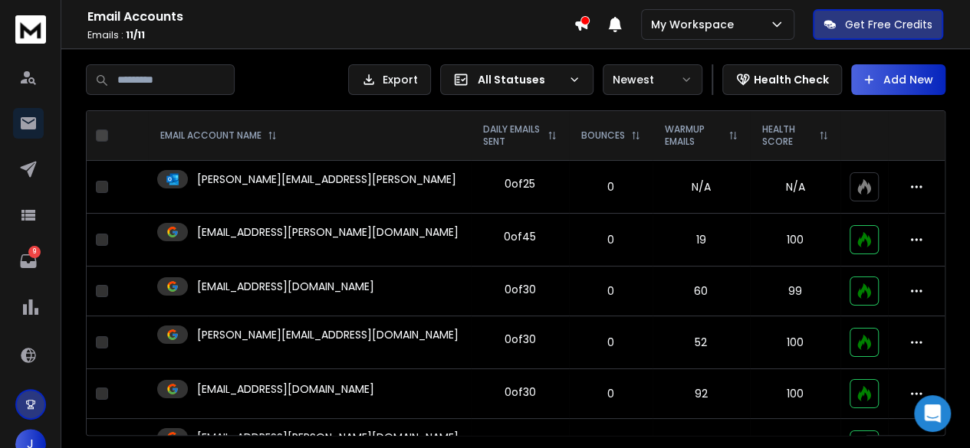
click at [882, 72] on button "Add New" at bounding box center [898, 79] width 94 height 31
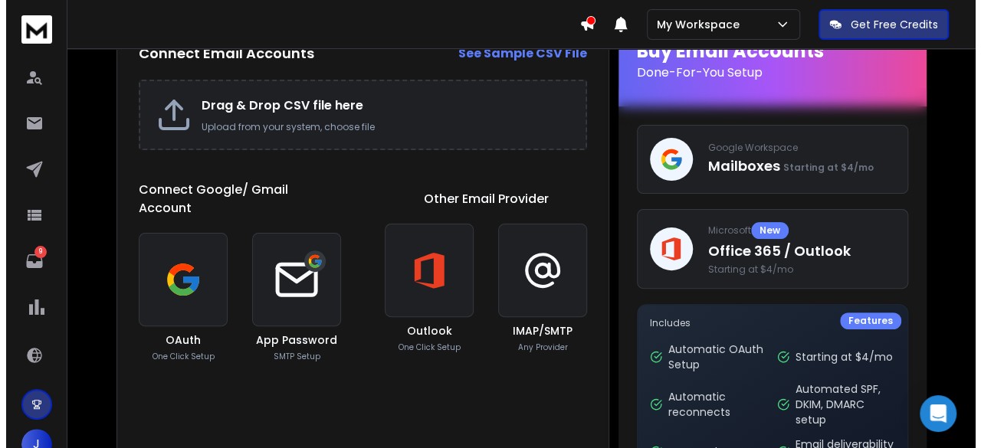
scroll to position [135, 0]
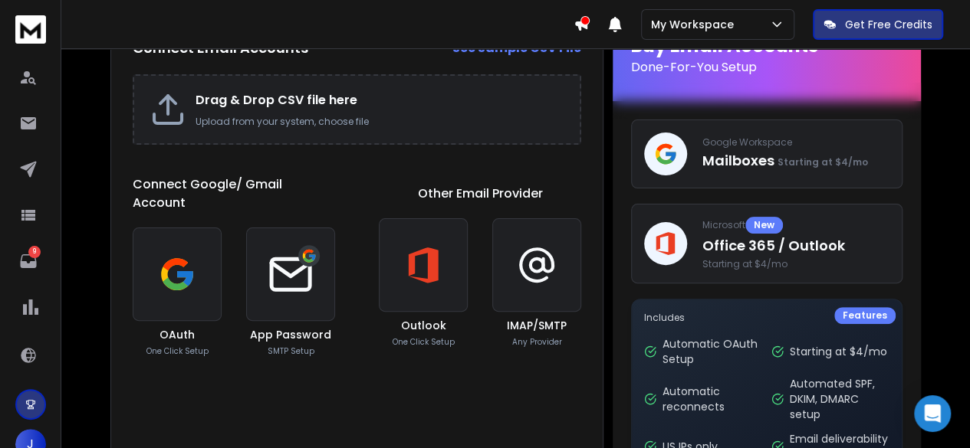
click at [413, 270] on icon at bounding box center [424, 266] width 36 height 36
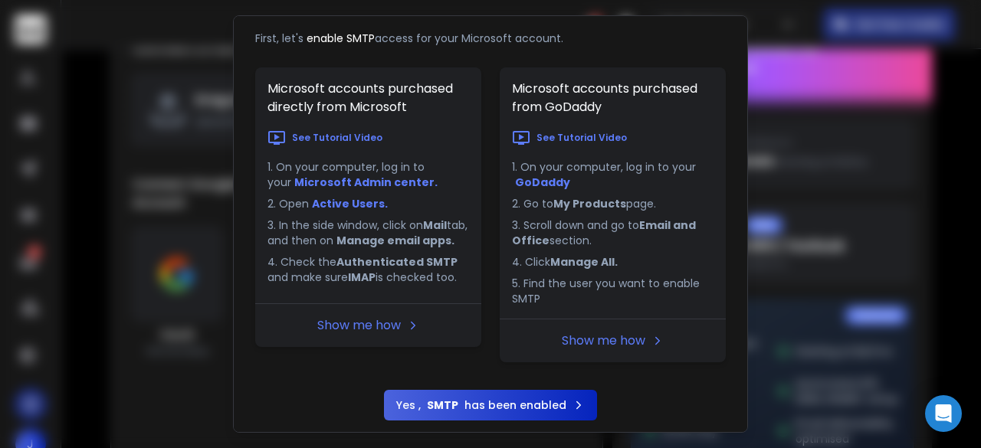
scroll to position [117, 0]
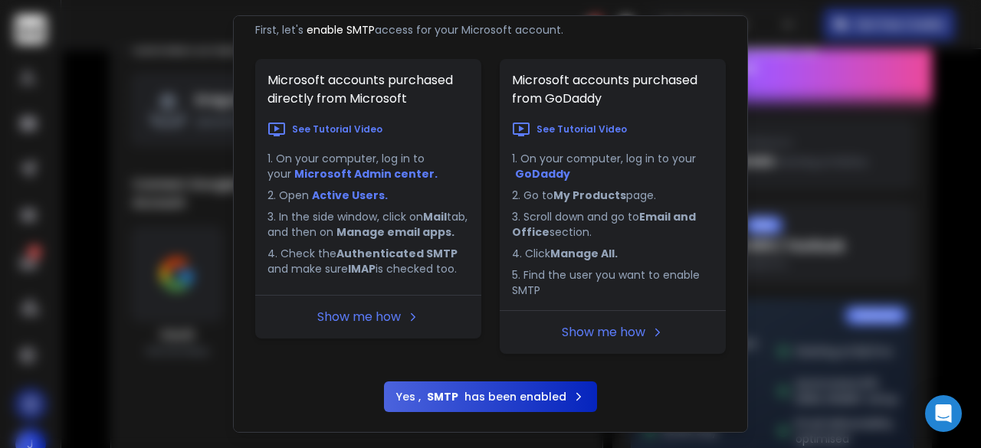
click at [493, 398] on button "Yes , SMTP has been enabled" at bounding box center [490, 397] width 213 height 31
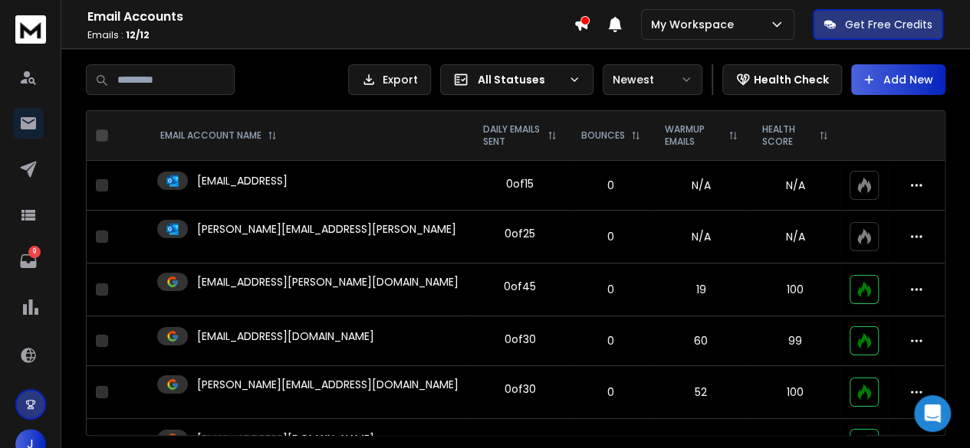
click at [273, 182] on p "[EMAIL_ADDRESS]" at bounding box center [242, 180] width 90 height 15
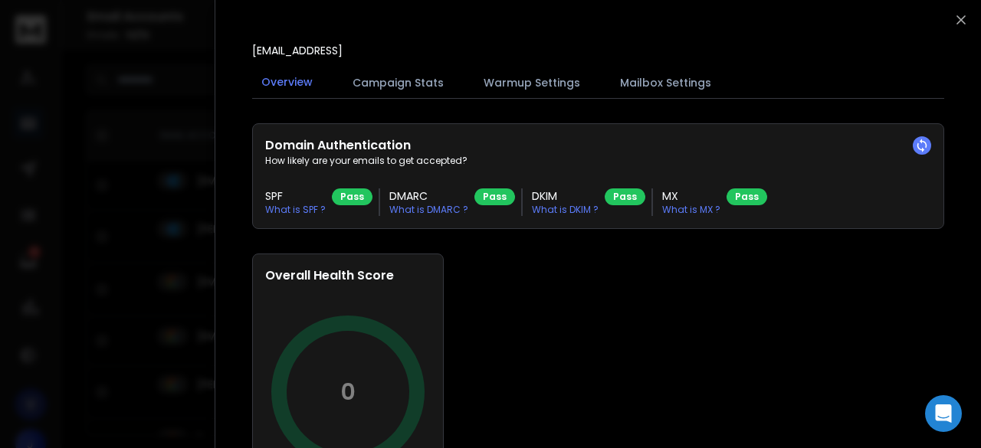
click at [544, 71] on button "Warmup Settings" at bounding box center [532, 83] width 115 height 34
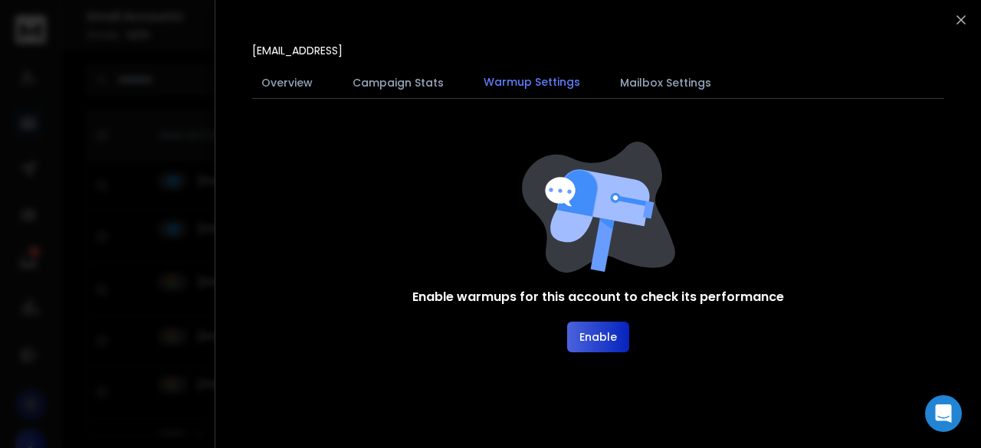
click at [650, 71] on button "Mailbox Settings" at bounding box center [666, 83] width 110 height 34
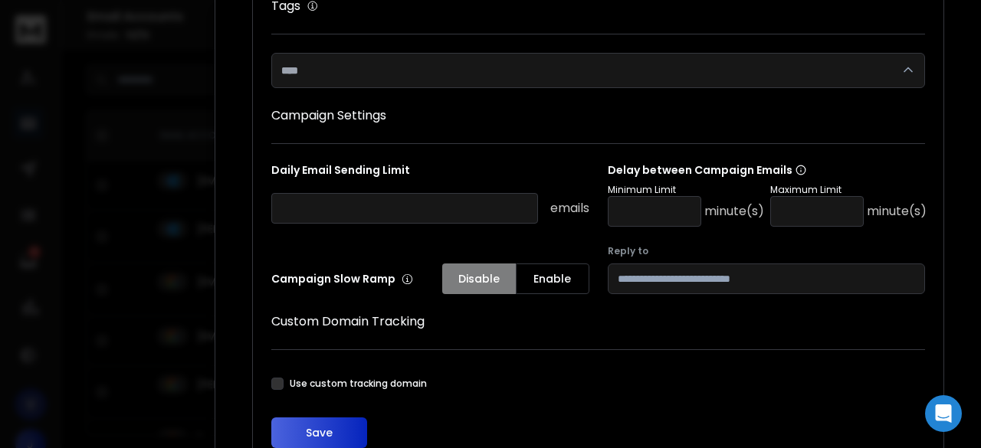
scroll to position [409, 0]
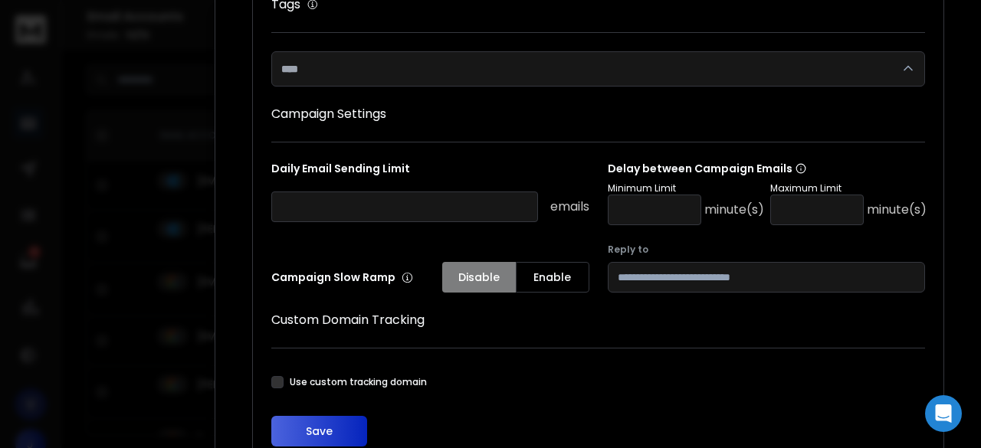
click at [474, 205] on input "**" at bounding box center [404, 207] width 267 height 31
type input "***"
click at [660, 199] on input "**" at bounding box center [655, 210] width 94 height 31
click at [784, 214] on input "**" at bounding box center [817, 210] width 94 height 31
click at [807, 210] on input "**" at bounding box center [817, 210] width 94 height 31
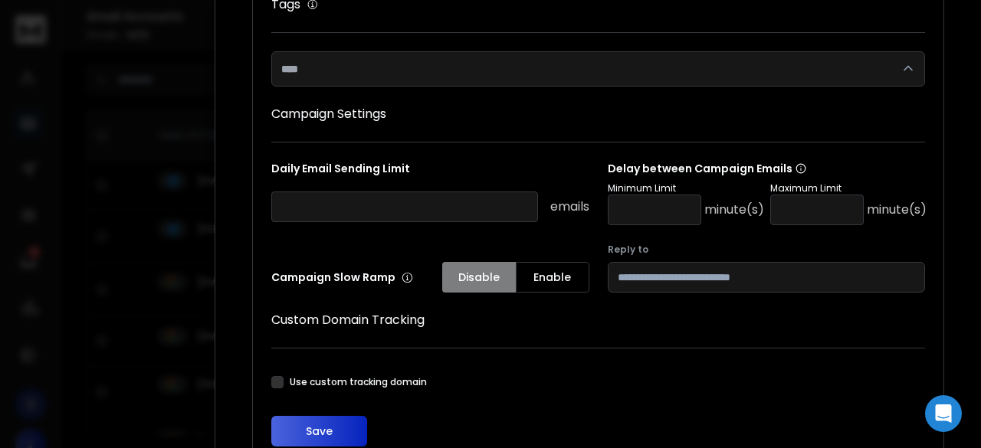
type input "*"
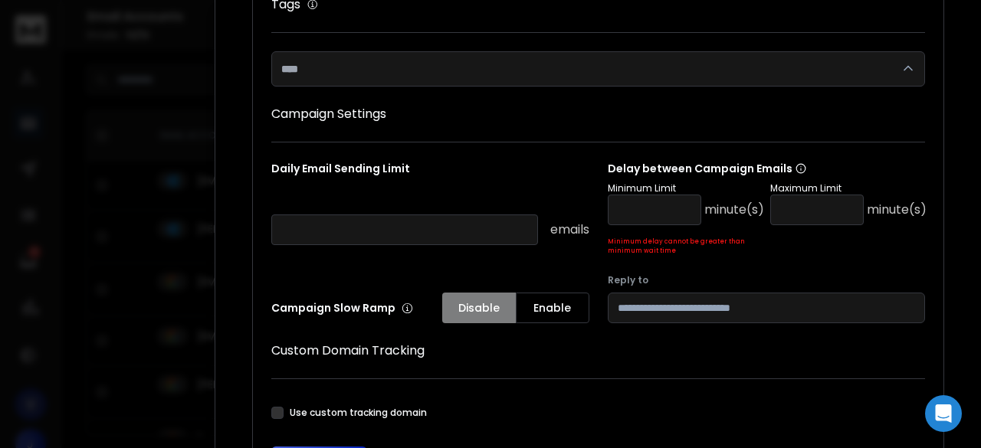
type input "*"
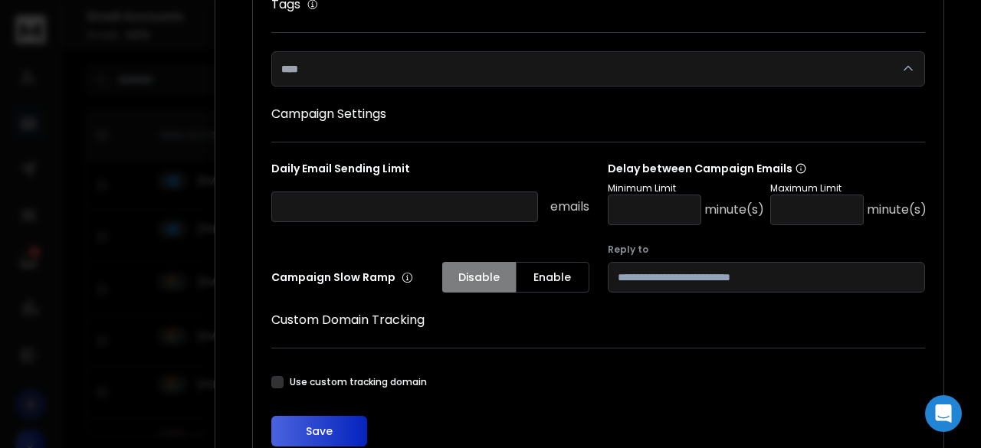
type input "*"
click at [672, 222] on input "*" at bounding box center [655, 210] width 94 height 31
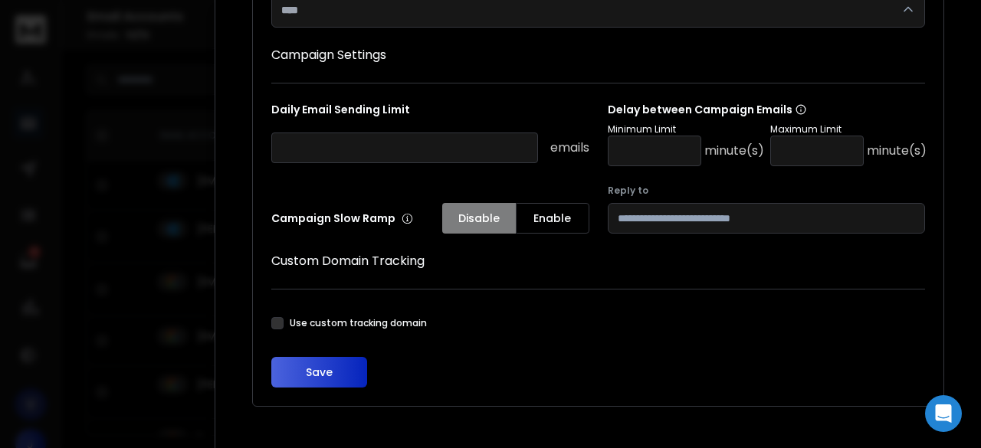
type input "*"
click at [363, 366] on button "Save" at bounding box center [319, 372] width 96 height 31
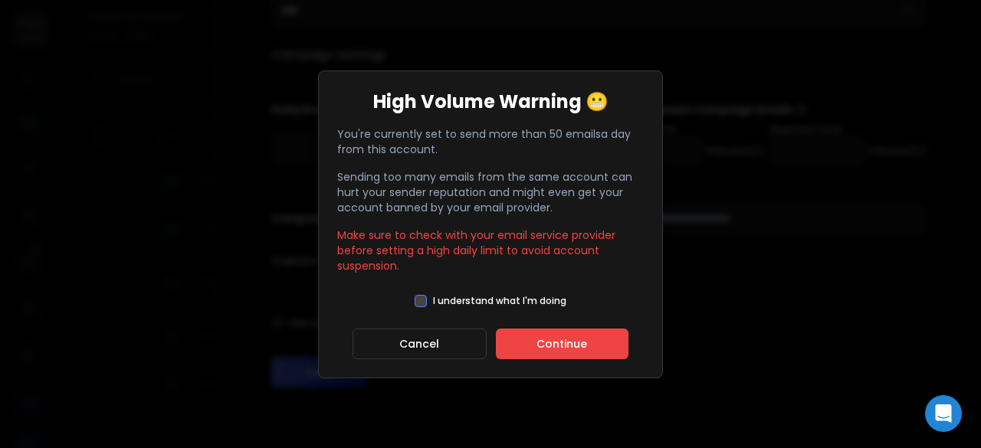
click at [425, 297] on button "I understand what I'm doing" at bounding box center [421, 301] width 12 height 12
click at [538, 346] on button "Continue" at bounding box center [562, 344] width 133 height 31
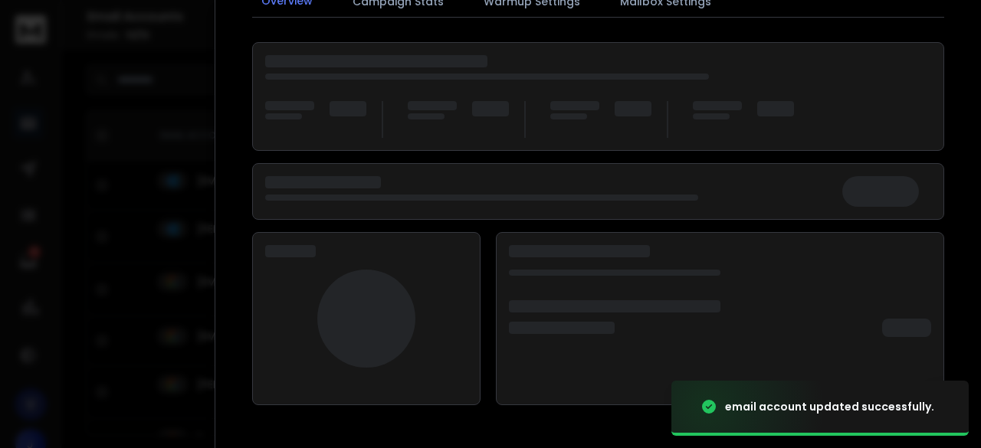
scroll to position [80, 0]
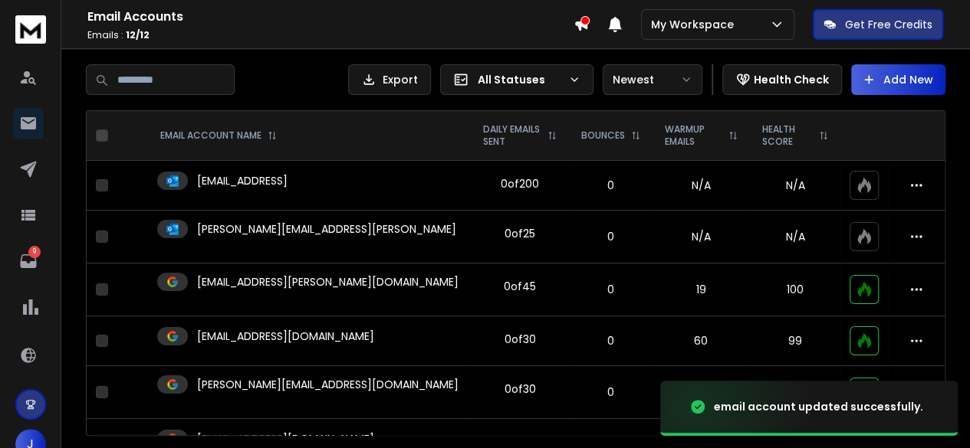
click at [287, 175] on p "vineet_kumar@affine.ai" at bounding box center [242, 180] width 90 height 15
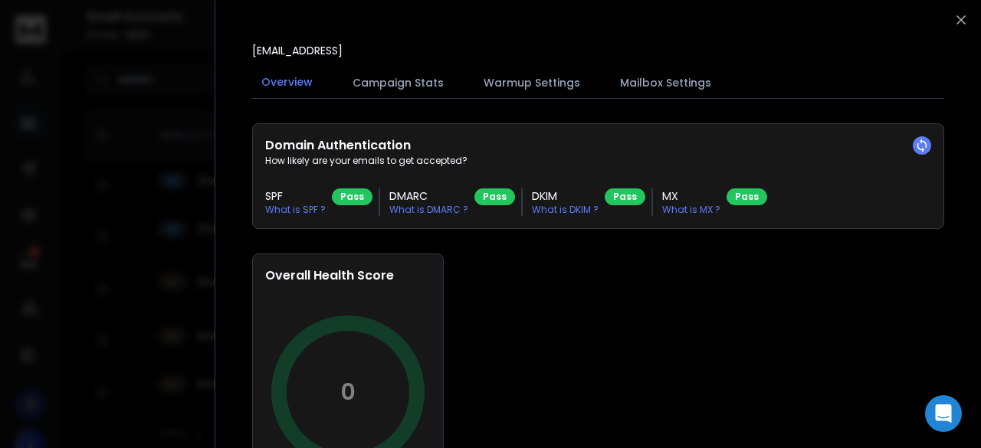
click at [638, 77] on button "Mailbox Settings" at bounding box center [666, 83] width 110 height 34
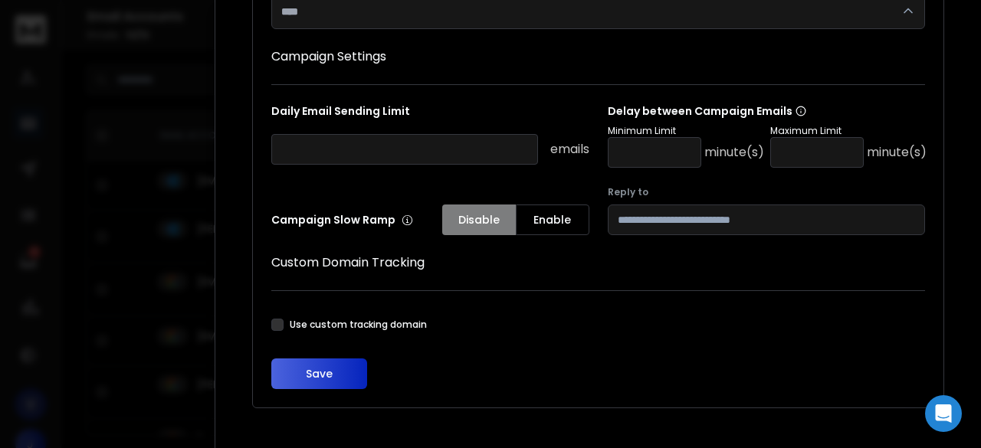
scroll to position [468, 0]
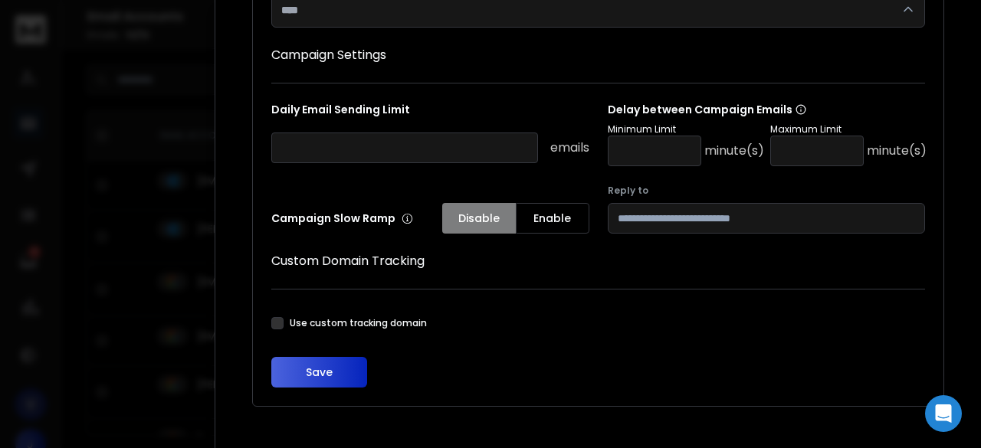
click at [281, 328] on div "Use custom tracking domain" at bounding box center [349, 323] width 156 height 12
click at [278, 323] on button "Reply to" at bounding box center [277, 323] width 12 height 12
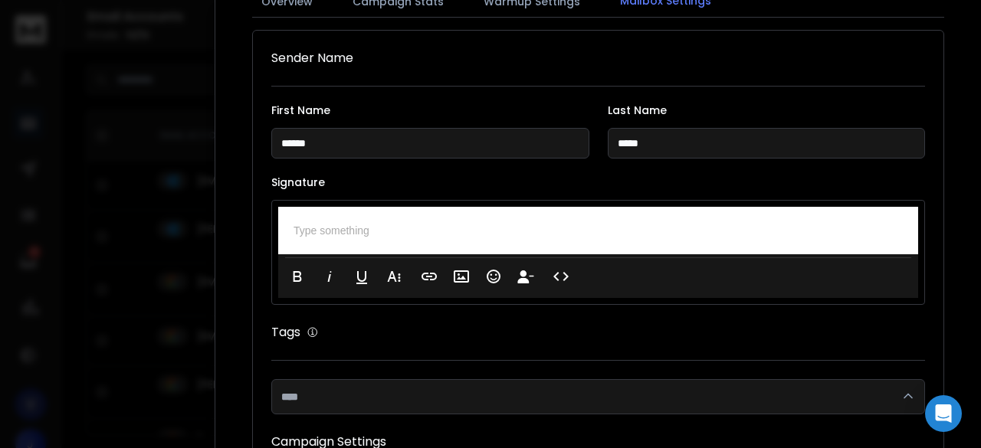
scroll to position [54, 0]
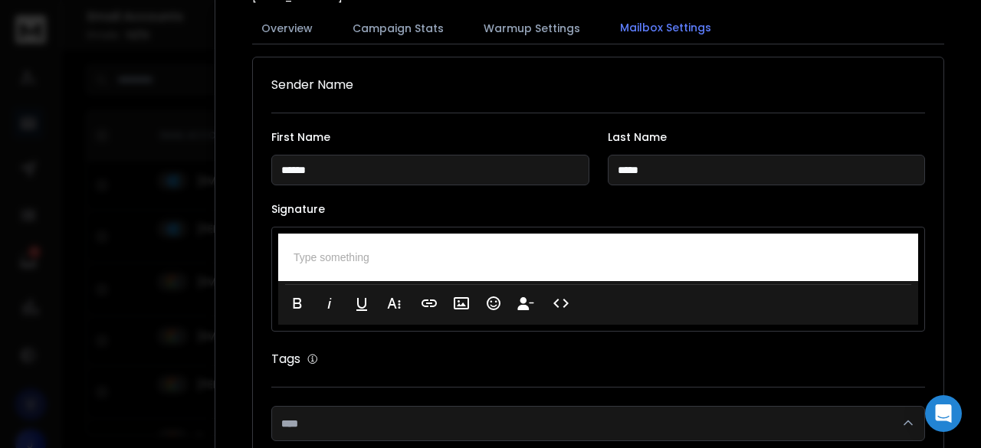
click at [455, 254] on div at bounding box center [598, 257] width 609 height 17
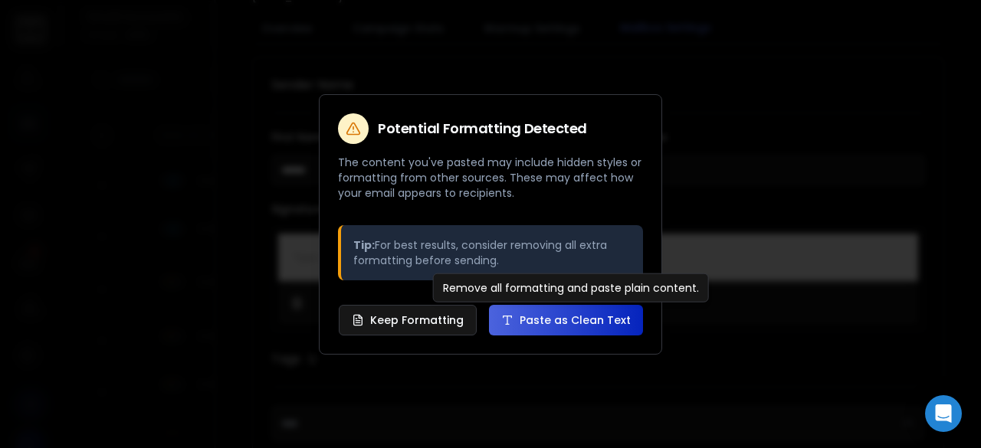
click at [566, 314] on button "Paste as Clean Text" at bounding box center [566, 320] width 154 height 31
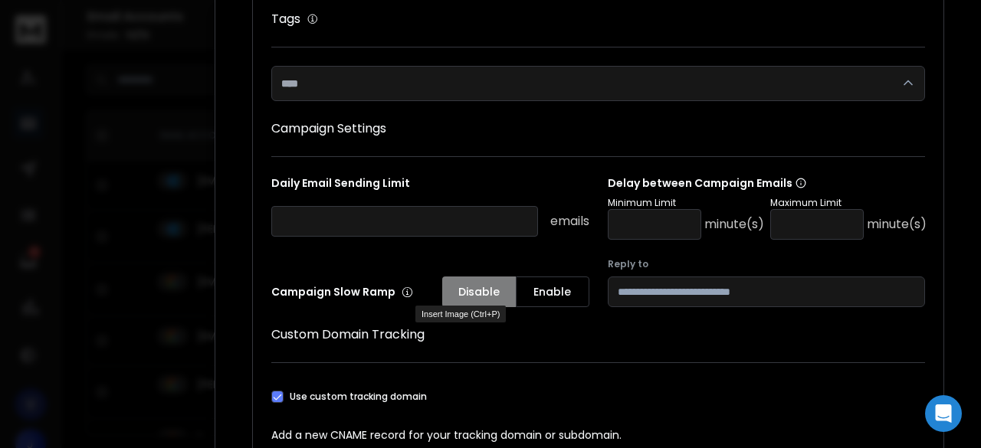
scroll to position [751, 0]
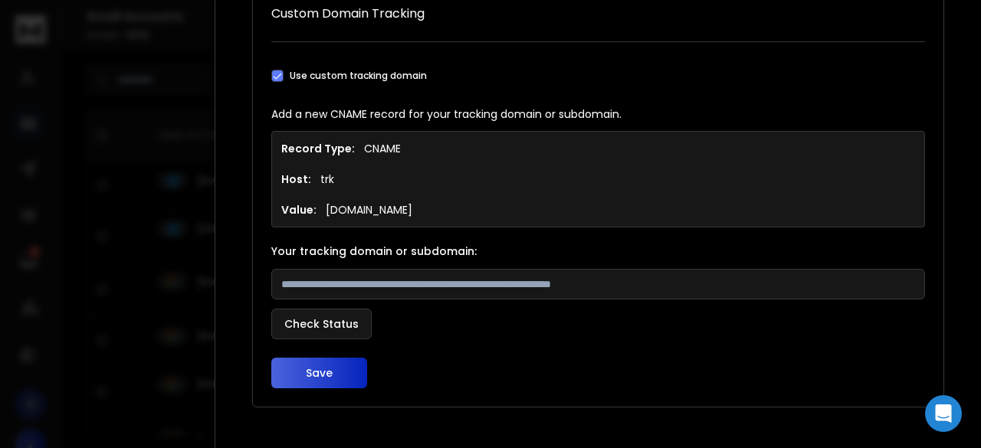
click at [317, 373] on button "Save" at bounding box center [319, 373] width 96 height 31
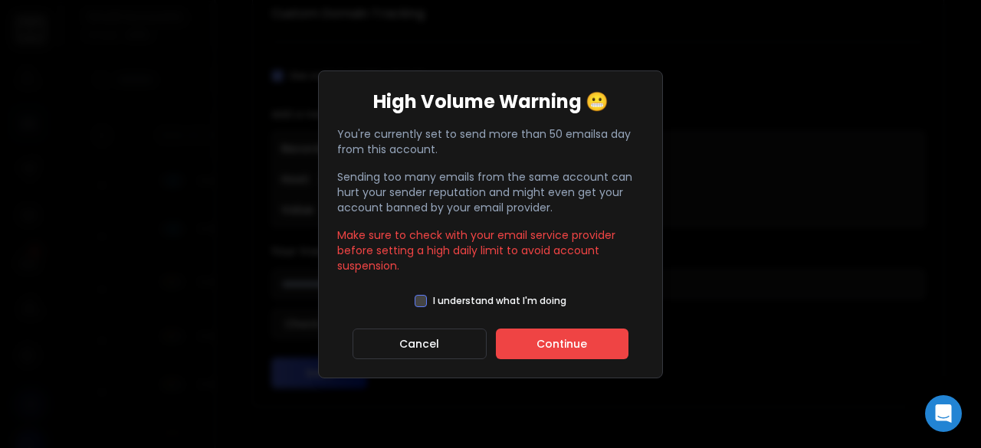
click at [420, 301] on button "I understand what I'm doing" at bounding box center [421, 301] width 12 height 12
click at [559, 344] on button "Continue" at bounding box center [562, 344] width 133 height 31
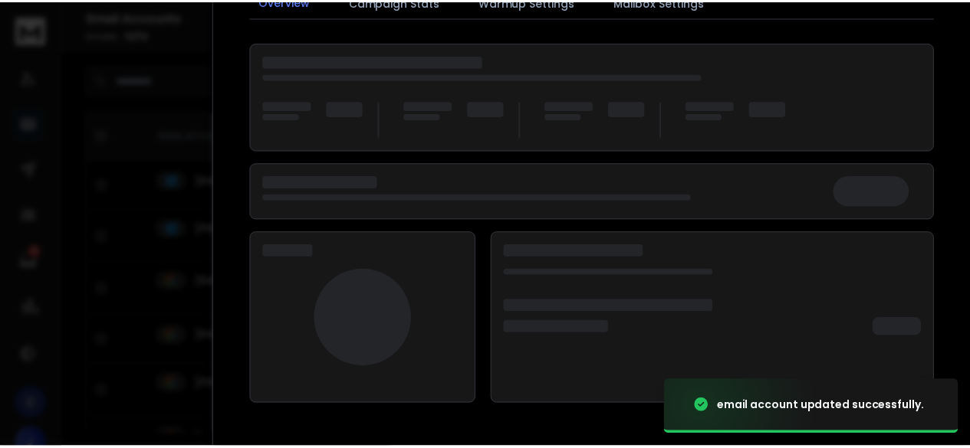
scroll to position [80, 0]
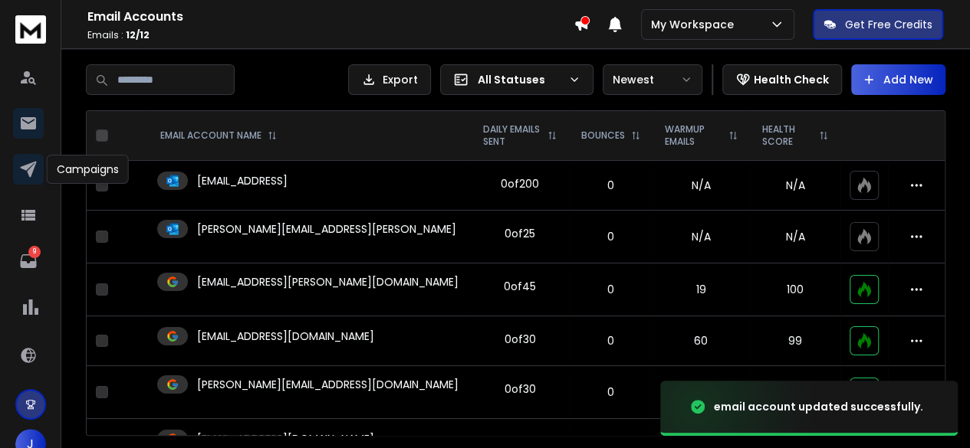
click at [34, 171] on icon at bounding box center [28, 169] width 18 height 18
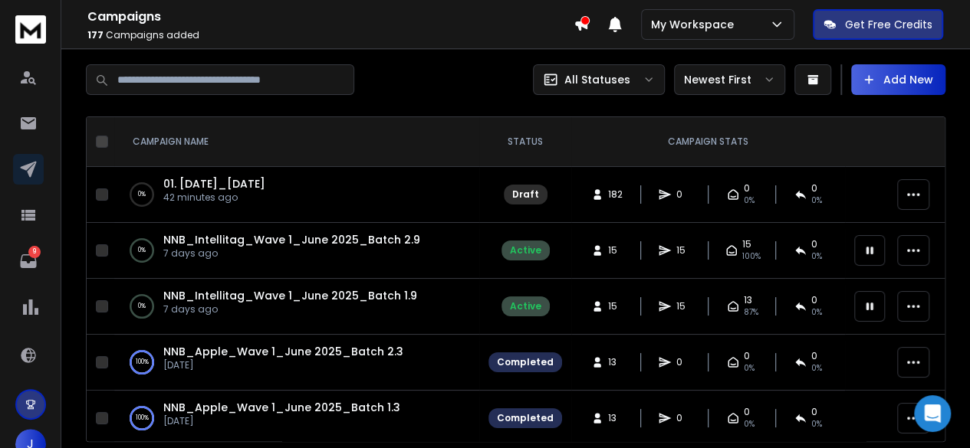
click at [265, 182] on span "01. Independence Day_13th Aug" at bounding box center [214, 183] width 102 height 15
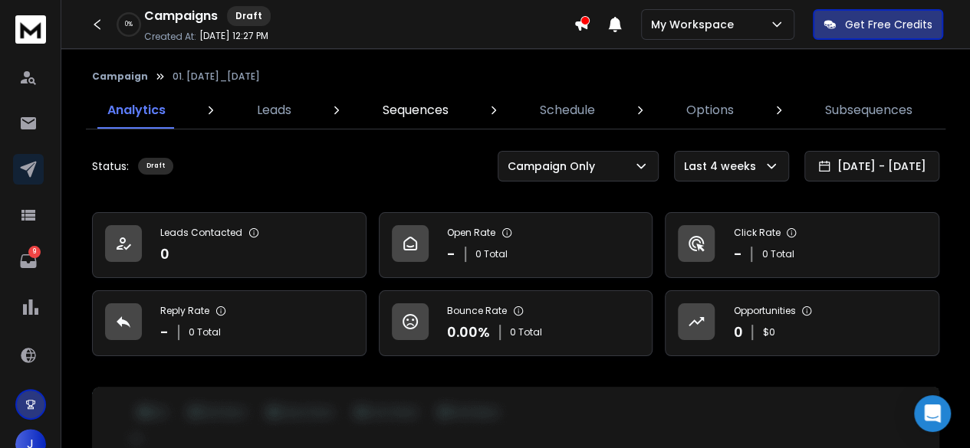
click at [434, 120] on link "Sequences" at bounding box center [415, 110] width 84 height 37
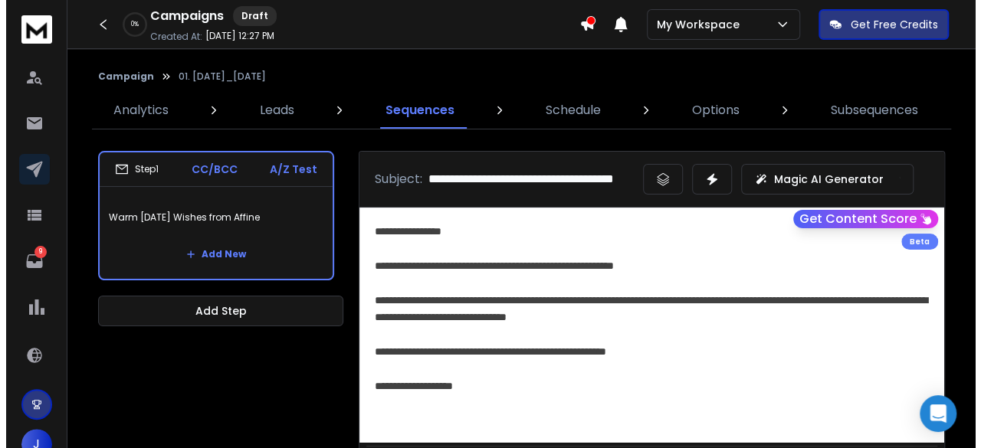
scroll to position [60, 0]
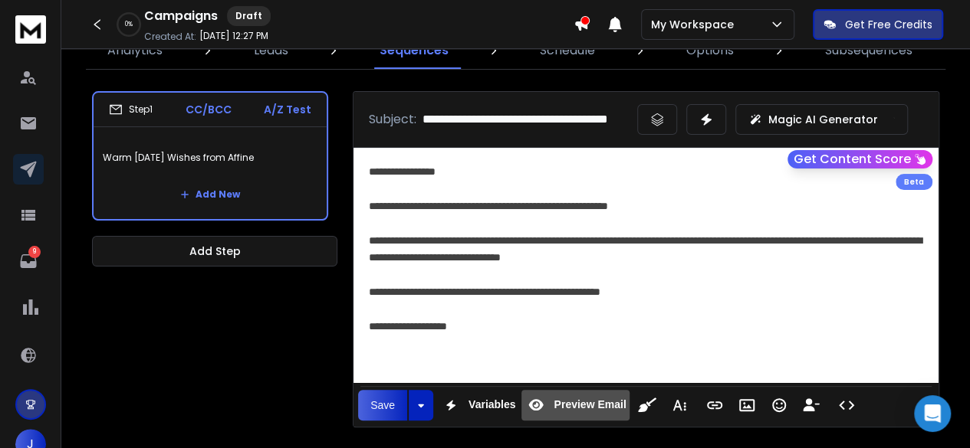
click at [563, 399] on span "Preview Email" at bounding box center [589, 405] width 78 height 13
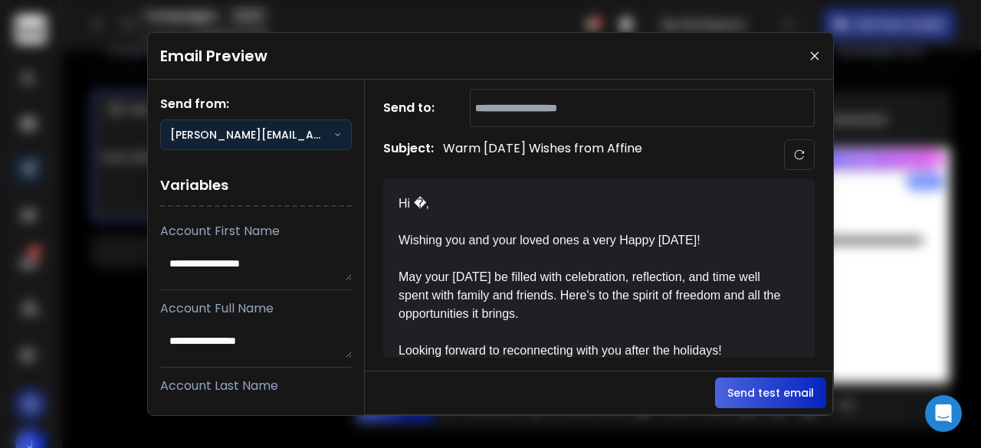
click at [333, 140] on icon "button" at bounding box center [337, 134] width 8 height 15
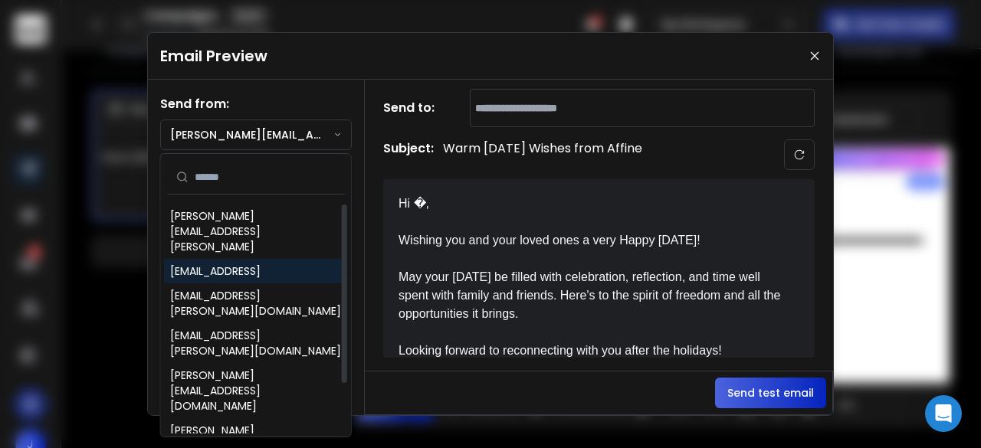
click at [261, 264] on div "vineet_kumar@affine.ai" at bounding box center [215, 271] width 90 height 15
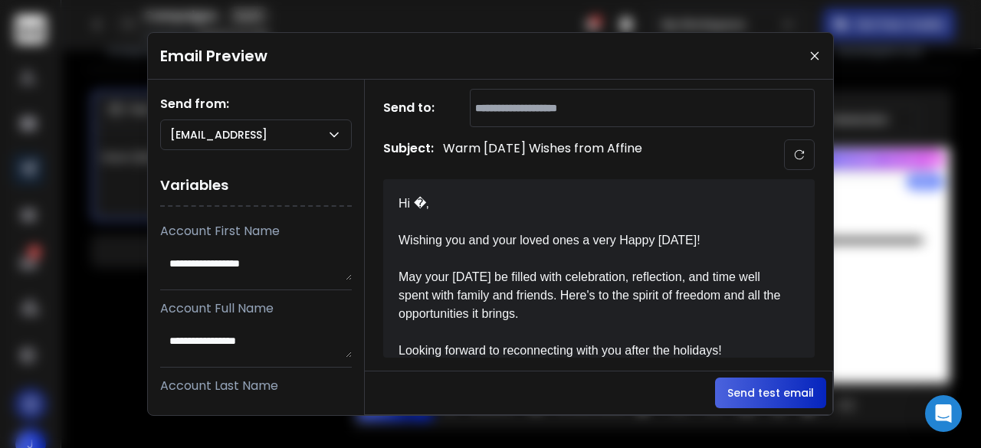
click at [557, 107] on input at bounding box center [642, 108] width 334 height 28
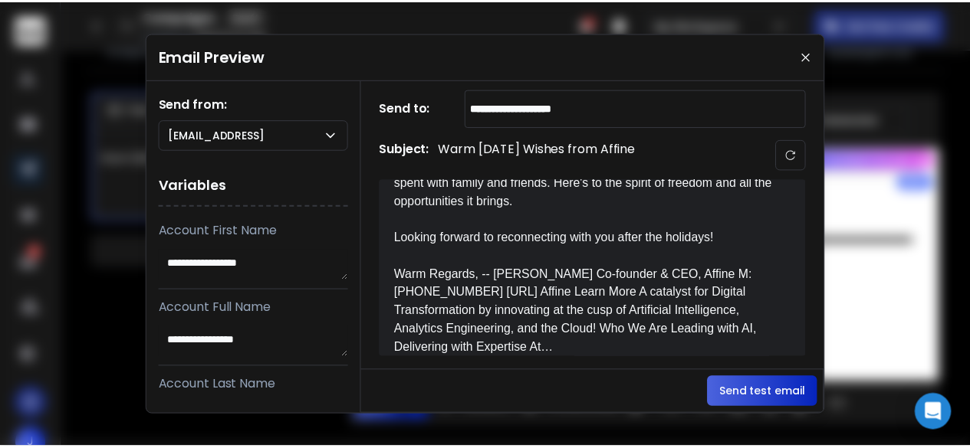
scroll to position [0, 0]
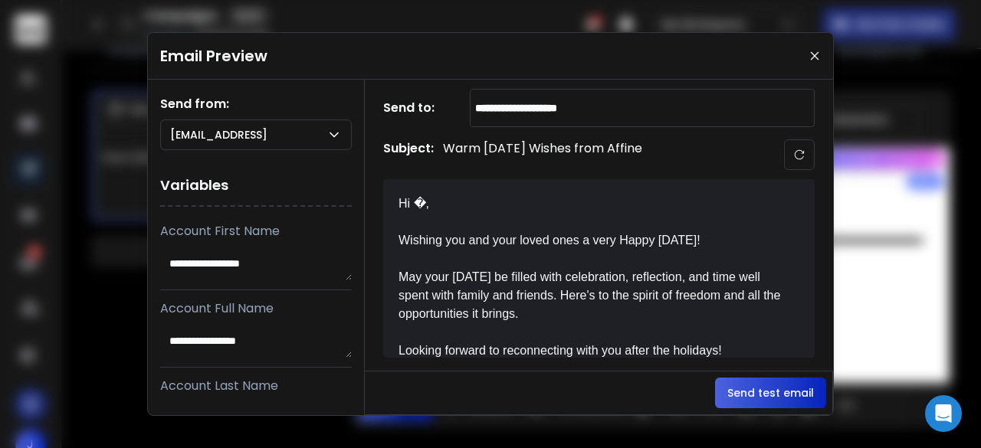
type input "**********"
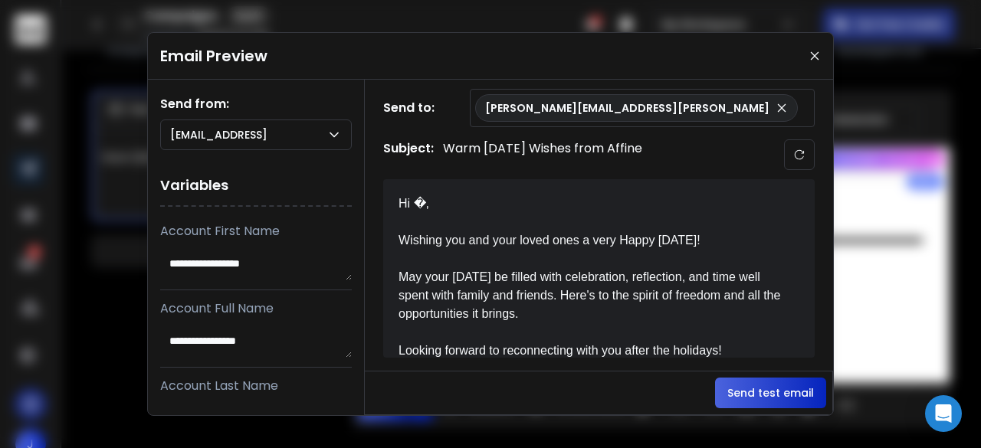
click at [770, 392] on button "Send test email" at bounding box center [770, 393] width 111 height 31
click at [814, 57] on icon at bounding box center [815, 56] width 8 height 8
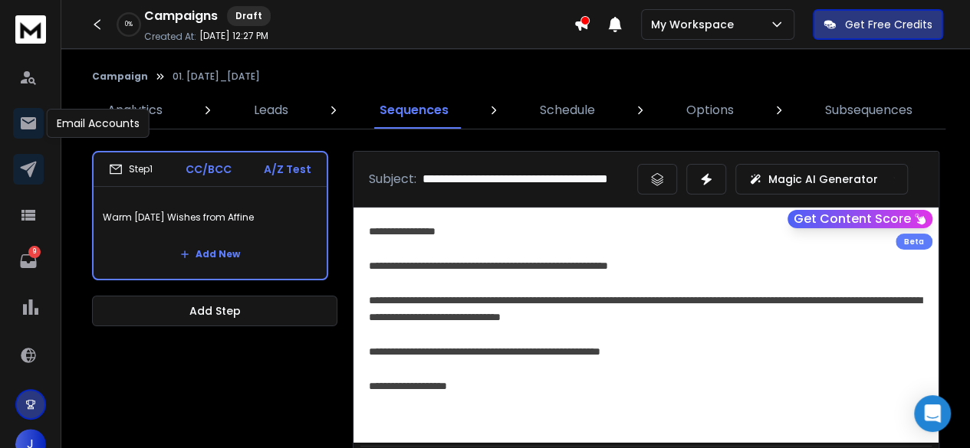
click at [40, 121] on link at bounding box center [28, 123] width 31 height 31
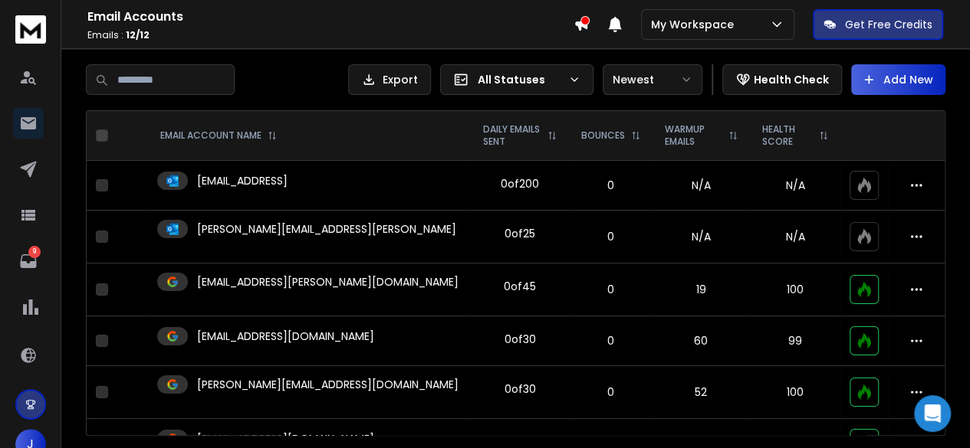
click at [287, 182] on p "vineet_kumar@affine.ai" at bounding box center [242, 180] width 90 height 15
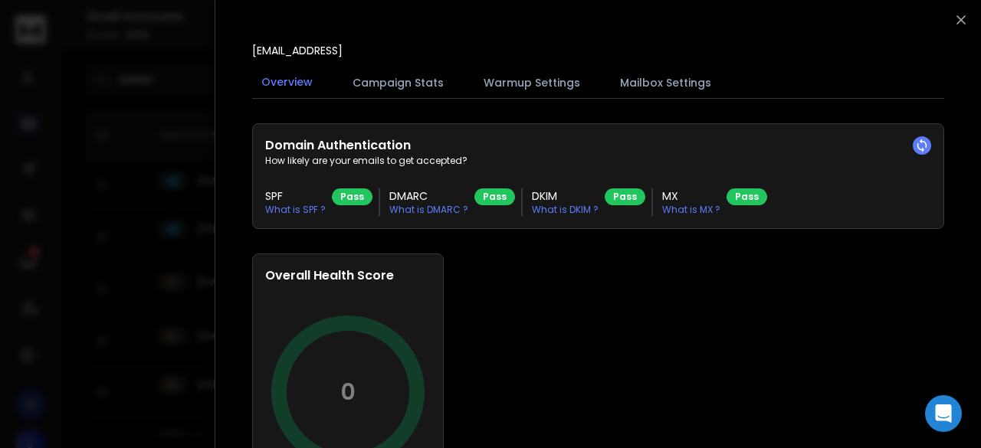
click at [642, 74] on button "Mailbox Settings" at bounding box center [666, 83] width 110 height 34
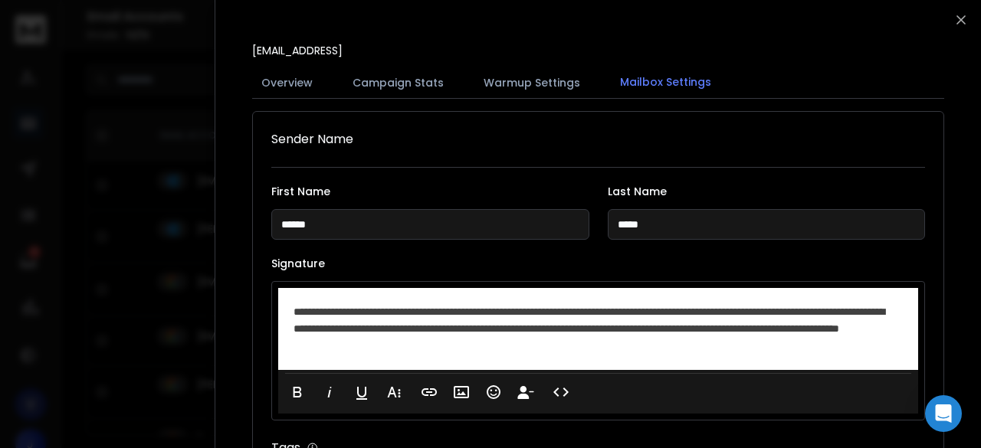
click at [372, 310] on div "**********" at bounding box center [597, 329] width 606 height 51
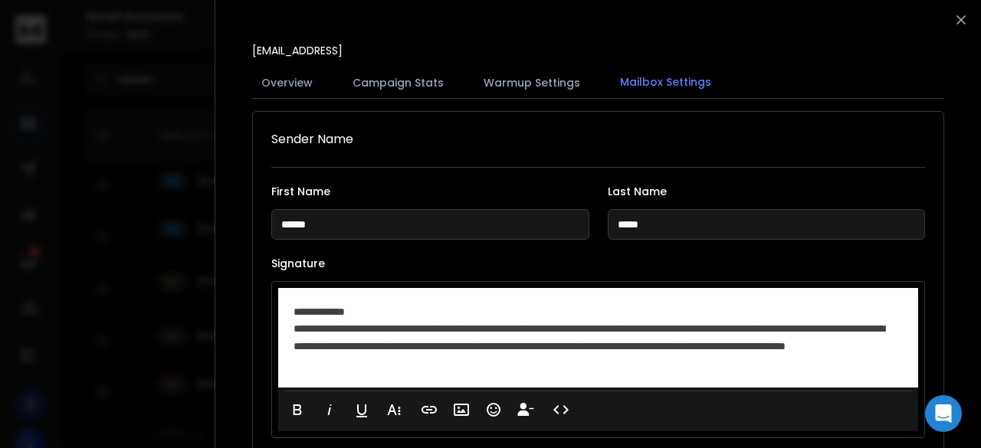
click at [305, 324] on div "**********" at bounding box center [597, 345] width 606 height 51
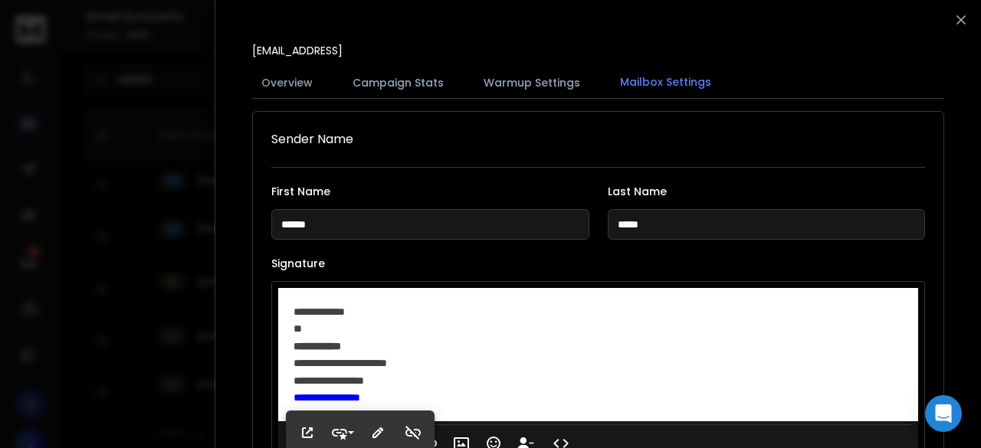
scroll to position [46, 0]
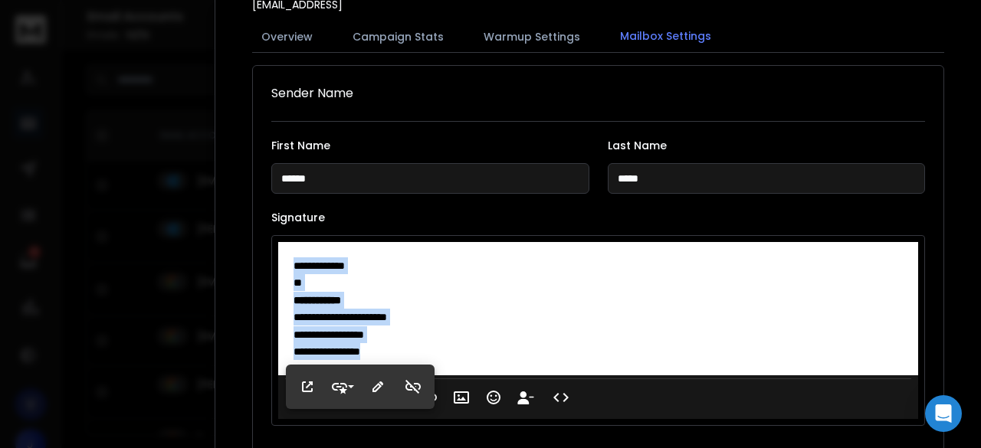
drag, startPoint x: 379, startPoint y: 347, endPoint x: 262, endPoint y: 248, distance: 152.9
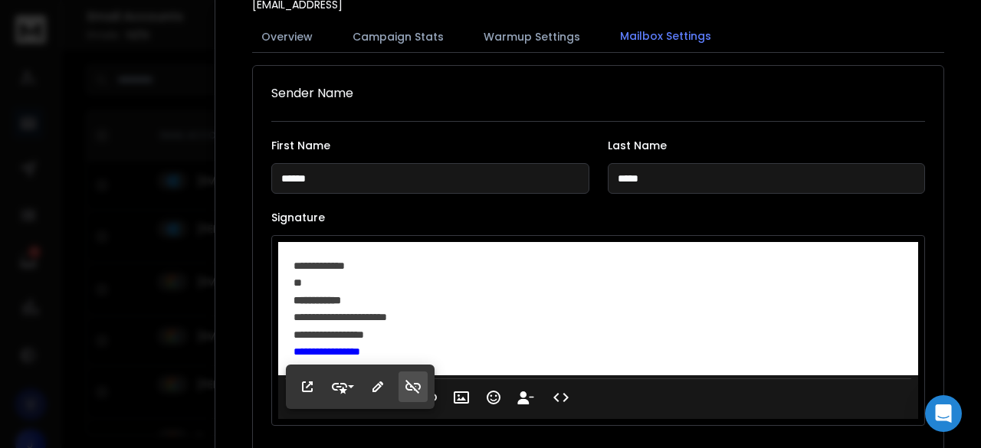
click at [405, 392] on icon "button" at bounding box center [413, 387] width 18 height 18
click at [446, 315] on div "**********" at bounding box center [598, 317] width 609 height 17
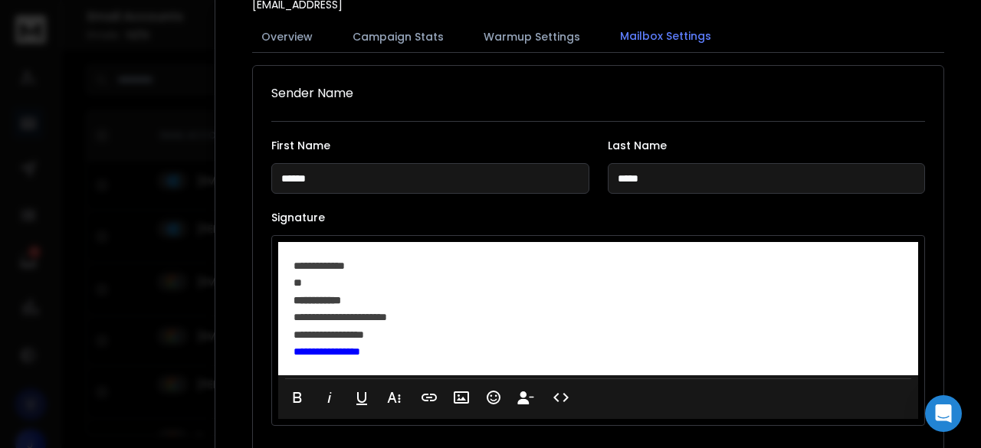
click at [294, 268] on span "**********" at bounding box center [319, 266] width 51 height 11
drag, startPoint x: 293, startPoint y: 268, endPoint x: 508, endPoint y: 320, distance: 220.9
click at [508, 320] on div "**********" at bounding box center [598, 308] width 640 height 133
click at [508, 320] on div "**********" at bounding box center [598, 317] width 609 height 17
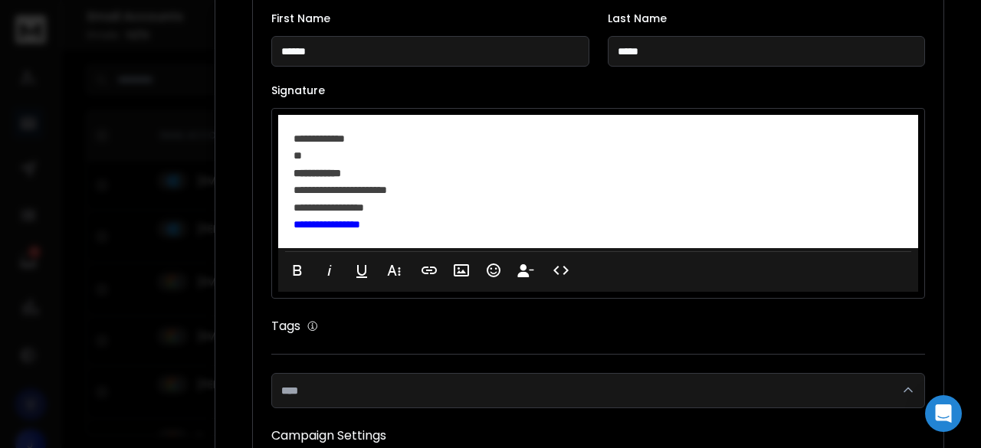
scroll to position [0, 0]
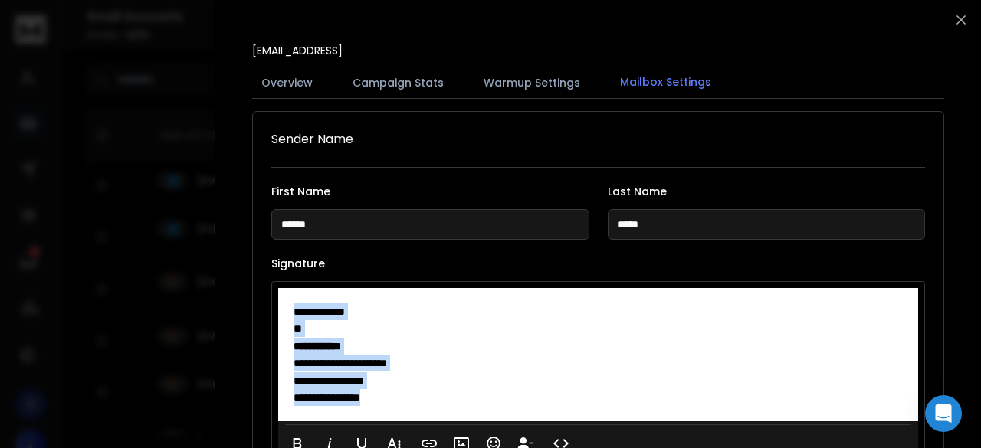
drag, startPoint x: 370, startPoint y: 400, endPoint x: 264, endPoint y: 301, distance: 144.3
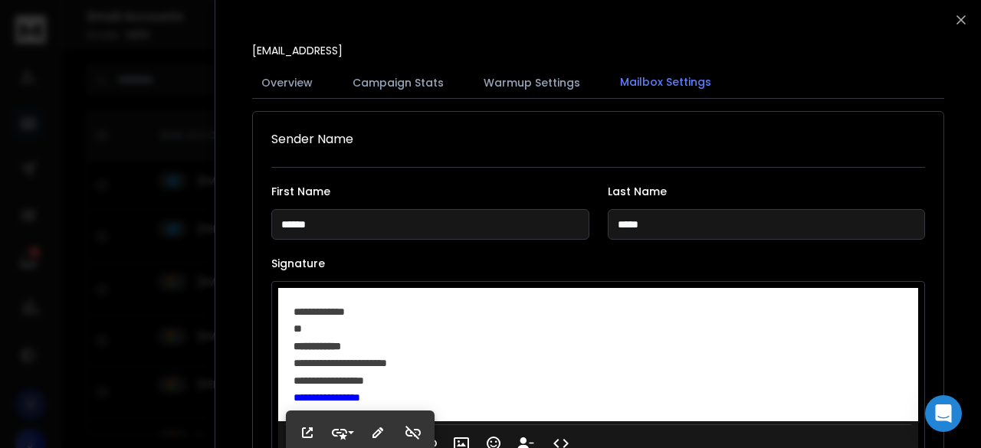
scroll to position [44, 0]
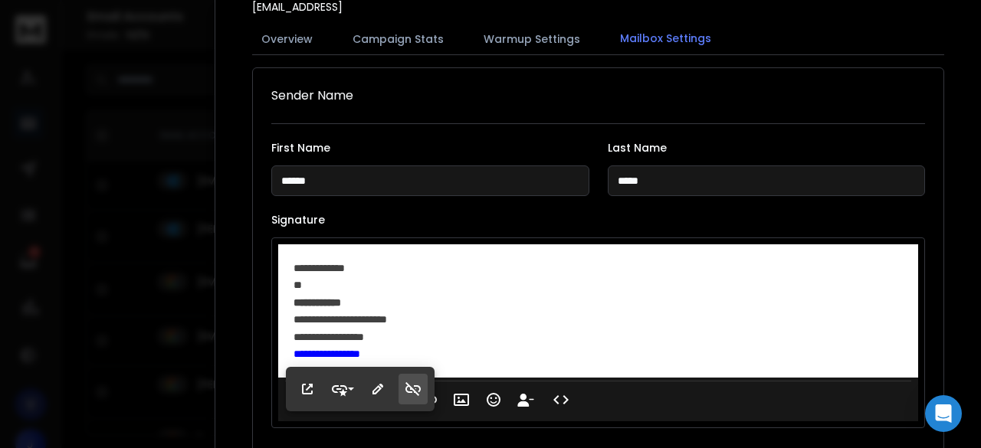
click at [425, 386] on button "Unlink" at bounding box center [413, 389] width 29 height 31
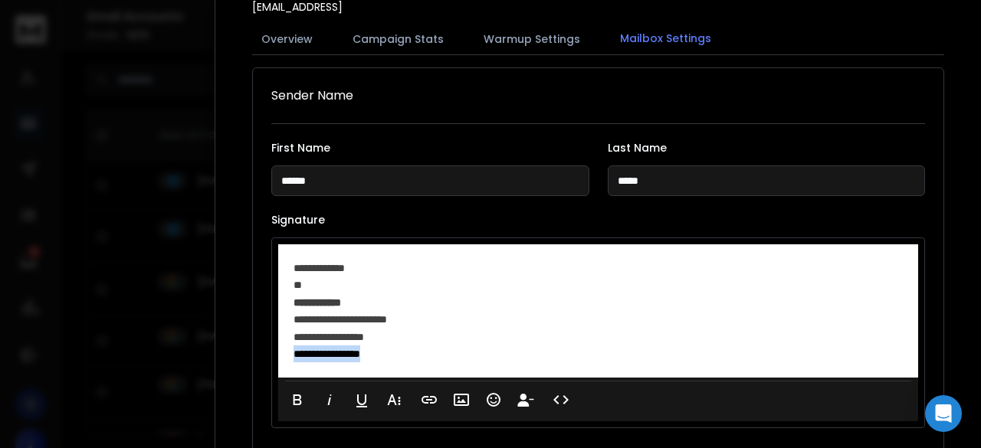
drag, startPoint x: 370, startPoint y: 353, endPoint x: 282, endPoint y: 350, distance: 88.2
click at [282, 350] on div "**********" at bounding box center [598, 311] width 640 height 133
click at [517, 308] on div "**********" at bounding box center [598, 302] width 609 height 17
click at [397, 358] on div "**********" at bounding box center [598, 354] width 609 height 17
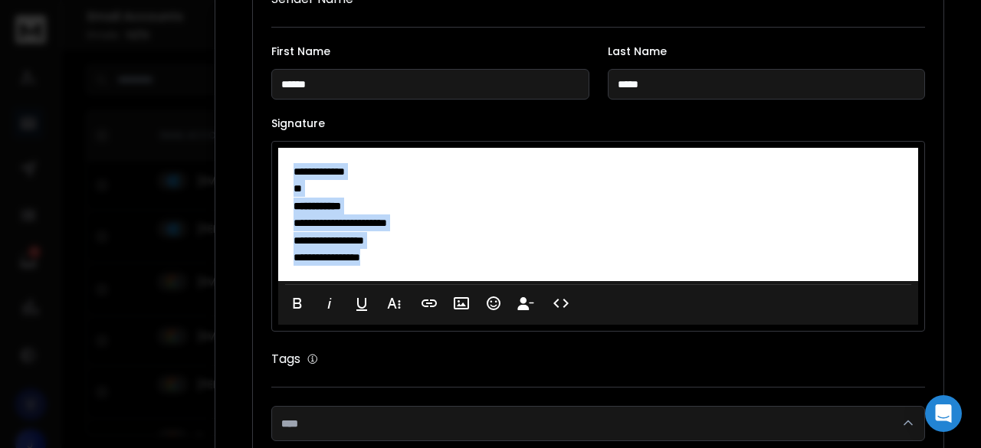
drag, startPoint x: 295, startPoint y: 167, endPoint x: 371, endPoint y: 255, distance: 116.3
click at [371, 255] on div "**********" at bounding box center [598, 214] width 640 height 133
click at [385, 300] on icon "button" at bounding box center [394, 303] width 18 height 18
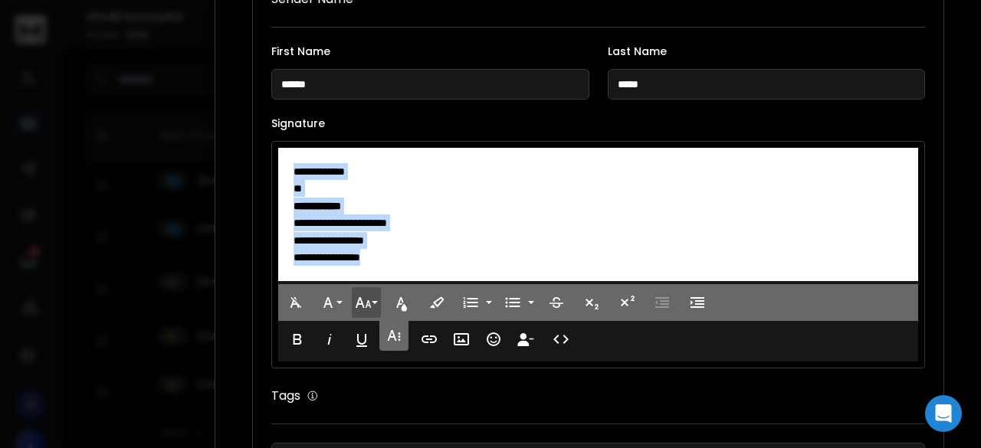
click at [363, 306] on icon "button" at bounding box center [363, 303] width 18 height 18
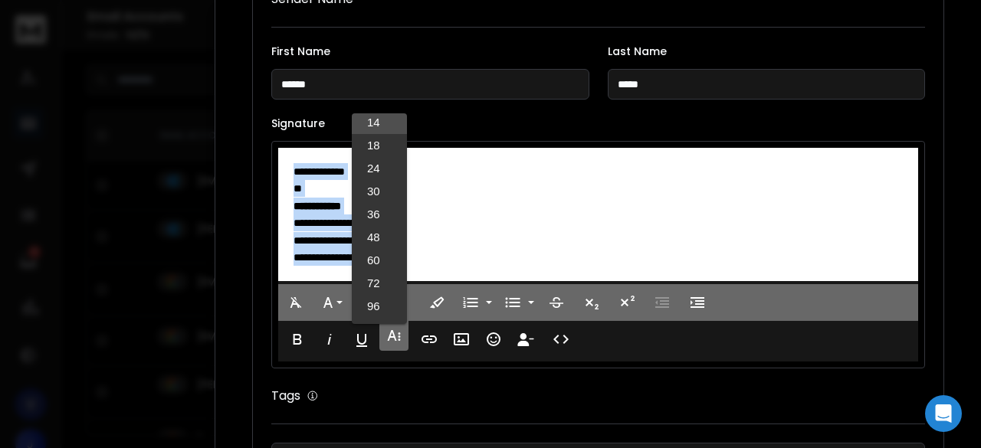
scroll to position [123, 0]
click at [376, 116] on link "14" at bounding box center [379, 123] width 55 height 23
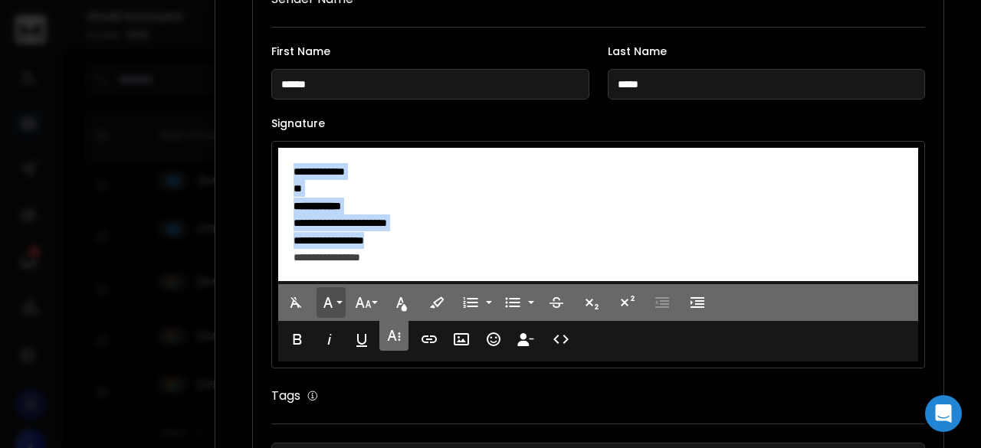
click at [337, 310] on button "Font Family" at bounding box center [331, 302] width 29 height 31
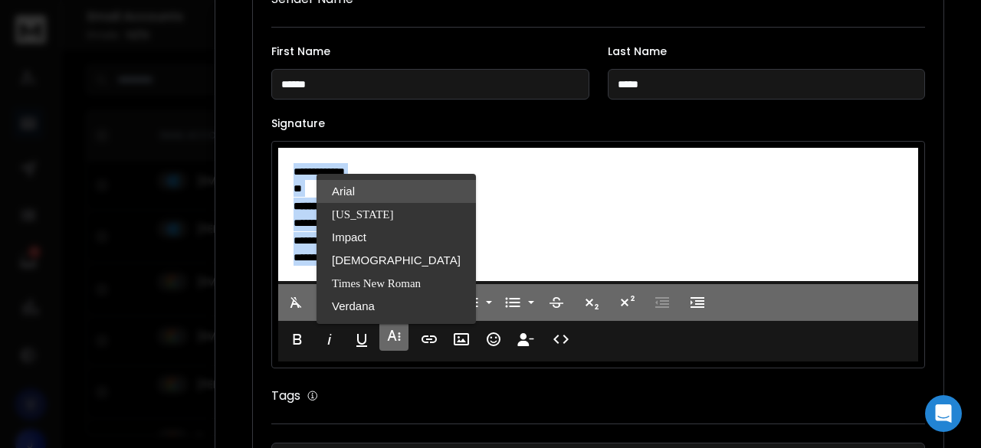
scroll to position [0, 0]
click at [349, 199] on link "Arial" at bounding box center [396, 191] width 159 height 23
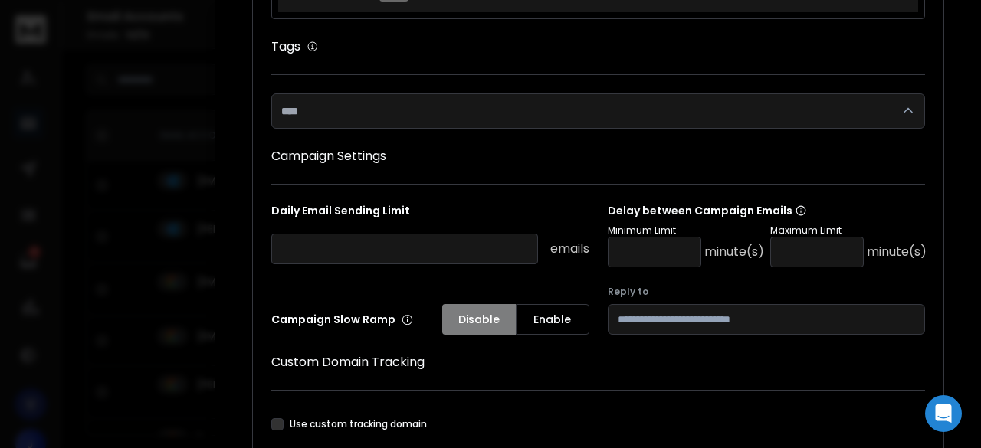
scroll to position [591, 0]
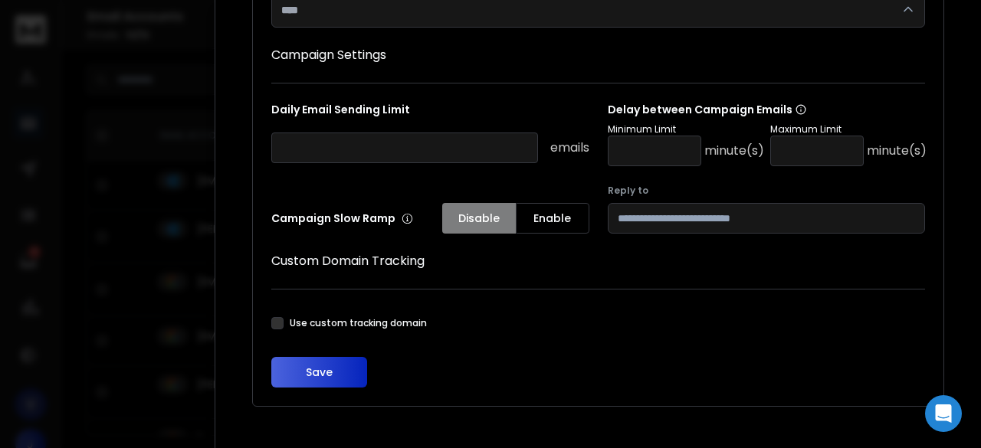
click at [278, 324] on button "Reply to" at bounding box center [277, 323] width 12 height 12
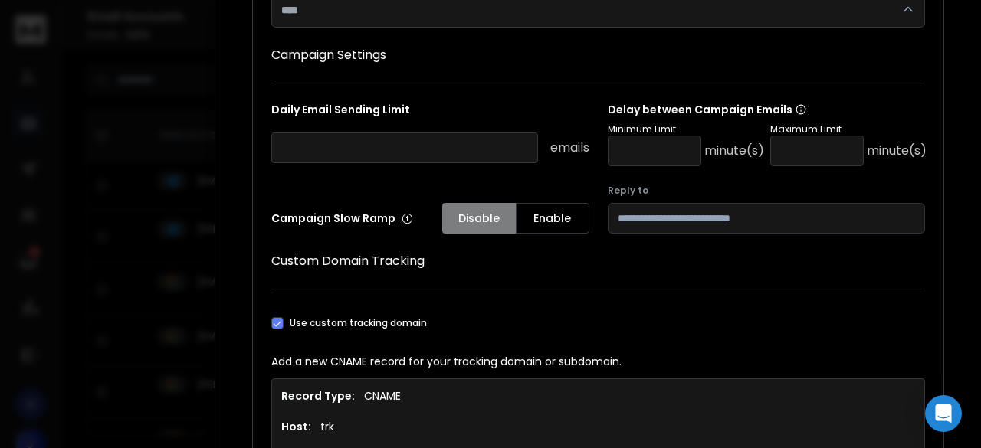
scroll to position [839, 0]
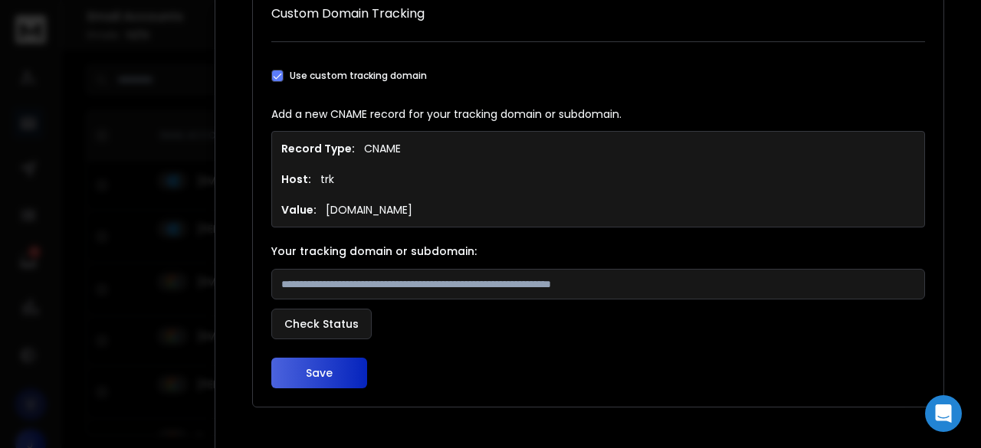
click at [314, 375] on button "Save" at bounding box center [319, 373] width 96 height 31
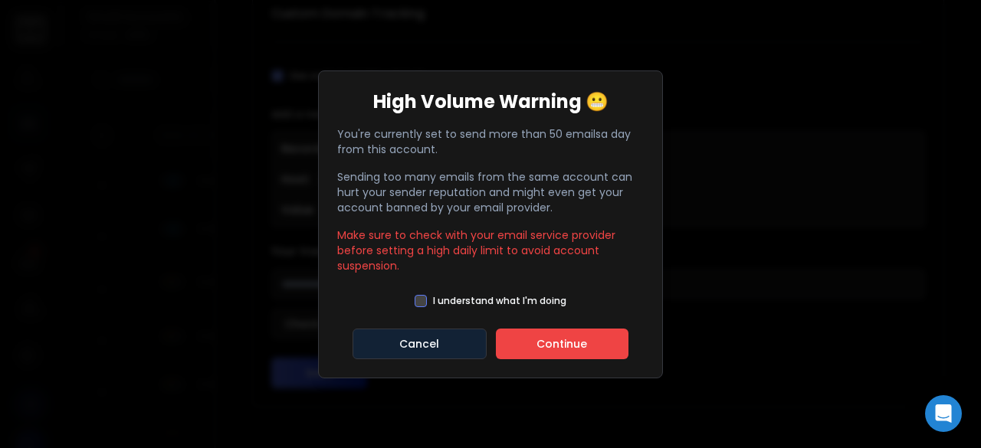
click at [412, 343] on button "Cancel" at bounding box center [420, 344] width 134 height 31
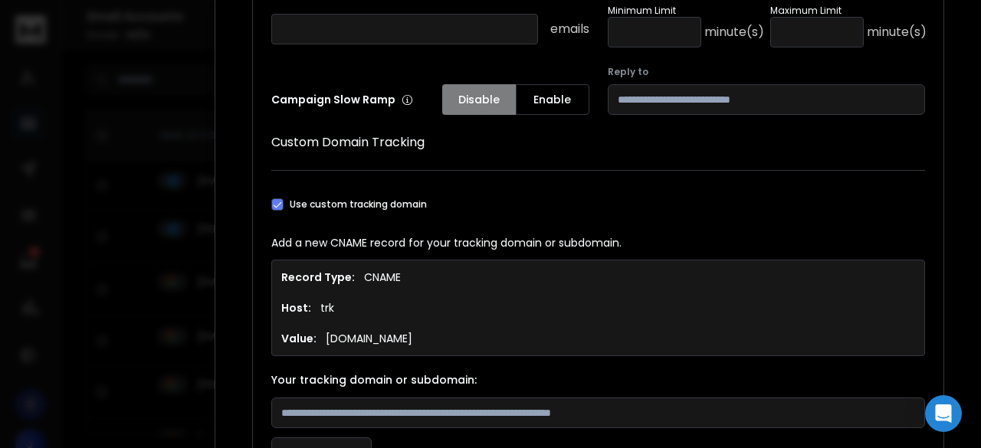
scroll to position [805, 0]
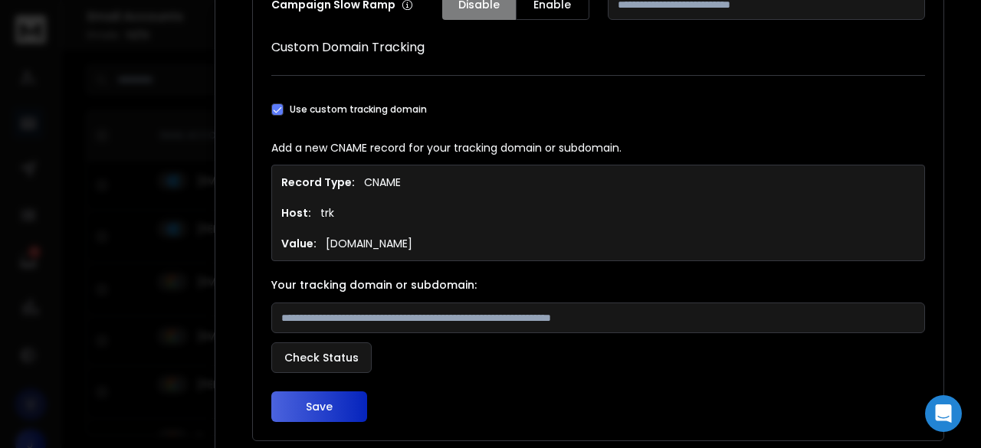
click at [445, 310] on input at bounding box center [598, 318] width 654 height 31
type input "**********"
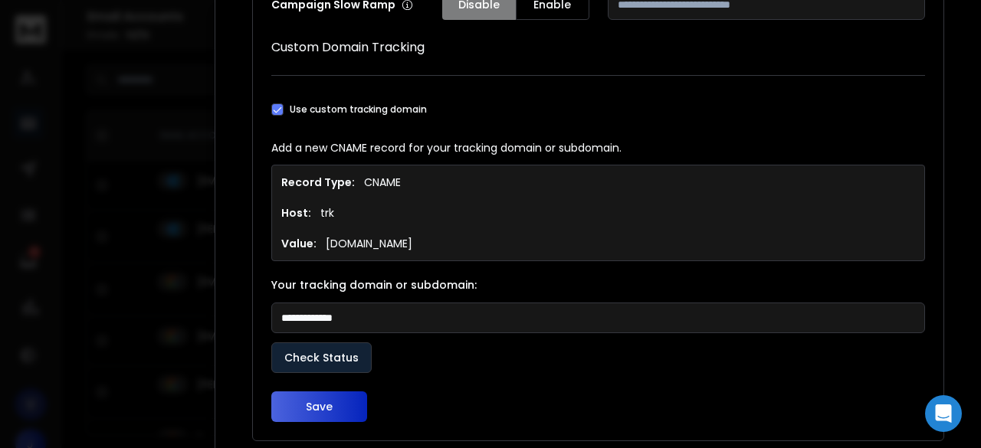
click at [334, 353] on button "Check Status" at bounding box center [321, 358] width 100 height 31
click at [301, 399] on button "Save" at bounding box center [319, 407] width 96 height 31
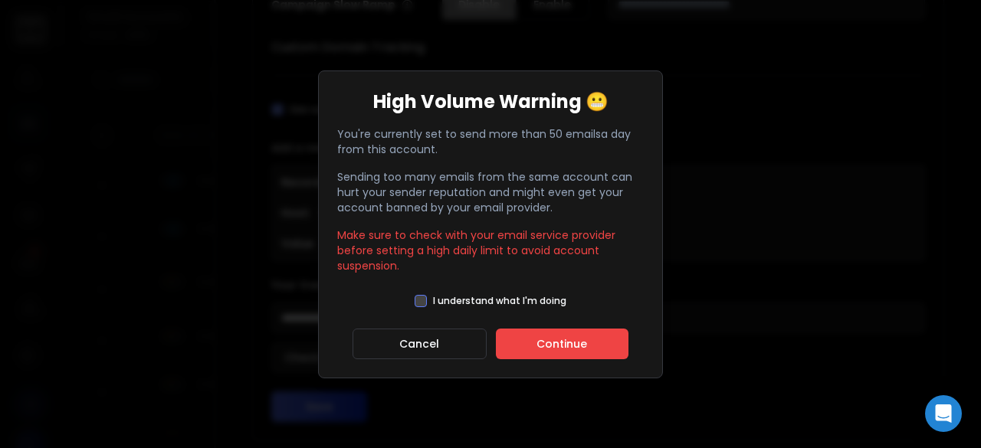
click at [425, 303] on button "I understand what I'm doing" at bounding box center [421, 301] width 12 height 12
click at [534, 340] on button "Continue" at bounding box center [562, 344] width 133 height 31
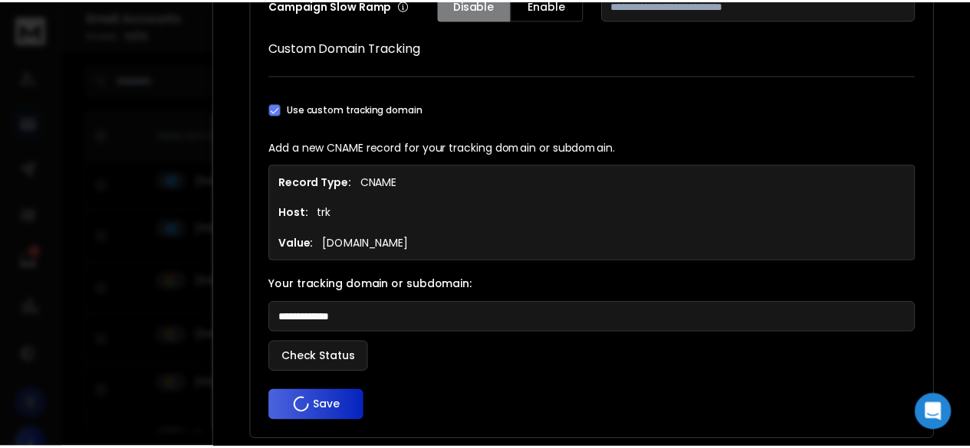
scroll to position [80, 0]
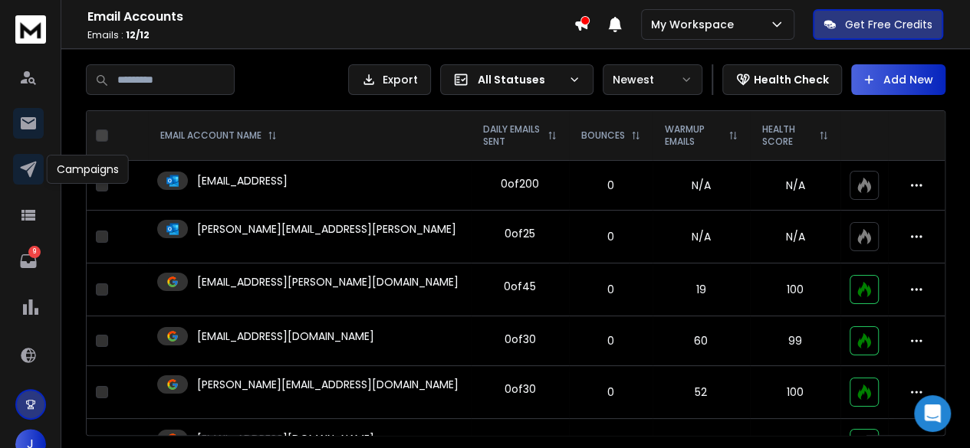
click at [37, 166] on icon at bounding box center [28, 169] width 18 height 18
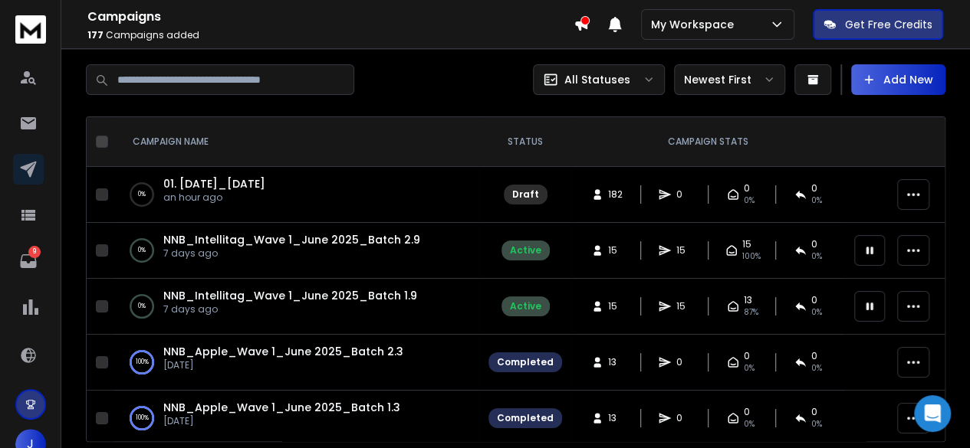
click at [265, 191] on link "01. Independence Day_13th Aug" at bounding box center [214, 183] width 102 height 15
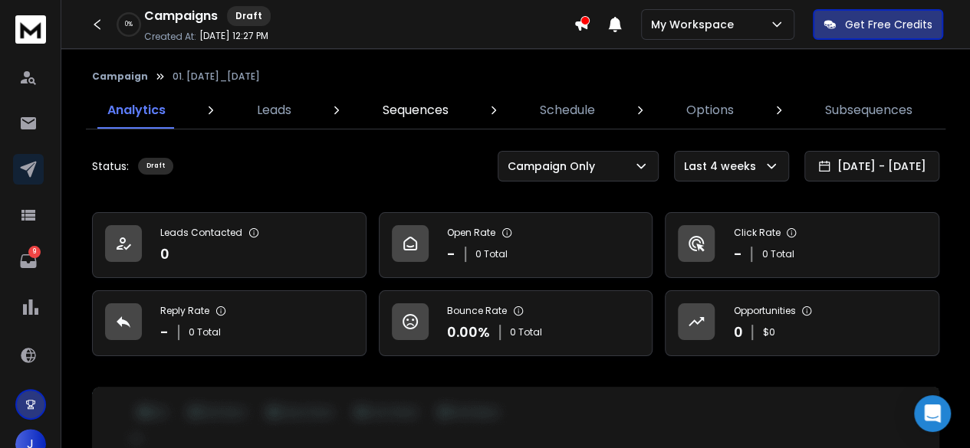
click at [408, 97] on link "Sequences" at bounding box center [415, 110] width 84 height 37
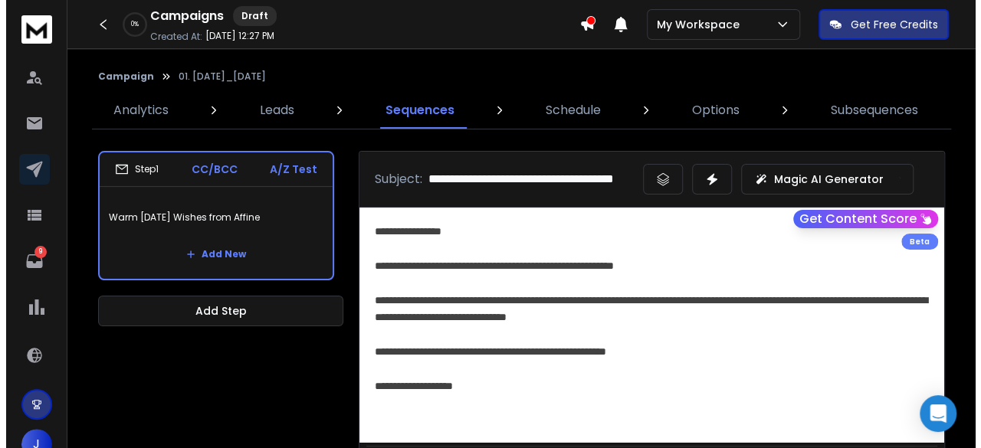
scroll to position [60, 0]
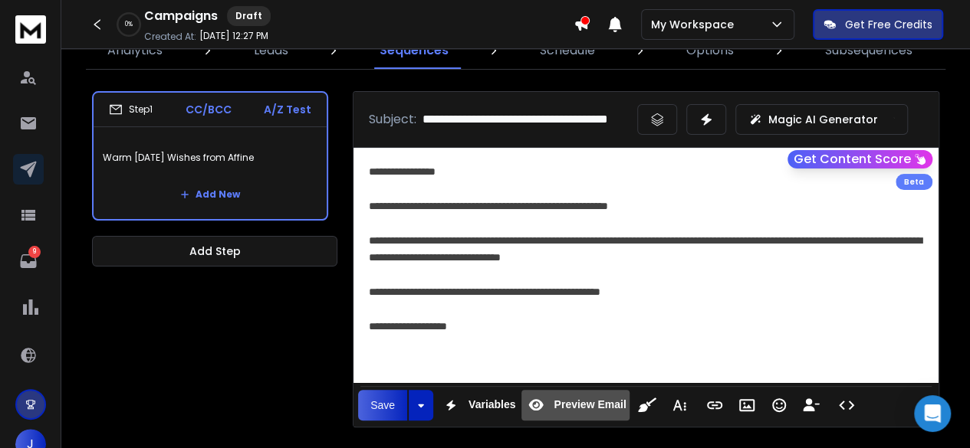
click at [557, 409] on span "Preview Email" at bounding box center [589, 405] width 78 height 13
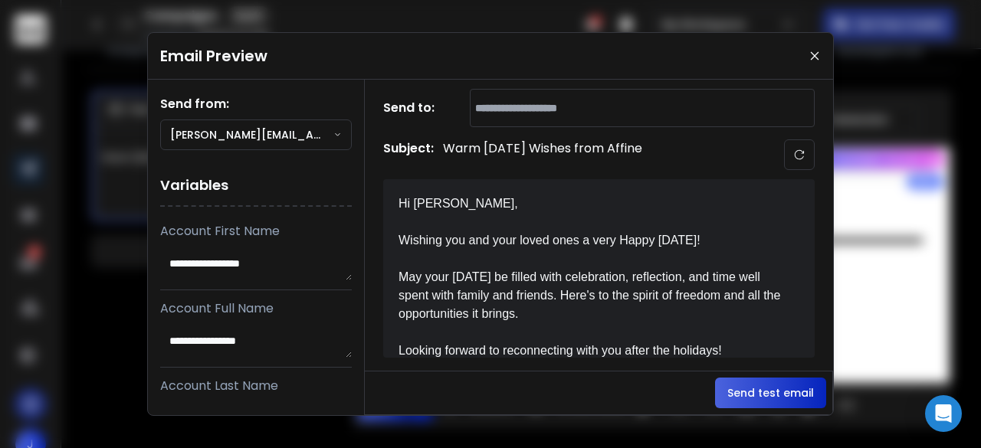
click at [774, 387] on button "Send test email" at bounding box center [770, 393] width 111 height 31
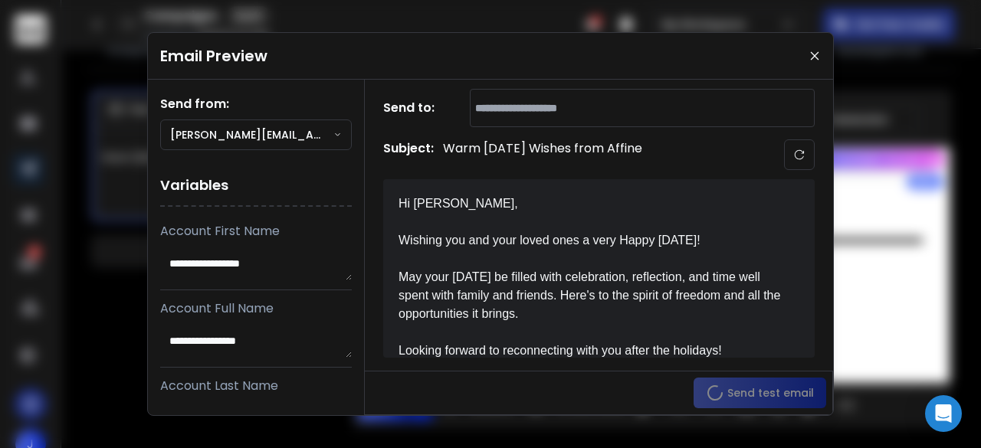
click at [578, 111] on input at bounding box center [642, 108] width 334 height 28
click at [310, 120] on button "yadunath.sadasiva@affine.ai" at bounding box center [256, 135] width 192 height 31
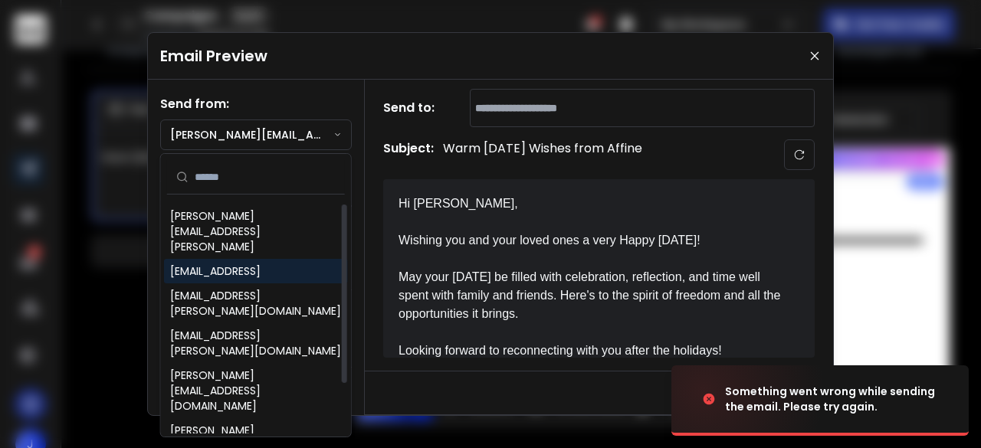
click at [248, 264] on div "vineet_kumar@affine.ai" at bounding box center [215, 271] width 90 height 15
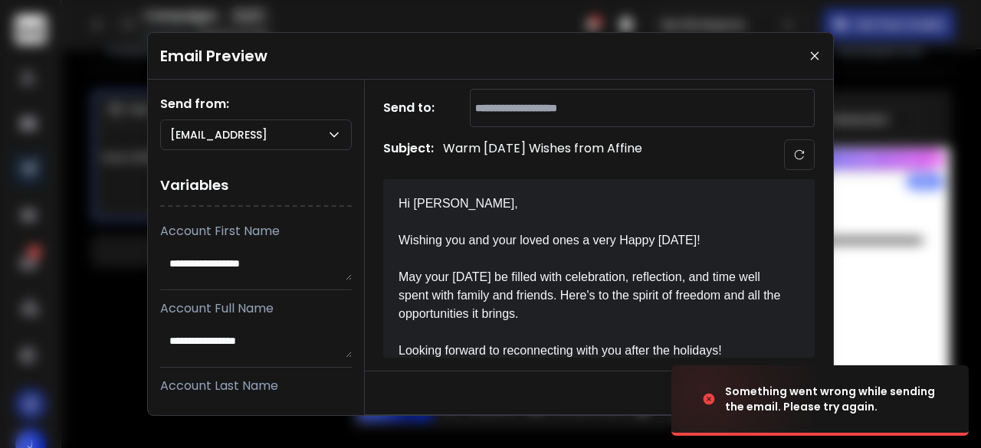
click at [509, 114] on input at bounding box center [642, 108] width 334 height 28
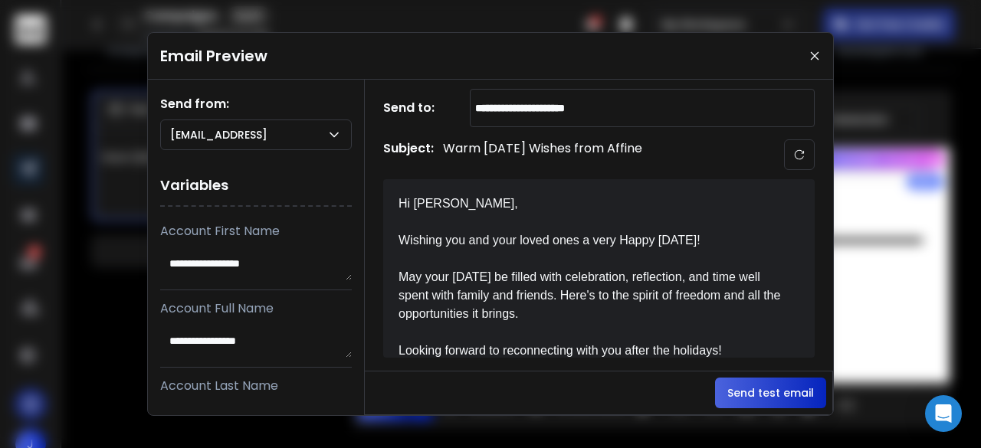
drag, startPoint x: 642, startPoint y: 107, endPoint x: 350, endPoint y: 101, distance: 292.2
click at [350, 101] on div "**********" at bounding box center [490, 247] width 685 height 337
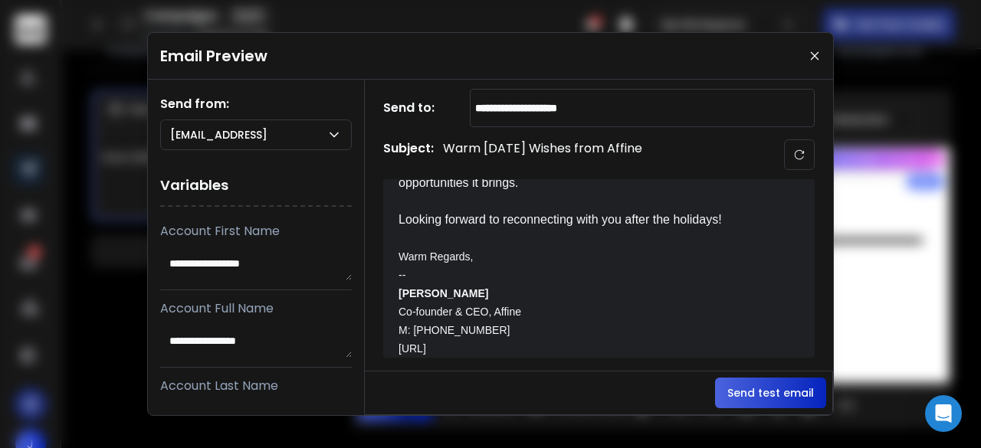
type input "**********"
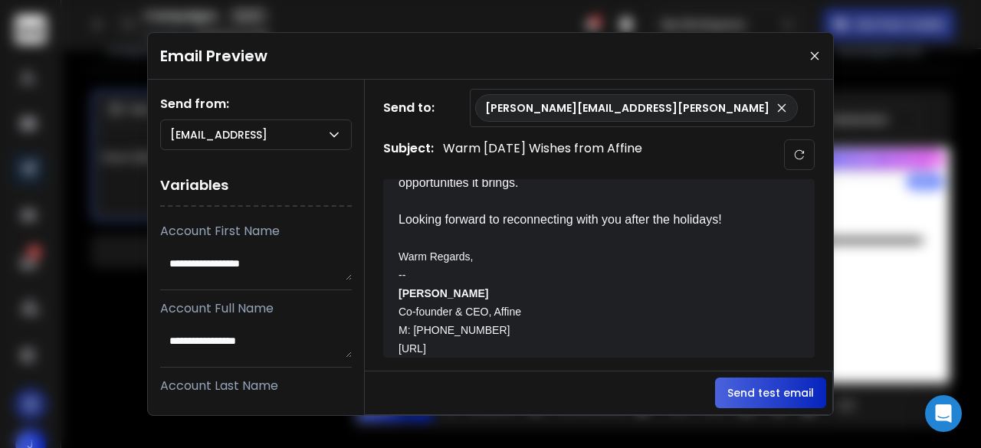
click at [744, 400] on button "Send test email" at bounding box center [770, 393] width 111 height 31
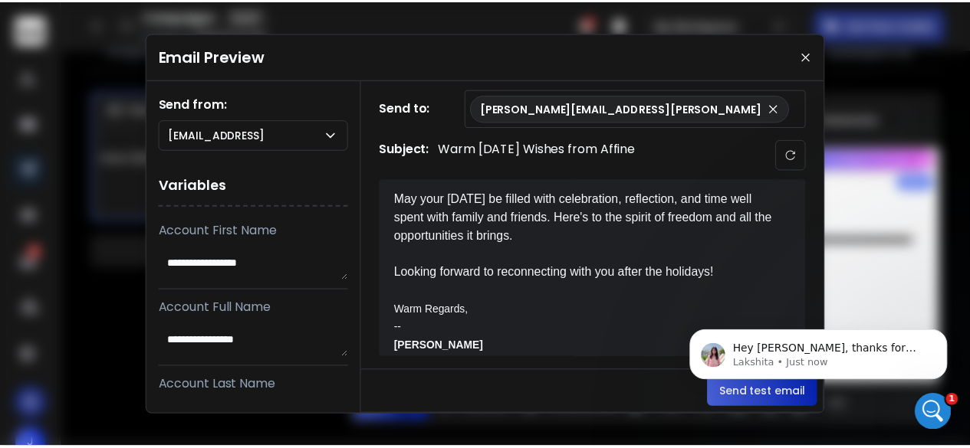
scroll to position [0, 0]
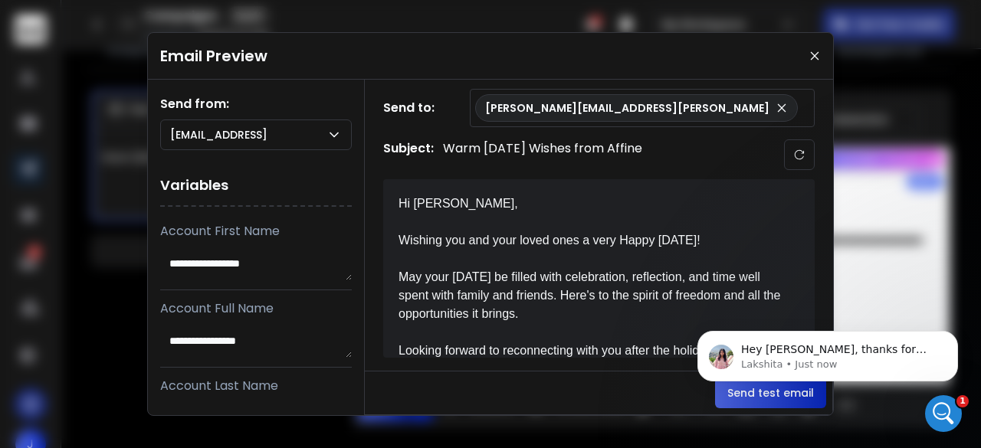
click at [816, 56] on icon at bounding box center [815, 56] width 12 height 12
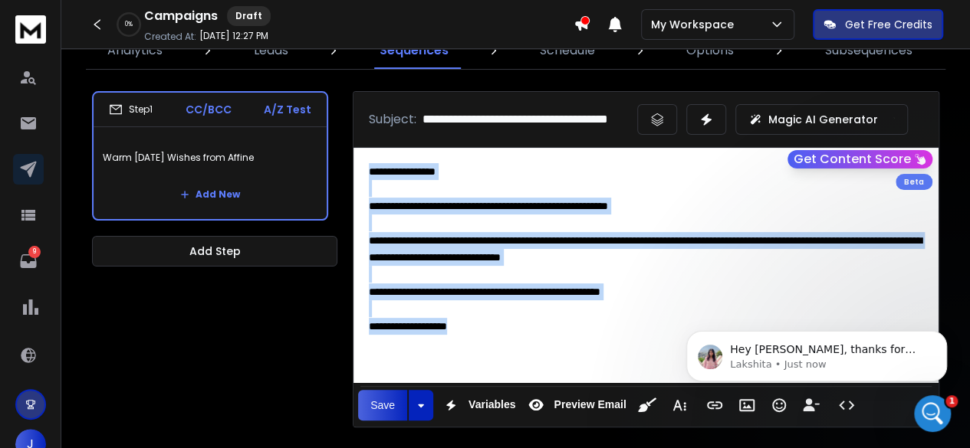
drag, startPoint x: 511, startPoint y: 337, endPoint x: 370, endPoint y: 168, distance: 220.4
click at [370, 168] on div "**********" at bounding box center [645, 265] width 585 height 235
click at [501, 409] on span "Variables" at bounding box center [492, 405] width 54 height 13
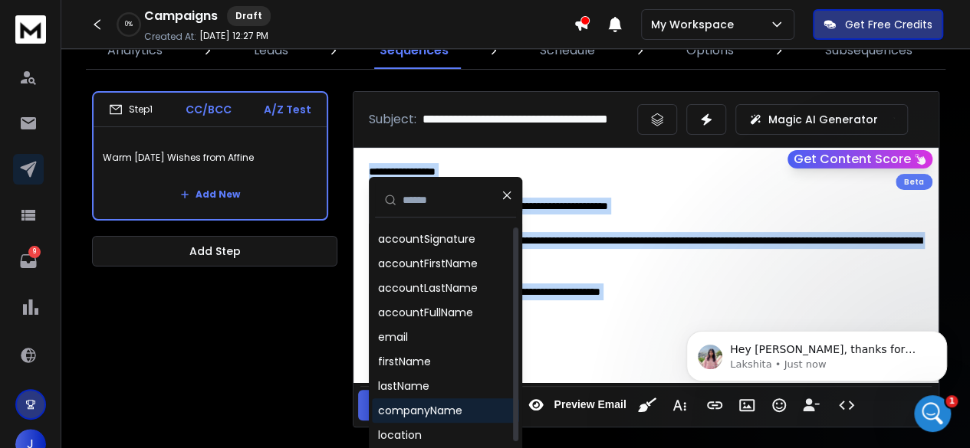
click at [591, 345] on div "**********" at bounding box center [645, 265] width 585 height 235
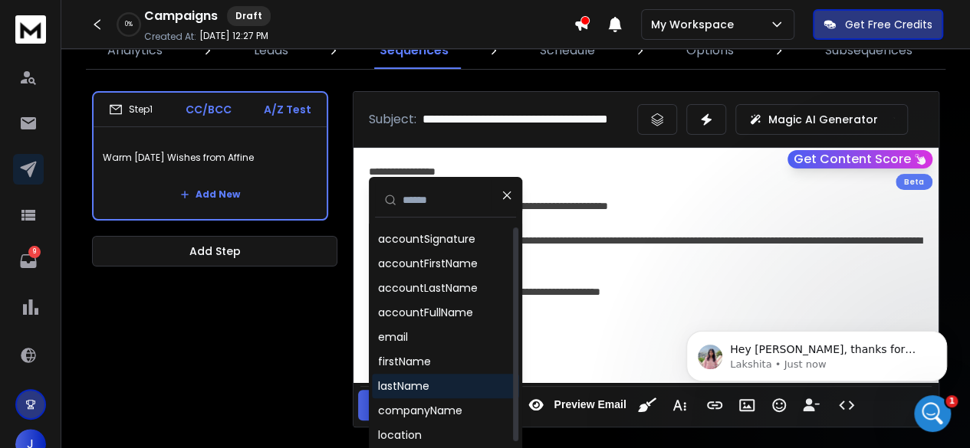
click at [624, 359] on div "**********" at bounding box center [645, 265] width 585 height 235
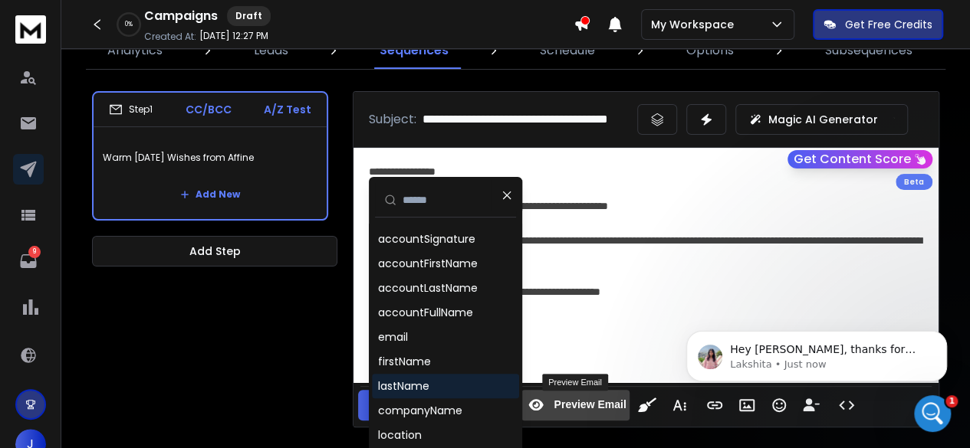
click at [586, 408] on span "Preview Email" at bounding box center [589, 405] width 78 height 13
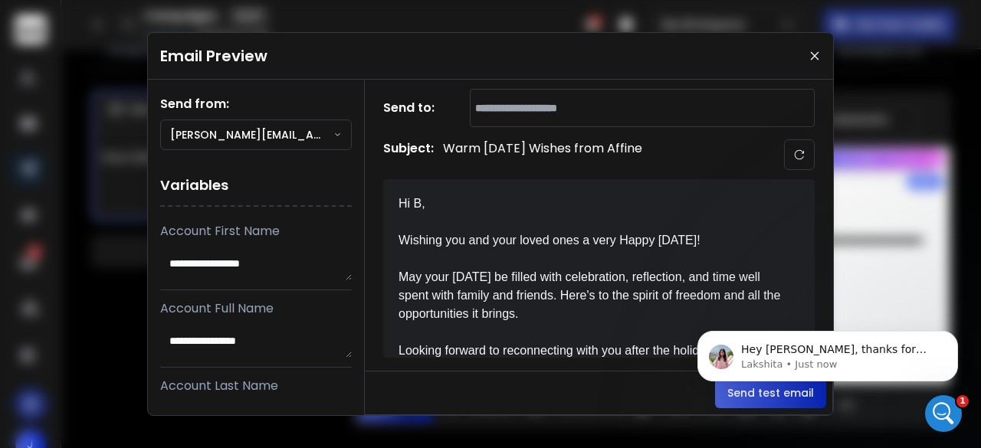
click at [816, 62] on icon at bounding box center [815, 56] width 12 height 12
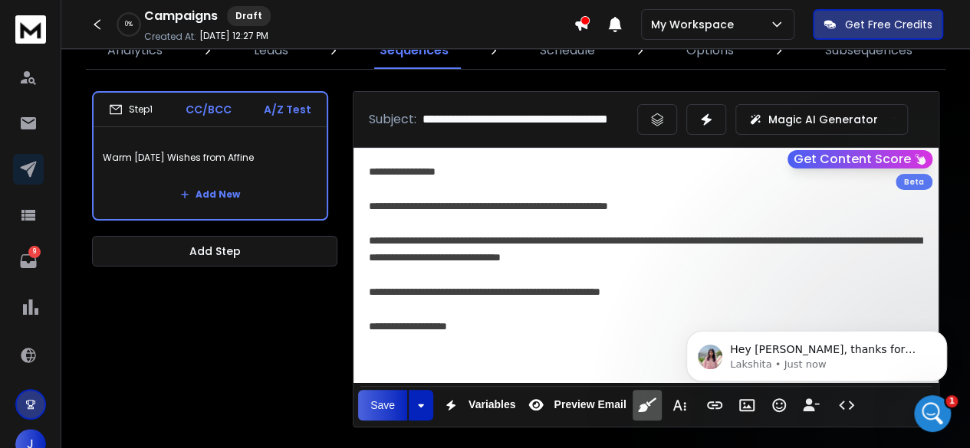
click at [646, 409] on icon "button" at bounding box center [647, 405] width 18 height 15
click at [643, 404] on icon "button" at bounding box center [647, 405] width 18 height 15
click at [541, 323] on div "**********" at bounding box center [646, 326] width 554 height 17
click at [687, 412] on icon "button" at bounding box center [679, 405] width 18 height 18
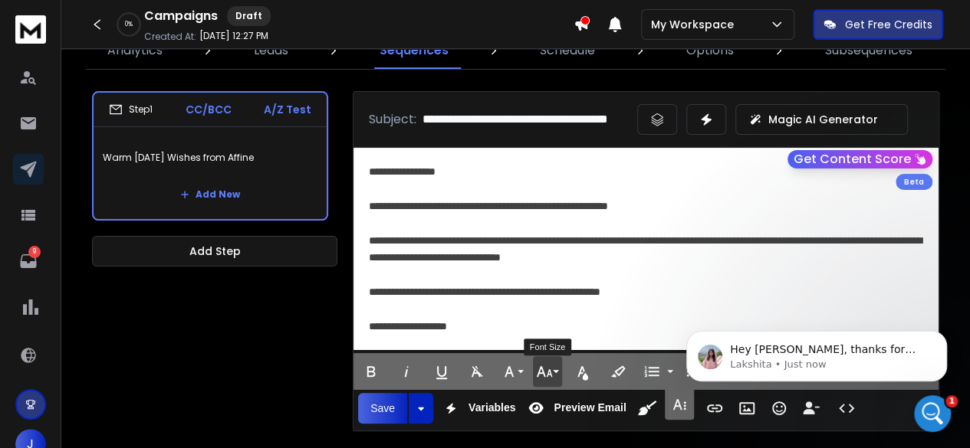
click at [545, 370] on icon "button" at bounding box center [544, 372] width 18 height 18
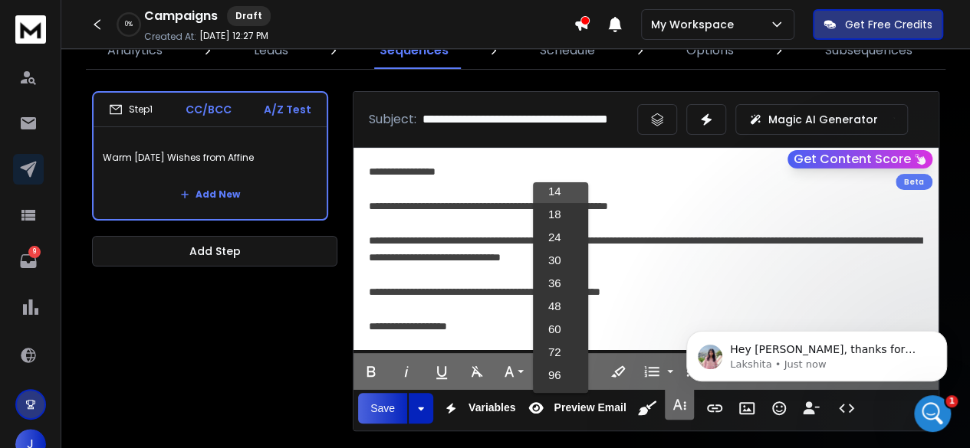
scroll to position [123, 0]
click at [552, 192] on link "14" at bounding box center [560, 192] width 55 height 23
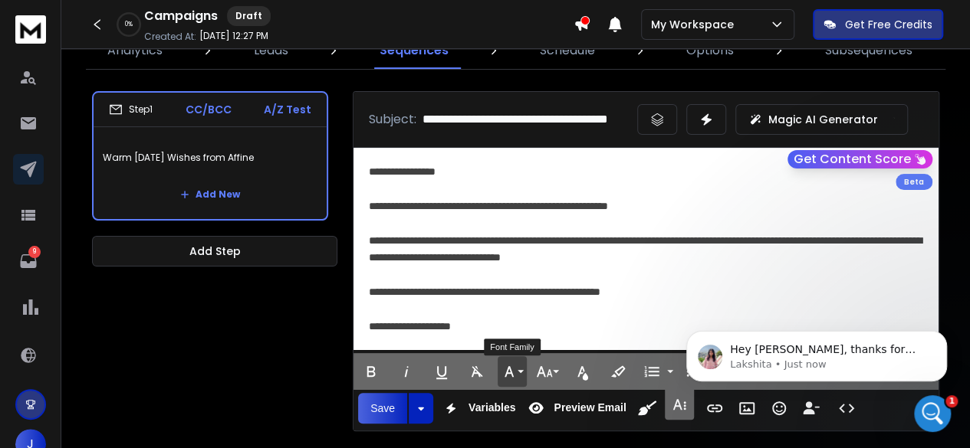
click at [521, 372] on button "Font Family" at bounding box center [512, 371] width 29 height 31
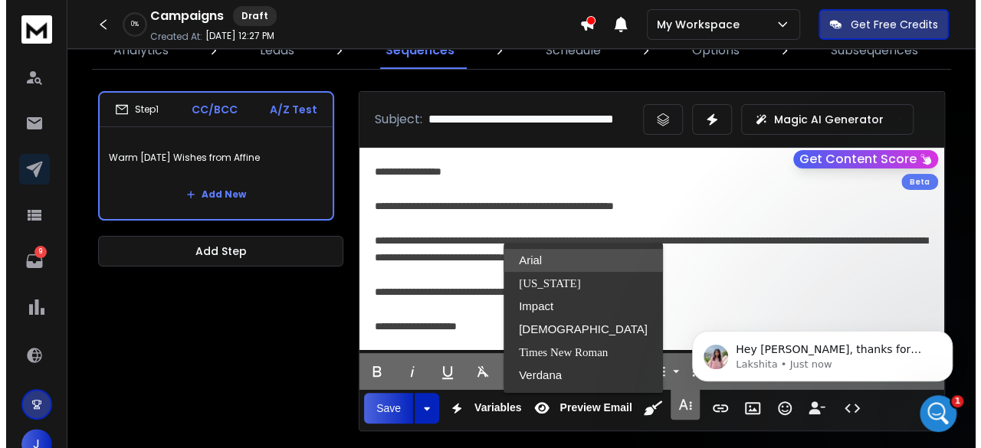
scroll to position [0, 0]
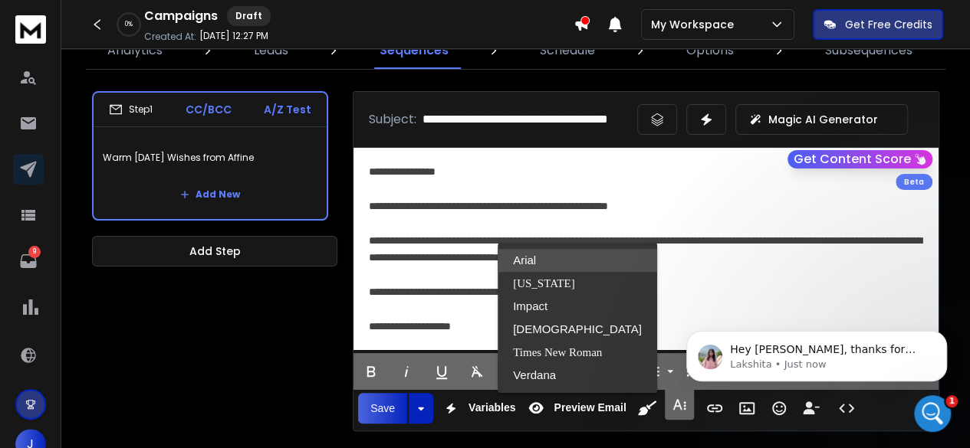
click at [538, 258] on link "Arial" at bounding box center [577, 260] width 159 height 23
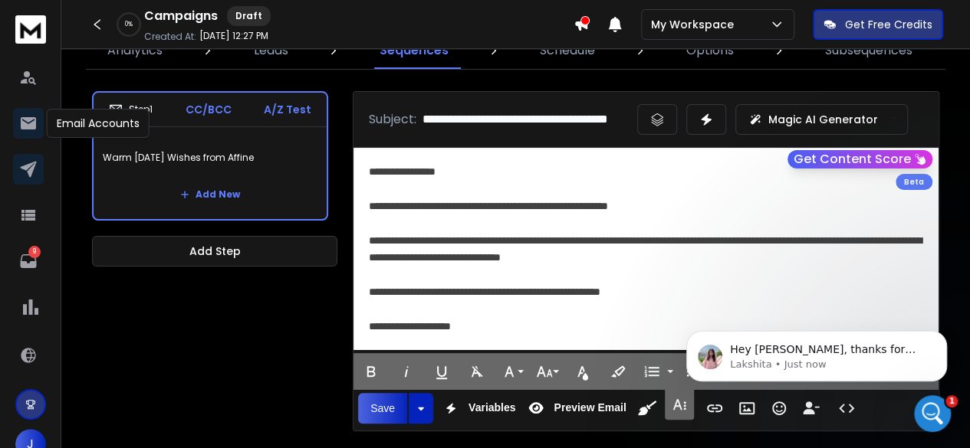
click at [23, 125] on icon at bounding box center [28, 123] width 15 height 12
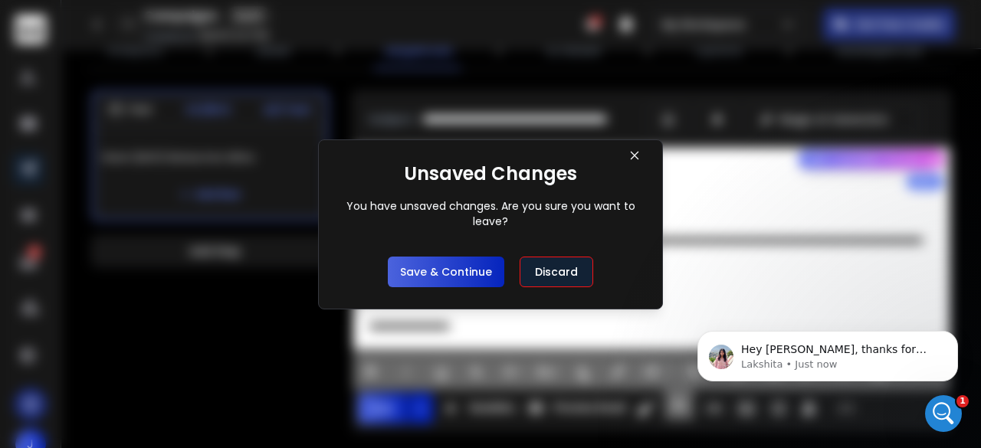
click at [632, 154] on icon at bounding box center [635, 155] width 12 height 12
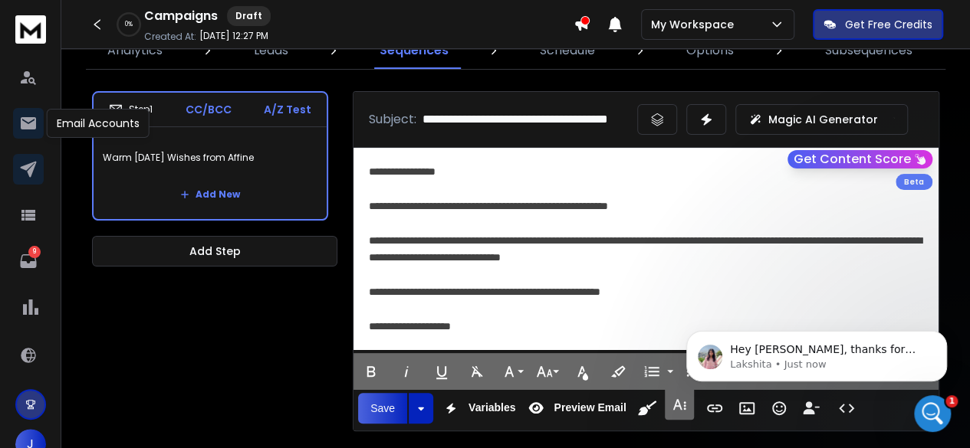
click at [30, 129] on icon at bounding box center [28, 123] width 15 height 12
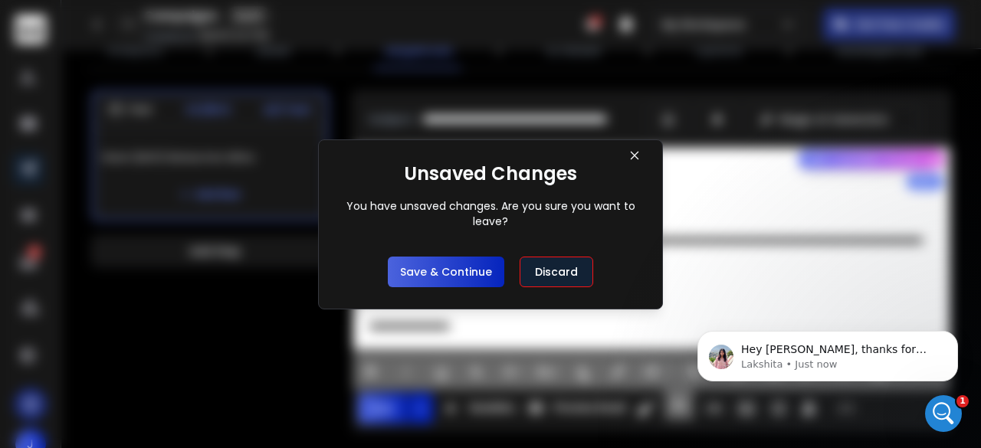
click at [463, 277] on button "Save & Continue" at bounding box center [446, 272] width 117 height 31
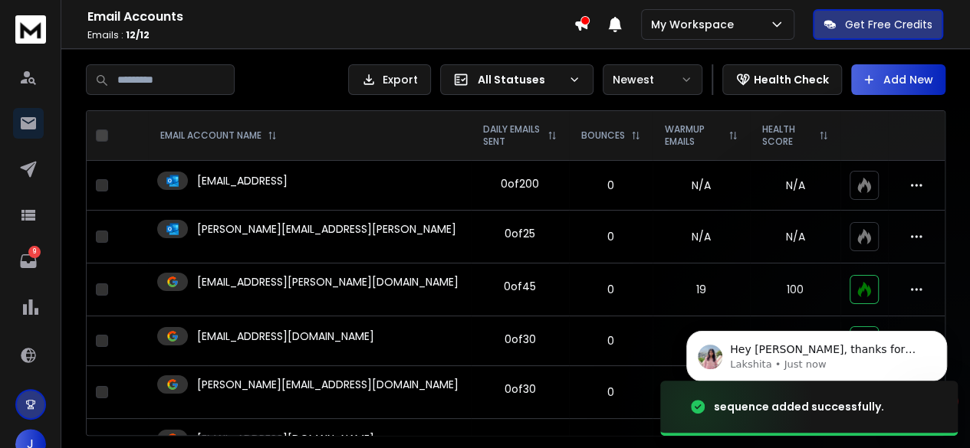
click at [287, 180] on p "vineet_kumar@affine.ai" at bounding box center [242, 180] width 90 height 15
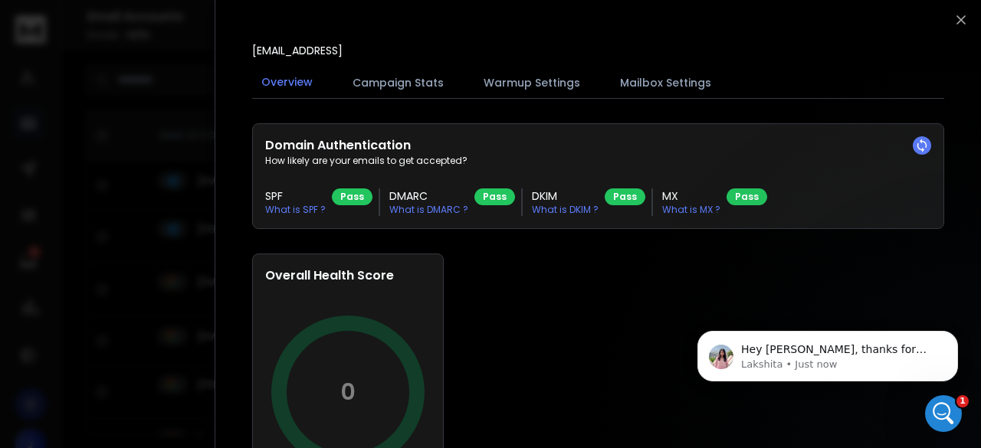
click at [659, 74] on button "Mailbox Settings" at bounding box center [666, 83] width 110 height 34
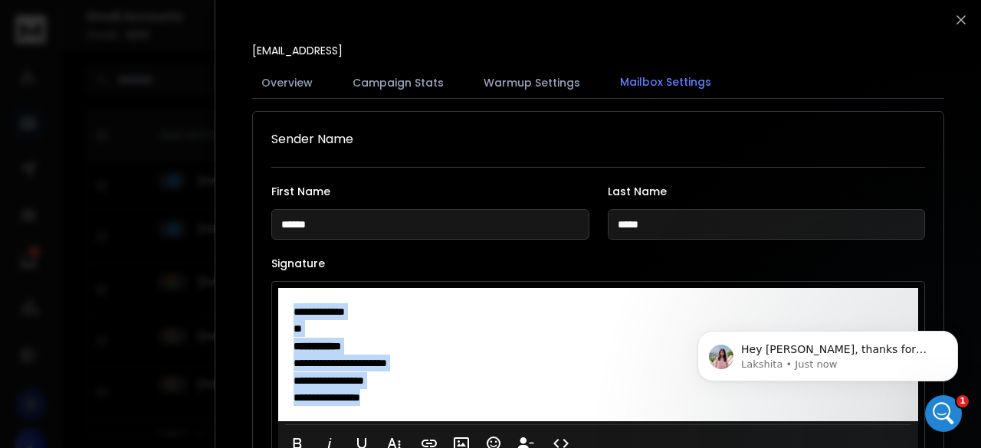
drag, startPoint x: 397, startPoint y: 400, endPoint x: 295, endPoint y: 294, distance: 147.5
click at [295, 294] on div "**********" at bounding box center [598, 354] width 640 height 133
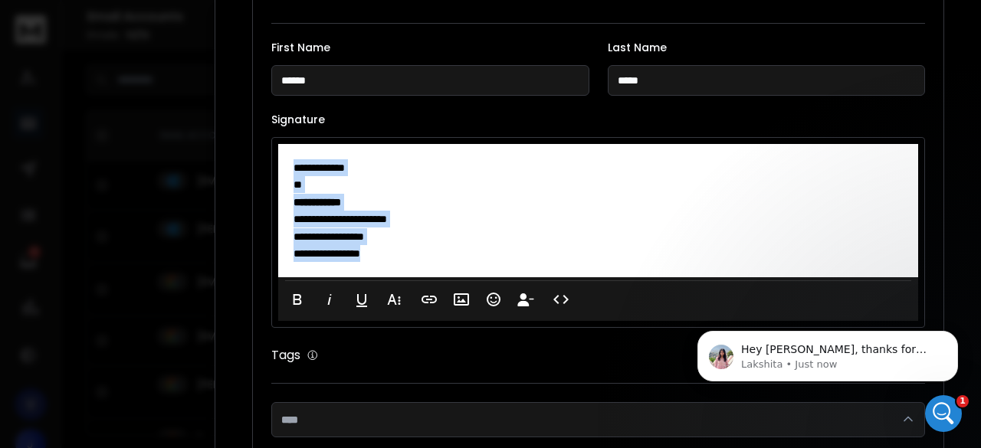
scroll to position [153, 0]
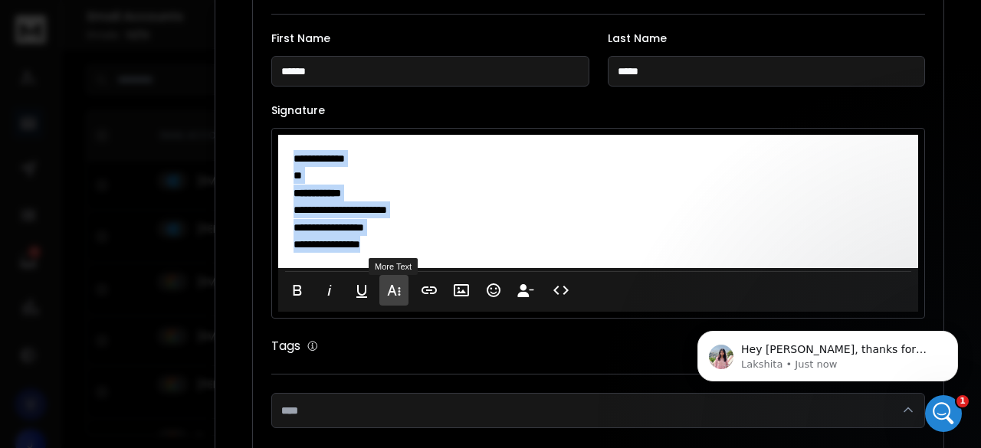
click at [397, 292] on icon "button" at bounding box center [394, 290] width 18 height 18
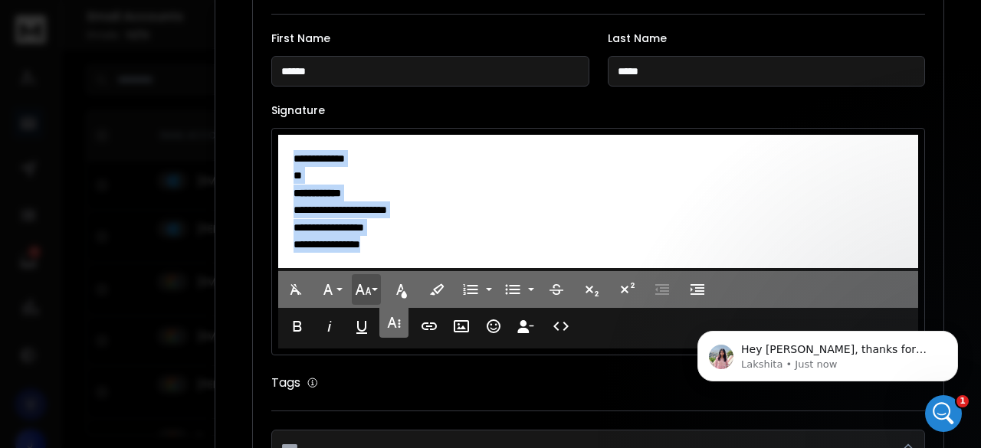
click at [366, 291] on icon "button" at bounding box center [364, 289] width 16 height 11
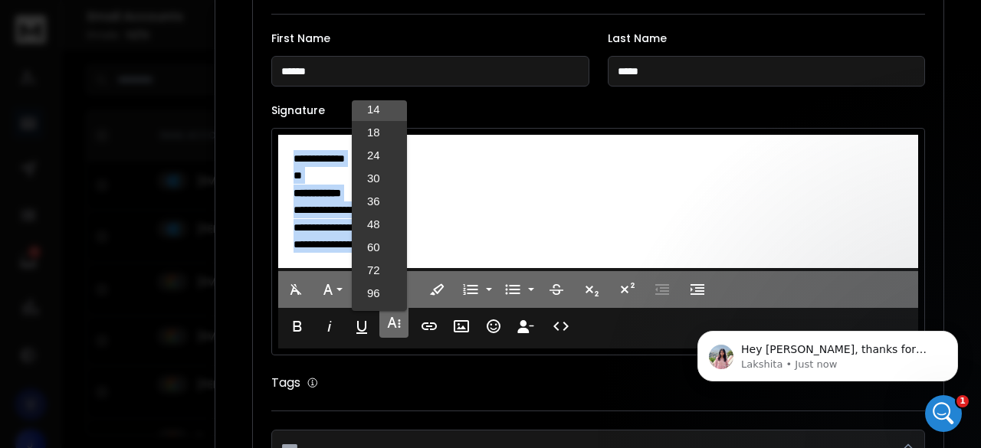
scroll to position [123, 0]
click at [376, 105] on link "14" at bounding box center [379, 110] width 55 height 23
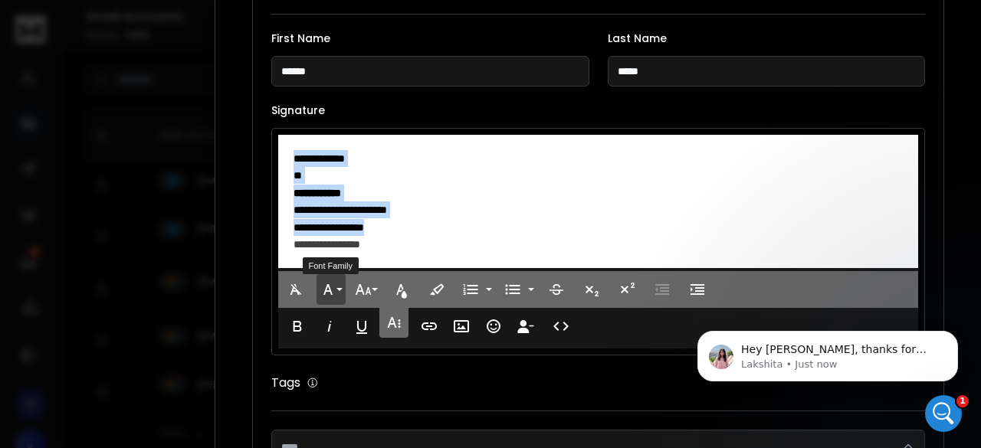
click at [340, 290] on button "Font Family" at bounding box center [331, 289] width 29 height 31
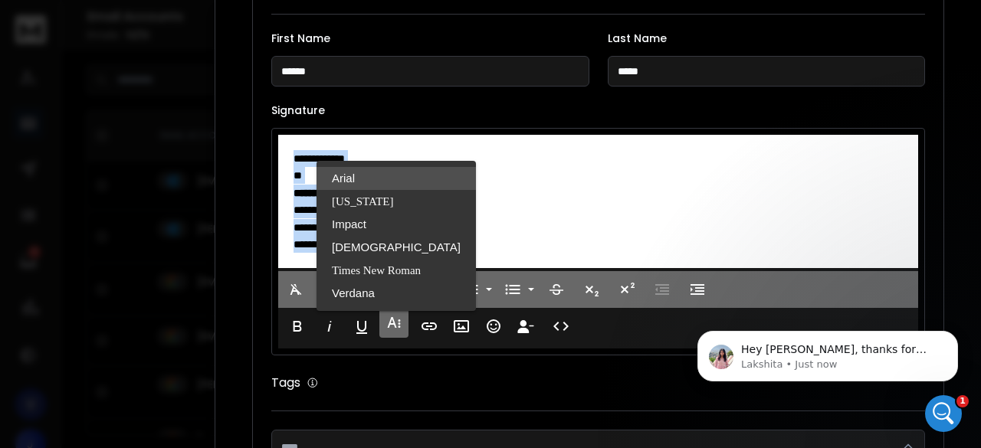
scroll to position [0, 0]
click at [345, 176] on link "Arial" at bounding box center [396, 178] width 159 height 23
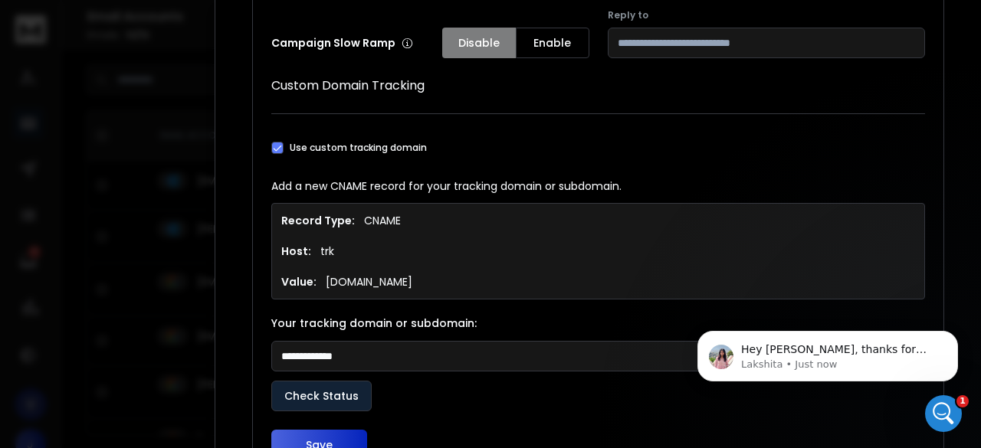
scroll to position [839, 0]
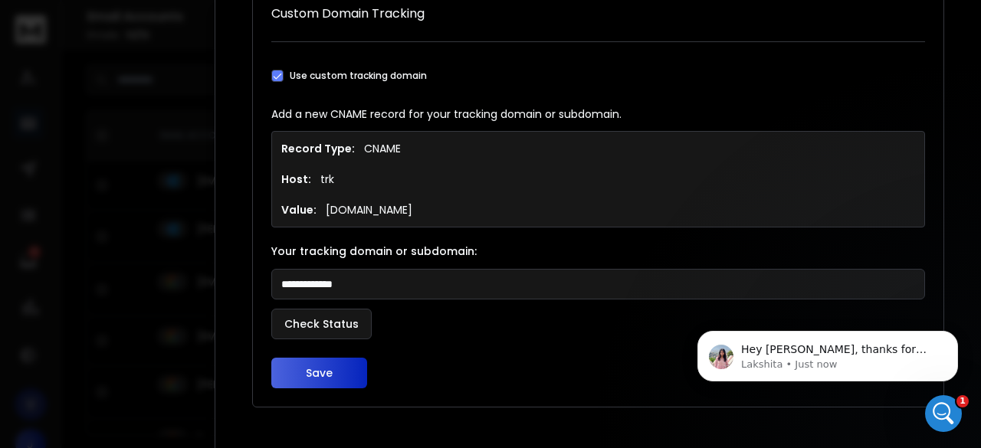
click at [340, 373] on button "Save" at bounding box center [319, 373] width 96 height 31
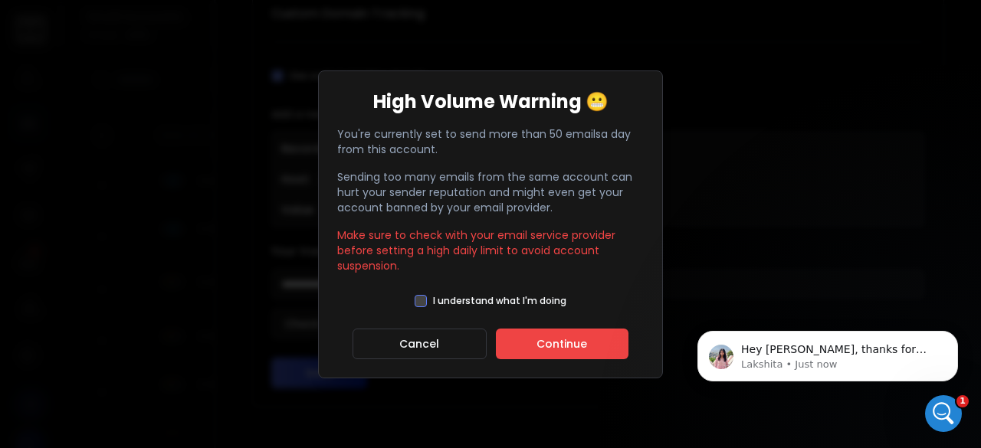
click at [419, 303] on button "I understand what I'm doing" at bounding box center [421, 301] width 12 height 12
click at [542, 347] on button "Continue" at bounding box center [562, 344] width 133 height 31
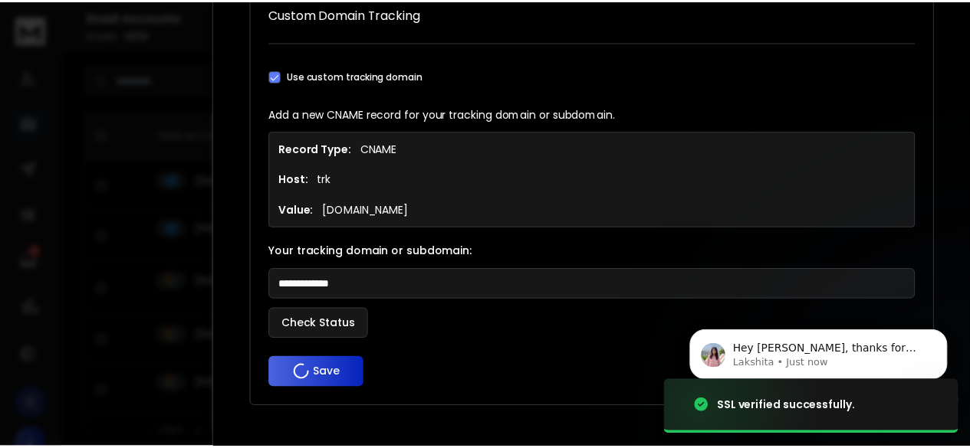
scroll to position [80, 0]
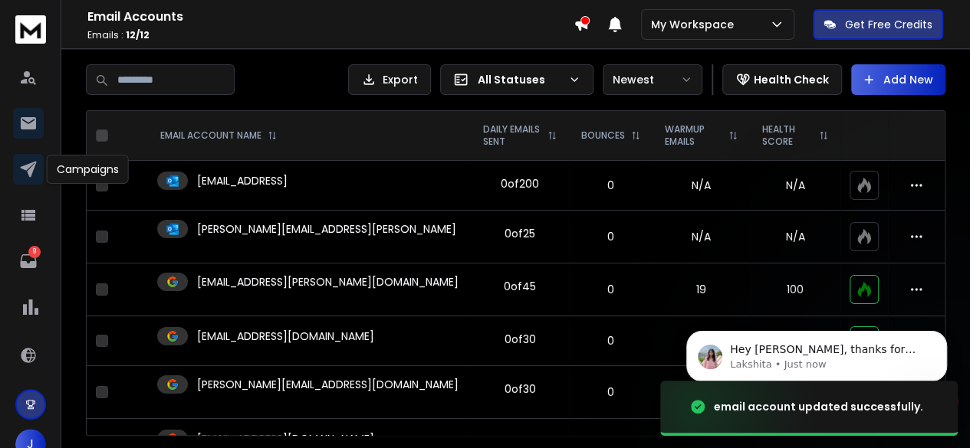
click at [38, 161] on link at bounding box center [28, 169] width 31 height 31
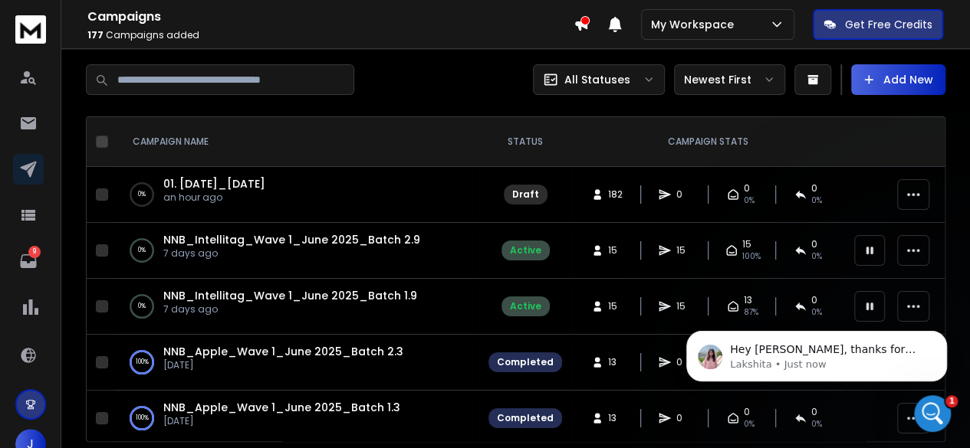
click at [265, 179] on span "01. Independence Day_13th Aug" at bounding box center [214, 183] width 102 height 15
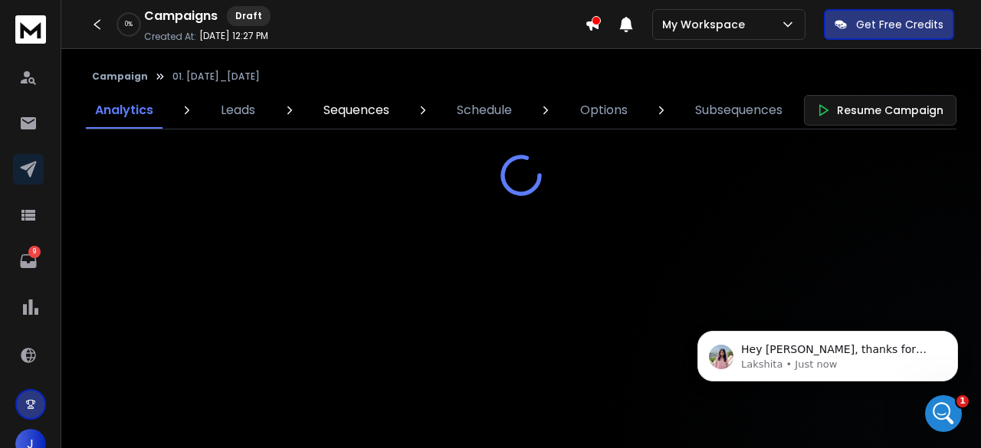
click at [364, 119] on p "Sequences" at bounding box center [357, 110] width 66 height 18
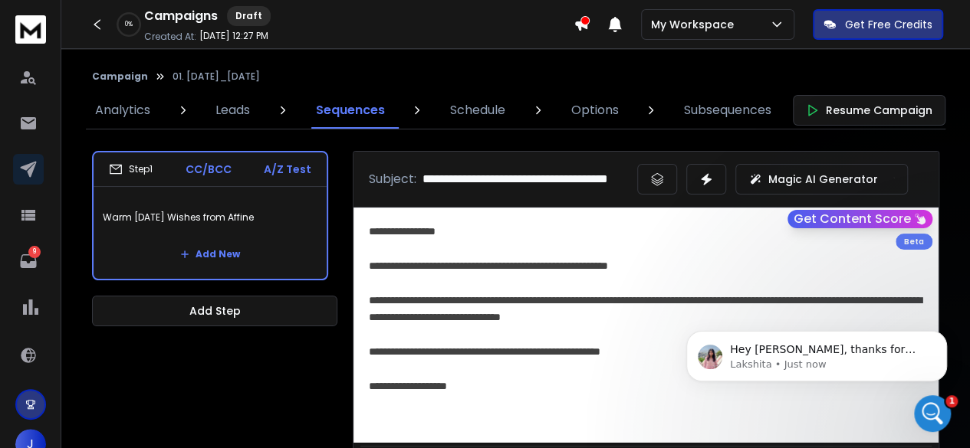
click at [458, 238] on div "**********" at bounding box center [646, 231] width 554 height 17
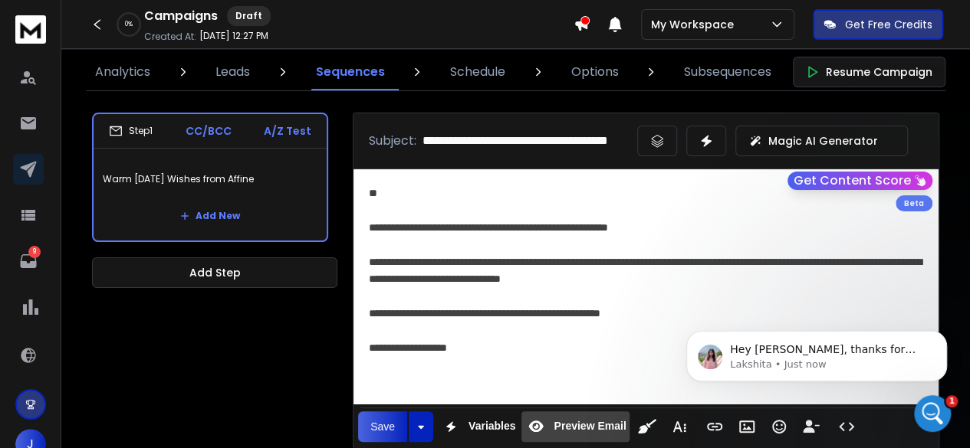
scroll to position [60, 0]
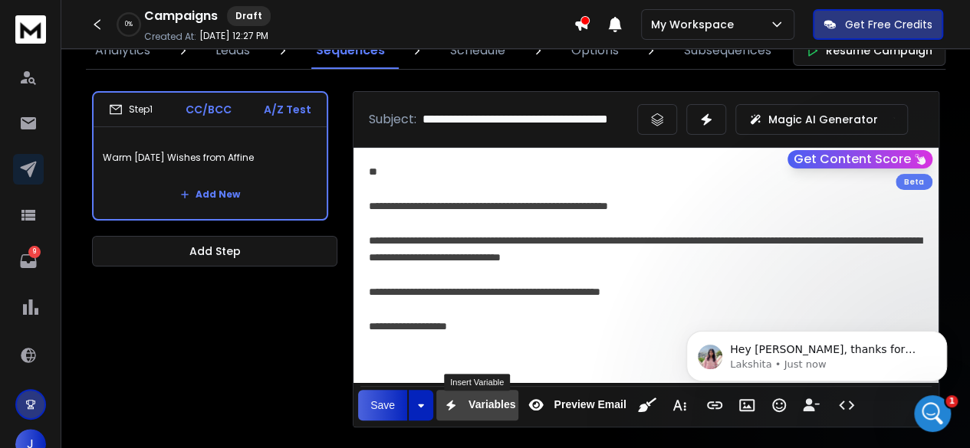
click at [499, 410] on span "Variables" at bounding box center [492, 405] width 54 height 13
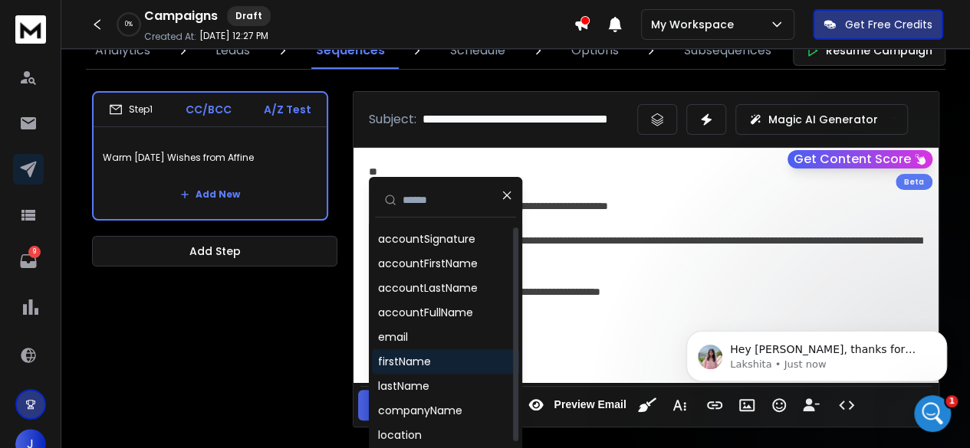
click at [416, 358] on div "firstName" at bounding box center [404, 361] width 53 height 15
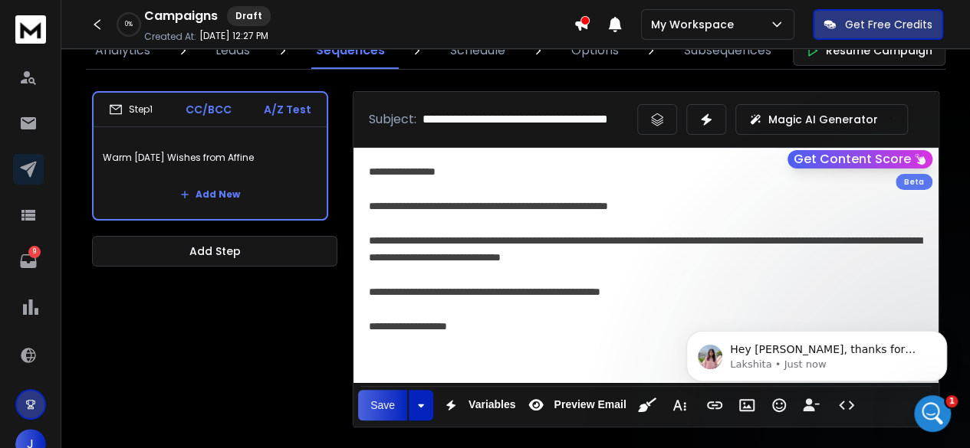
click at [475, 333] on div "**********" at bounding box center [646, 326] width 554 height 17
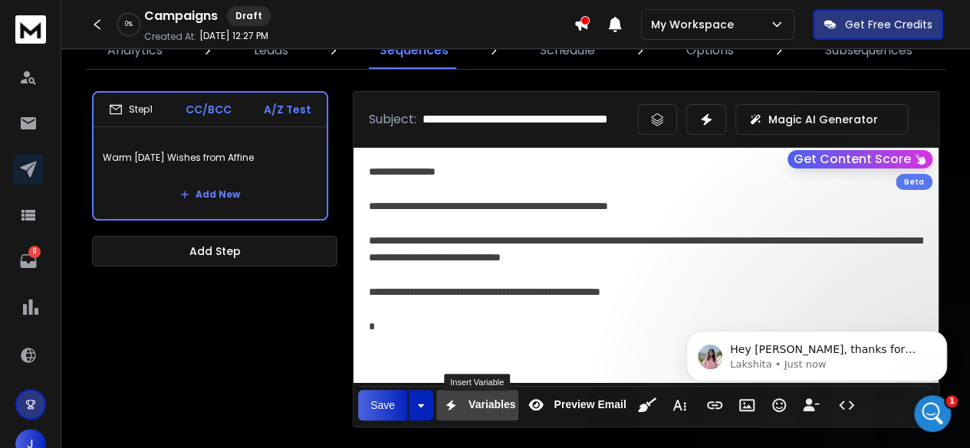
click at [472, 402] on span "Variables" at bounding box center [492, 405] width 54 height 13
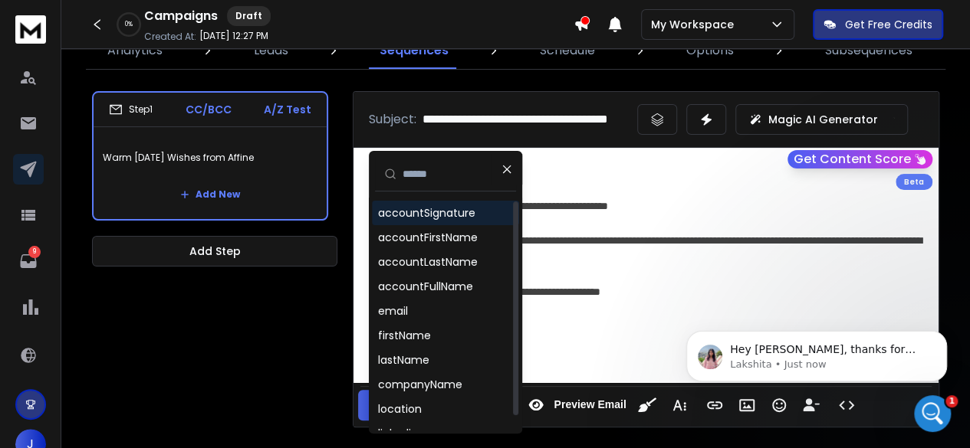
click at [432, 215] on div "accountSignature" at bounding box center [426, 212] width 97 height 15
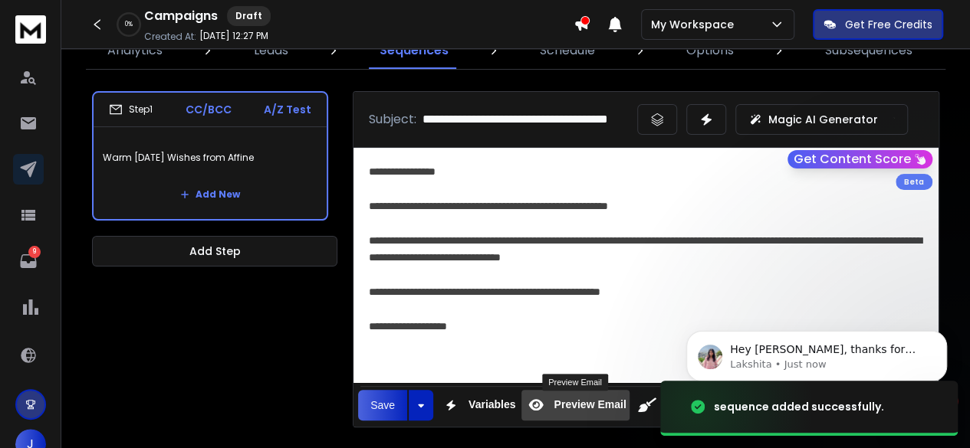
click at [568, 401] on span "Preview Email" at bounding box center [589, 405] width 78 height 13
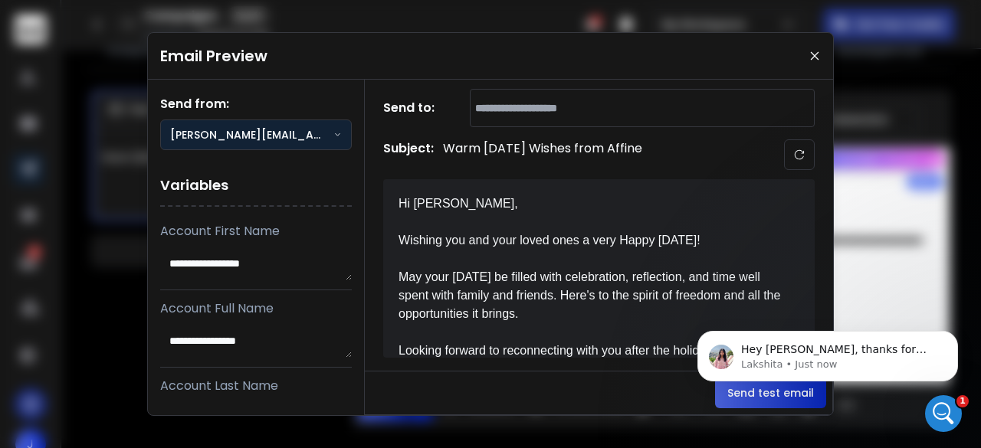
click at [230, 125] on button "yadunath.sadasiva@affine.ai" at bounding box center [256, 135] width 192 height 31
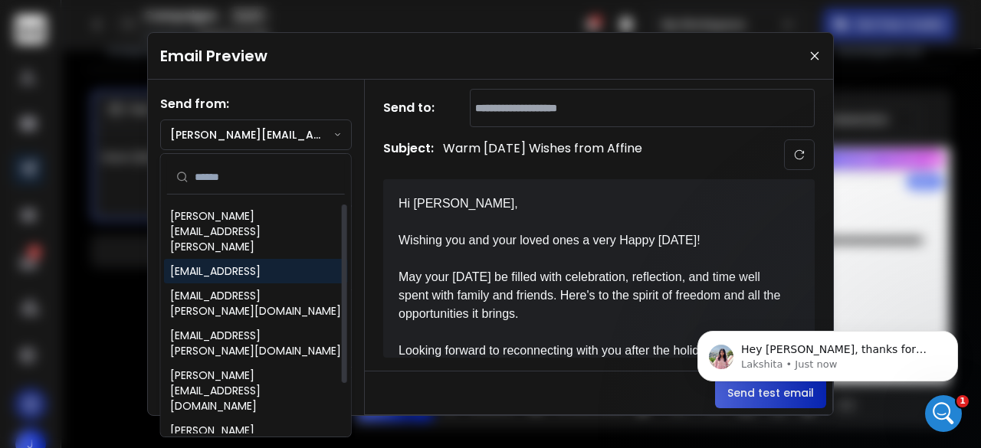
click at [248, 264] on div "vineet_kumar@affine.ai" at bounding box center [215, 271] width 90 height 15
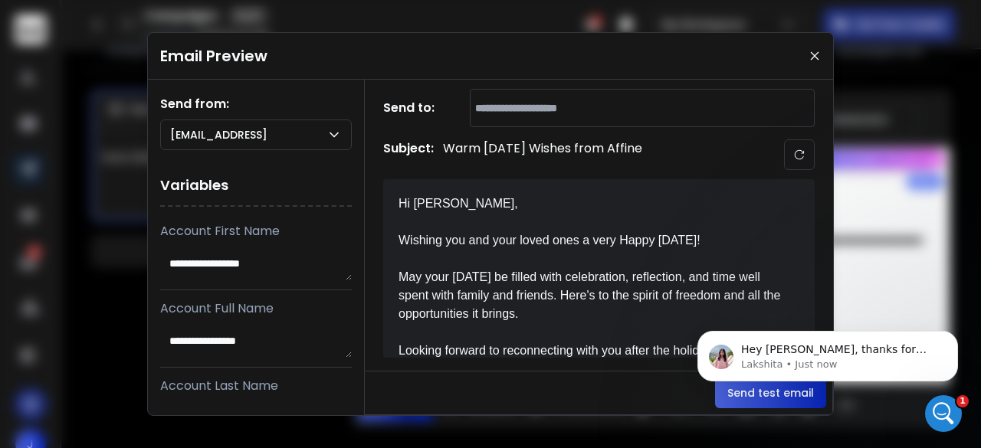
click at [534, 116] on input at bounding box center [642, 108] width 334 height 28
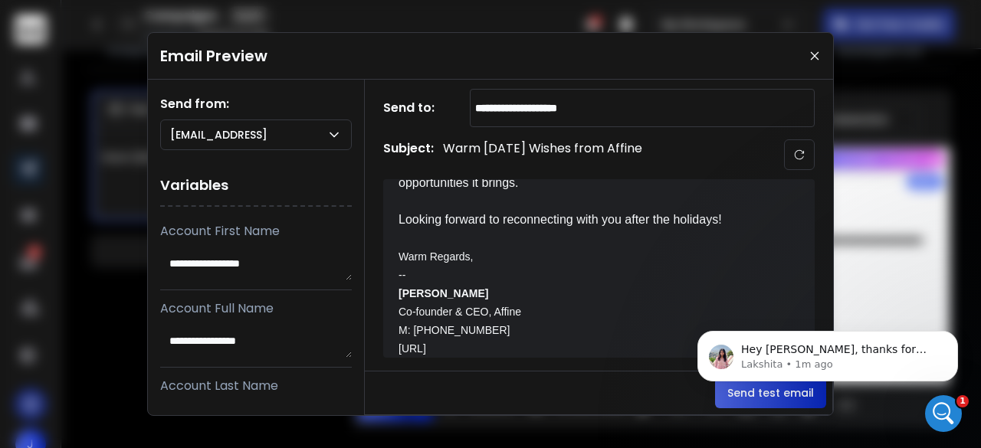
type input "**********"
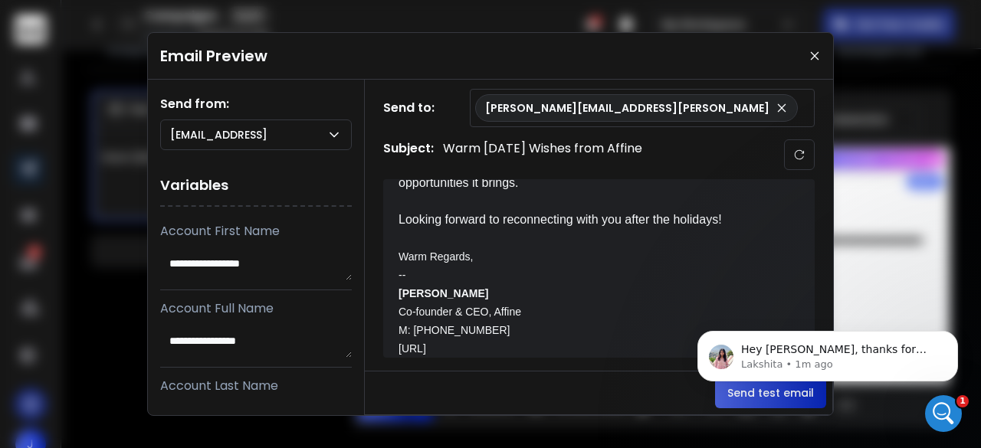
click at [732, 396] on body "Hey Jasline, thanks for reaching out. New email accounts need to be warmed up f…" at bounding box center [828, 353] width 294 height 96
click at [740, 394] on body "Hey Jasline, thanks for reaching out. New email accounts need to be warmed up f…" at bounding box center [828, 353] width 294 height 96
click at [788, 398] on body "Hey Jasline, thanks for reaching out. New email accounts need to be warmed up f…" at bounding box center [828, 353] width 294 height 96
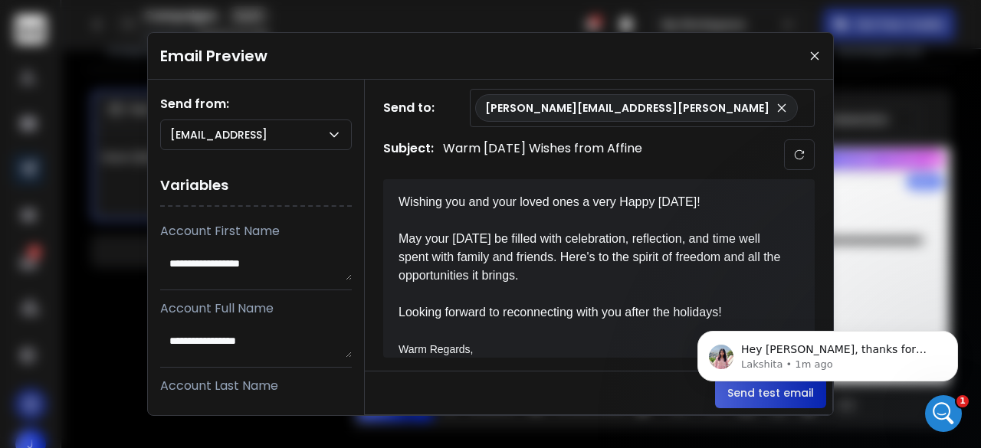
scroll to position [0, 0]
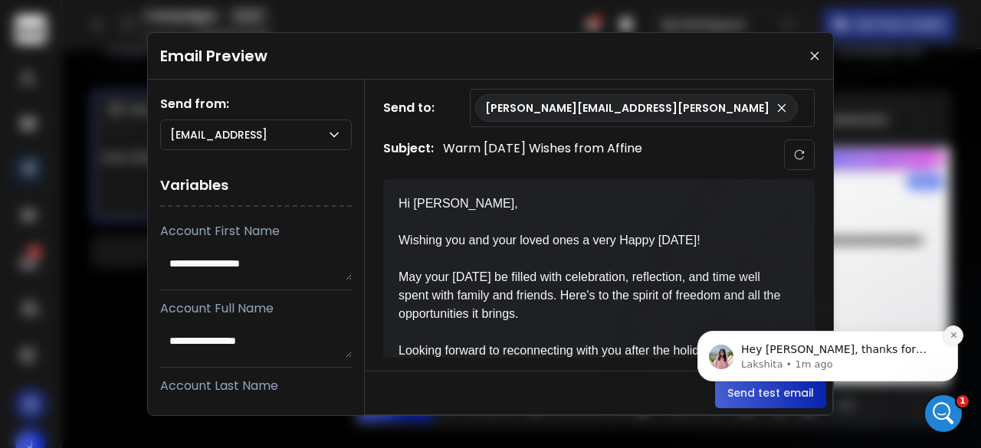
click at [954, 337] on icon "Dismiss notification" at bounding box center [954, 335] width 8 height 8
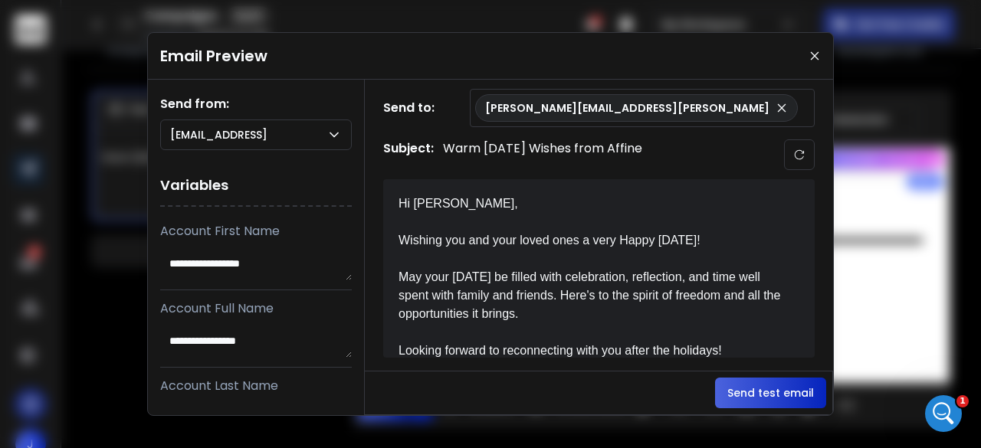
click at [728, 396] on button "Send test email" at bounding box center [770, 393] width 111 height 31
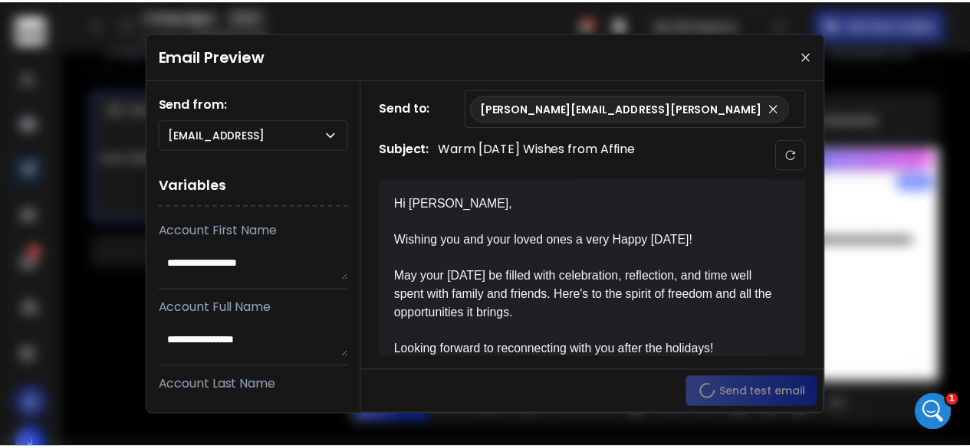
scroll to position [131, 0]
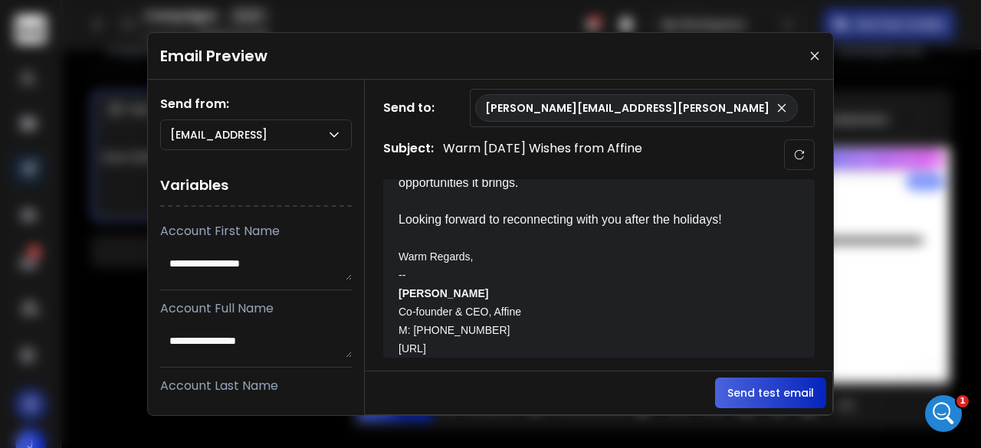
click at [817, 56] on icon at bounding box center [815, 56] width 12 height 12
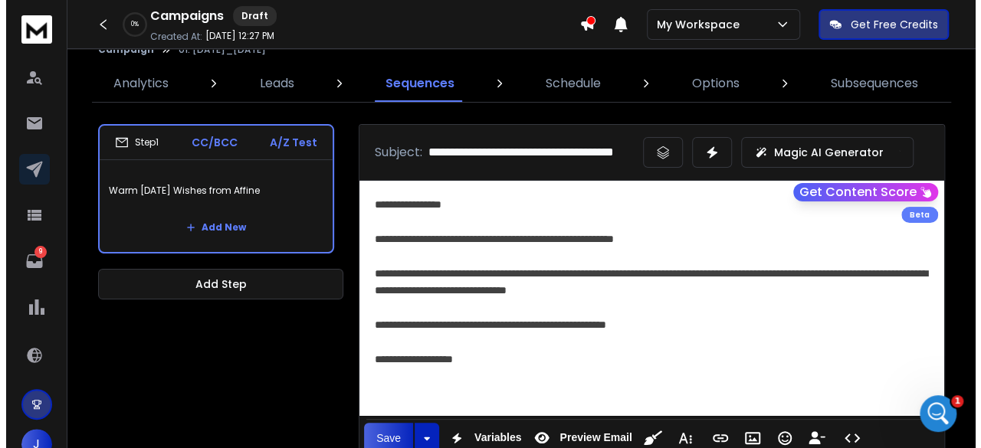
scroll to position [0, 0]
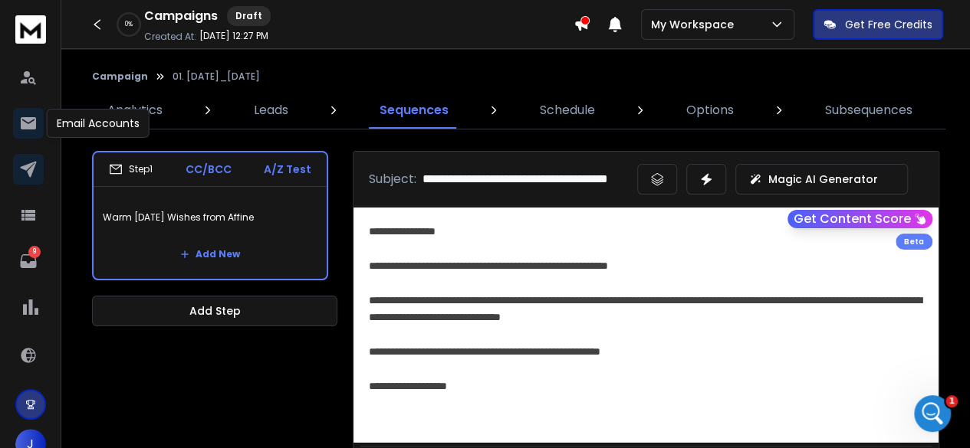
click at [36, 125] on icon at bounding box center [28, 123] width 18 height 18
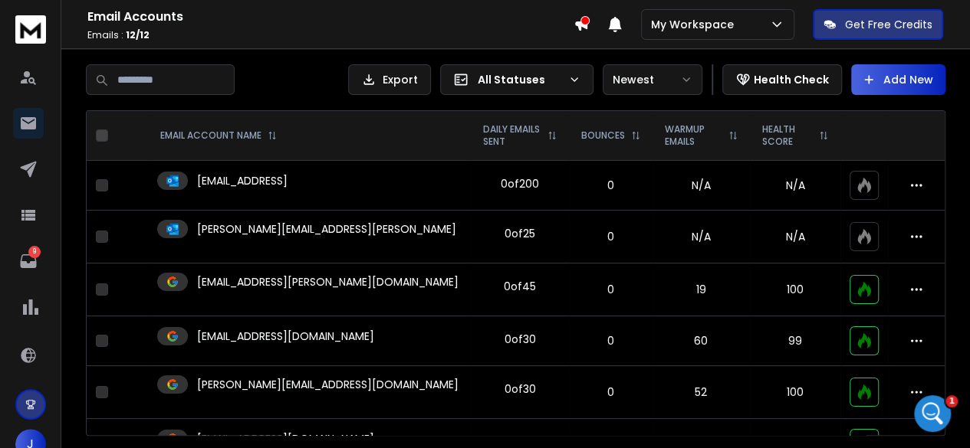
click at [287, 179] on p "vineet_kumar@affine.ai" at bounding box center [242, 180] width 90 height 15
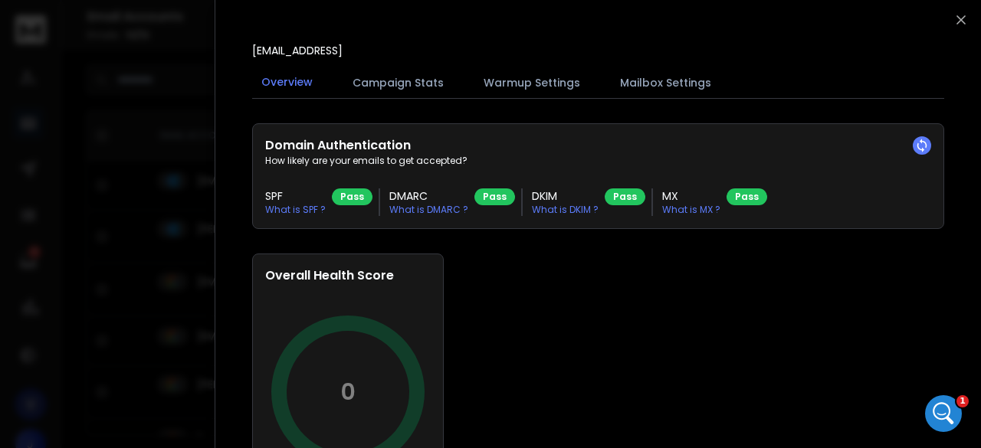
click at [713, 77] on div "Overview Campaign Stats Warmup Settings Mailbox Settings" at bounding box center [598, 82] width 692 height 31
click at [684, 74] on button "Mailbox Settings" at bounding box center [666, 83] width 110 height 34
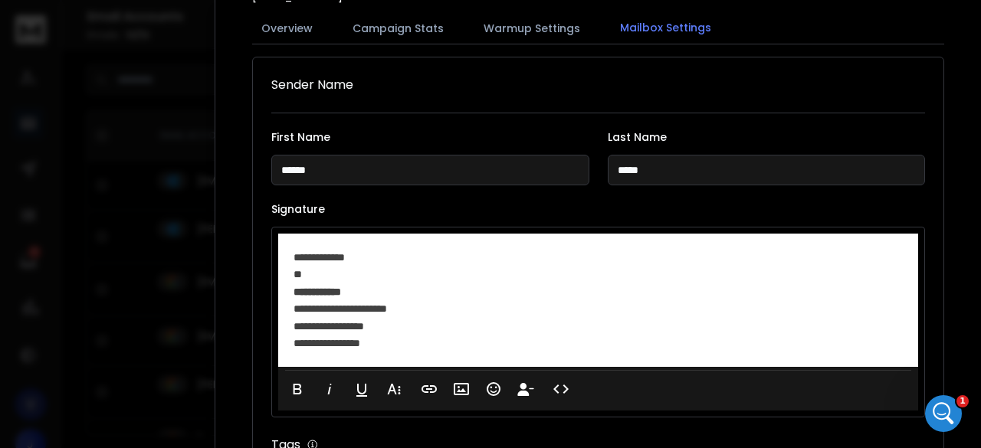
scroll to position [77, 0]
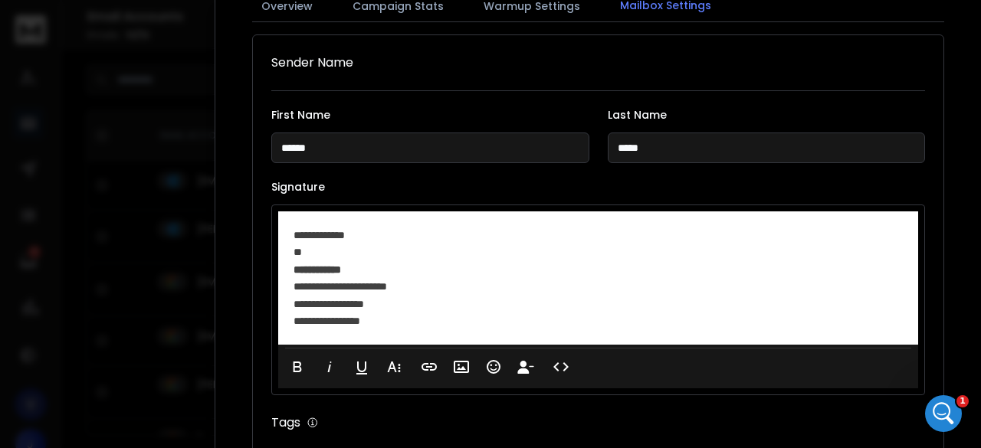
click at [394, 320] on div "**********" at bounding box center [598, 321] width 609 height 17
drag, startPoint x: 394, startPoint y: 318, endPoint x: 294, endPoint y: 318, distance: 100.4
click at [294, 318] on div "**********" at bounding box center [598, 321] width 609 height 17
click at [406, 315] on div "**********" at bounding box center [598, 321] width 609 height 17
click at [308, 320] on span "**********" at bounding box center [327, 321] width 67 height 11
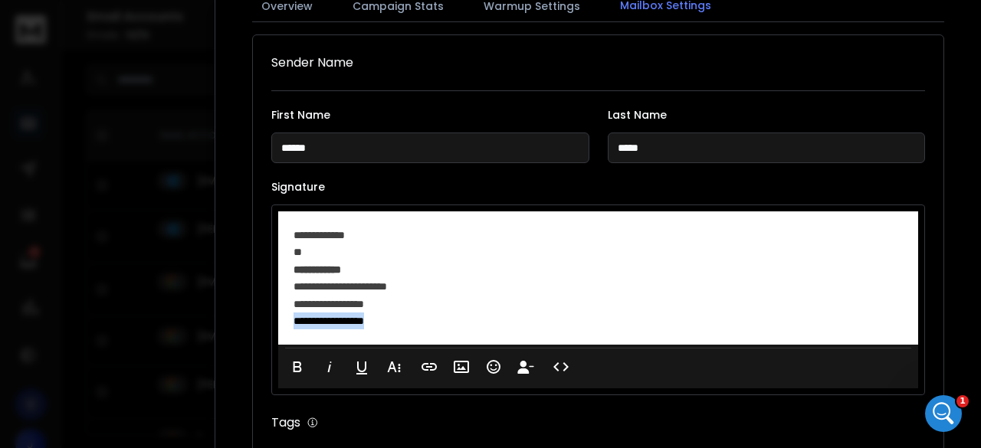
drag, startPoint x: 402, startPoint y: 324, endPoint x: 282, endPoint y: 324, distance: 119.6
click at [282, 324] on div "**********" at bounding box center [598, 278] width 640 height 133
copy span "**********"
click at [404, 323] on div "**********" at bounding box center [598, 321] width 609 height 17
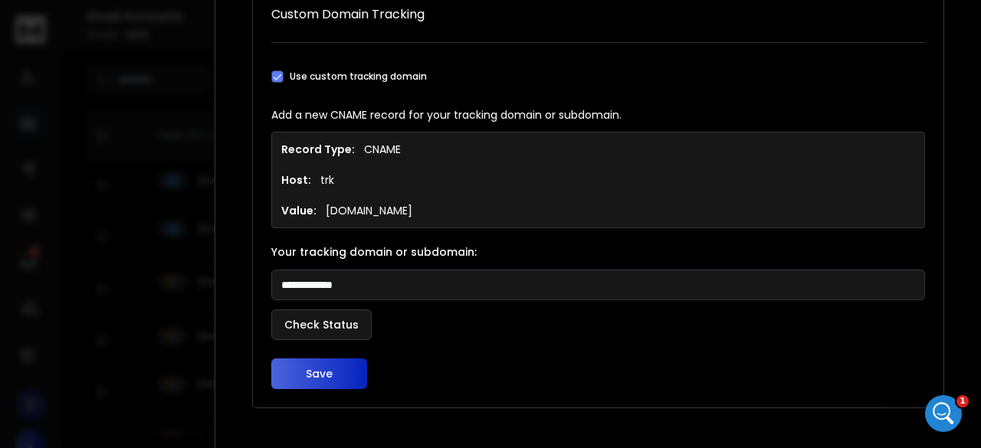
scroll to position [802, 0]
click at [331, 358] on button "Save" at bounding box center [319, 373] width 96 height 31
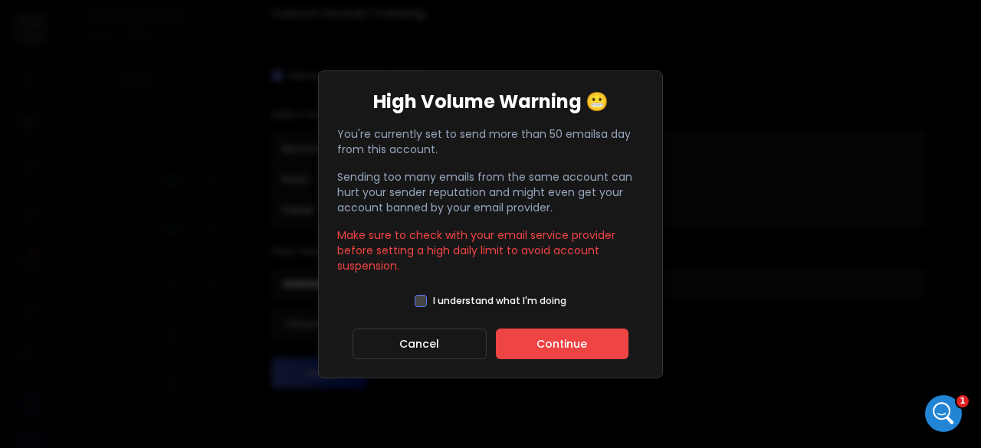
click at [422, 304] on button "I understand what I'm doing" at bounding box center [421, 301] width 12 height 12
click at [560, 349] on button "Continue" at bounding box center [562, 344] width 133 height 31
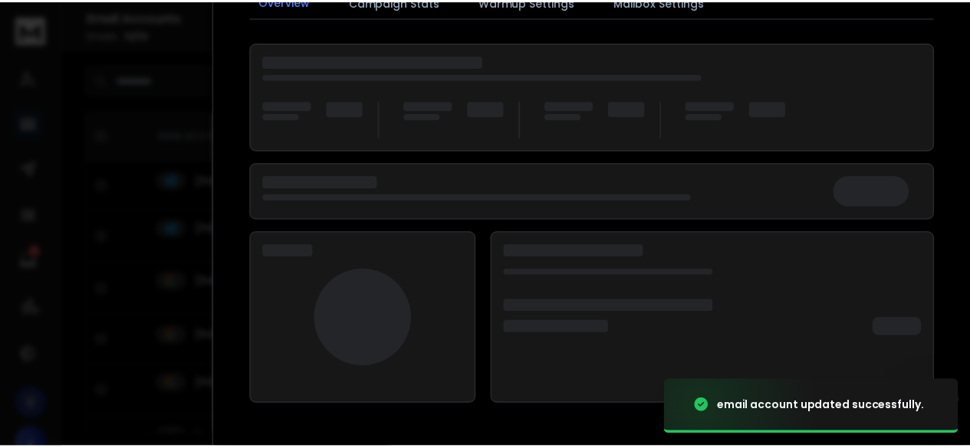
scroll to position [80, 0]
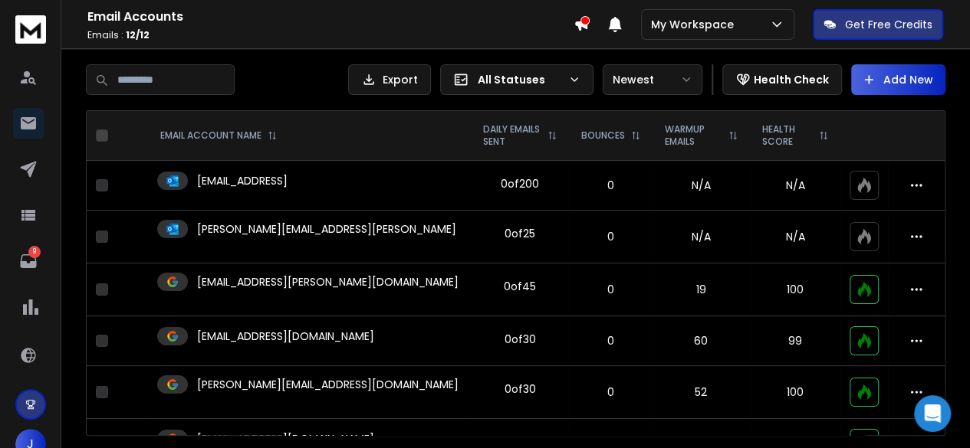
click at [274, 184] on p "[EMAIL_ADDRESS]" at bounding box center [242, 180] width 90 height 15
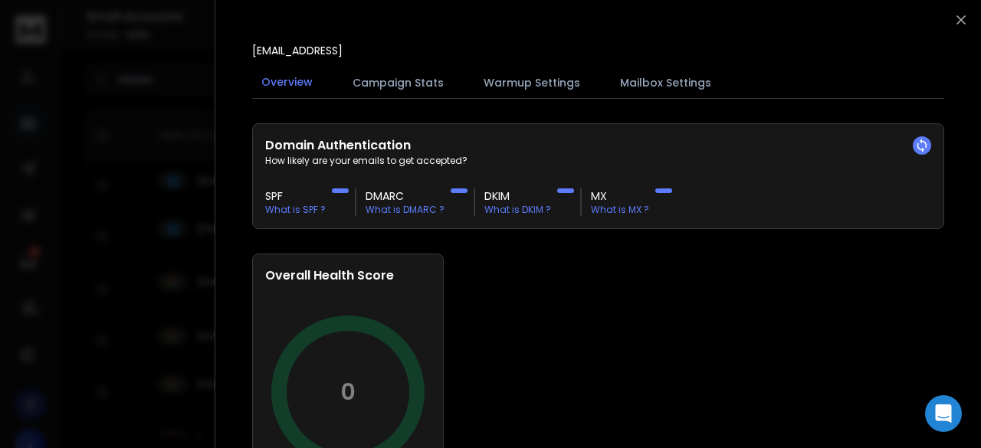
click at [667, 72] on button "Mailbox Settings" at bounding box center [666, 83] width 110 height 34
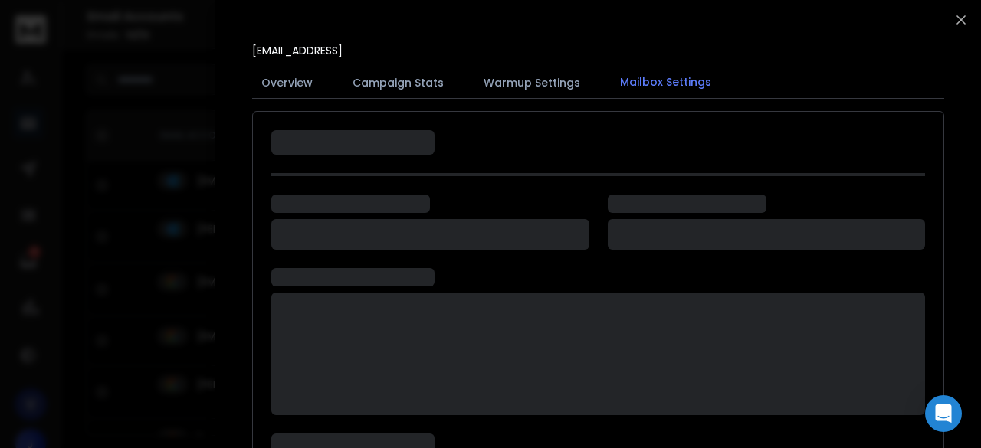
click at [514, 73] on button "Warmup Settings" at bounding box center [532, 83] width 115 height 34
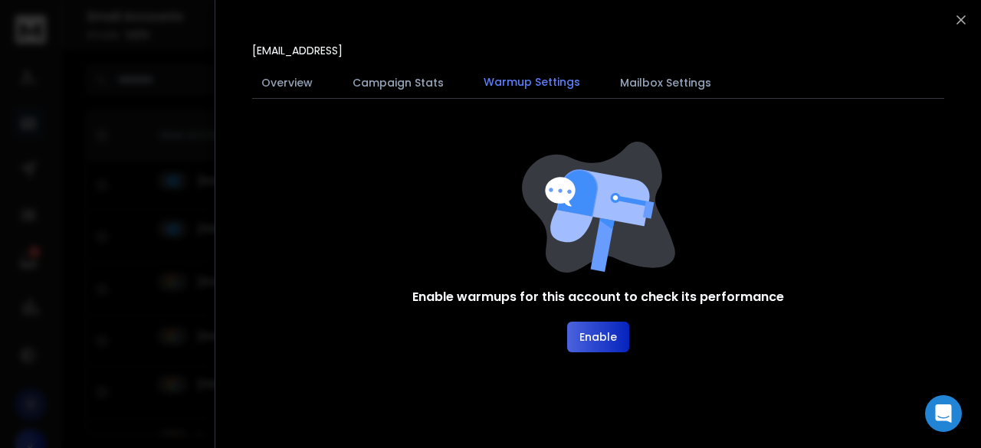
click at [639, 73] on button "Mailbox Settings" at bounding box center [666, 83] width 110 height 34
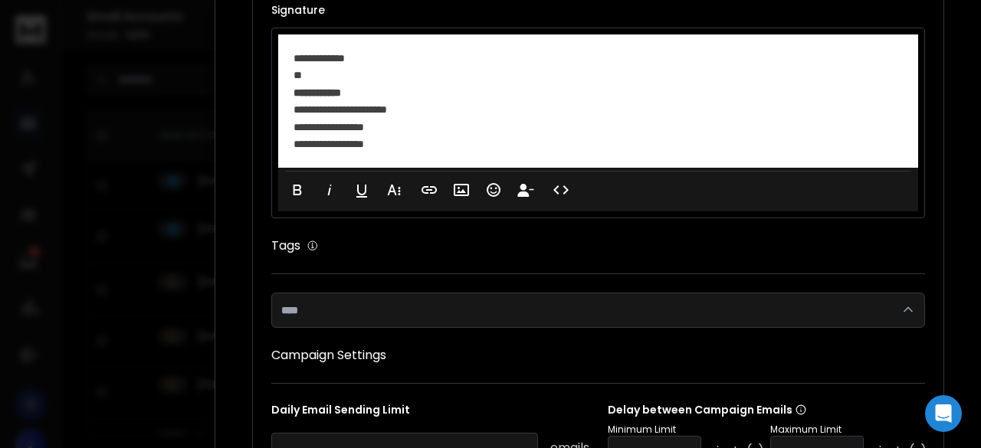
scroll to position [112, 0]
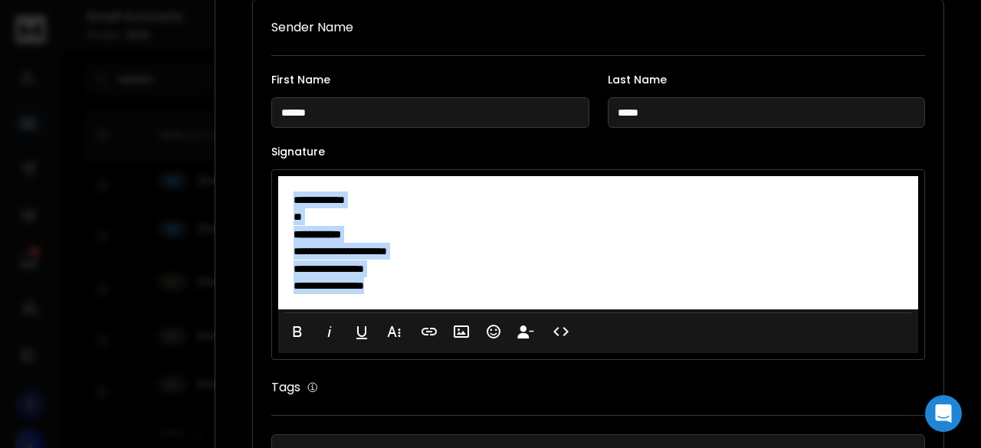
drag, startPoint x: 413, startPoint y: 291, endPoint x: 263, endPoint y: 199, distance: 176.6
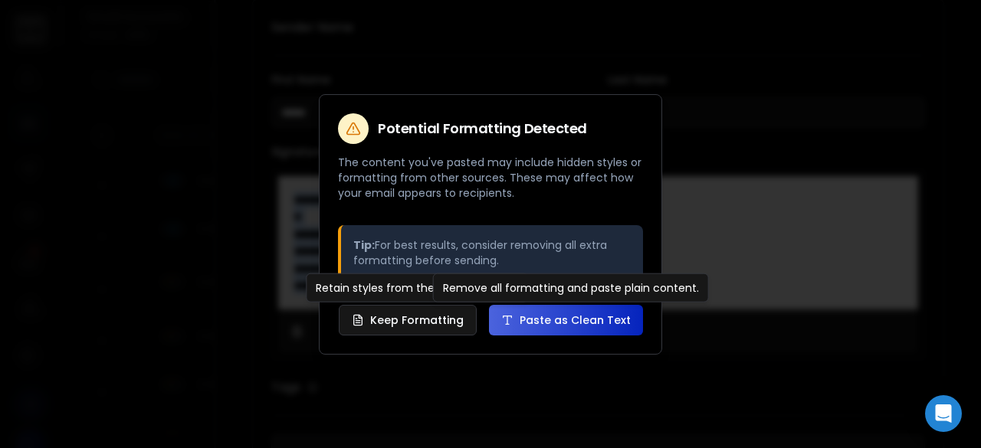
click at [563, 324] on button "Paste as Clean Text" at bounding box center [566, 320] width 154 height 31
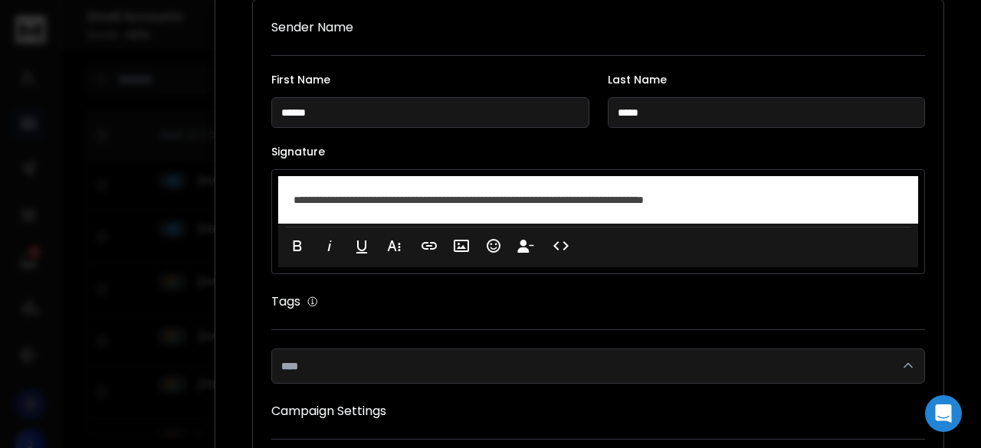
click at [371, 201] on div "**********" at bounding box center [597, 200] width 606 height 17
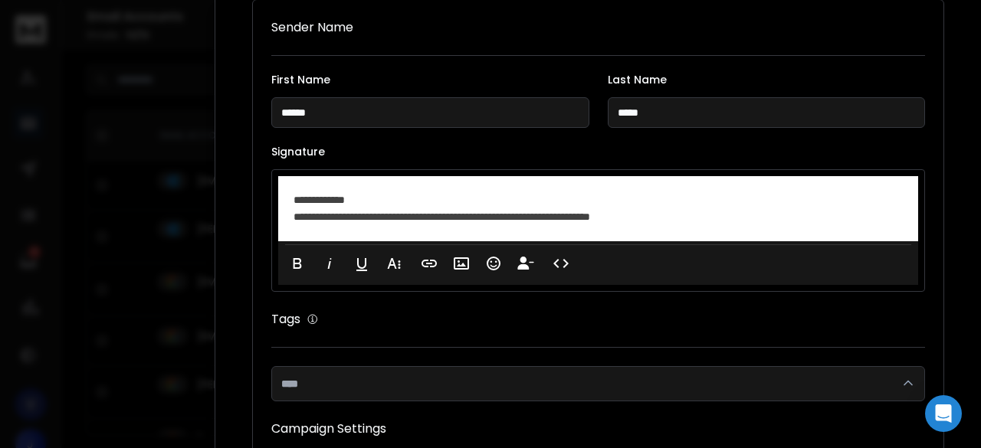
click at [303, 220] on div "**********" at bounding box center [597, 217] width 606 height 17
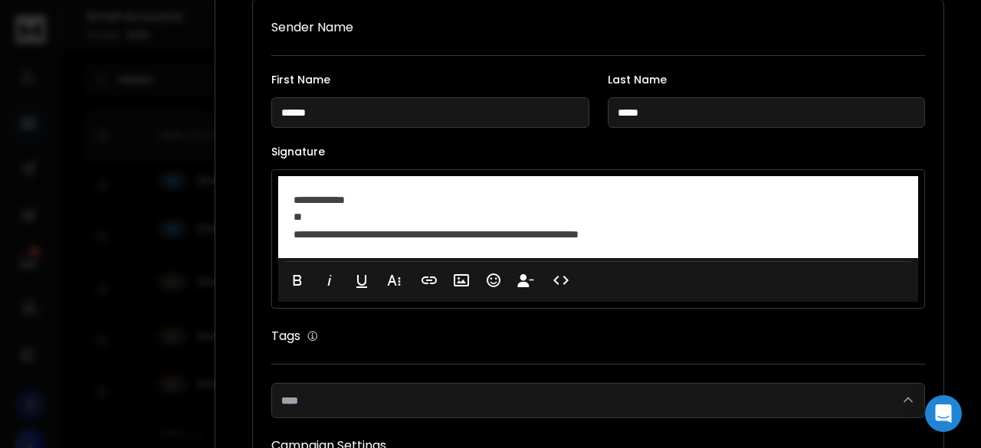
click at [457, 235] on div "**********" at bounding box center [597, 234] width 606 height 17
click at [485, 229] on div "**********" at bounding box center [597, 234] width 606 height 17
click at [487, 235] on div "**********" at bounding box center [597, 234] width 606 height 17
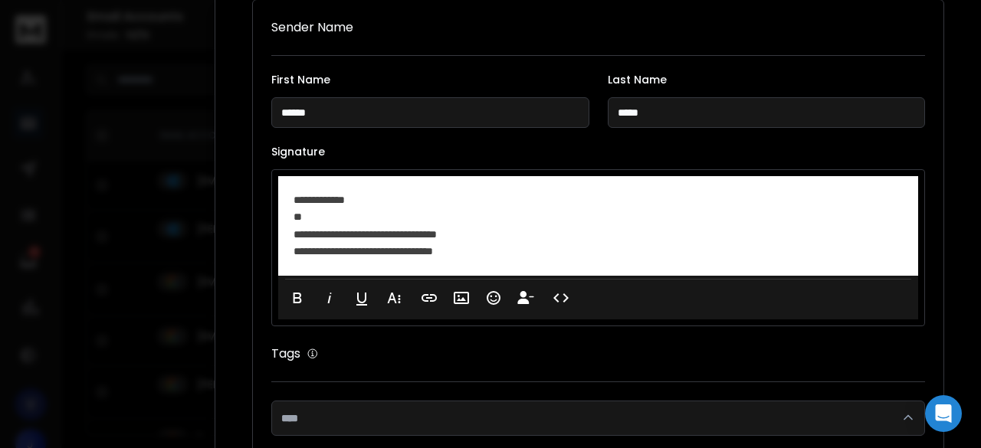
click at [363, 232] on div "**********" at bounding box center [597, 234] width 606 height 17
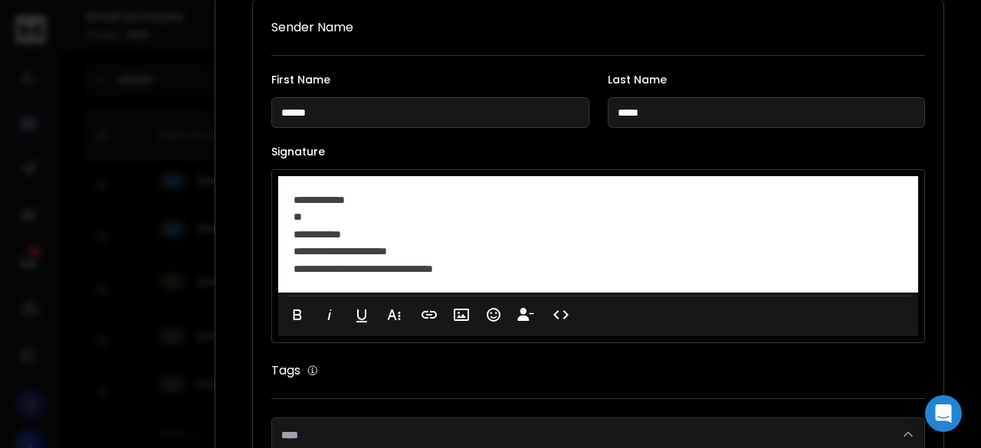
click at [393, 271] on div "**********" at bounding box center [597, 269] width 606 height 17
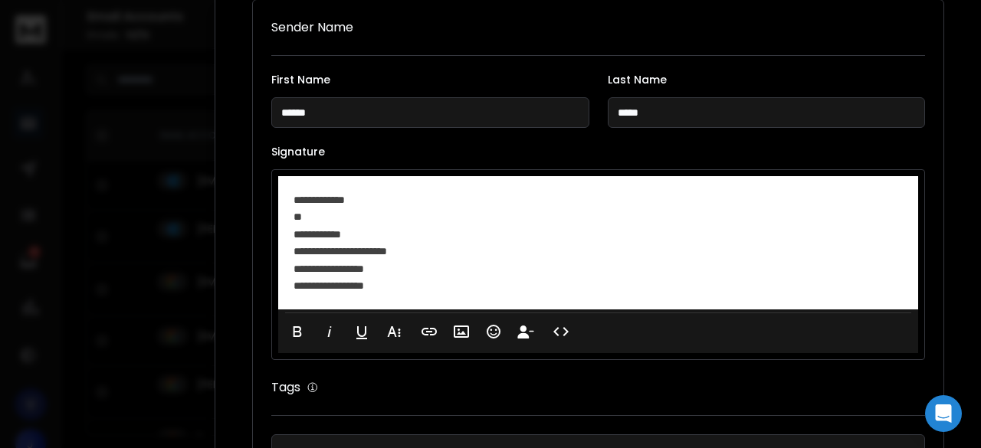
click at [449, 280] on div "**********" at bounding box center [597, 286] width 606 height 17
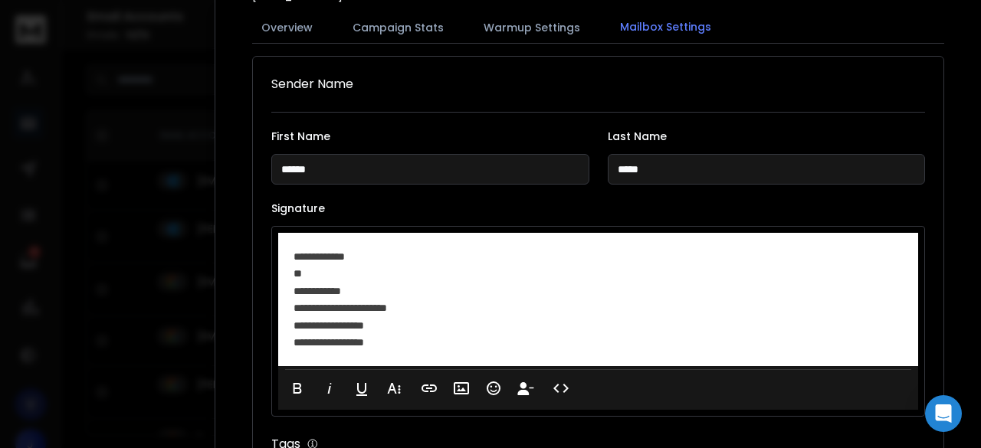
scroll to position [77, 0]
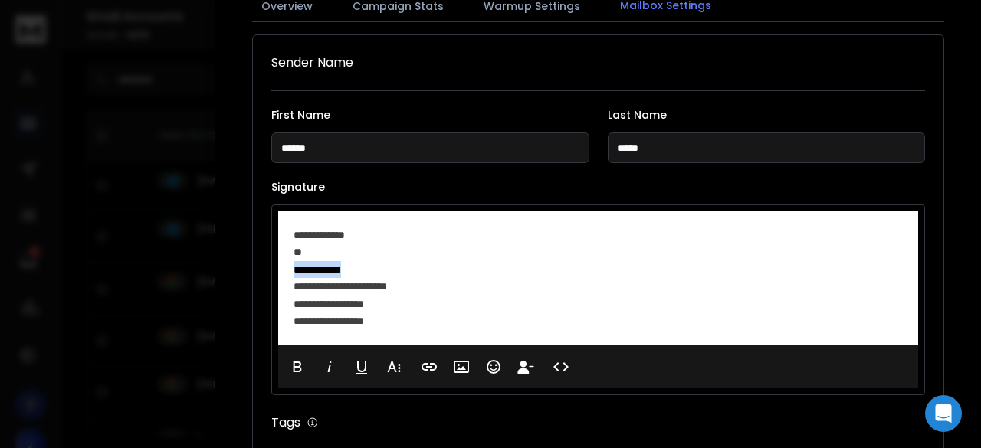
drag, startPoint x: 381, startPoint y: 271, endPoint x: 271, endPoint y: 268, distance: 109.7
click at [271, 268] on div "**********" at bounding box center [598, 300] width 654 height 191
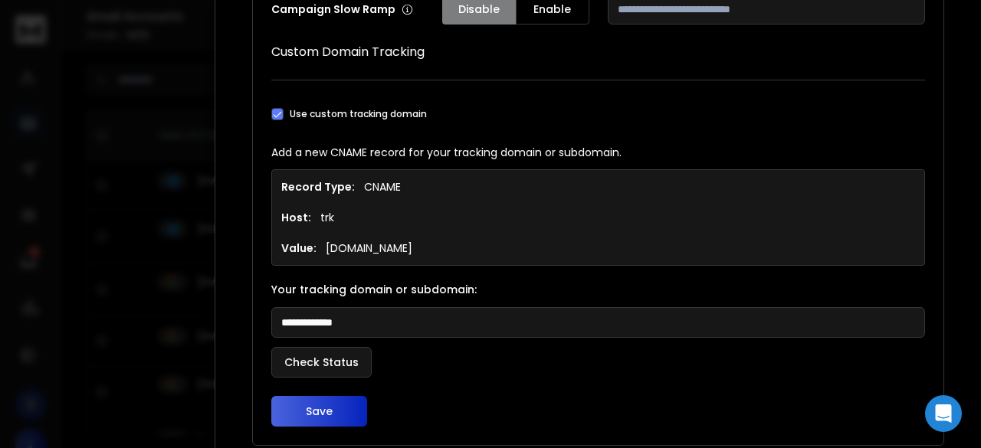
scroll to position [767, 0]
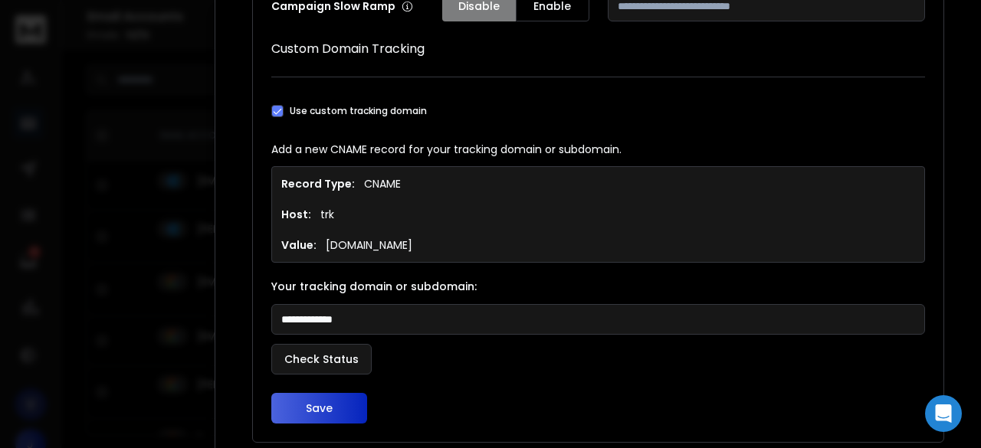
click at [345, 404] on button "Save" at bounding box center [319, 408] width 96 height 31
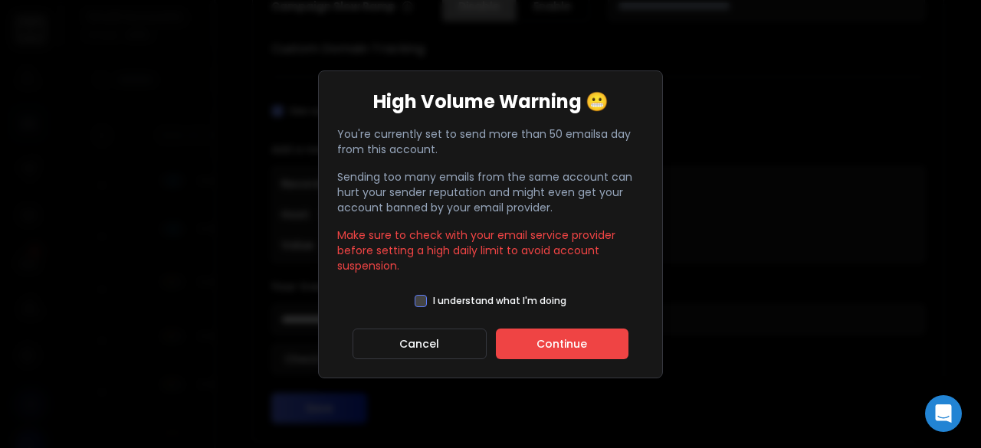
click at [421, 306] on button "I understand what I'm doing" at bounding box center [421, 301] width 12 height 12
click at [526, 347] on button "Continue" at bounding box center [562, 344] width 133 height 31
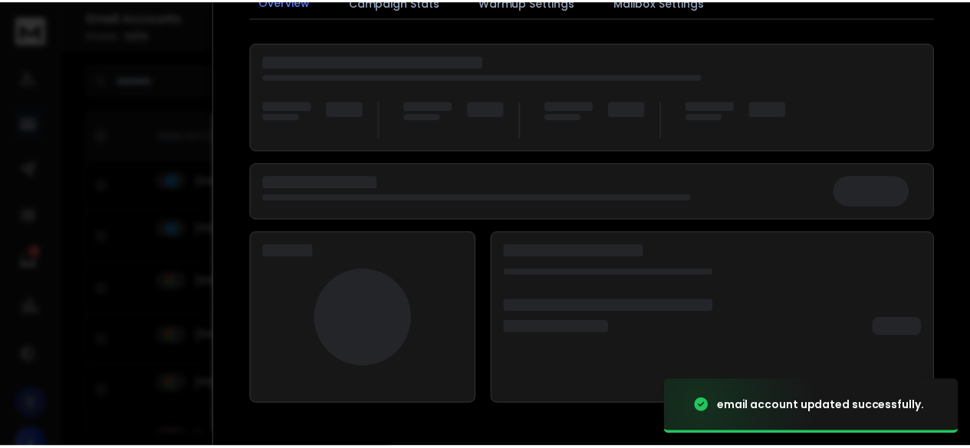
scroll to position [80, 0]
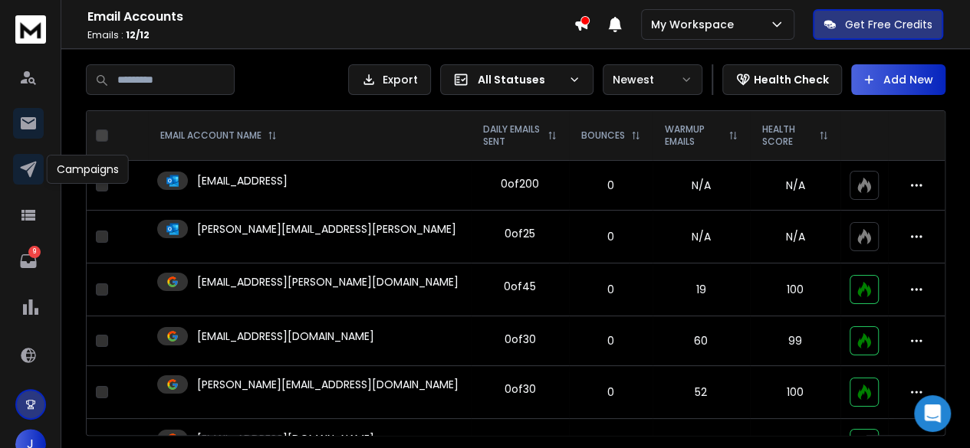
click at [20, 166] on icon at bounding box center [28, 169] width 18 height 18
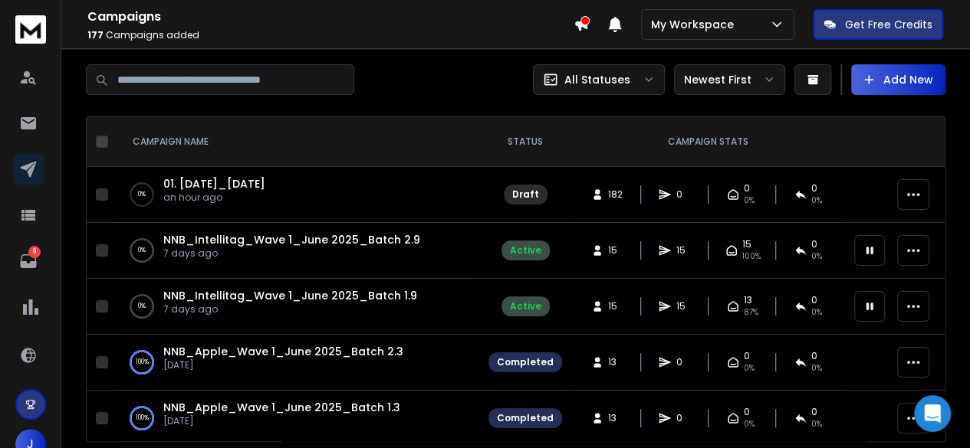
click at [247, 180] on span "01. [DATE]_[DATE]" at bounding box center [214, 183] width 102 height 15
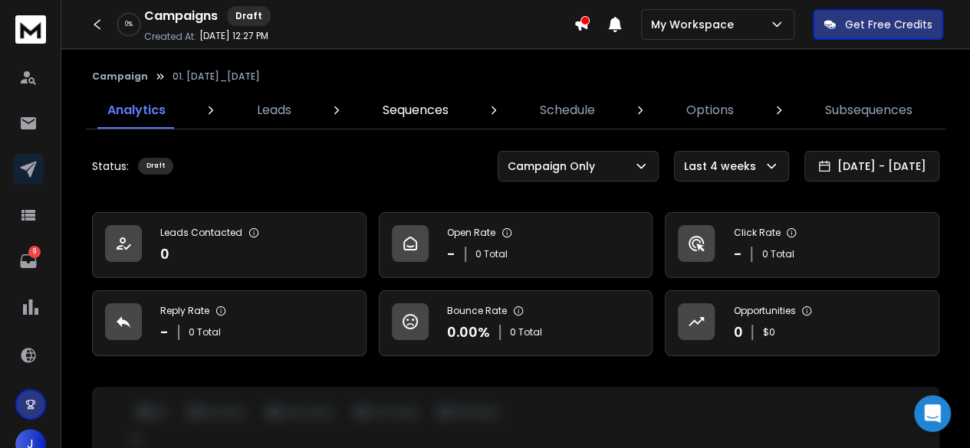
click at [397, 117] on p "Sequences" at bounding box center [416, 110] width 66 height 18
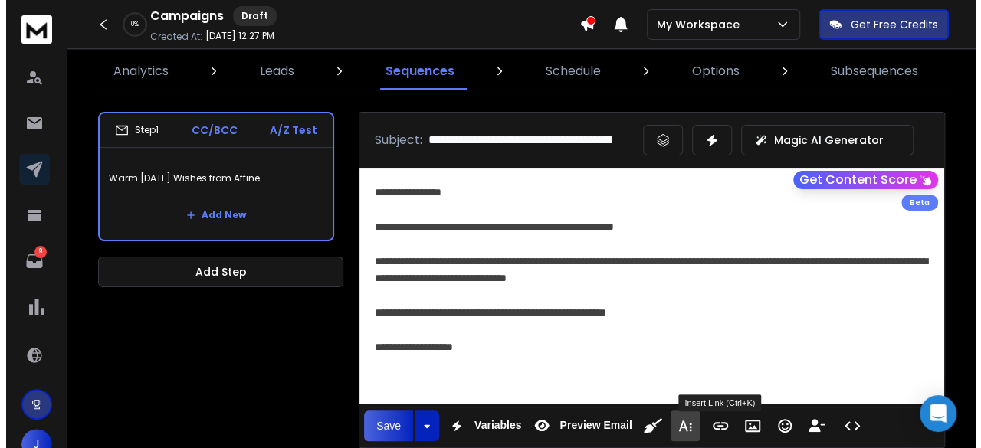
scroll to position [60, 0]
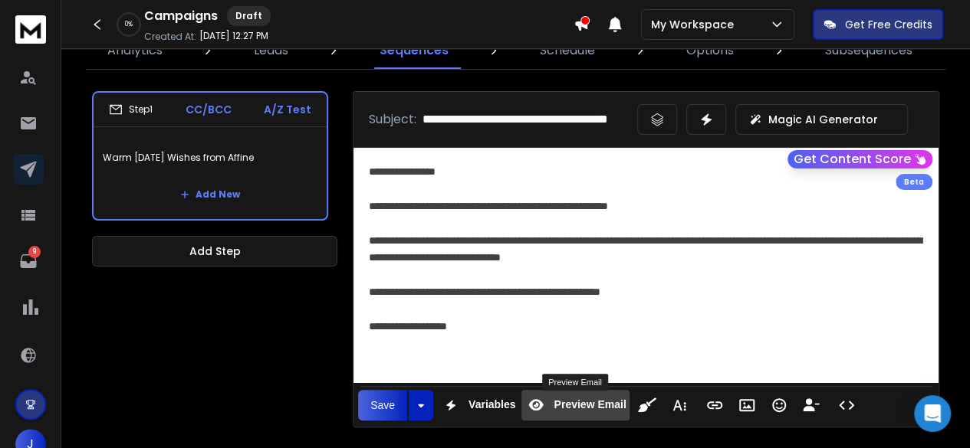
click at [603, 396] on div "Preview Email" at bounding box center [574, 405] width 107 height 25
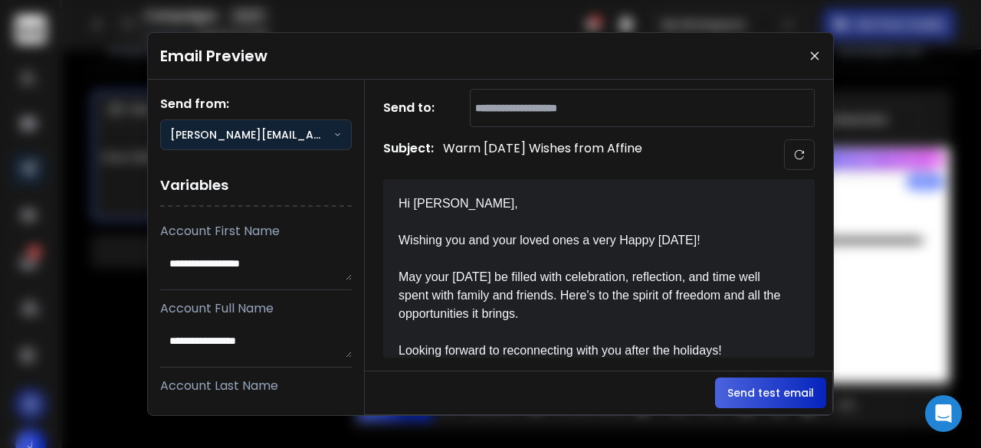
click at [202, 130] on p "[PERSON_NAME][EMAIL_ADDRESS][PERSON_NAME]" at bounding box center [251, 134] width 163 height 15
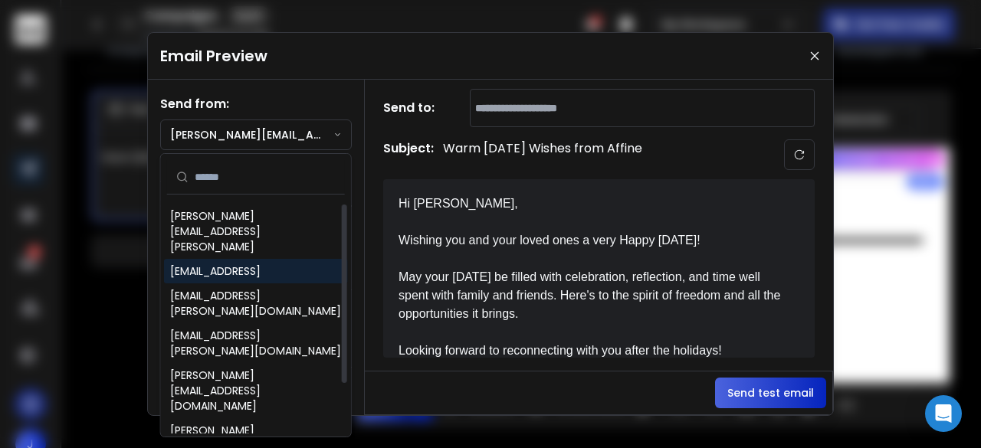
click at [261, 264] on div "[EMAIL_ADDRESS]" at bounding box center [215, 271] width 90 height 15
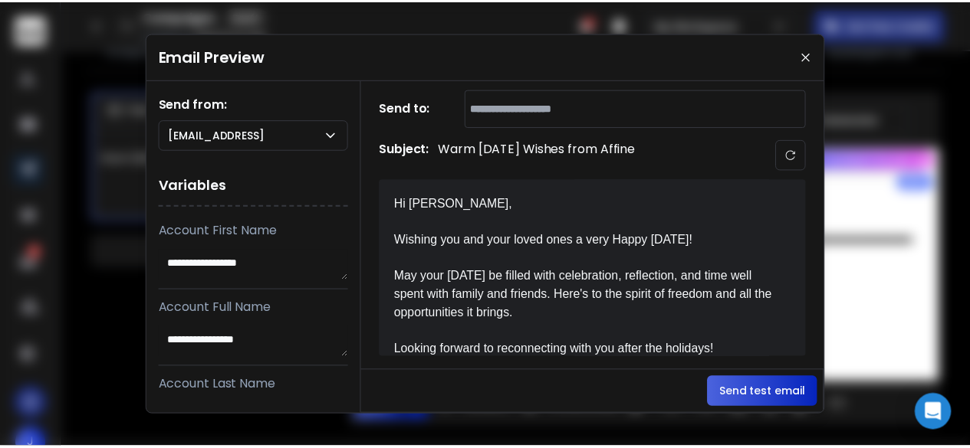
scroll to position [131, 0]
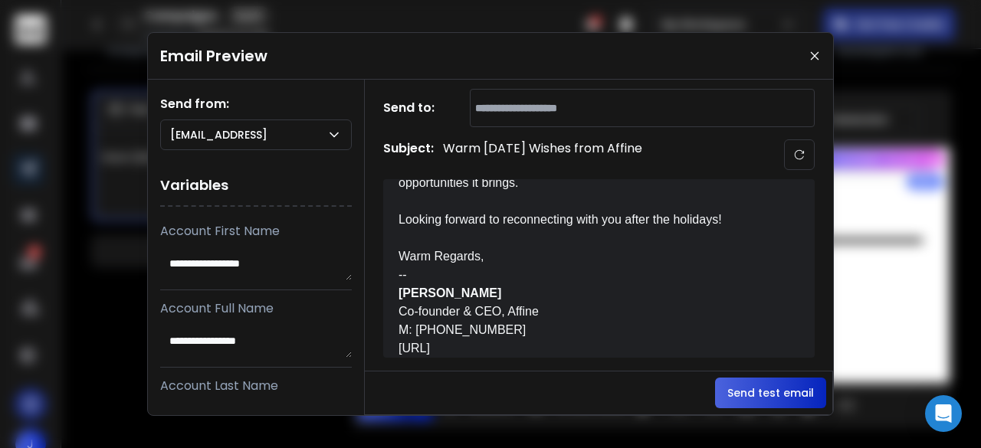
click at [572, 98] on input at bounding box center [642, 108] width 334 height 28
type input "**********"
click at [745, 384] on div "Send test email" at bounding box center [599, 393] width 468 height 44
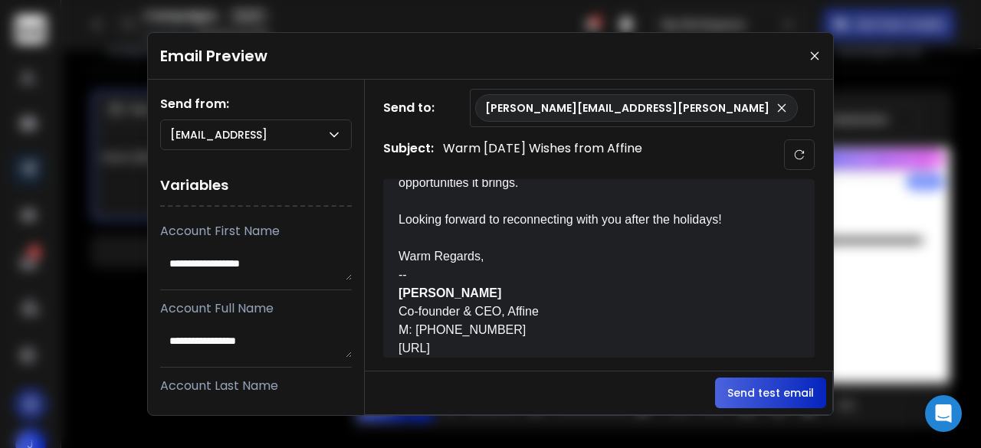
click at [741, 398] on button "Send test email" at bounding box center [770, 393] width 111 height 31
click at [816, 62] on div "Email Preview" at bounding box center [490, 56] width 685 height 46
click at [816, 61] on icon at bounding box center [815, 56] width 12 height 12
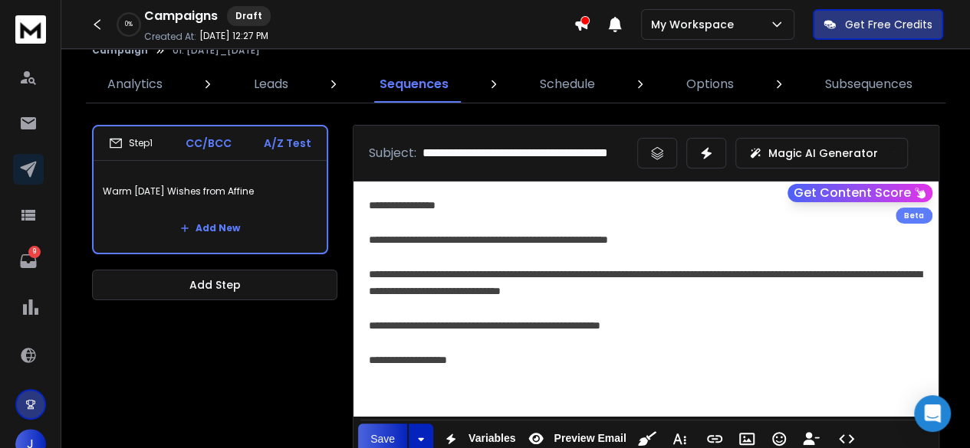
scroll to position [0, 0]
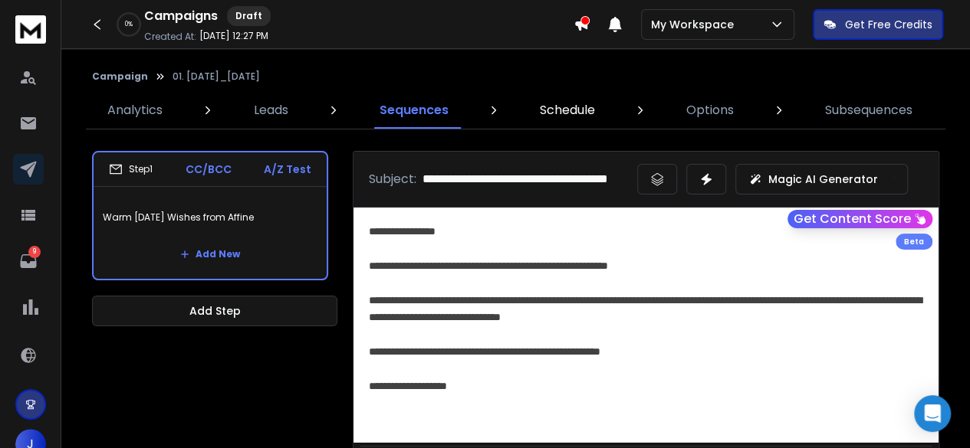
click at [531, 113] on link "Schedule" at bounding box center [567, 110] width 74 height 37
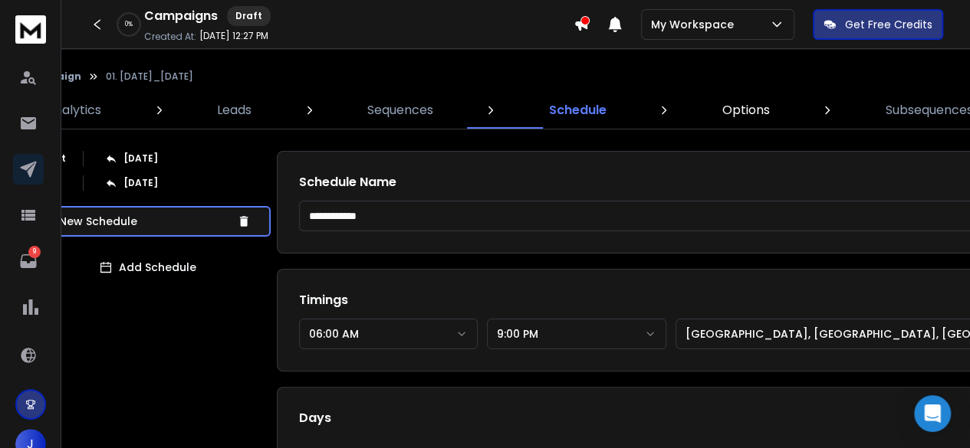
click at [722, 113] on p "Options" at bounding box center [746, 110] width 48 height 18
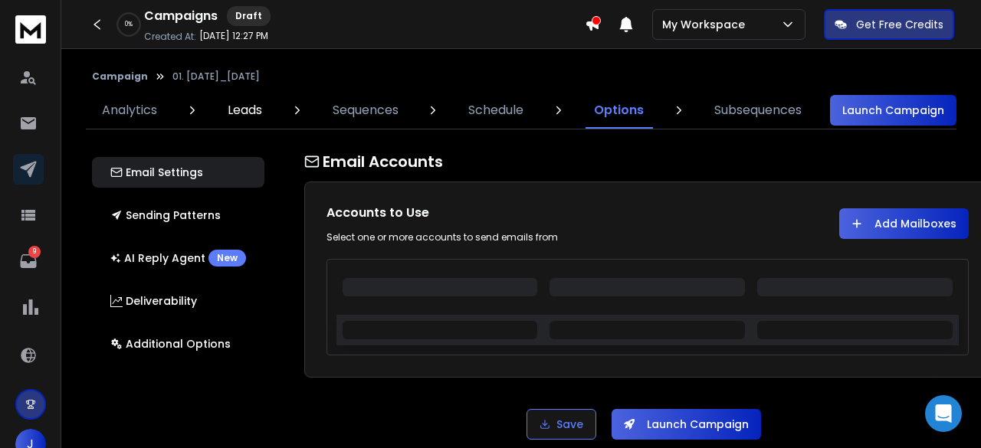
click at [254, 110] on p "Leads" at bounding box center [245, 110] width 34 height 18
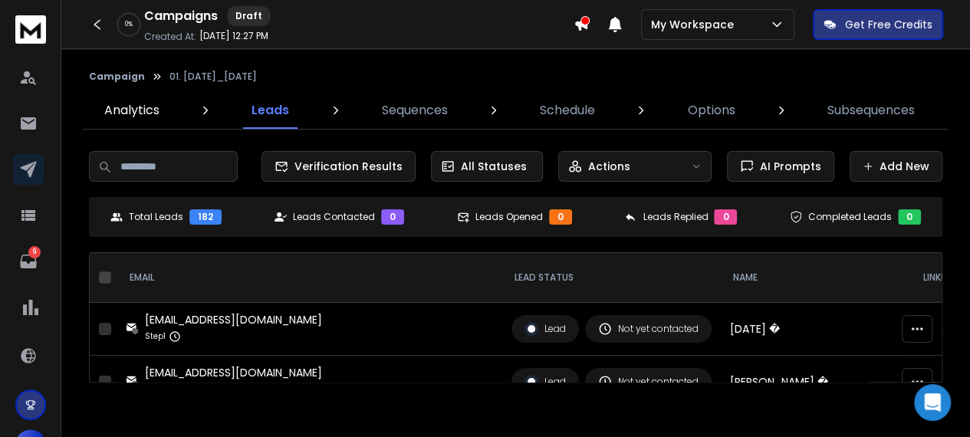
click at [150, 114] on p "Analytics" at bounding box center [131, 110] width 55 height 18
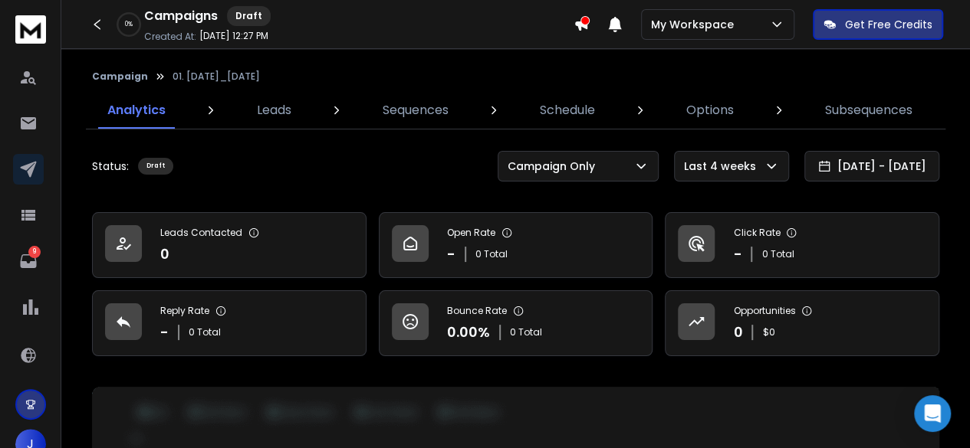
click at [118, 72] on button "Campaign" at bounding box center [120, 77] width 56 height 12
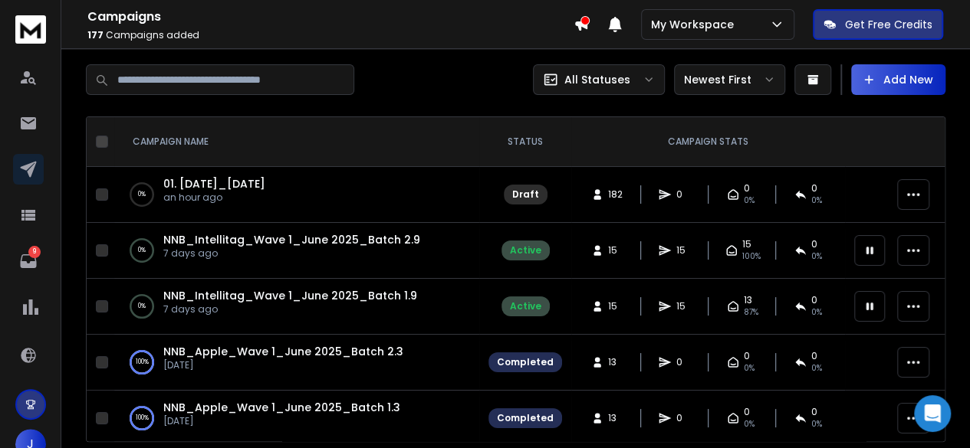
drag, startPoint x: 324, startPoint y: 182, endPoint x: 278, endPoint y: 180, distance: 46.8
click at [265, 180] on span "01. Independence Day_13th Aug" at bounding box center [214, 183] width 102 height 15
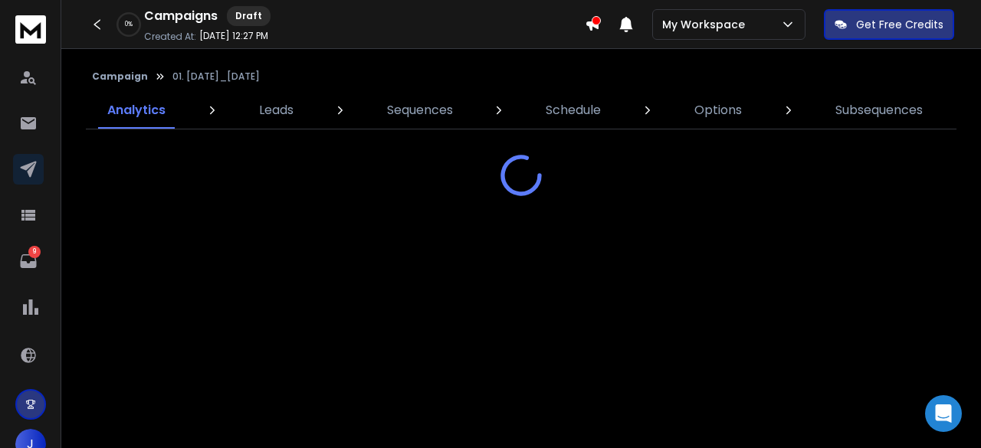
click at [126, 74] on button "Campaign" at bounding box center [120, 77] width 56 height 12
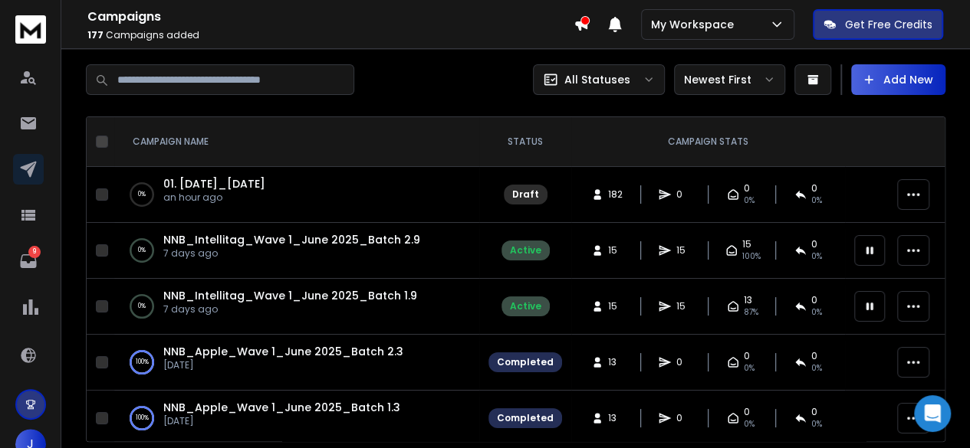
click at [900, 185] on button "button" at bounding box center [913, 194] width 32 height 31
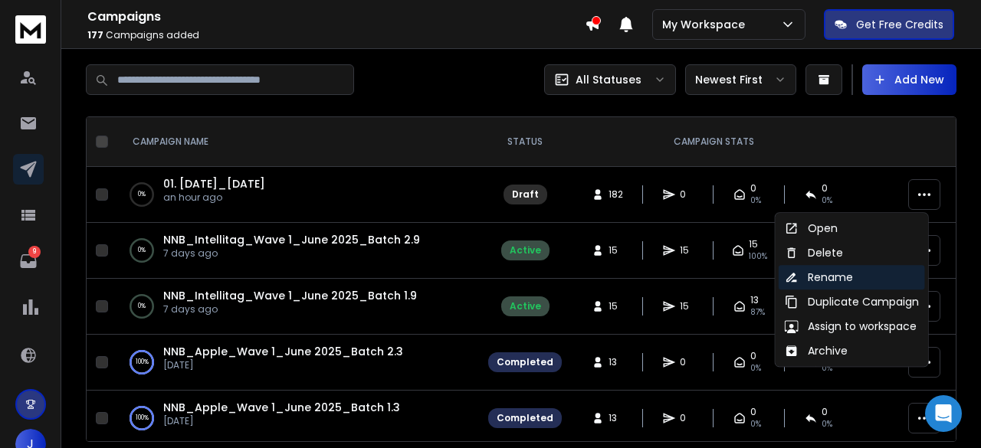
click at [876, 272] on div "Rename" at bounding box center [852, 277] width 146 height 25
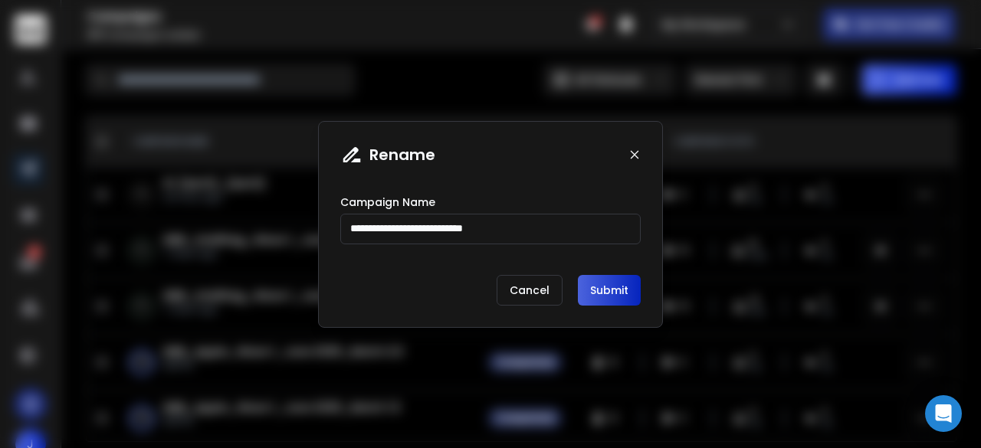
click at [514, 227] on input "**********" at bounding box center [490, 229] width 301 height 31
click at [487, 231] on input "**********" at bounding box center [490, 229] width 301 height 31
type input "**********"
click at [606, 288] on button "Submit" at bounding box center [609, 290] width 63 height 31
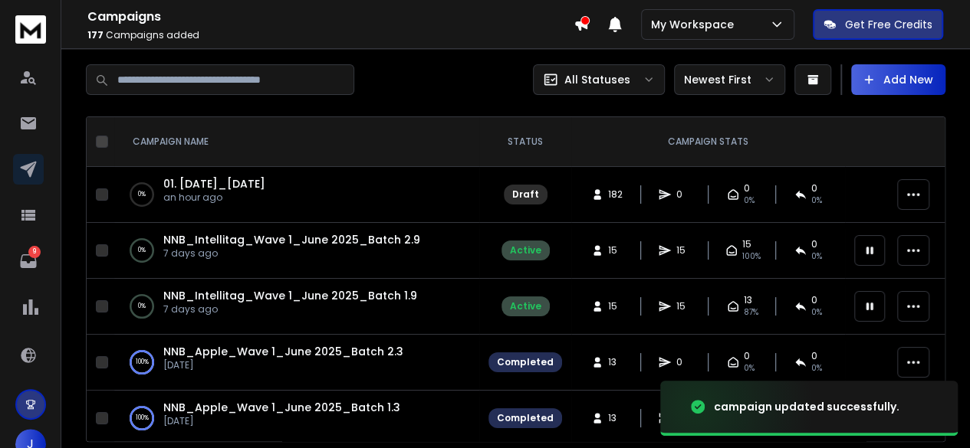
click at [265, 182] on span "01. [DATE]_[DATE]" at bounding box center [214, 183] width 102 height 15
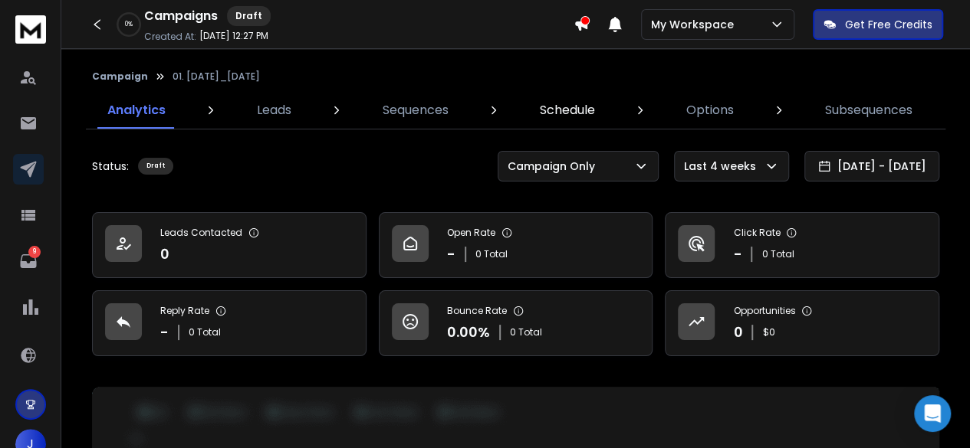
click at [591, 110] on p "Schedule" at bounding box center [566, 110] width 55 height 18
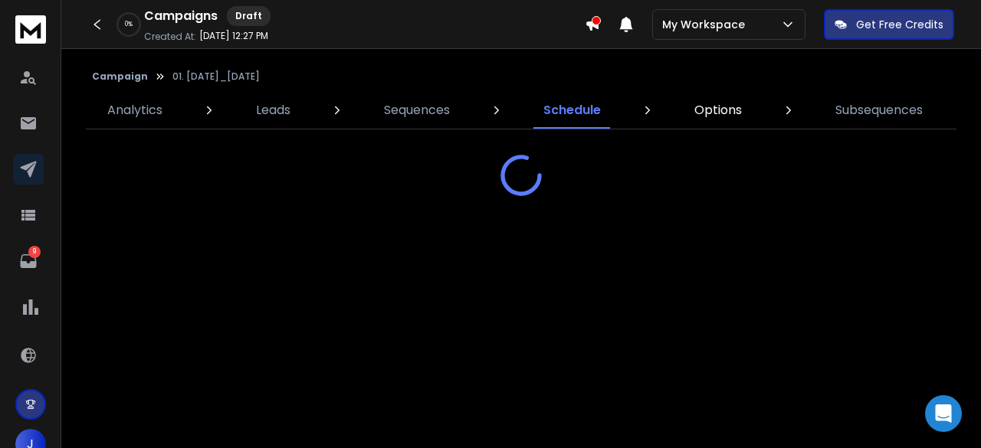
click at [730, 105] on p "Options" at bounding box center [719, 110] width 48 height 18
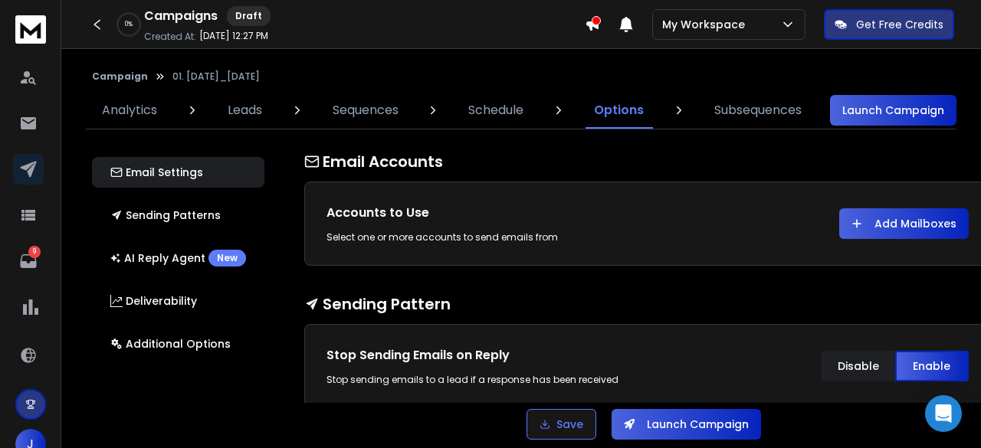
click at [871, 235] on button "Add Mailboxes" at bounding box center [904, 224] width 130 height 31
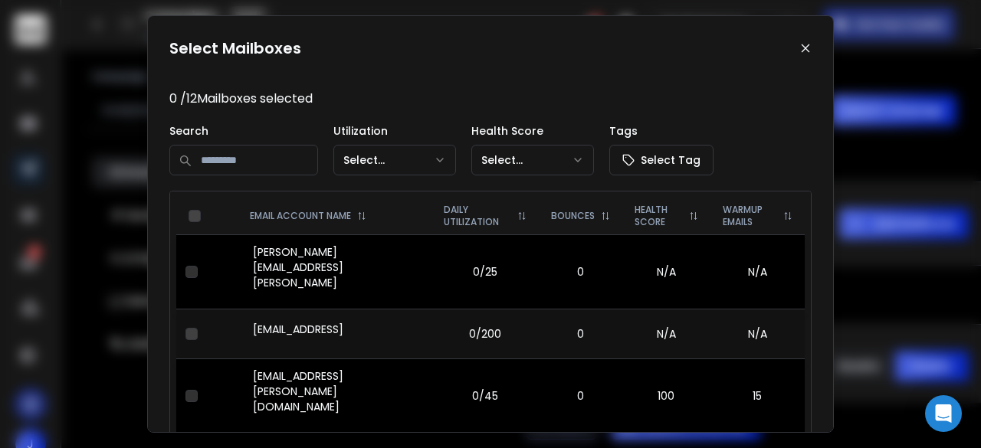
click at [195, 328] on button "button" at bounding box center [192, 334] width 12 height 12
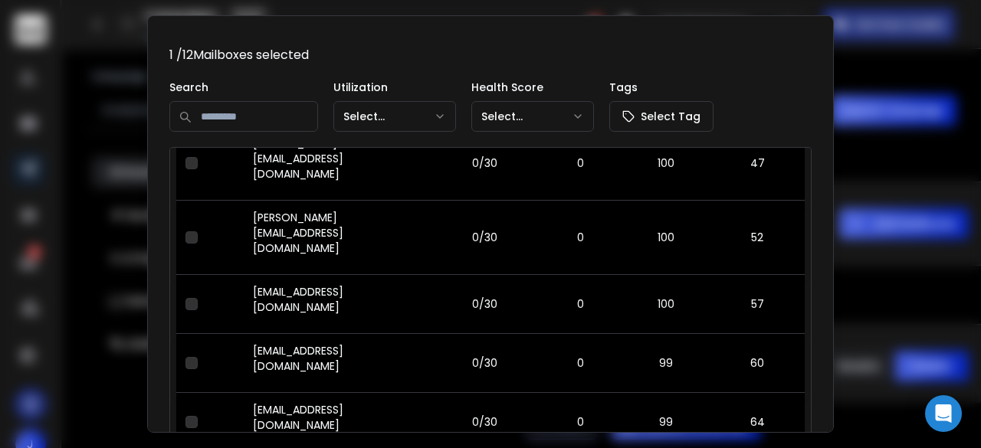
scroll to position [132, 0]
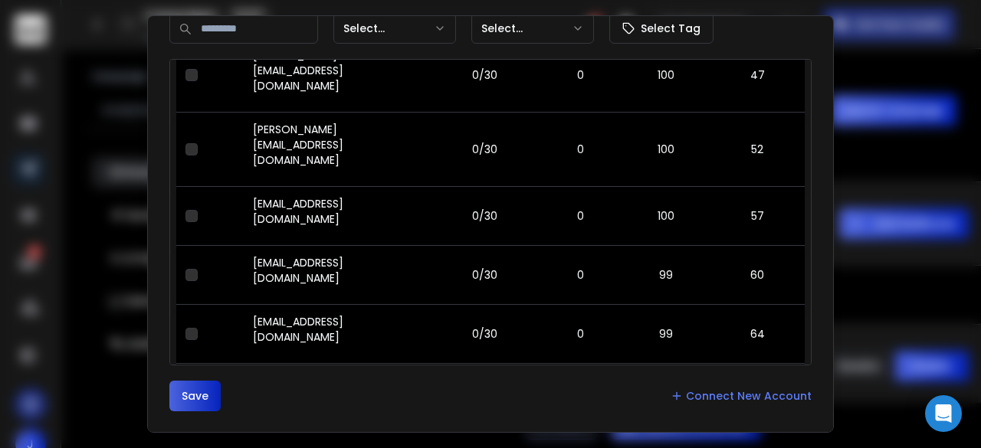
click at [198, 402] on button "Save" at bounding box center [194, 396] width 51 height 31
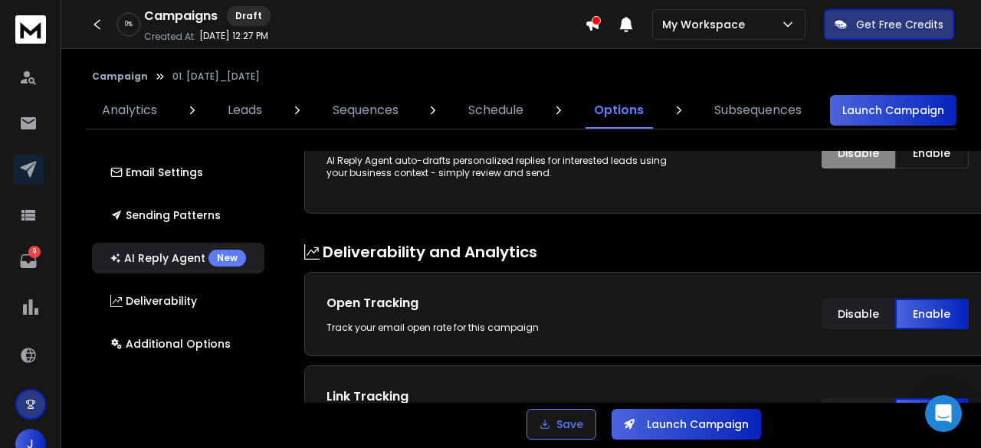
scroll to position [1533, 0]
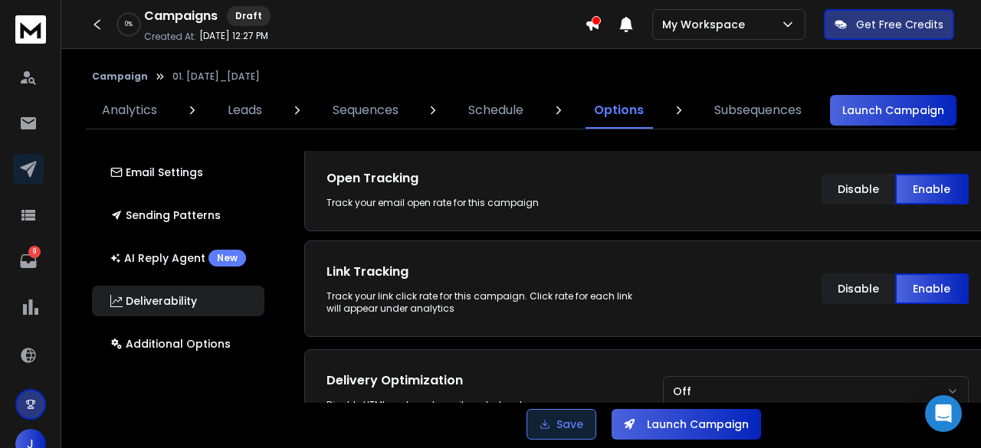
click at [554, 429] on button "Save" at bounding box center [562, 424] width 70 height 31
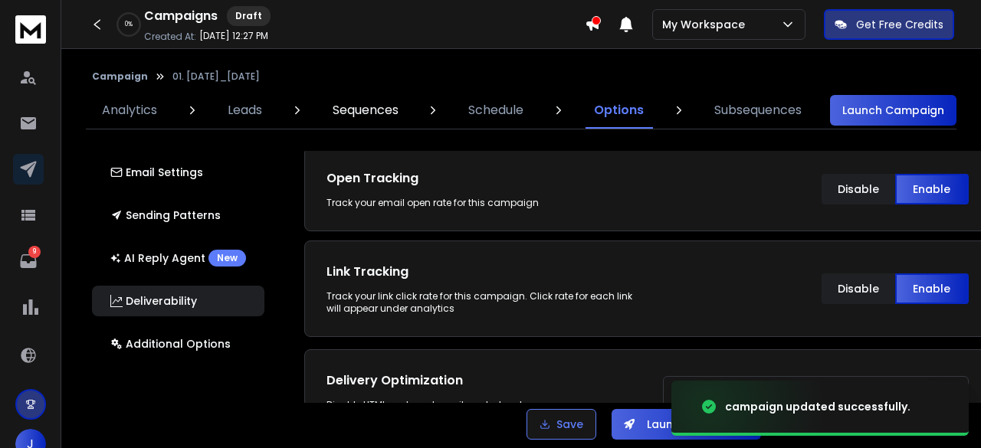
click at [364, 110] on p "Sequences" at bounding box center [366, 110] width 66 height 18
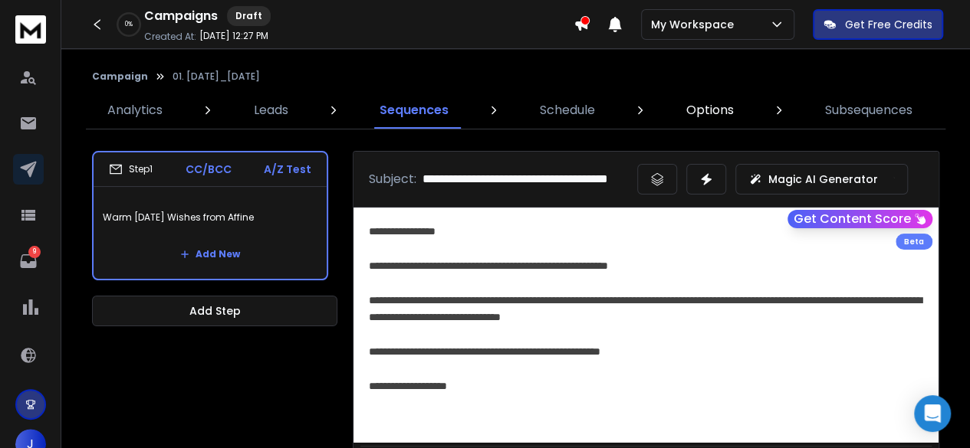
click at [715, 105] on p "Options" at bounding box center [709, 110] width 48 height 18
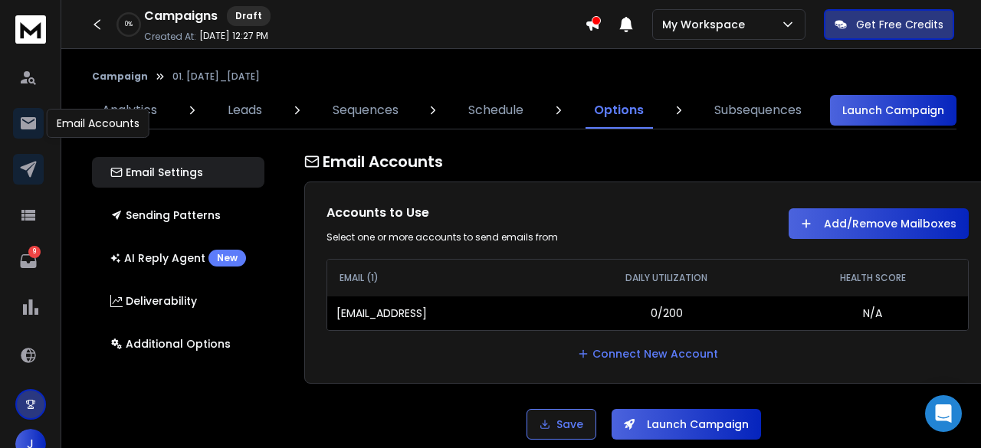
click at [41, 134] on link at bounding box center [28, 123] width 31 height 31
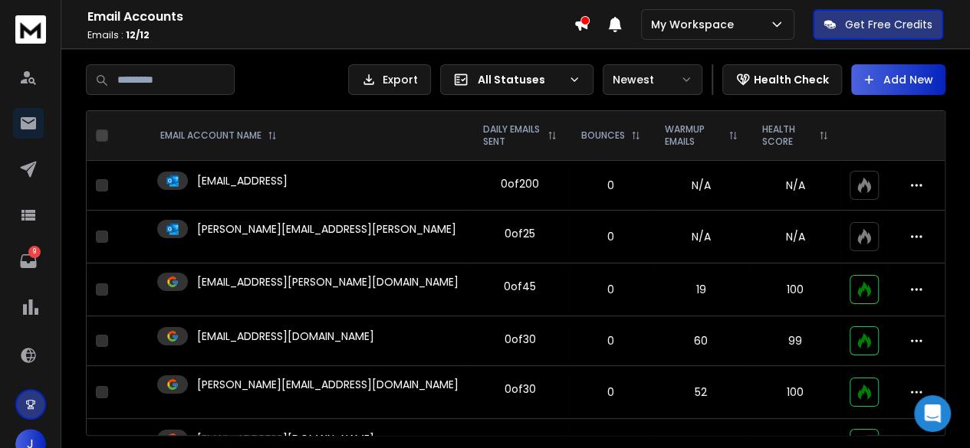
click at [287, 184] on p "vineet_kumar@affine.ai" at bounding box center [242, 180] width 90 height 15
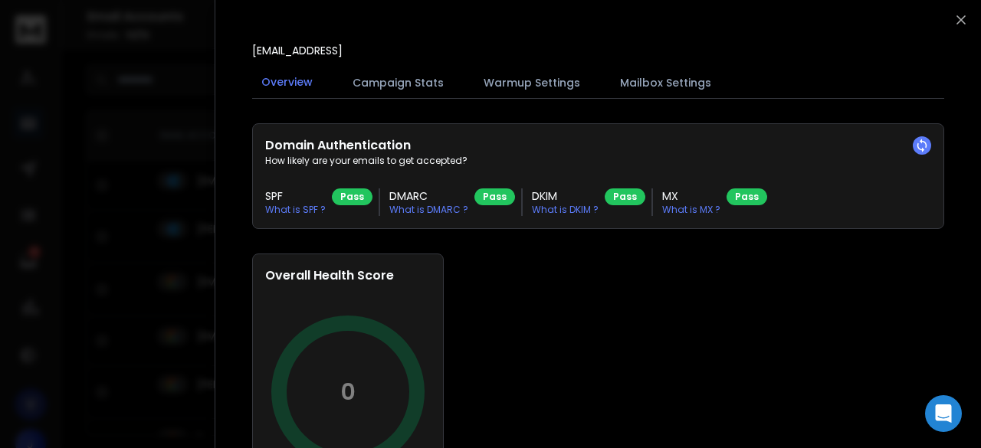
click at [669, 84] on button "Mailbox Settings" at bounding box center [666, 83] width 110 height 34
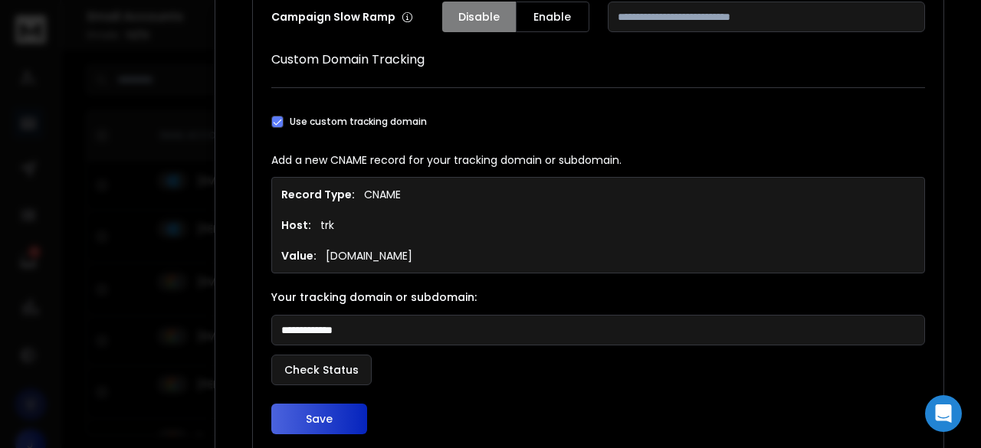
scroll to position [802, 0]
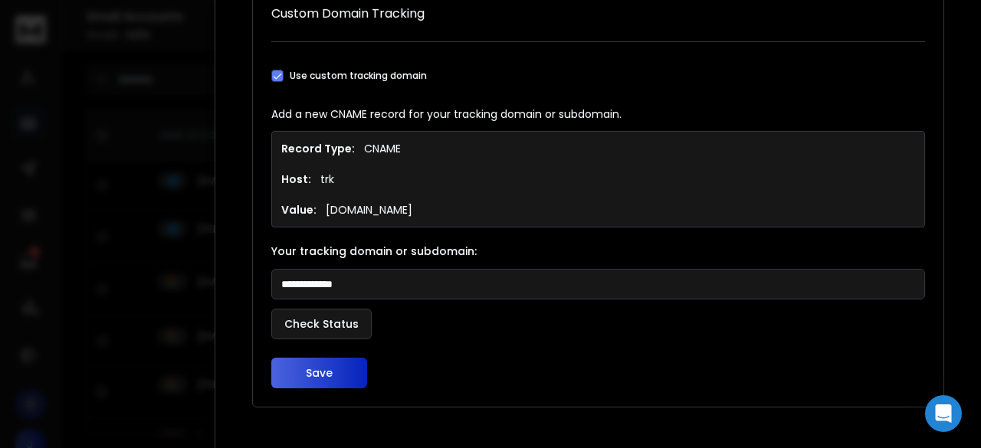
click at [281, 367] on button "Save" at bounding box center [319, 373] width 96 height 31
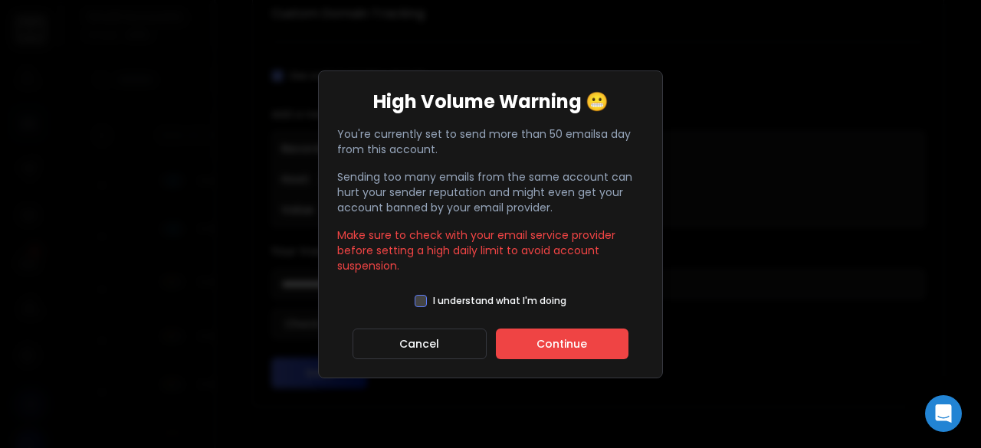
click at [422, 304] on button "I understand what I'm doing" at bounding box center [421, 301] width 12 height 12
click at [525, 350] on button "Continue" at bounding box center [562, 344] width 133 height 31
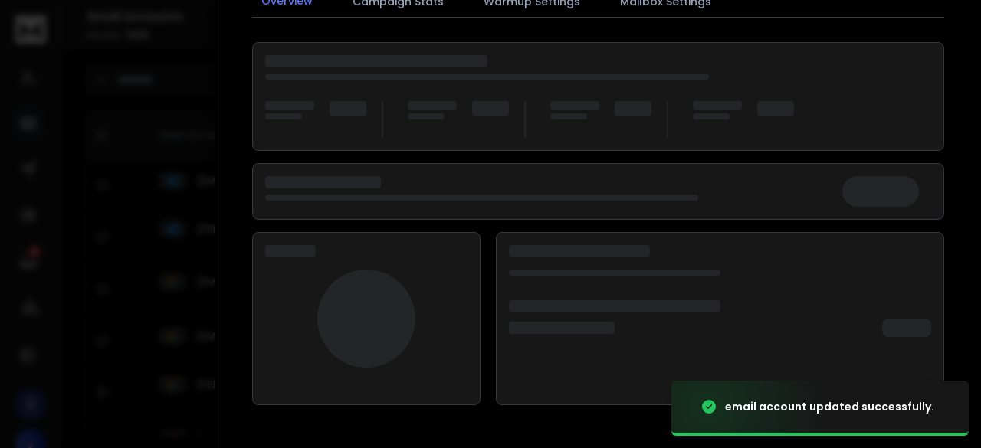
scroll to position [80, 0]
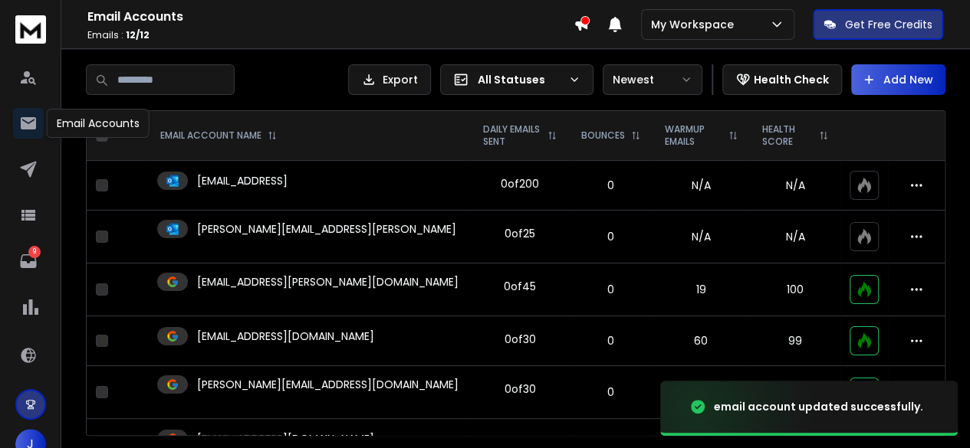
click at [27, 124] on icon at bounding box center [28, 123] width 15 height 12
click at [38, 165] on link at bounding box center [28, 169] width 31 height 31
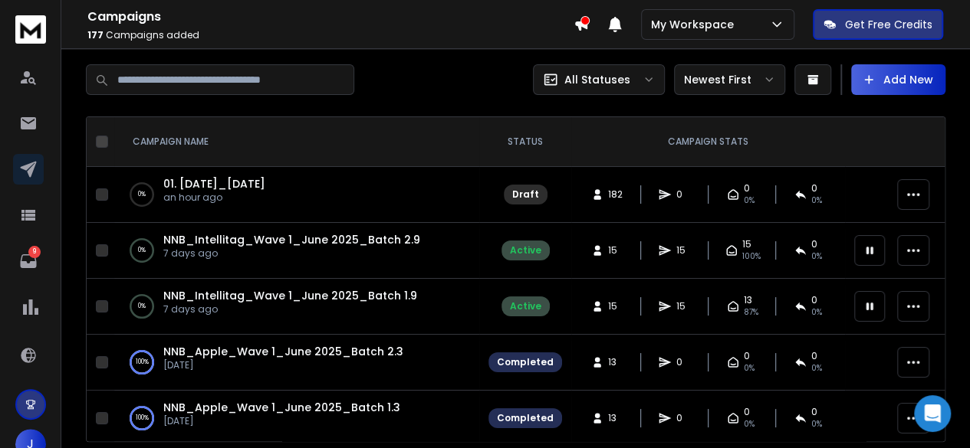
click at [254, 188] on span "01. [DATE]_[DATE]" at bounding box center [214, 183] width 102 height 15
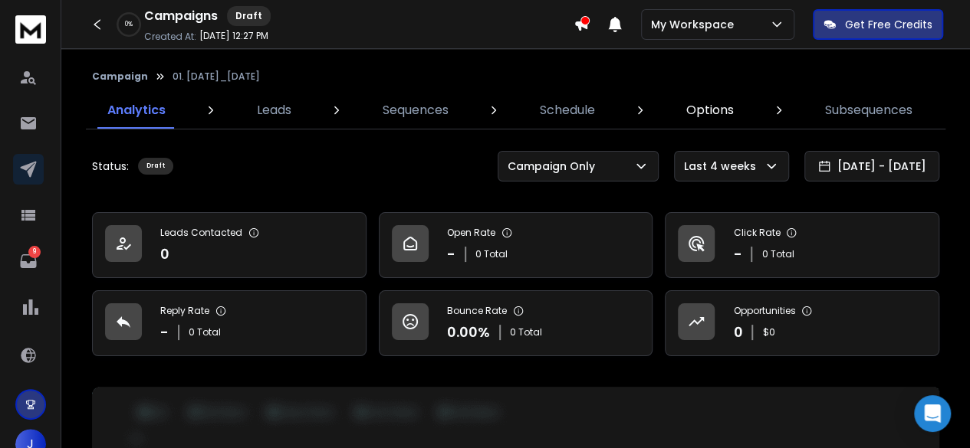
click at [698, 107] on p "Options" at bounding box center [709, 110] width 48 height 18
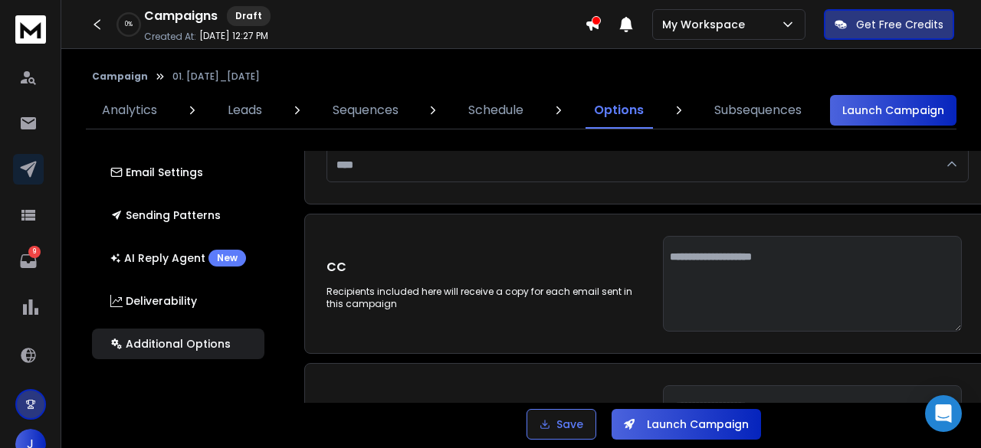
scroll to position [2913, 0]
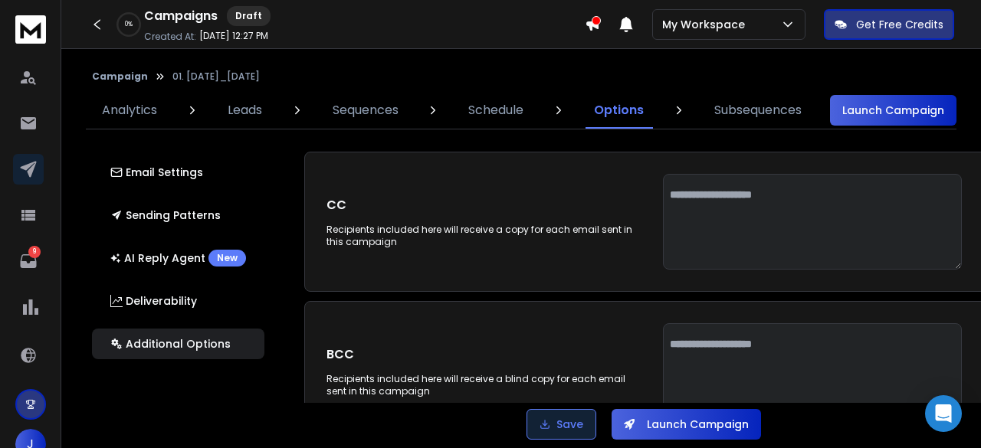
click at [551, 423] on button "Save" at bounding box center [562, 424] width 70 height 31
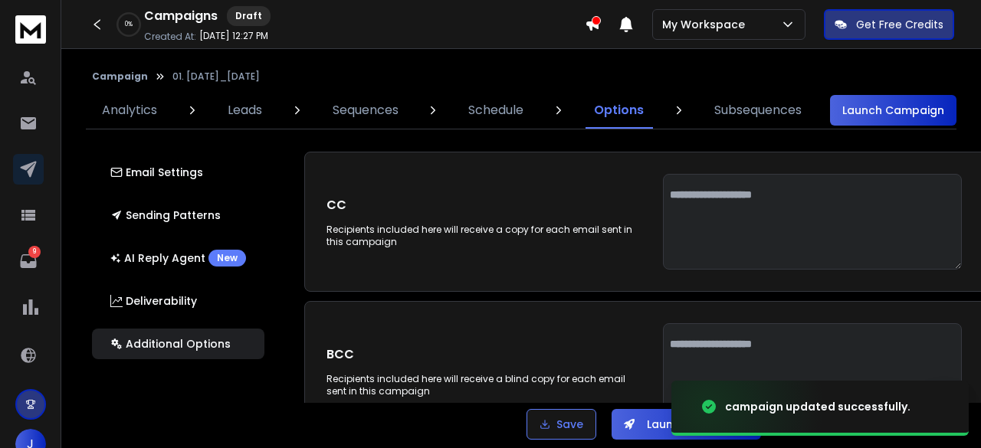
click at [642, 424] on button "Launch Campaign" at bounding box center [686, 424] width 149 height 31
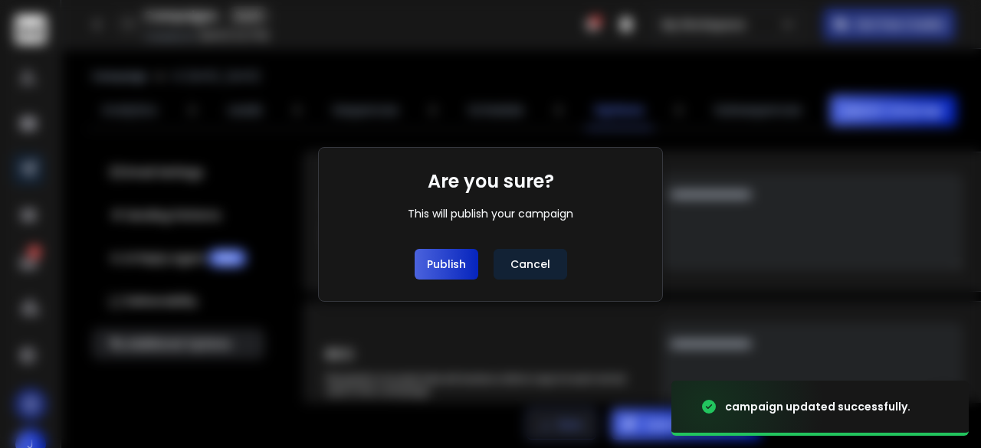
click at [465, 271] on button "Publish" at bounding box center [447, 264] width 64 height 31
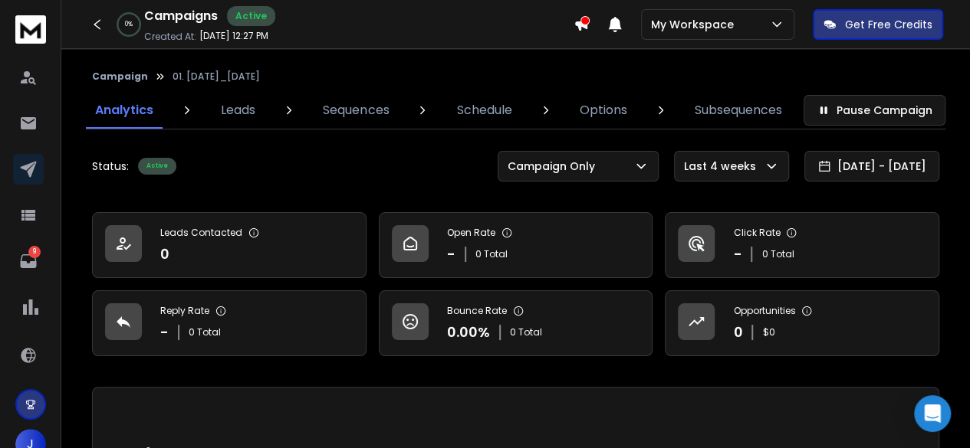
click at [126, 74] on button "Campaign" at bounding box center [120, 77] width 56 height 12
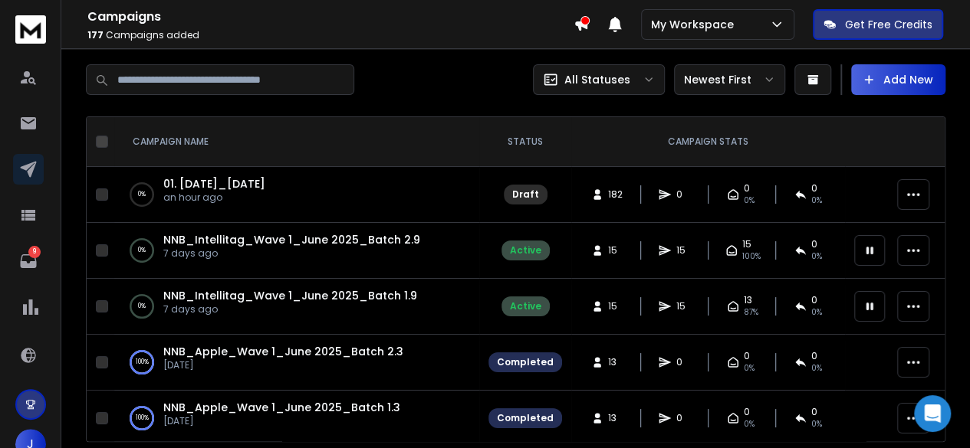
click at [265, 185] on span "01. [DATE]_[DATE]" at bounding box center [214, 183] width 102 height 15
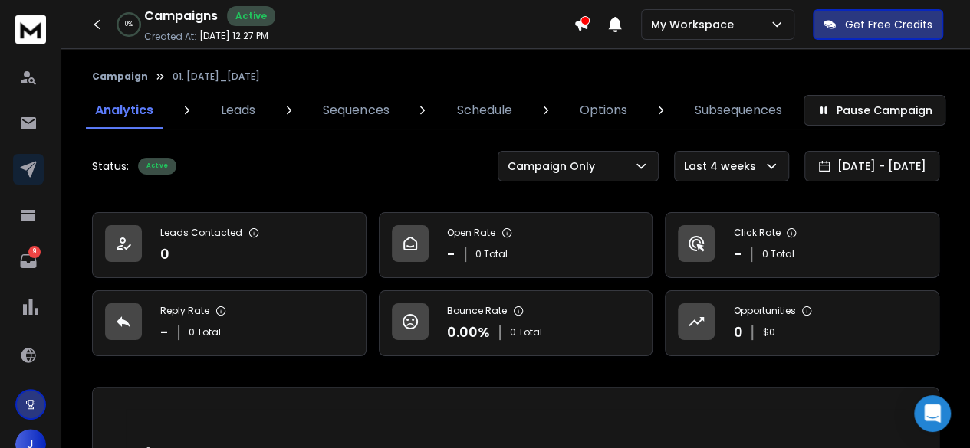
click at [133, 82] on button "Campaign" at bounding box center [120, 77] width 56 height 12
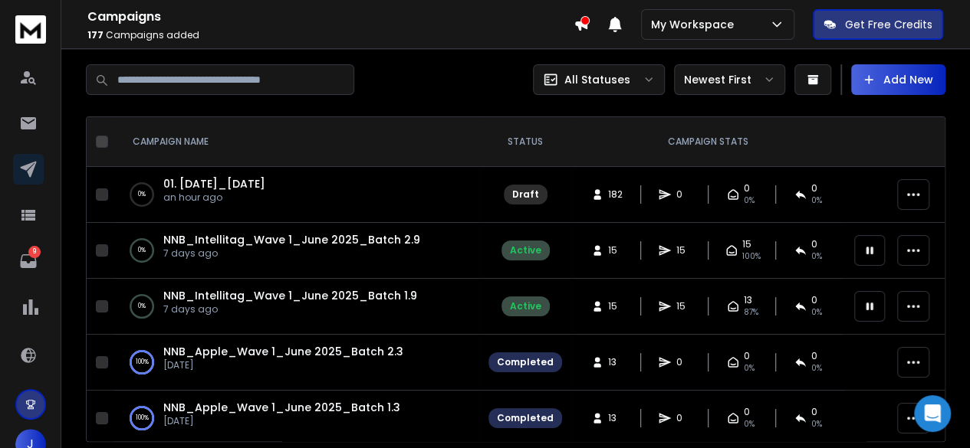
click at [265, 182] on span "01. [DATE]_[DATE]" at bounding box center [214, 183] width 102 height 15
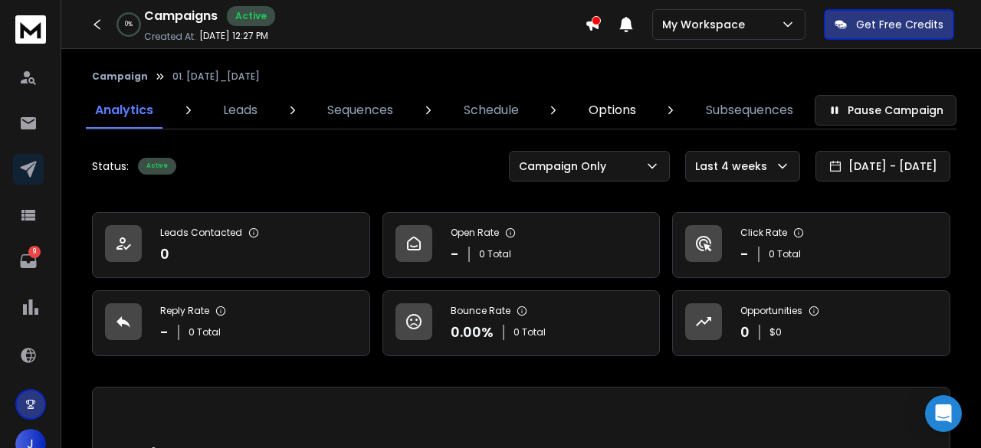
click at [580, 105] on link "Options" at bounding box center [613, 110] width 66 height 37
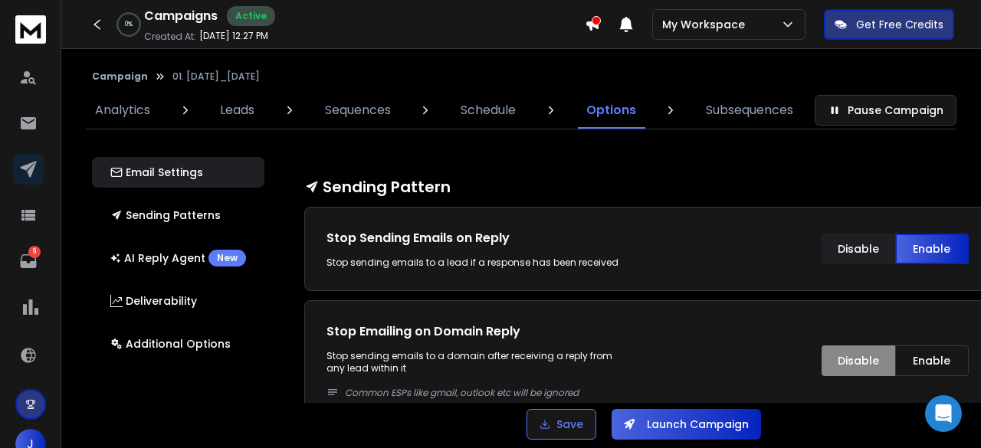
scroll to position [230, 0]
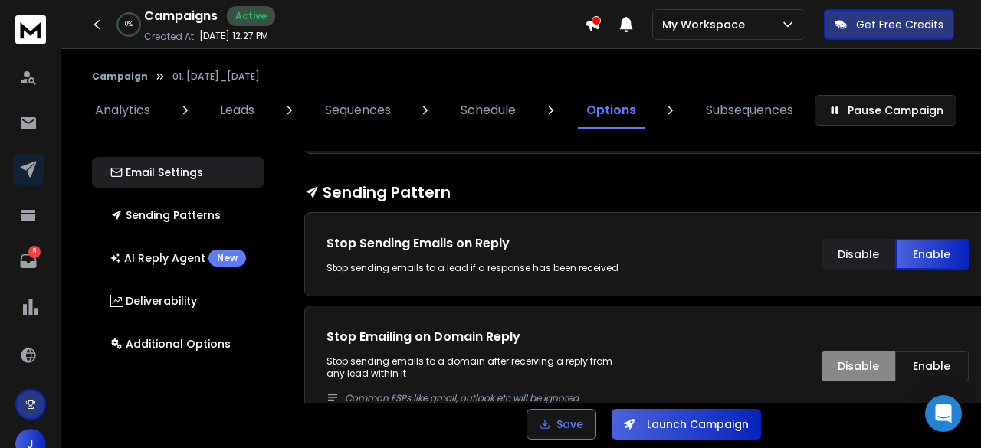
click at [634, 415] on button "Launch Campaign" at bounding box center [686, 424] width 149 height 31
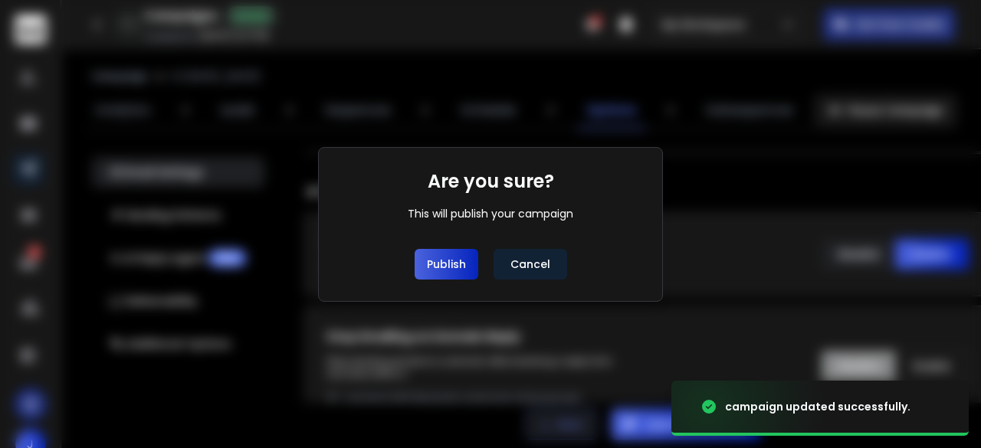
click at [428, 258] on button "Publish" at bounding box center [447, 264] width 64 height 31
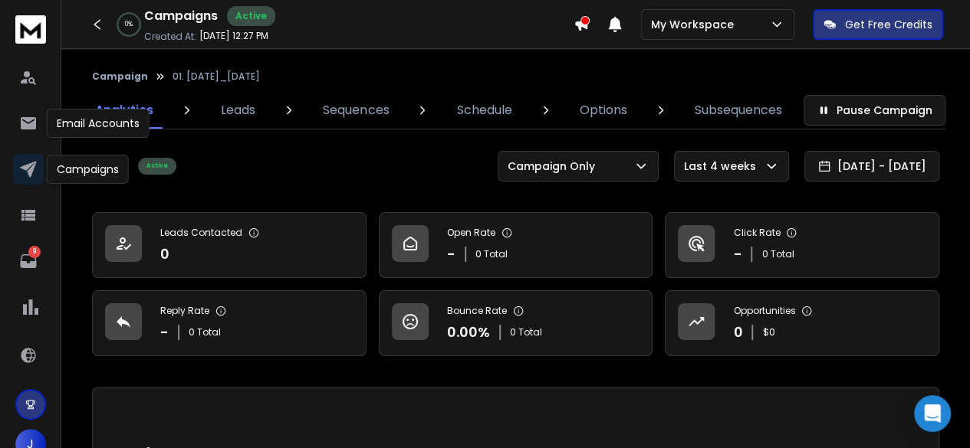
click at [29, 176] on icon at bounding box center [28, 169] width 16 height 16
